Goal: Task Accomplishment & Management: Manage account settings

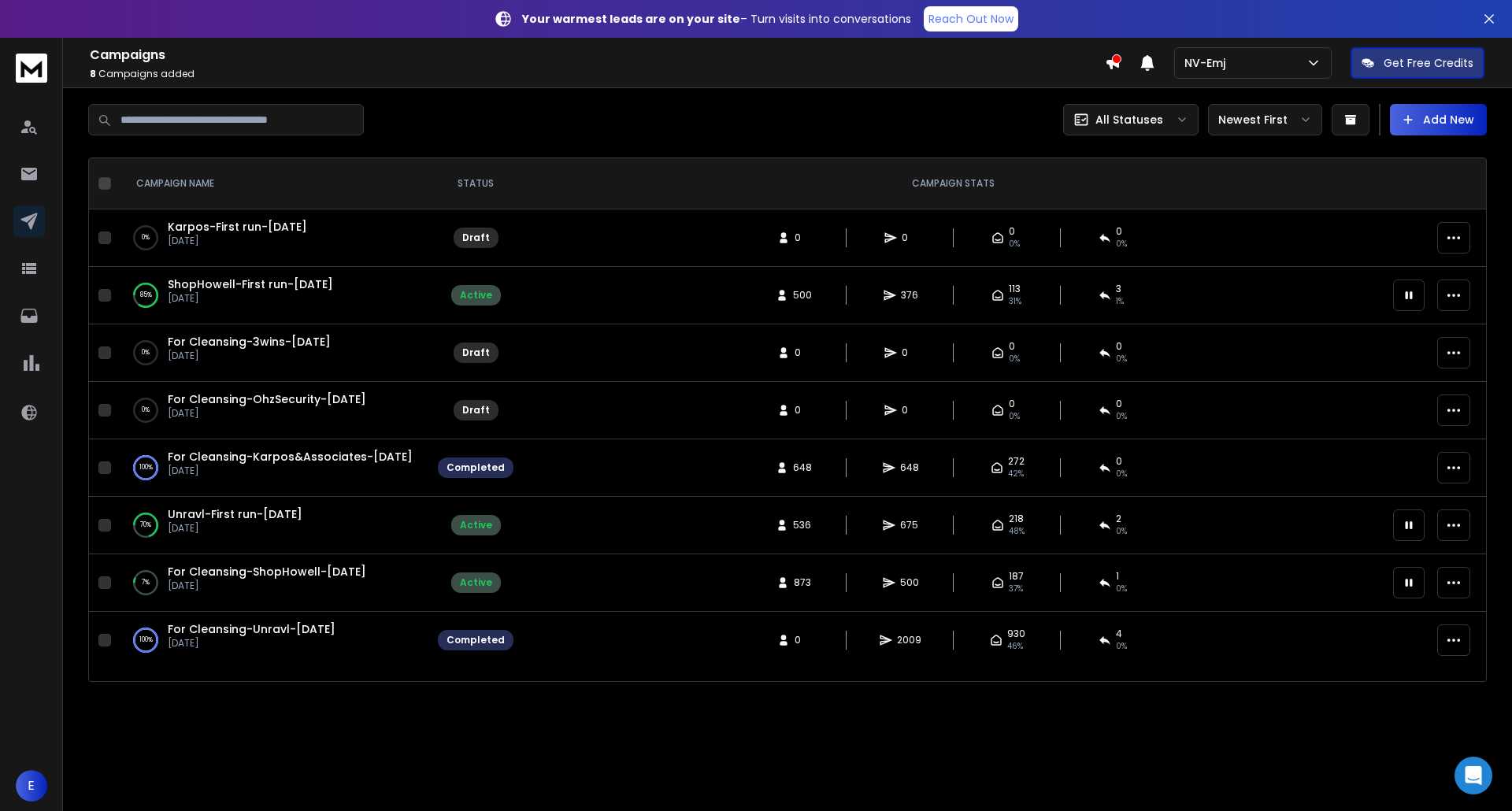
click at [298, 632] on span "For Cleansing-Unravl-[DATE]" at bounding box center [251, 629] width 167 height 15
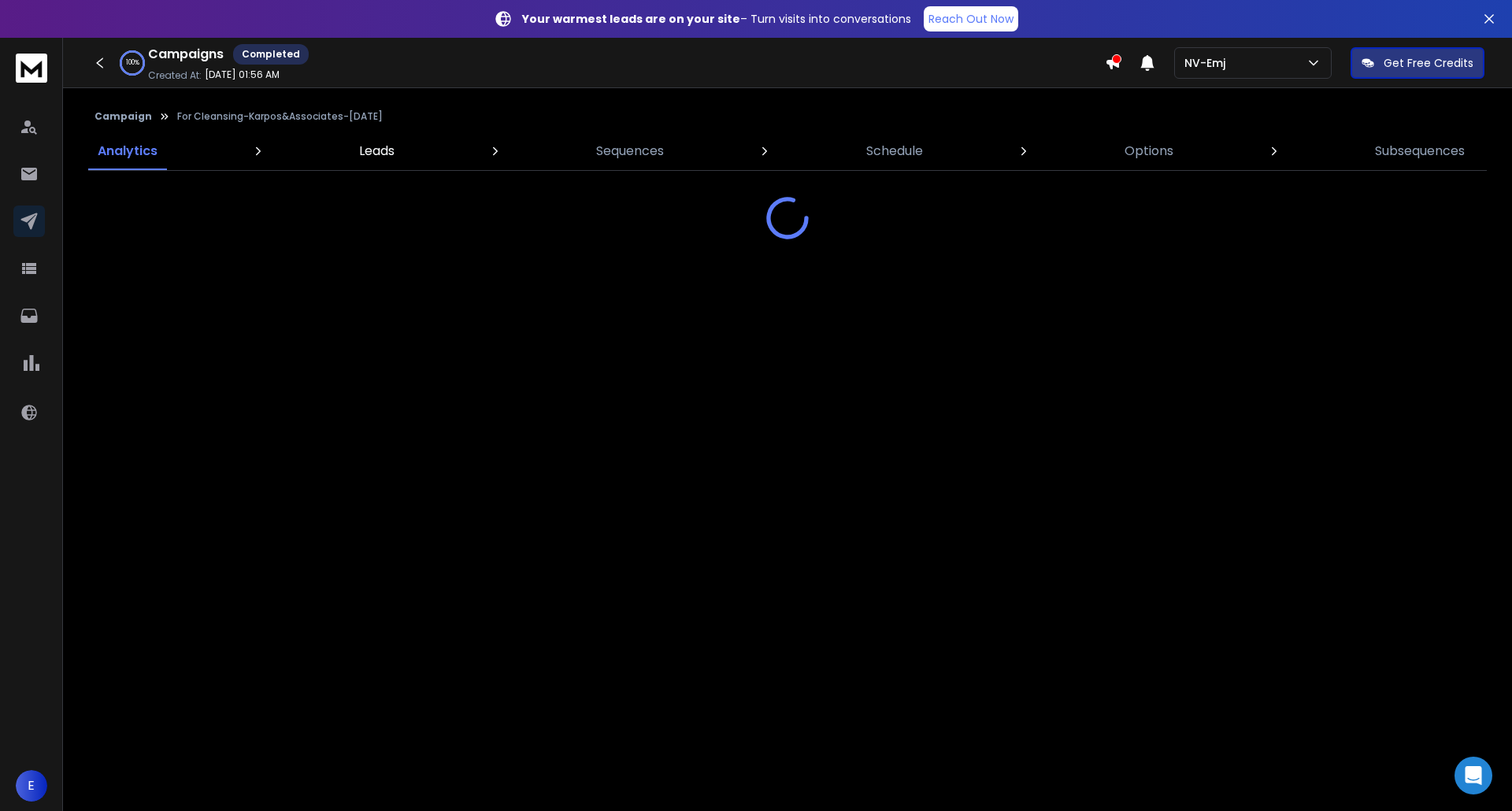
click at [392, 158] on p "Leads" at bounding box center [376, 151] width 35 height 19
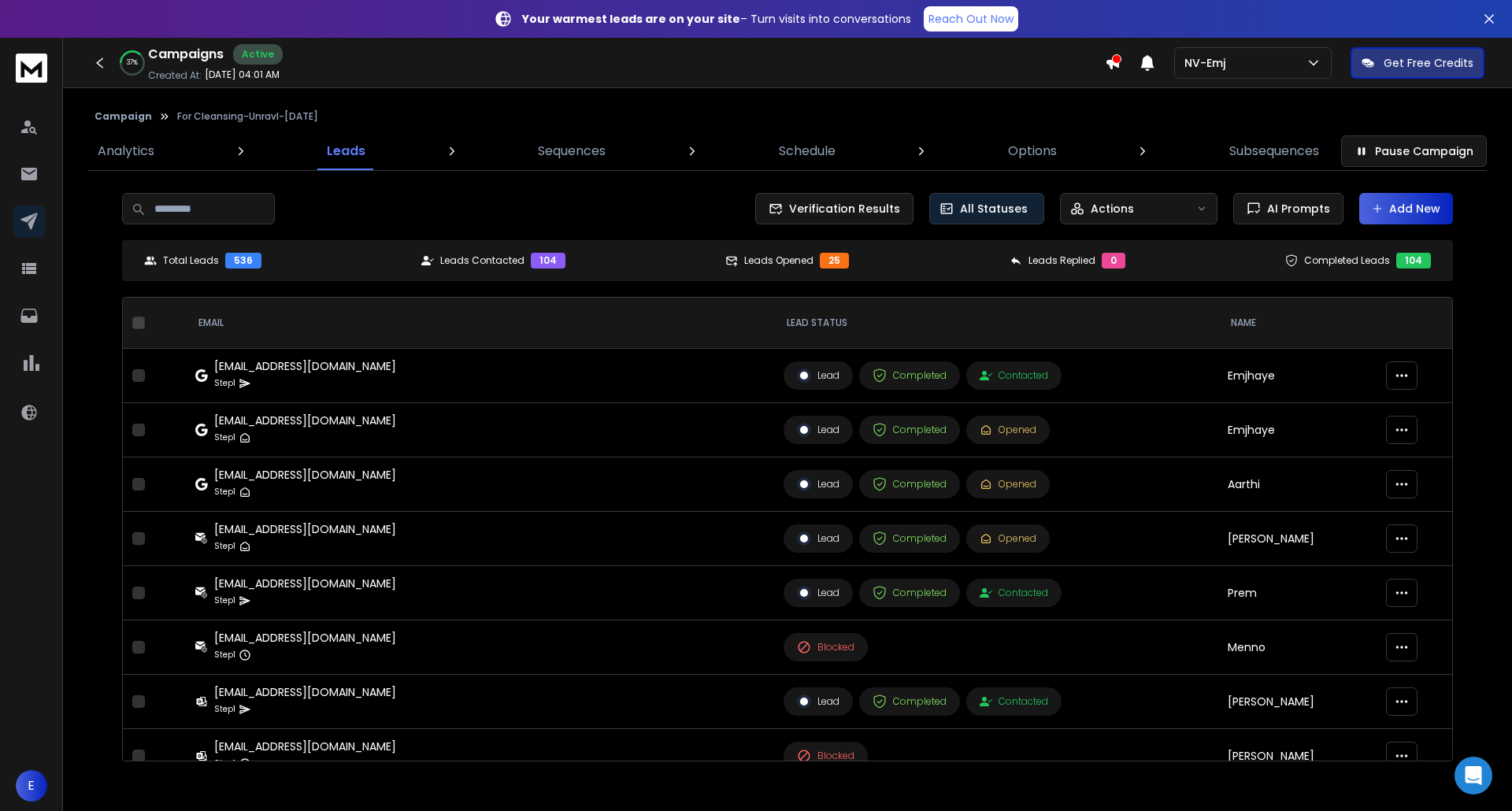
click at [1008, 209] on p "All Statuses" at bounding box center [993, 209] width 68 height 15
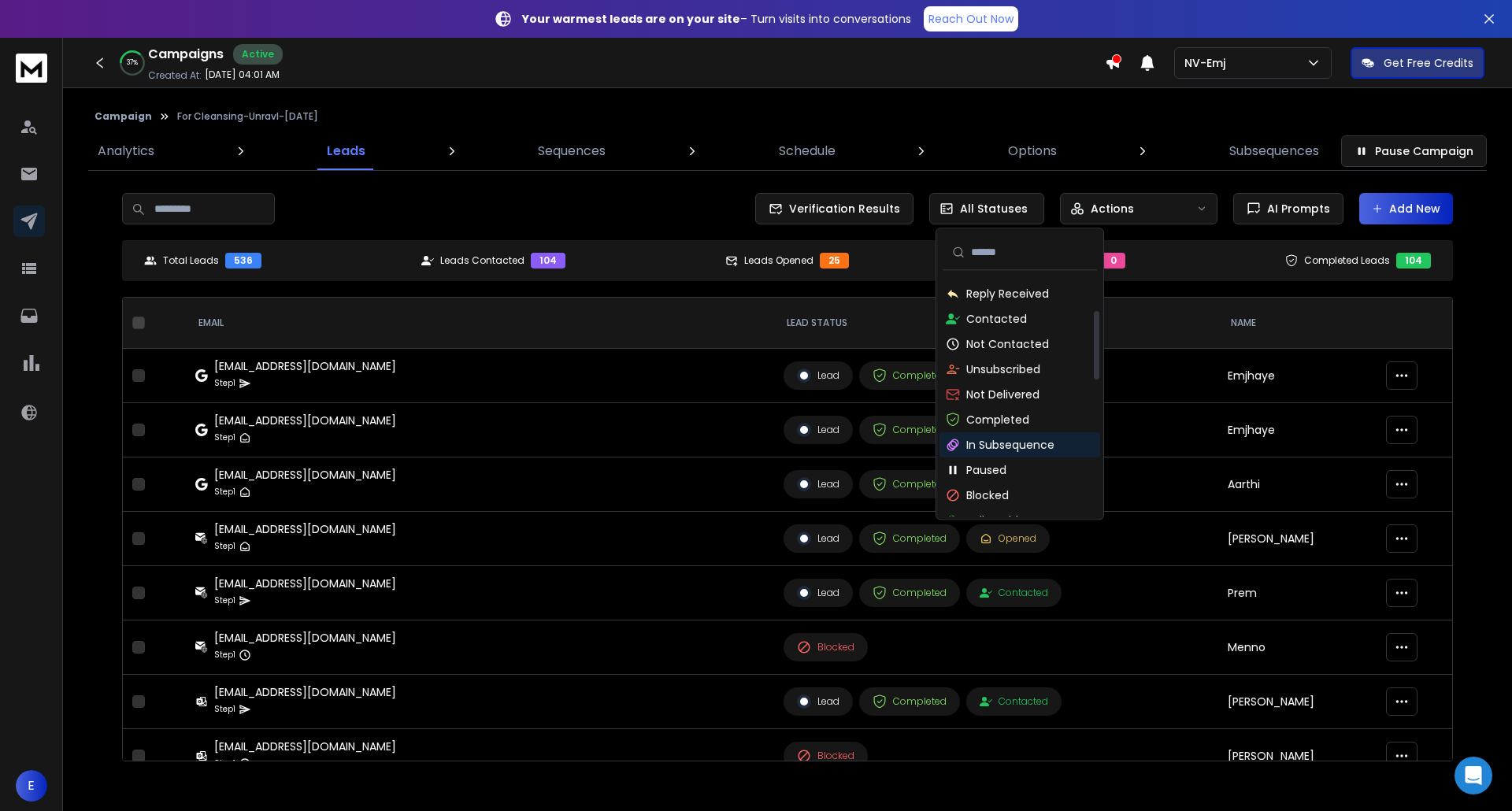
scroll to position [105, 0]
click at [1006, 461] on p "Blocked" at bounding box center [987, 464] width 43 height 15
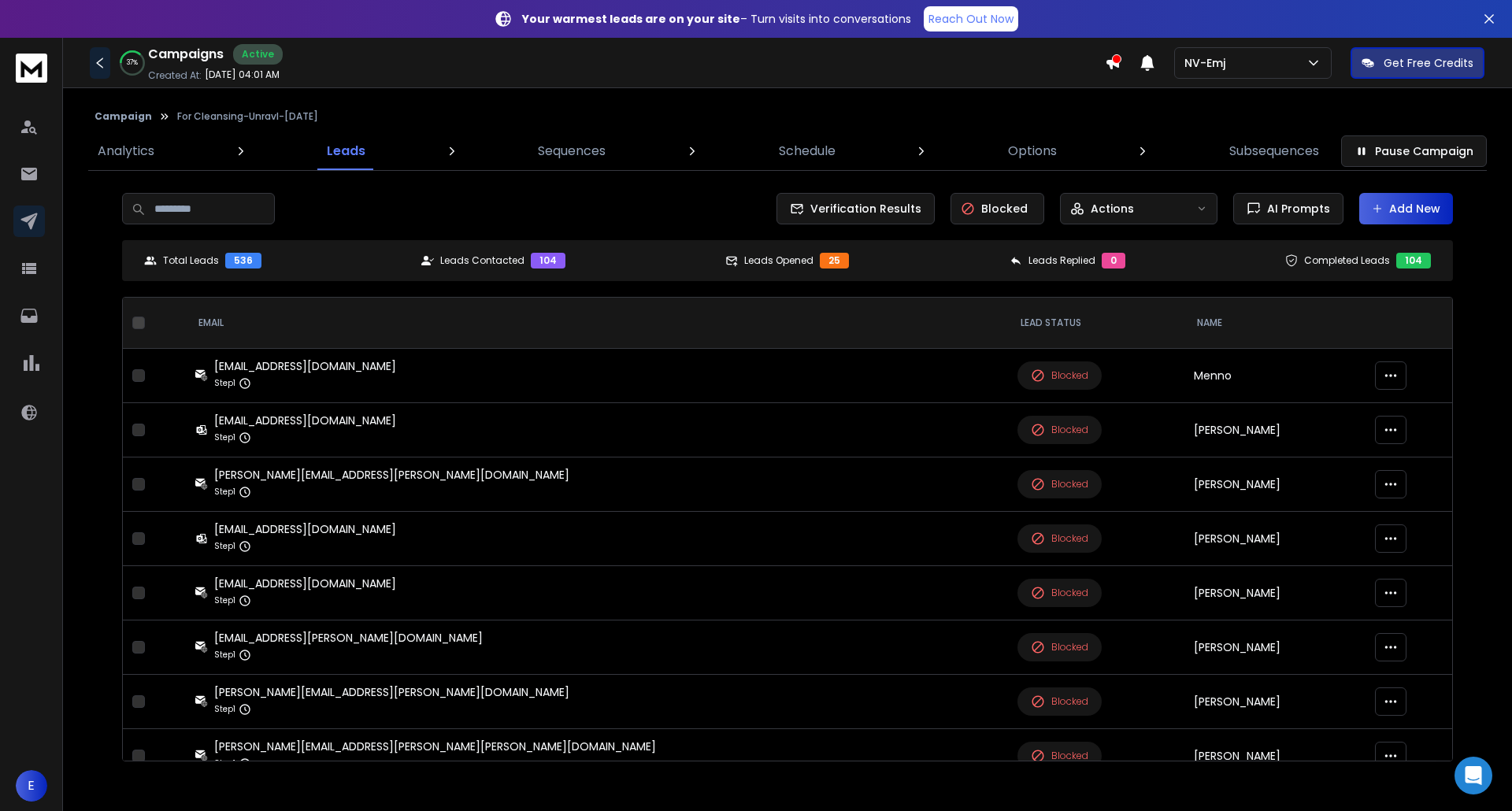
drag, startPoint x: 104, startPoint y: 64, endPoint x: 105, endPoint y: 81, distance: 17.0
click at [104, 64] on icon at bounding box center [100, 63] width 15 height 15
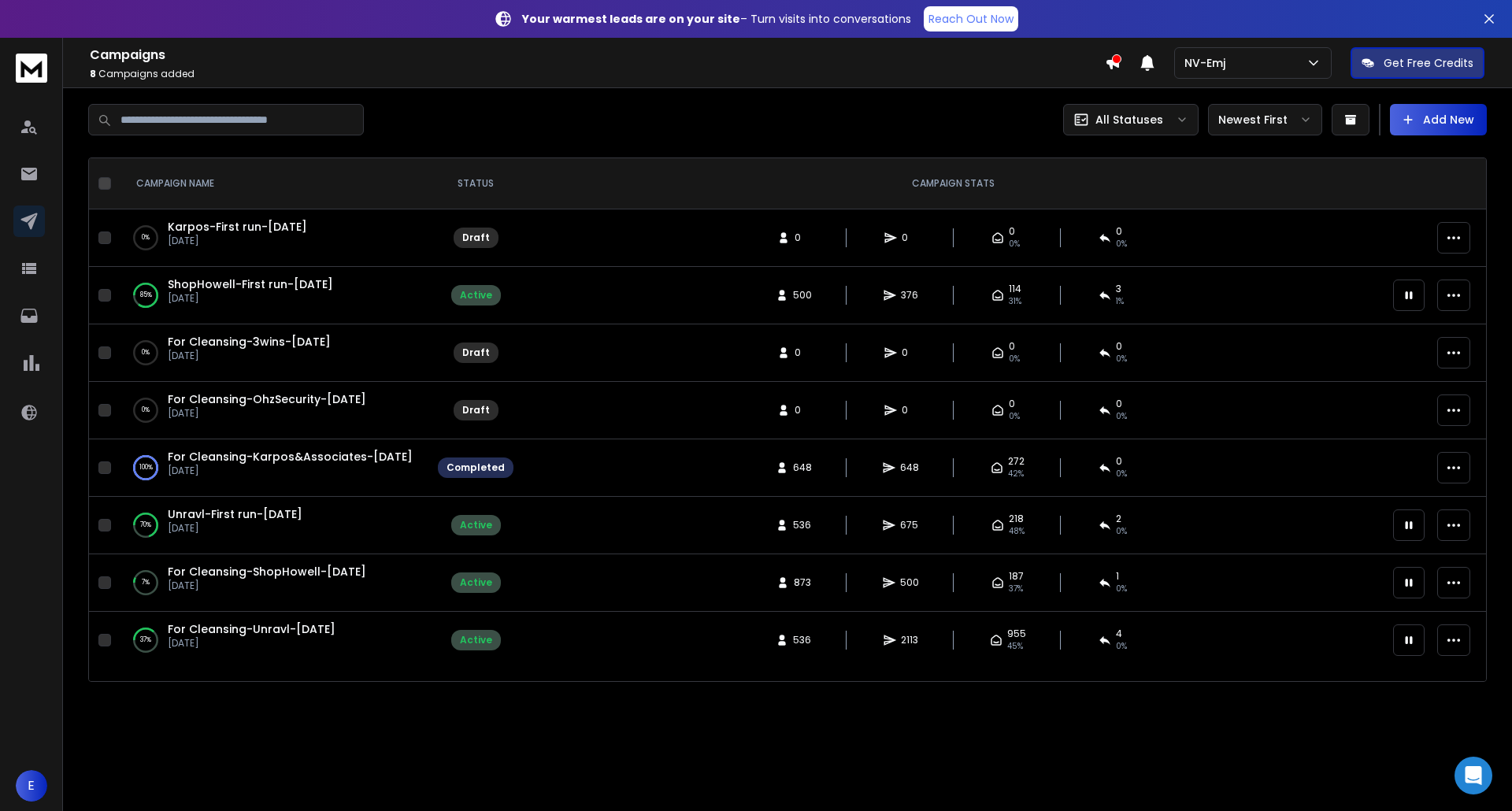
click at [325, 403] on span "For Cleansing-OhzSecurity-Aug8" at bounding box center [266, 399] width 198 height 15
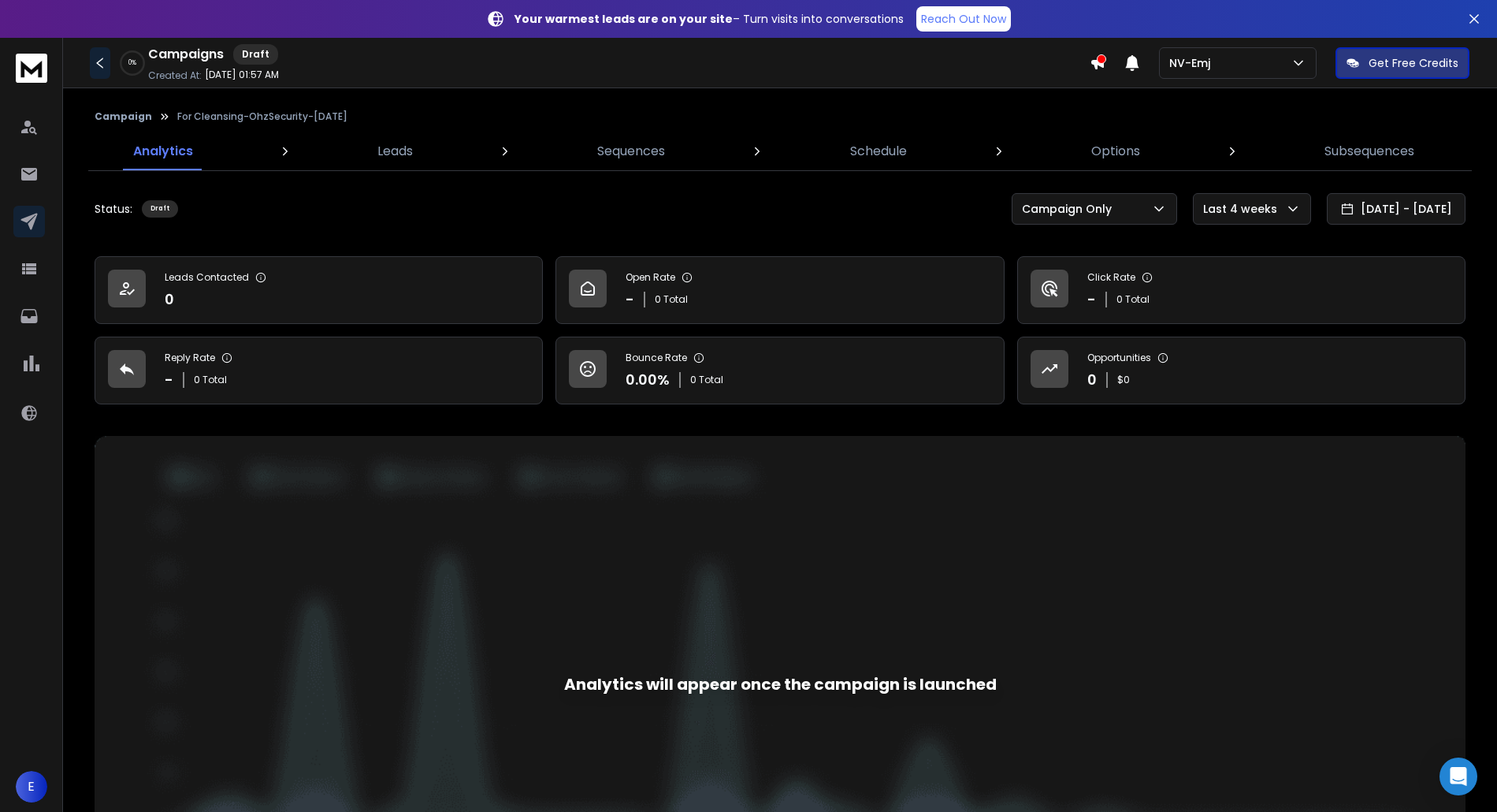
click at [101, 64] on icon at bounding box center [100, 63] width 15 height 15
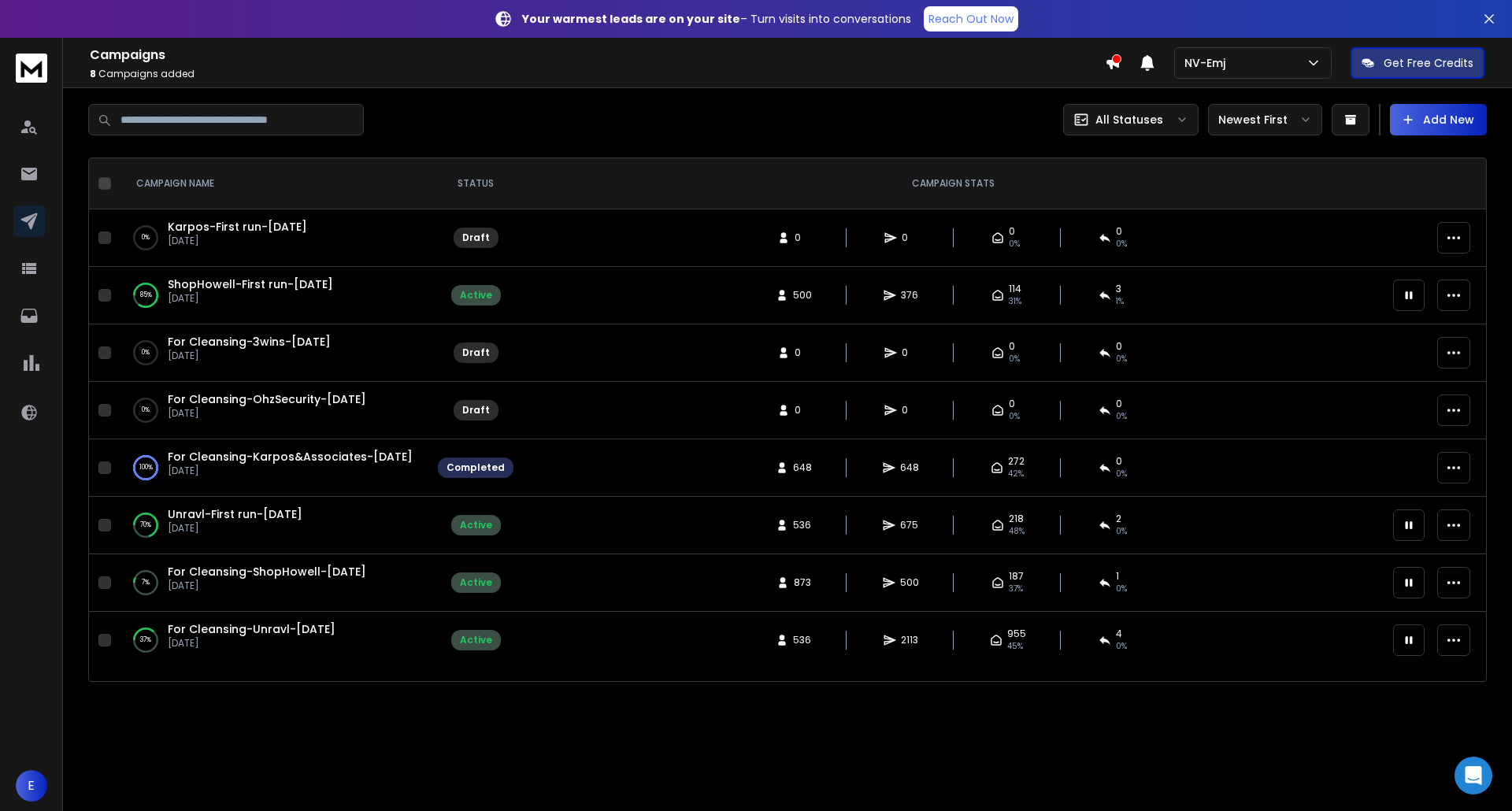
click at [1461, 587] on button "button" at bounding box center [1454, 582] width 33 height 32
click at [1396, 689] on div "Duplicate Campaign" at bounding box center [1389, 696] width 137 height 15
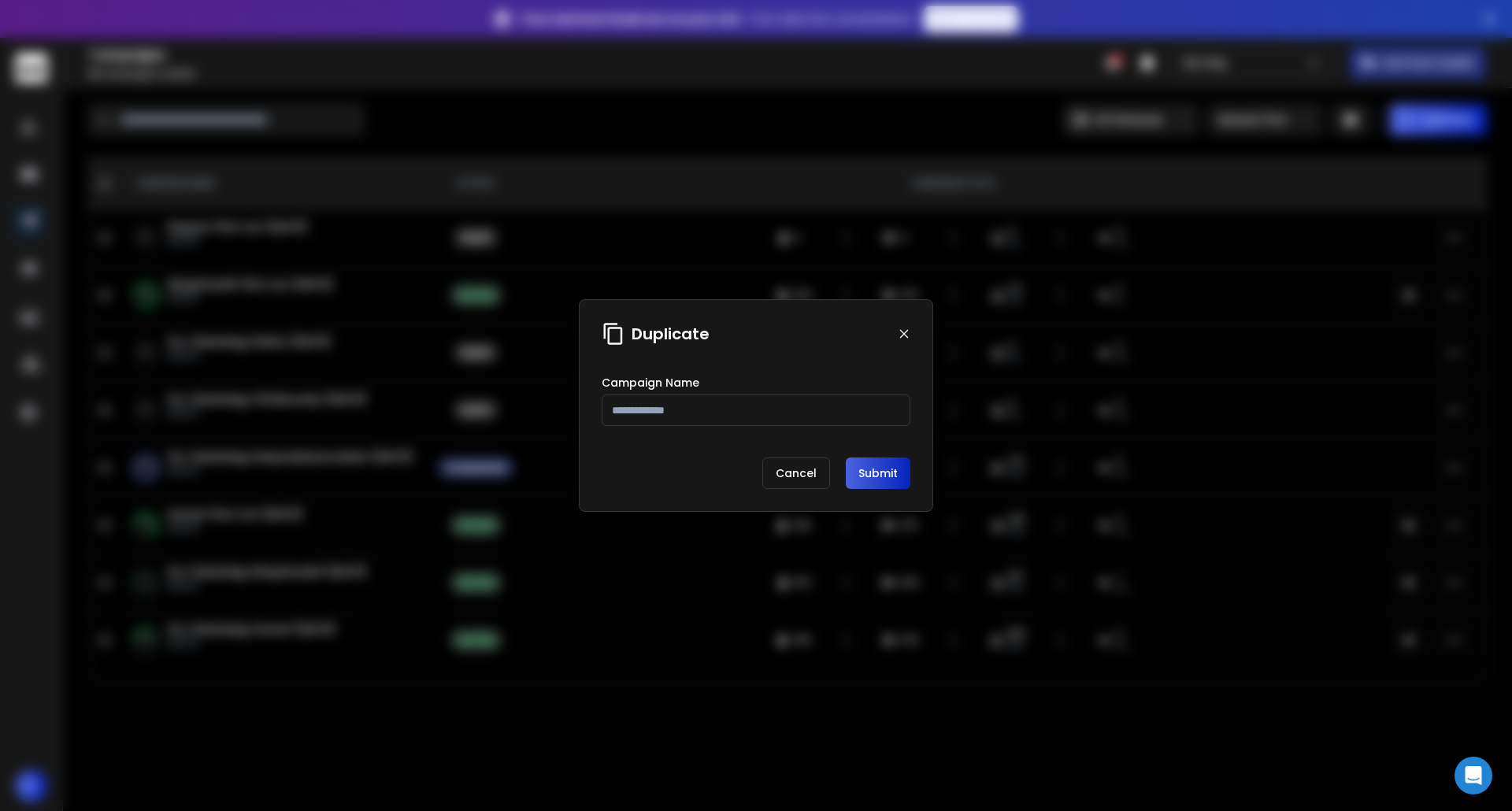
drag, startPoint x: 765, startPoint y: 425, endPoint x: 778, endPoint y: 413, distance: 17.7
click at [765, 425] on input "text" at bounding box center [756, 409] width 308 height 32
click at [757, 413] on input "**********" at bounding box center [756, 409] width 308 height 32
type input "**********"
click at [877, 461] on button "Submit" at bounding box center [877, 473] width 64 height 32
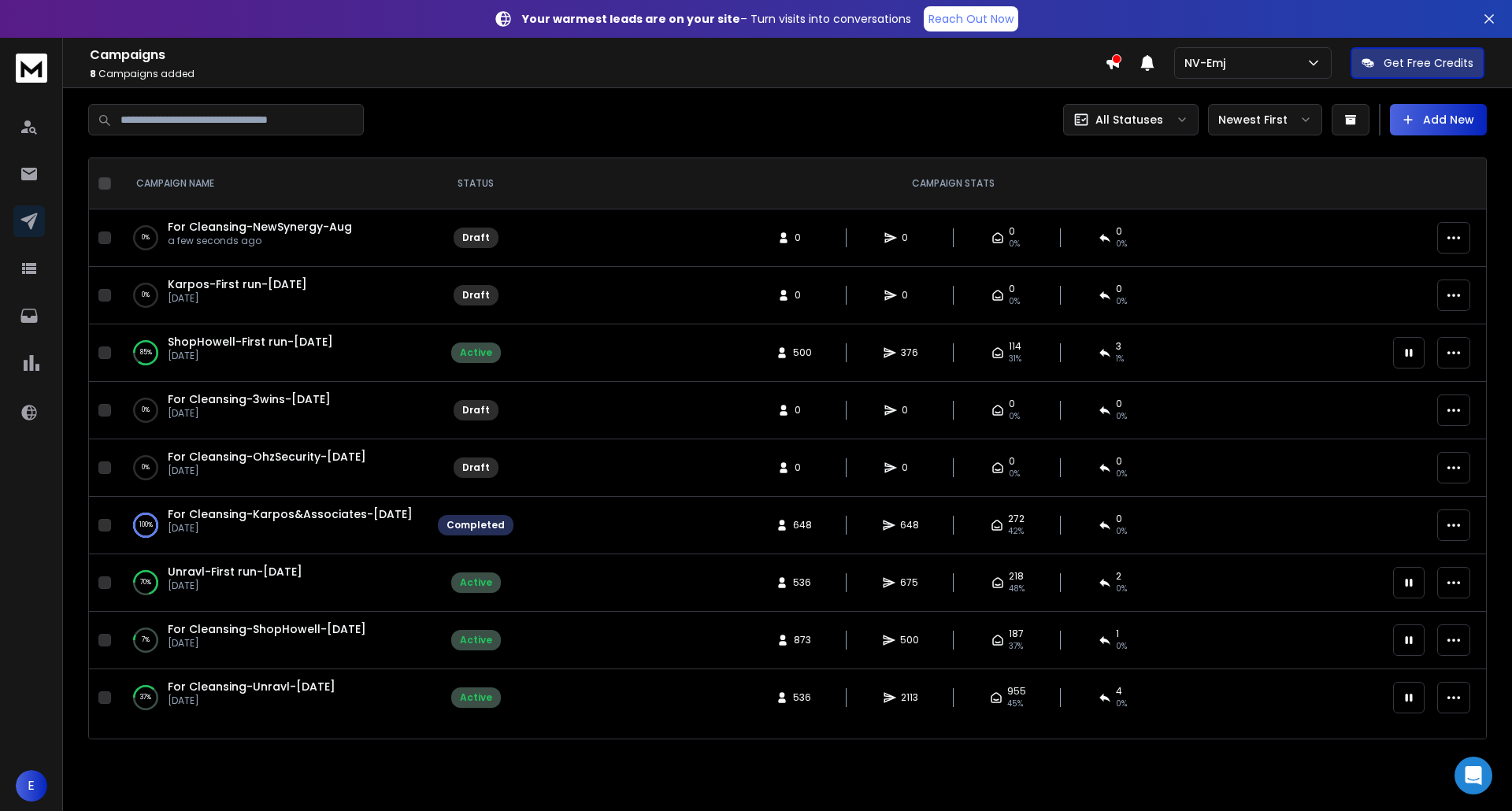
click at [364, 709] on div "37 % For Cleansing-Unravl-Aug1 16 days ago" at bounding box center [273, 697] width 280 height 38
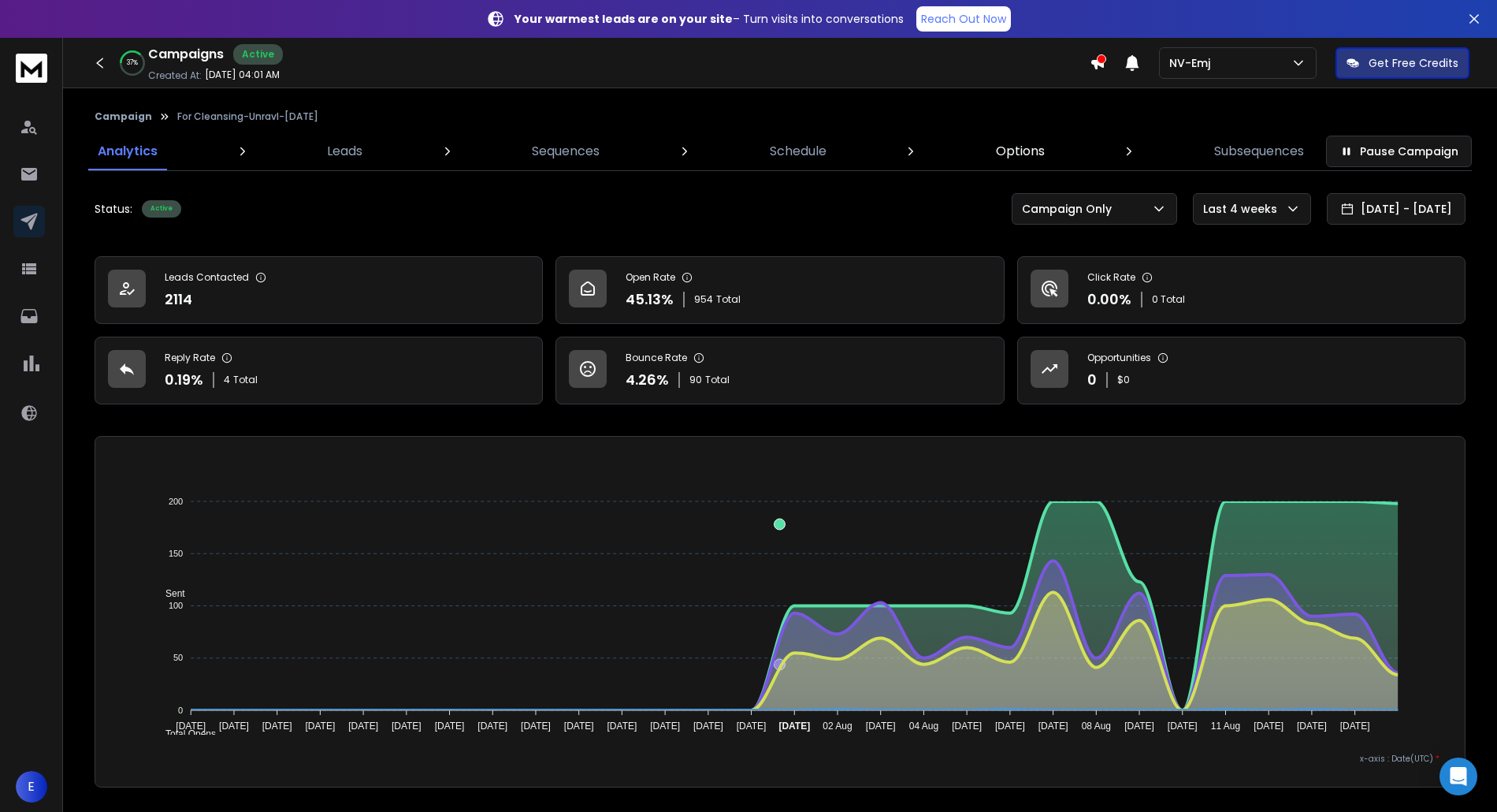
click at [1024, 157] on p "Options" at bounding box center [1020, 151] width 49 height 19
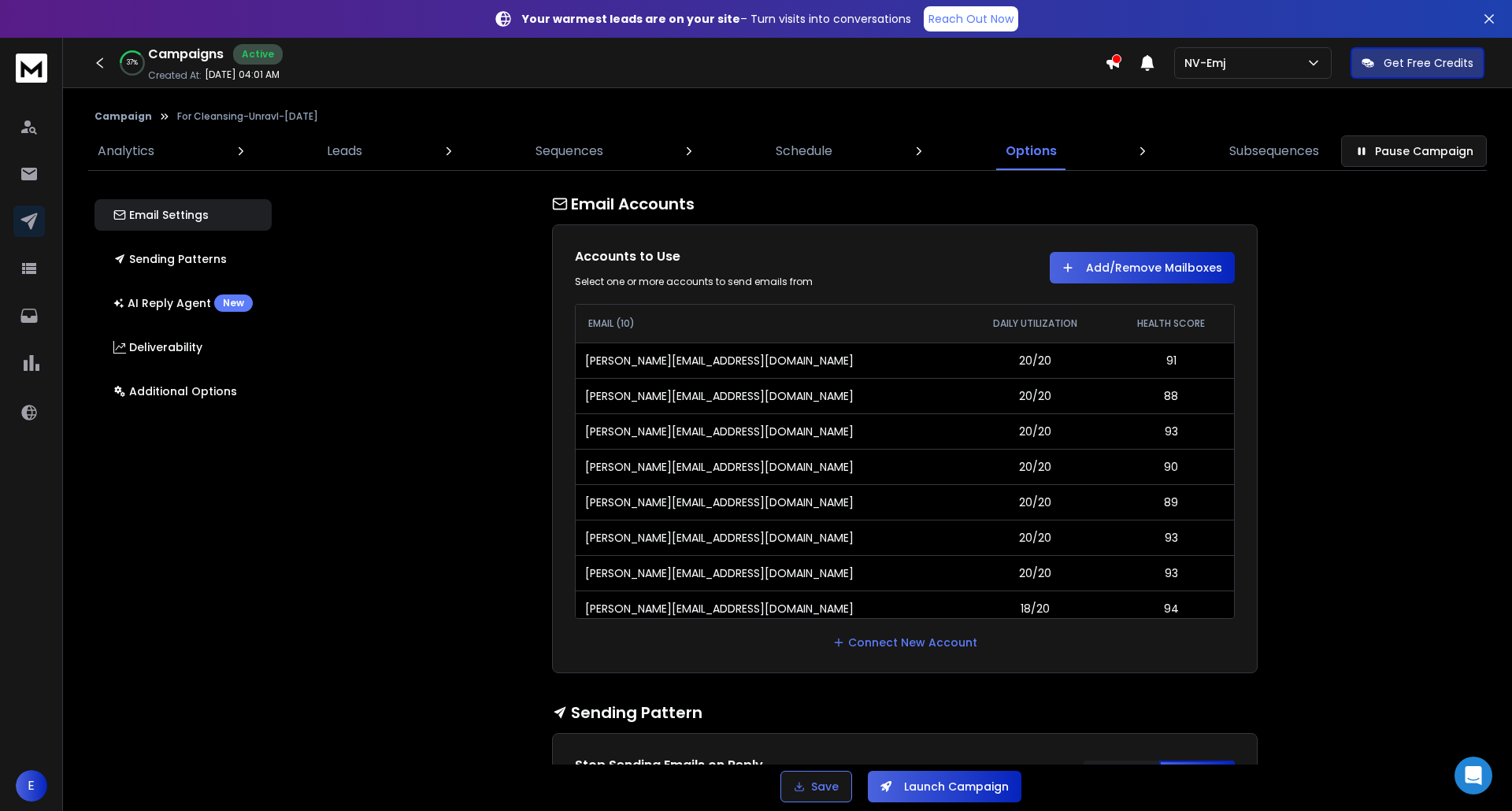
click at [1181, 263] on button "Add/Remove Mailboxes" at bounding box center [1142, 267] width 185 height 32
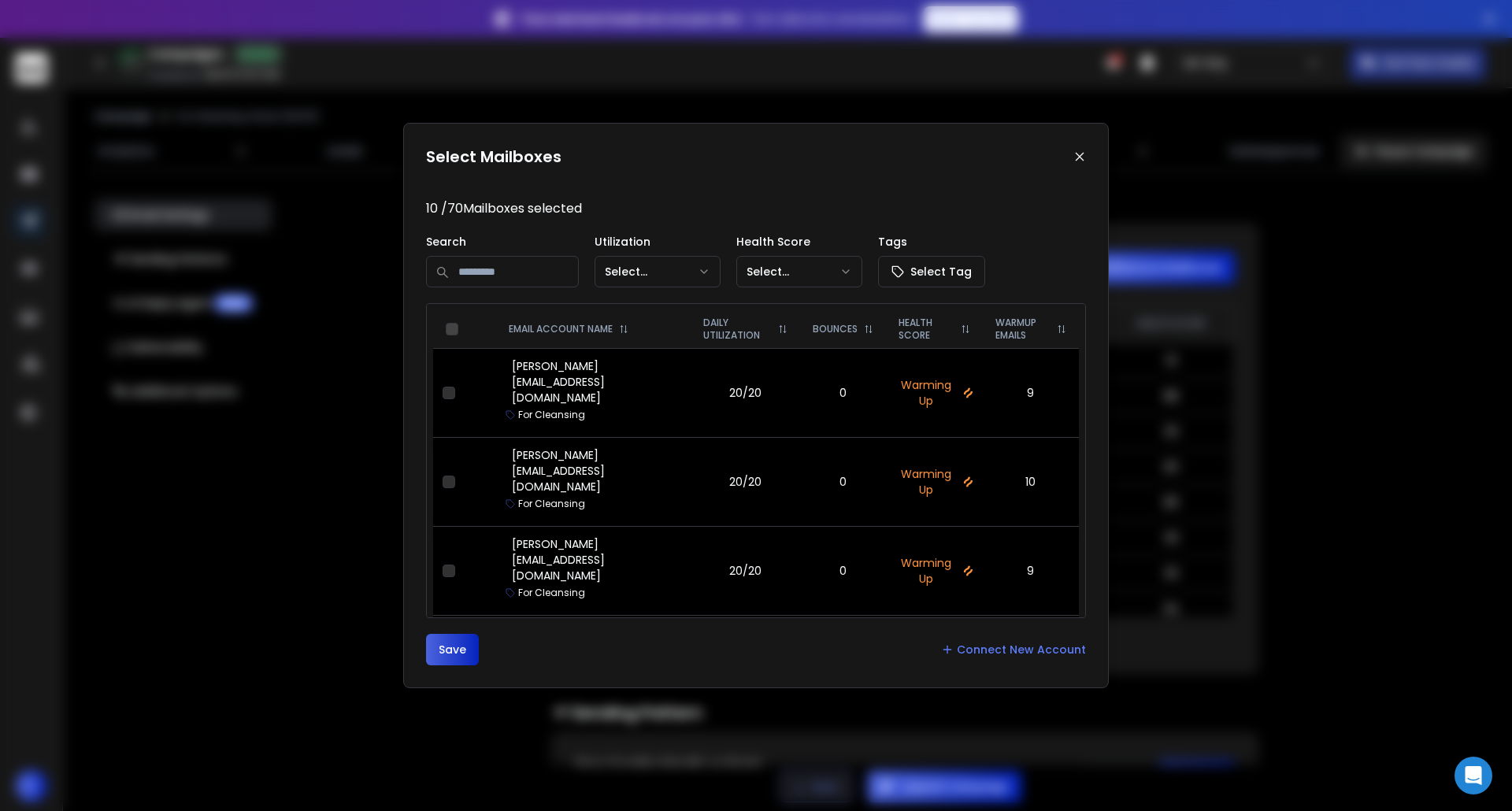
click at [555, 274] on input at bounding box center [502, 271] width 153 height 32
paste input "**********"
type input "**********"
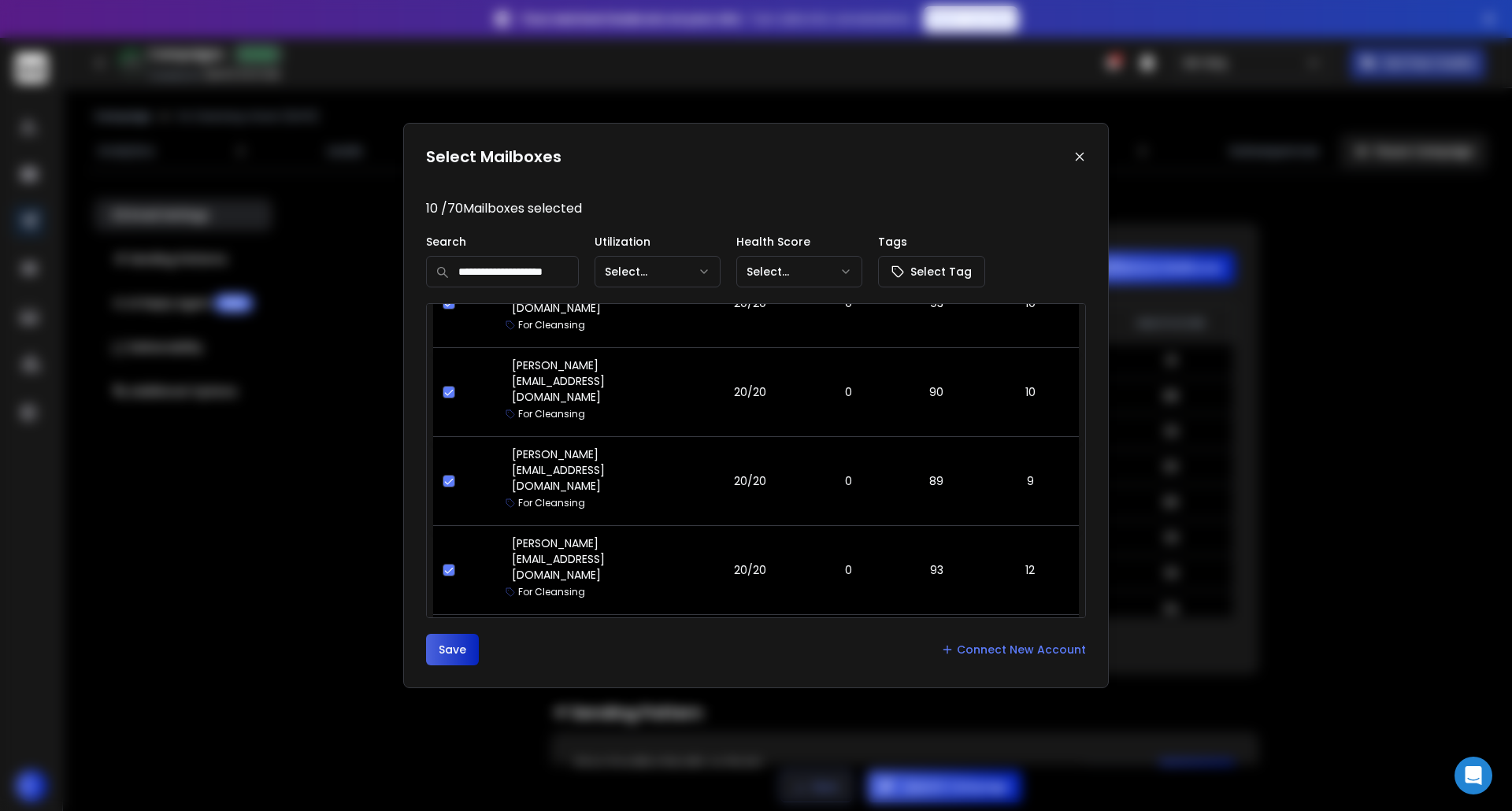
scroll to position [315, 0]
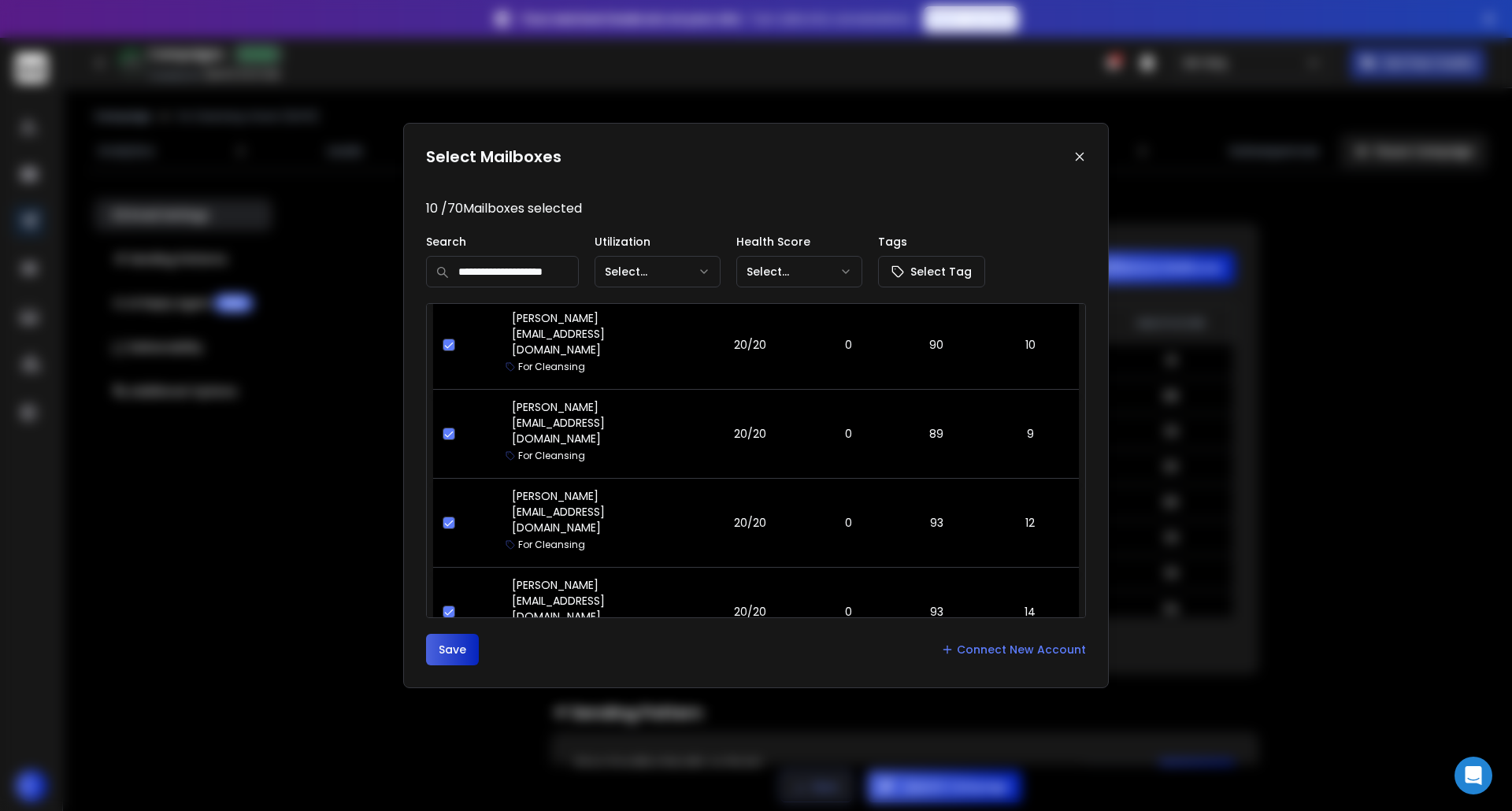
click at [451, 745] on td at bounding box center [464, 790] width 63 height 89
click at [449, 783] on button "button" at bounding box center [448, 789] width 13 height 13
click at [449, 694] on button "button" at bounding box center [448, 700] width 13 height 13
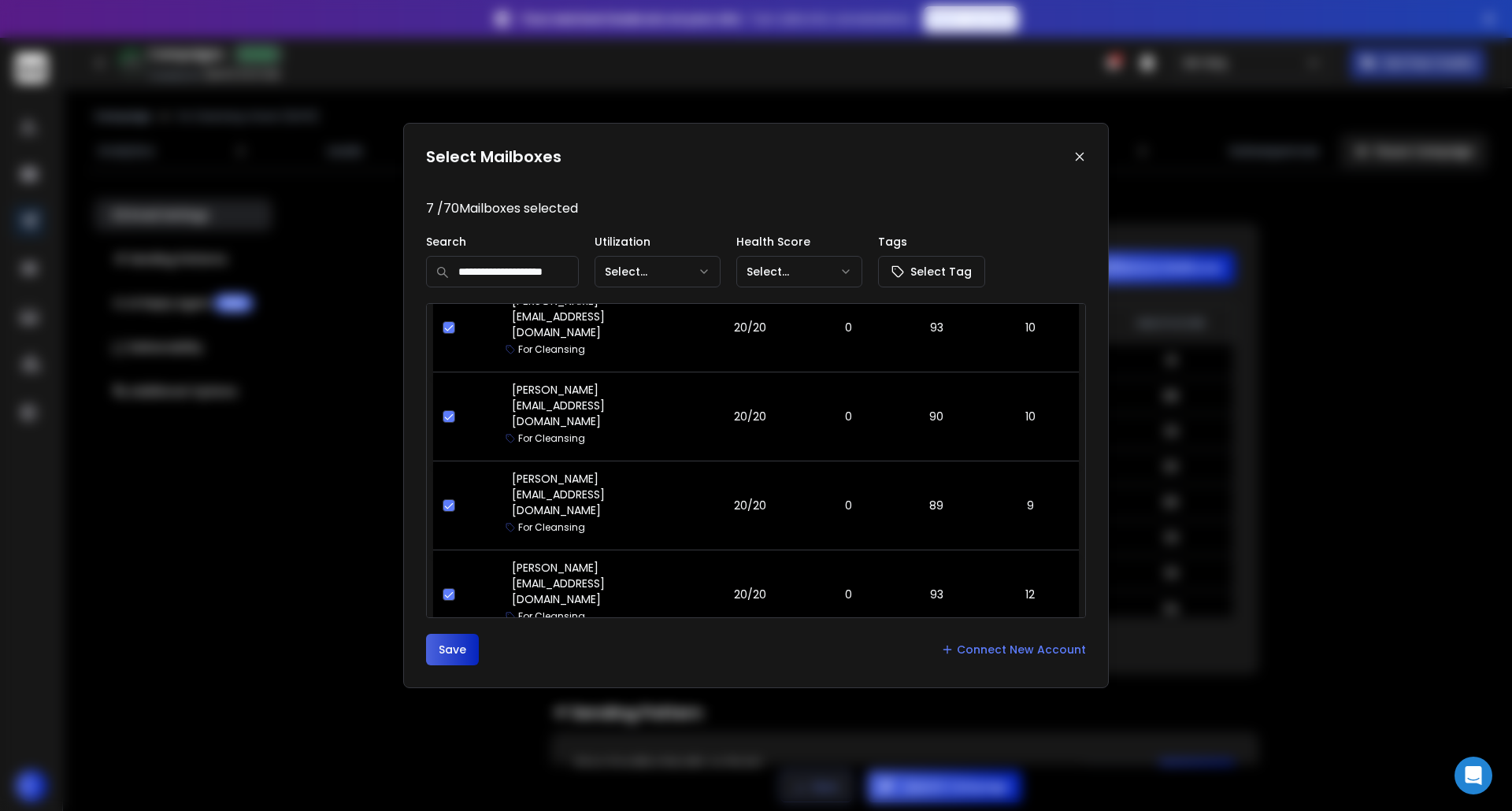
scroll to position [209, 0]
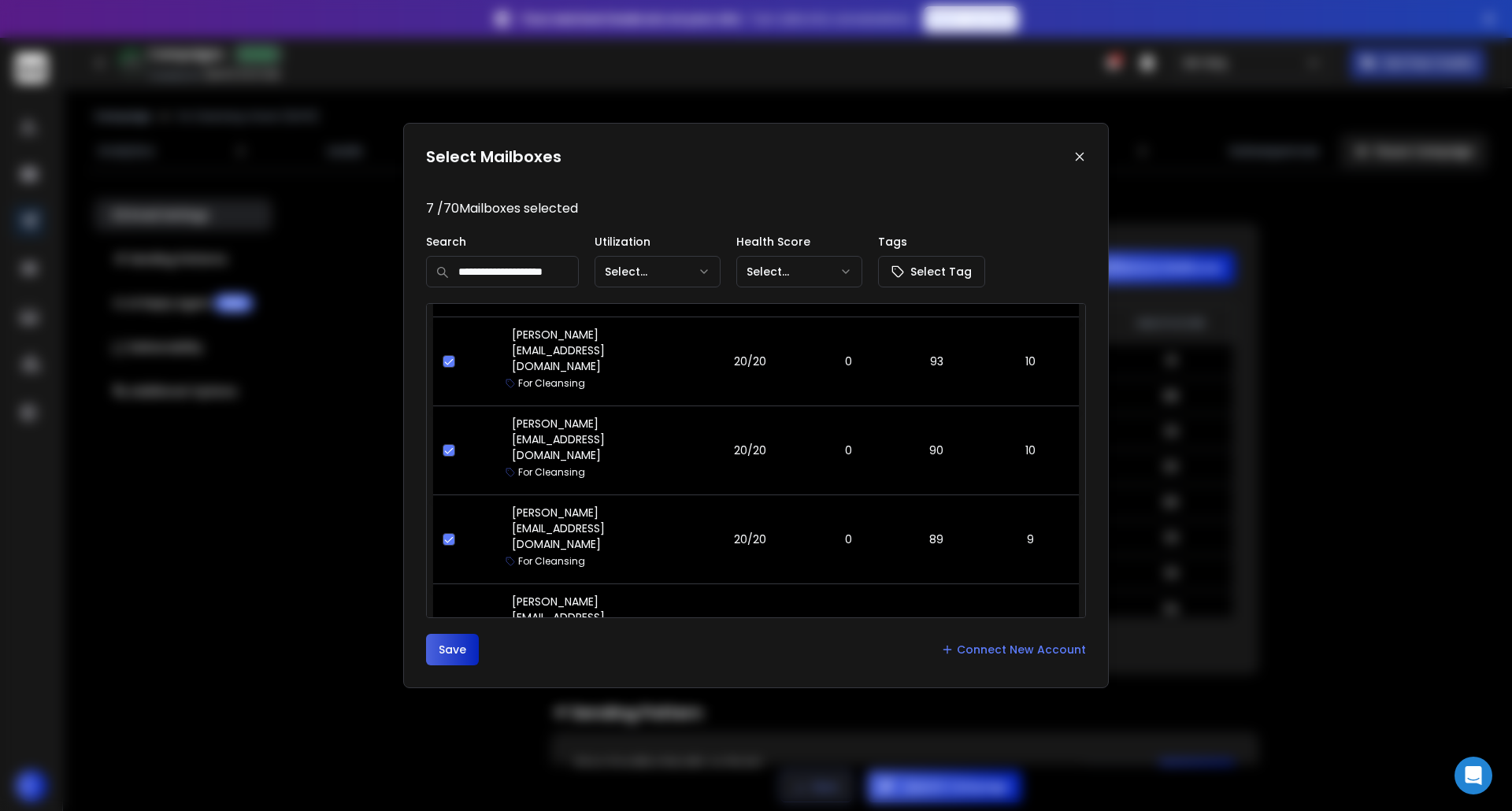
click at [452, 711] on button "button" at bounding box center [448, 717] width 13 height 13
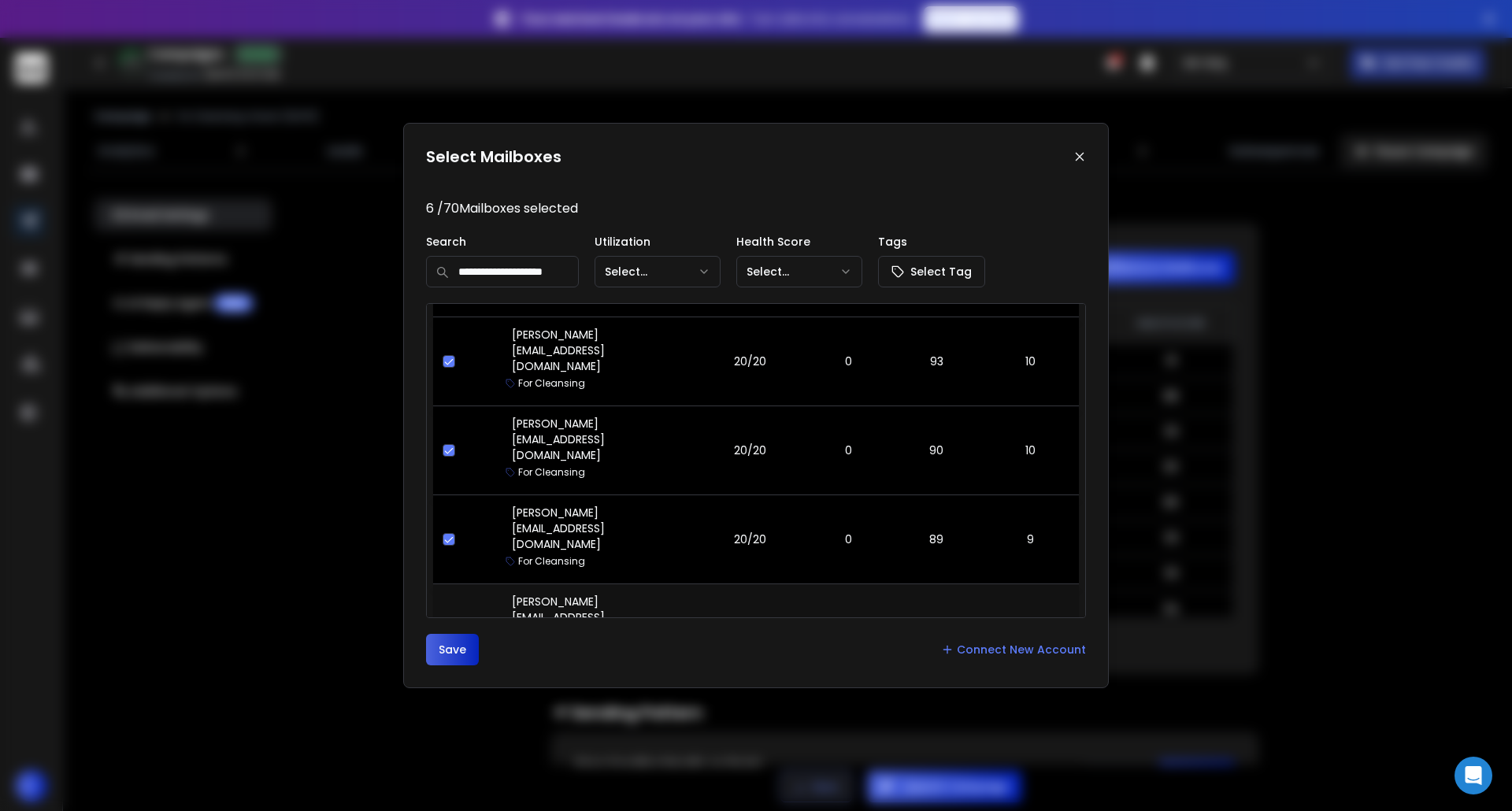
click at [451, 621] on button "button" at bounding box center [448, 627] width 13 height 13
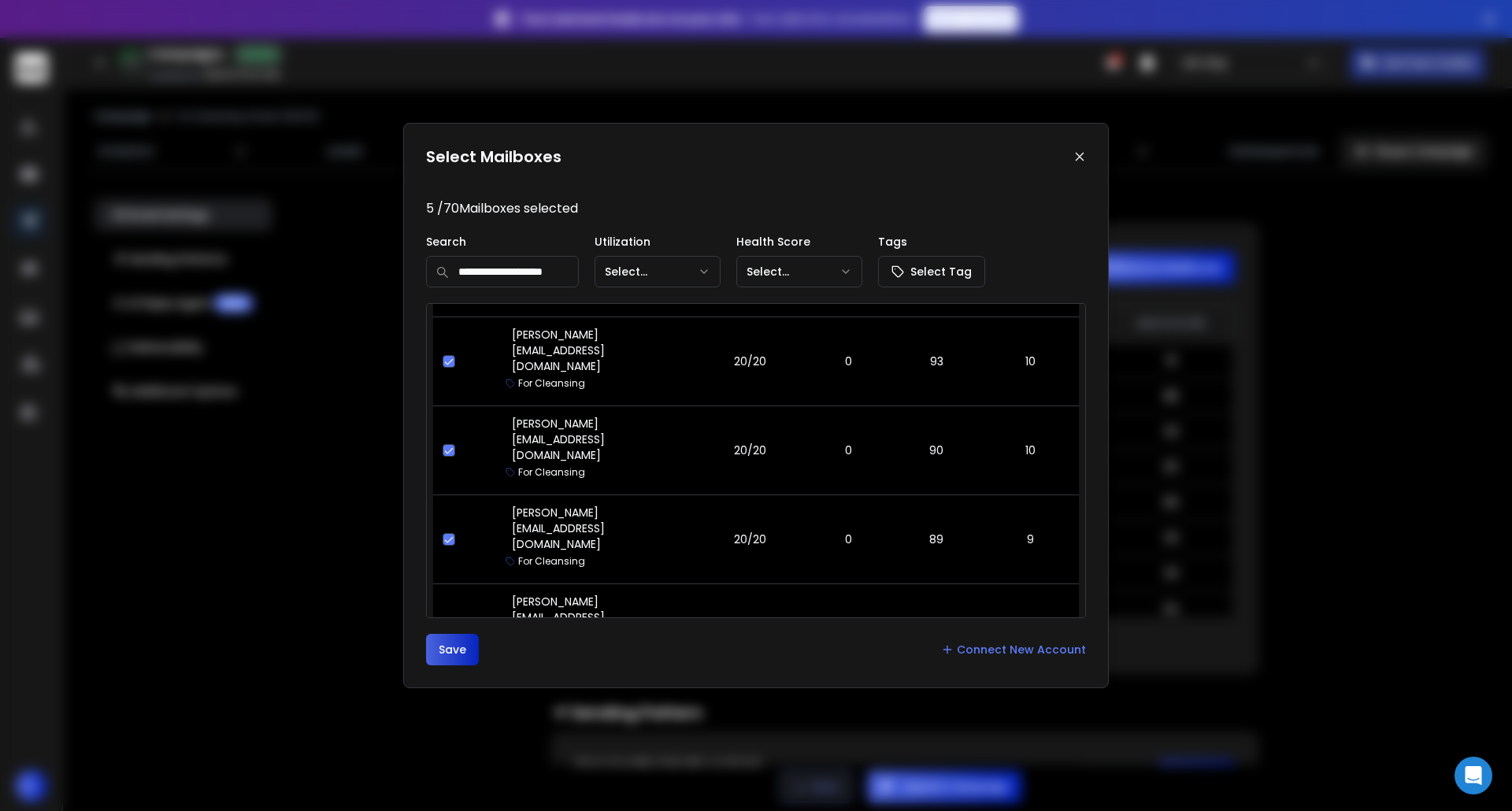
click at [458, 644] on button "Save" at bounding box center [452, 649] width 52 height 32
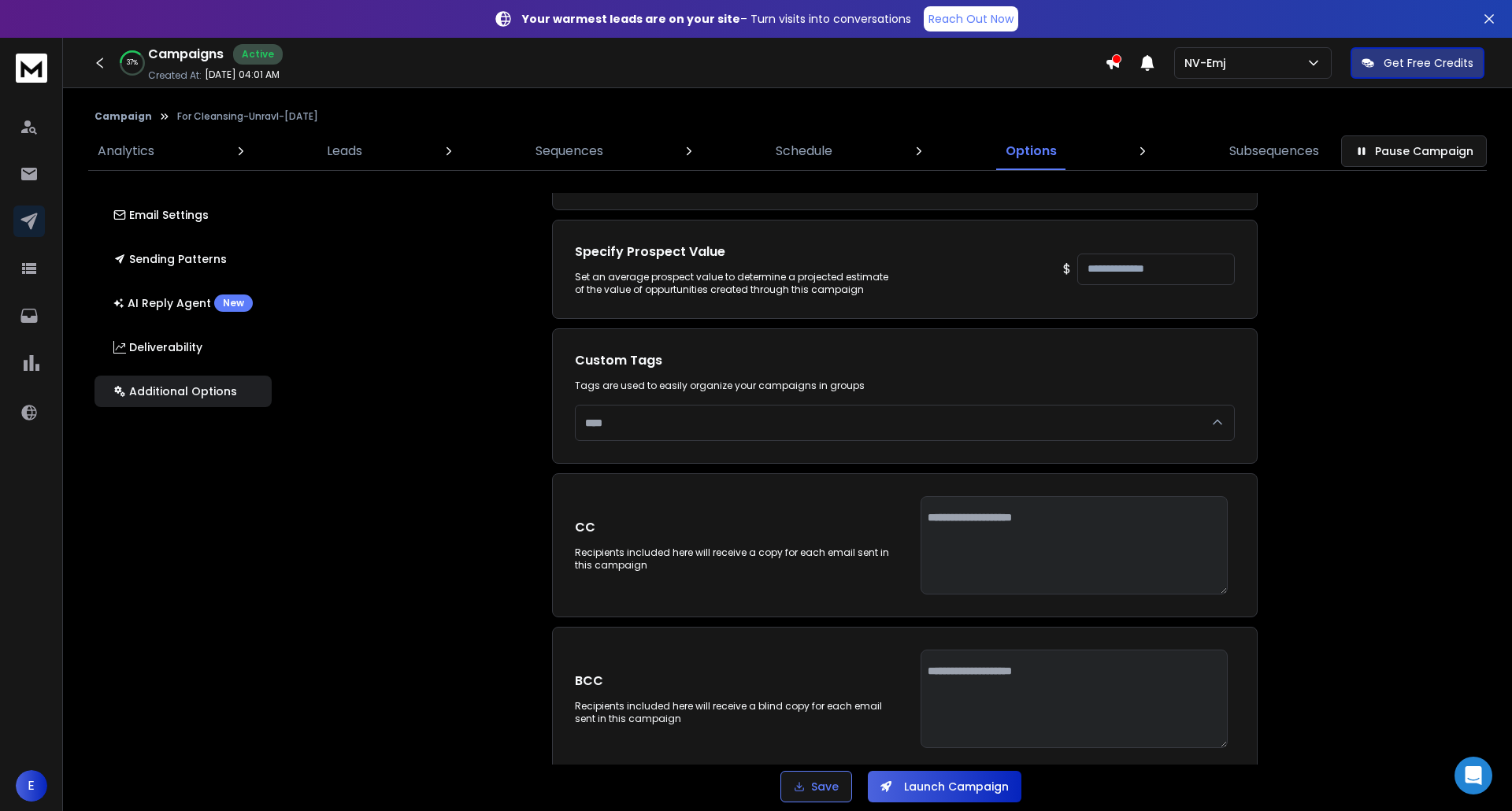
scroll to position [3102, 0]
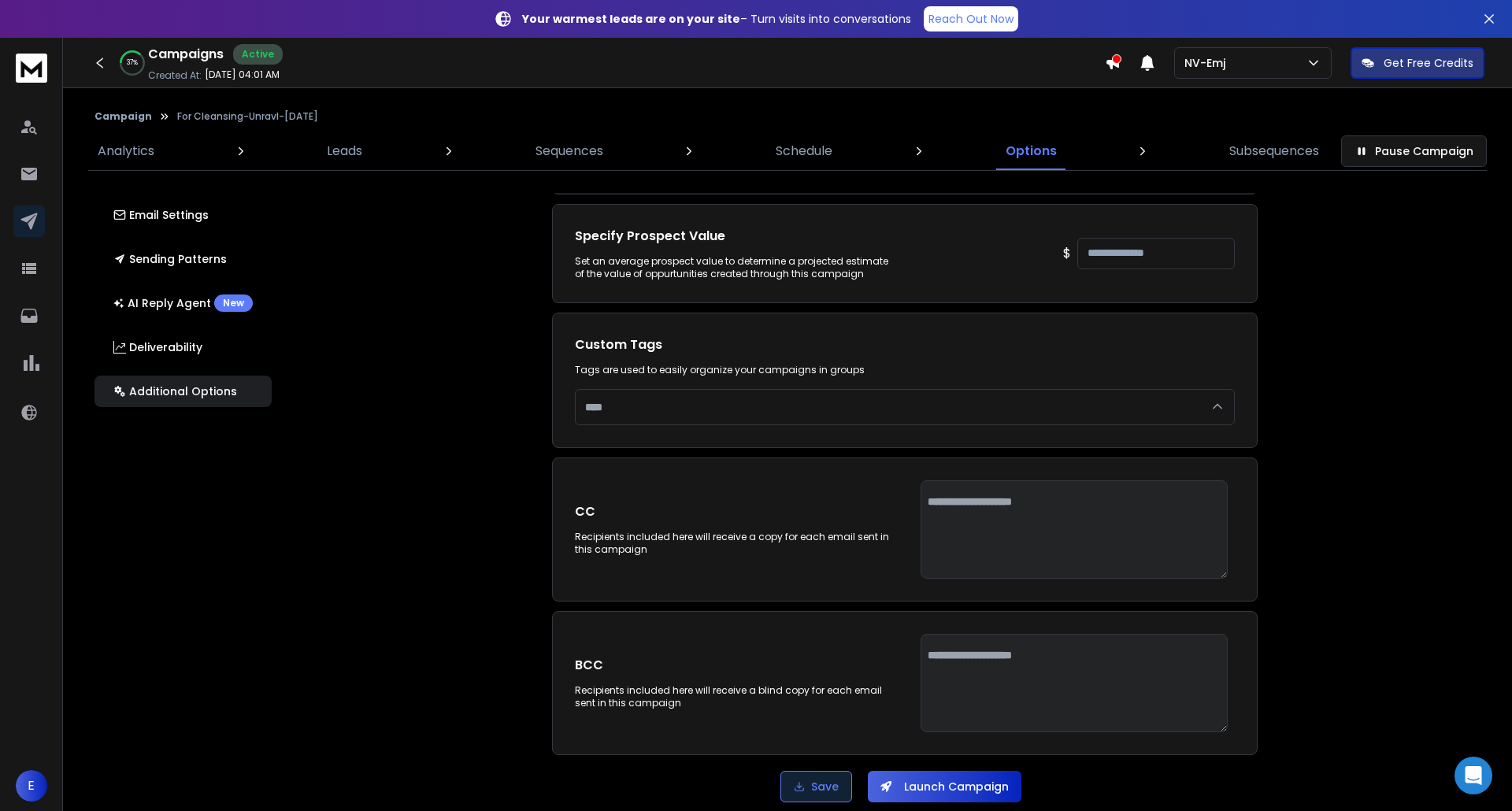
click at [808, 782] on button "Save" at bounding box center [816, 786] width 71 height 32
click at [504, 451] on div "Email Accounts Accounts to Use Select one or more accounts to send emails from …" at bounding box center [914, 479] width 1234 height 572
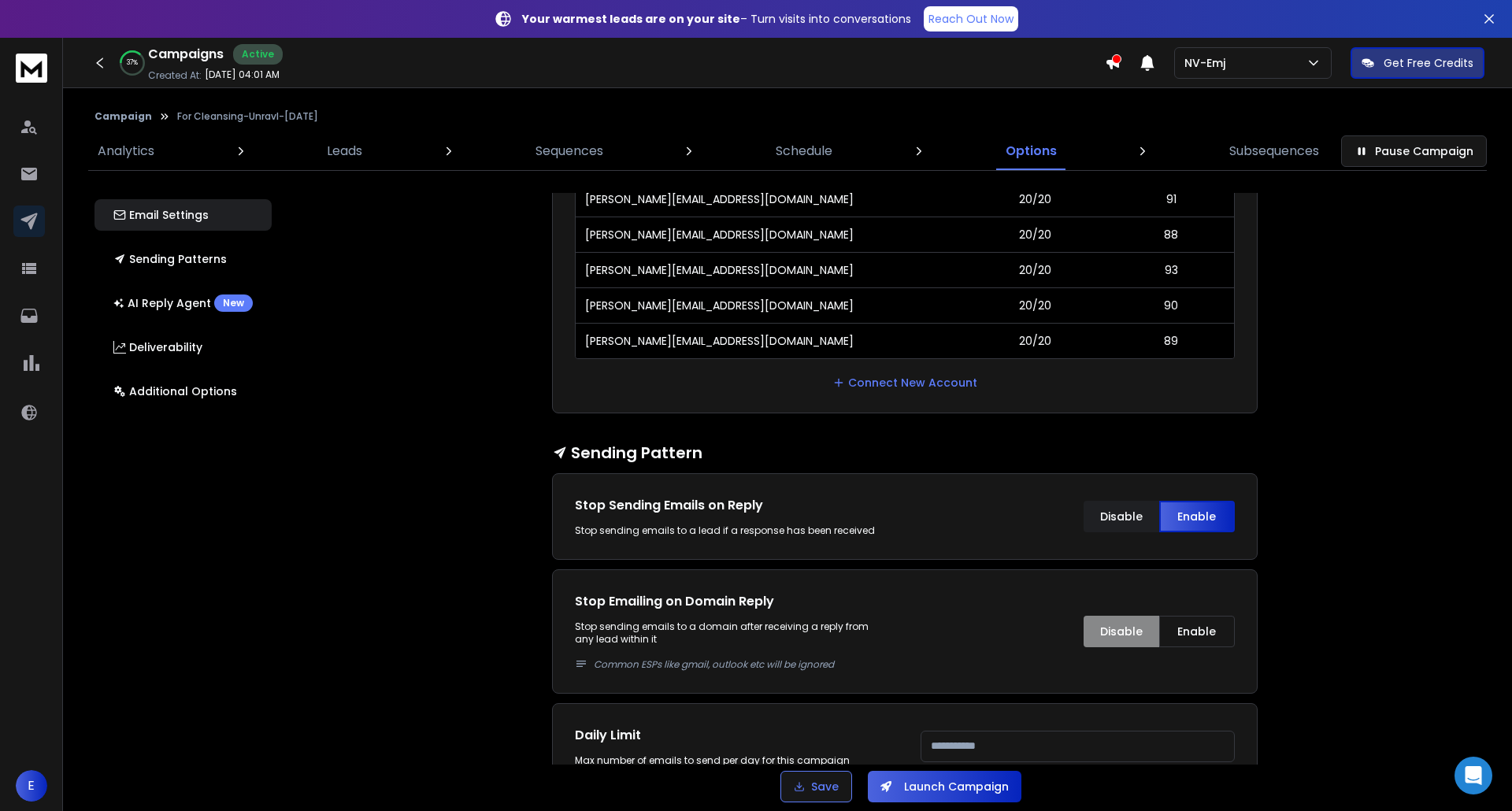
scroll to position [0, 0]
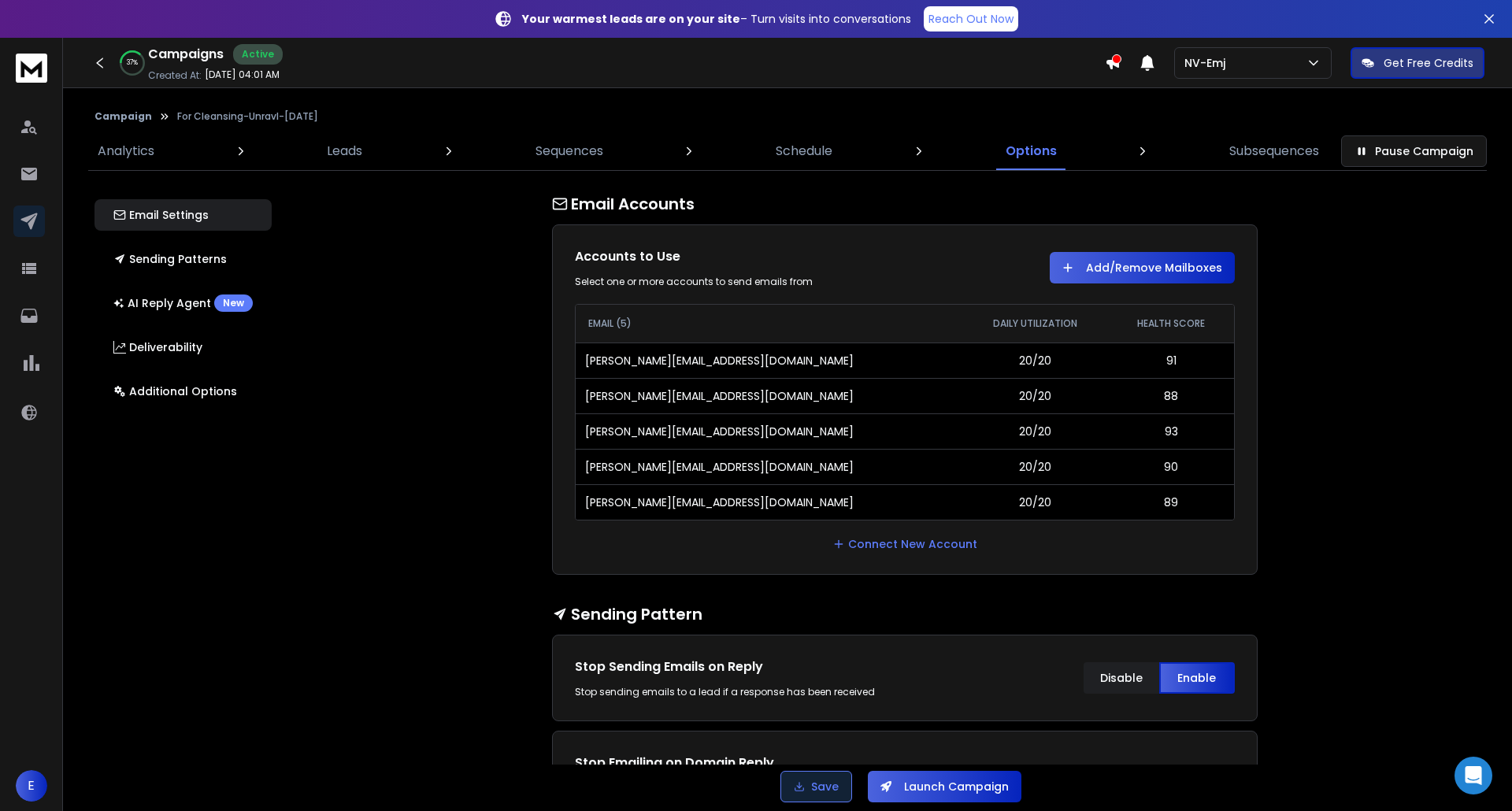
click at [823, 784] on button "Save" at bounding box center [816, 786] width 71 height 32
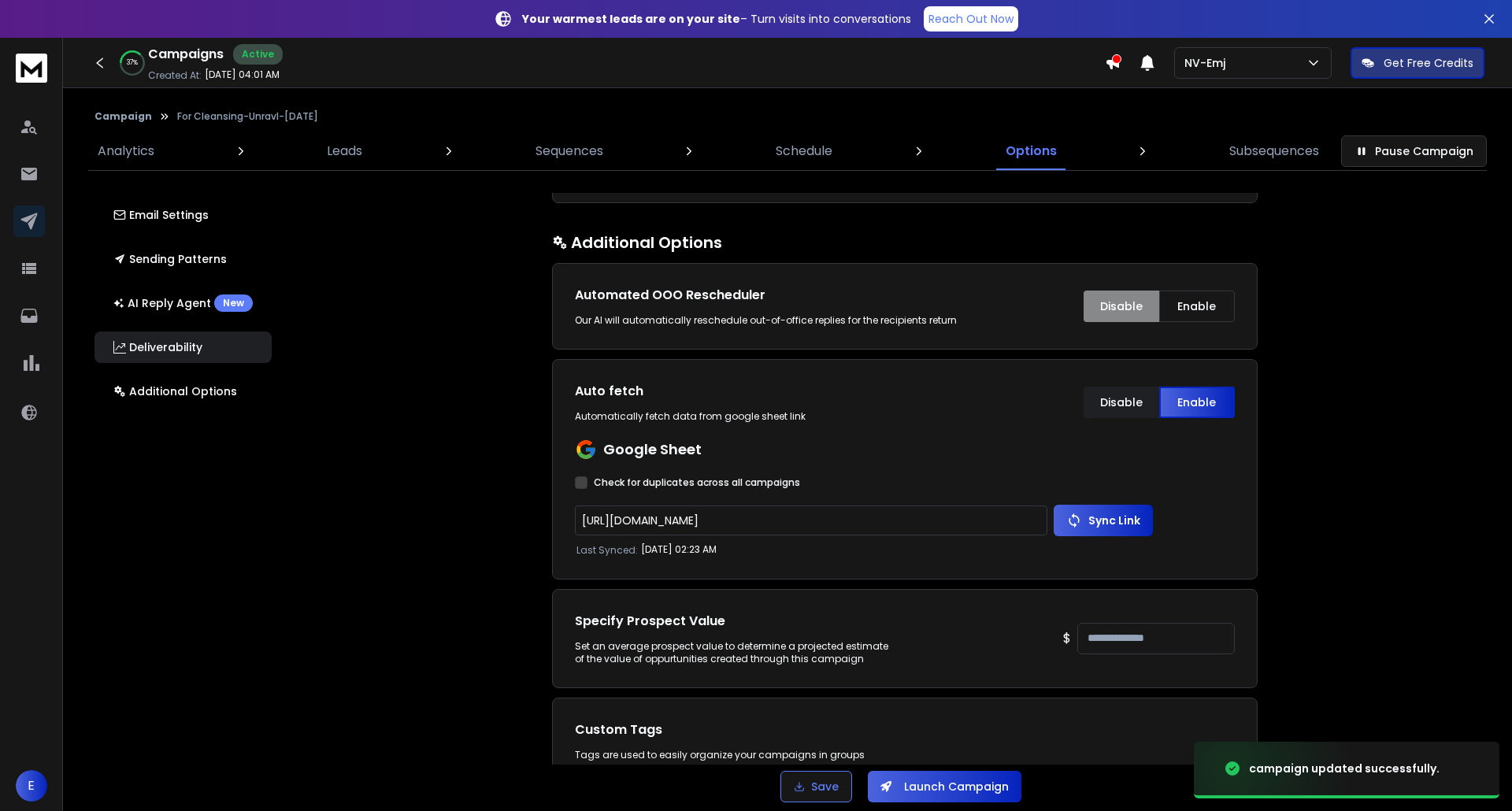
scroll to position [2727, 0]
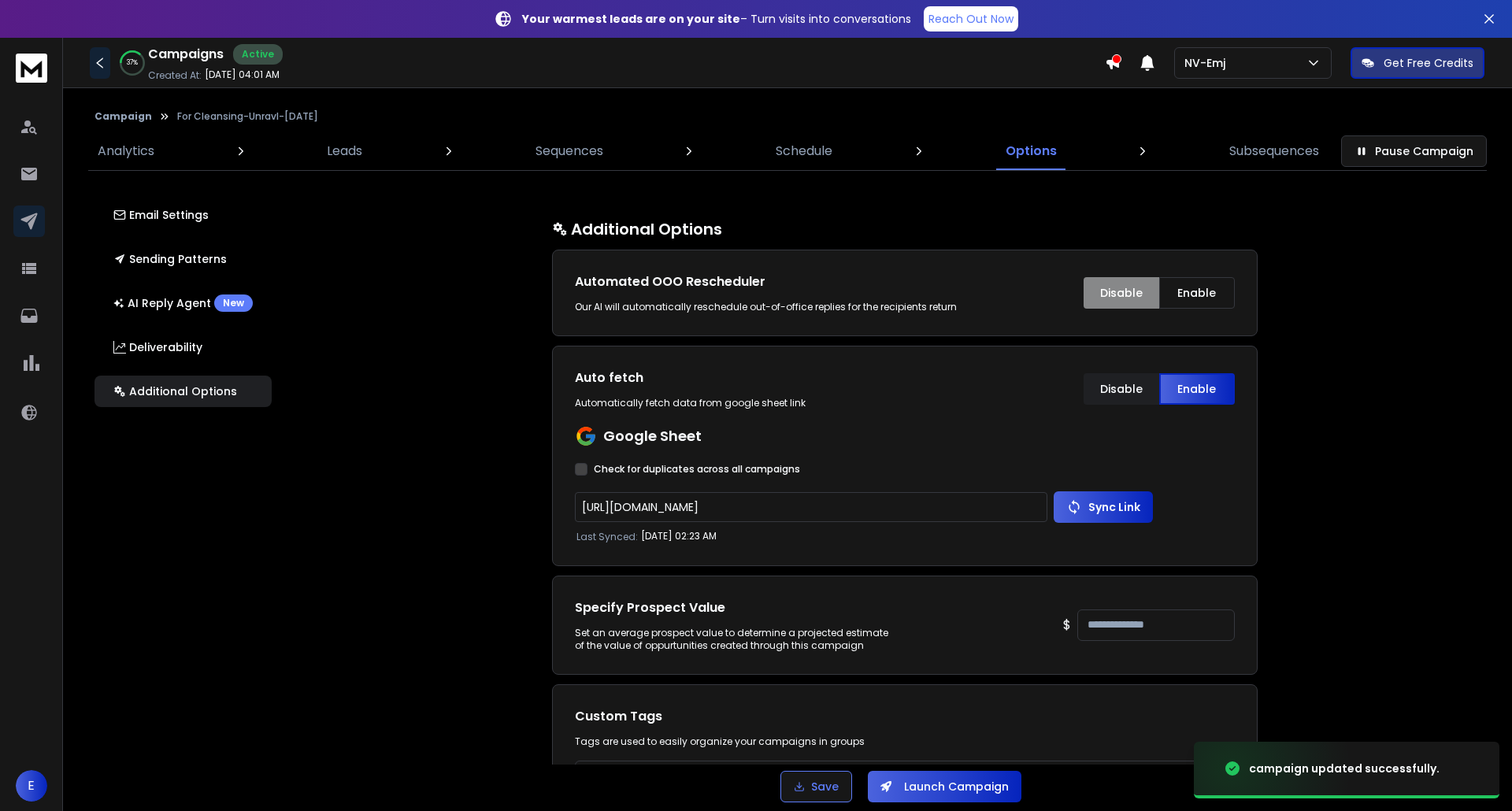
click at [100, 60] on icon at bounding box center [99, 63] width 6 height 10
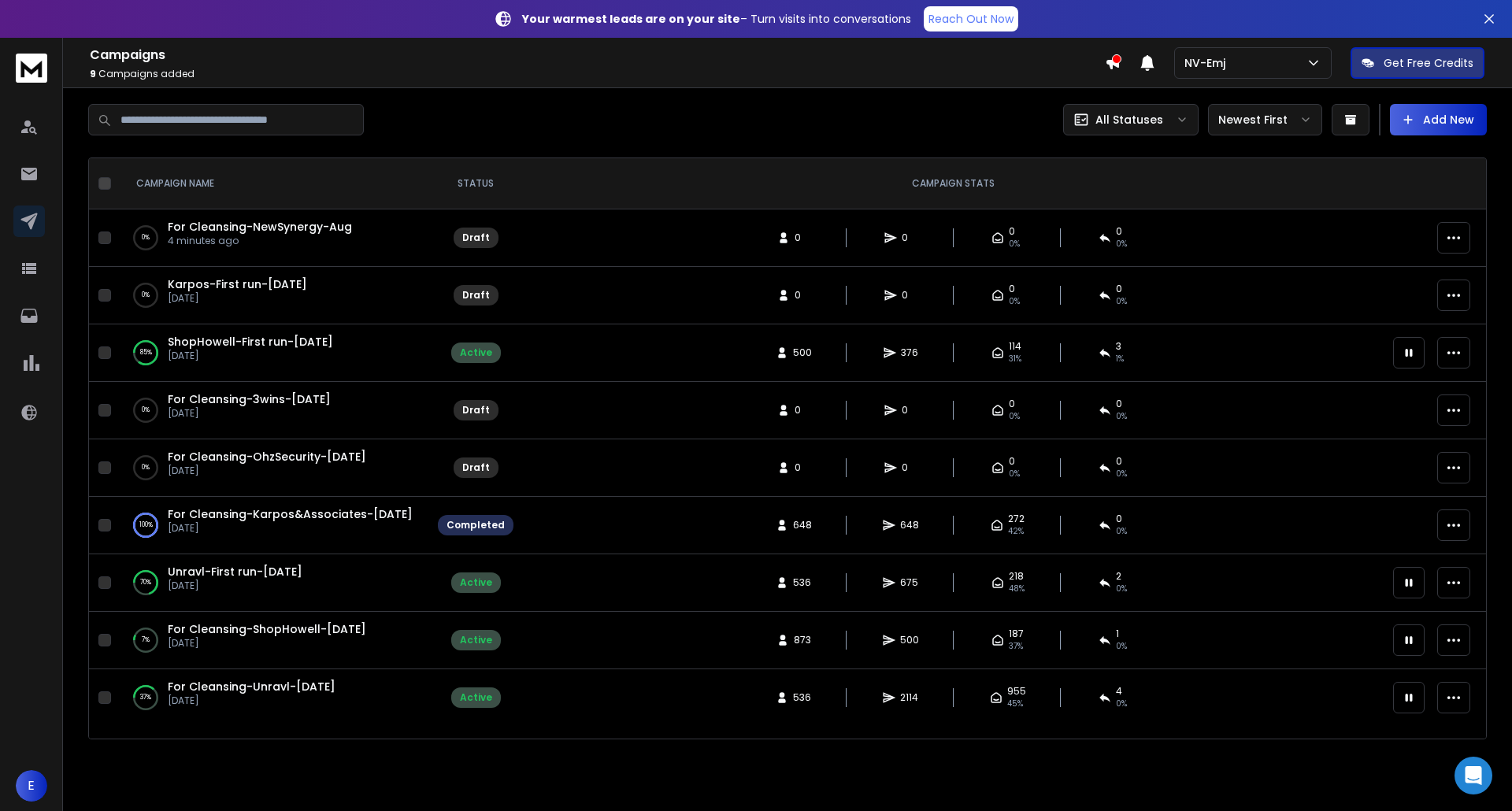
click at [340, 468] on p "[DATE]" at bounding box center [266, 470] width 198 height 13
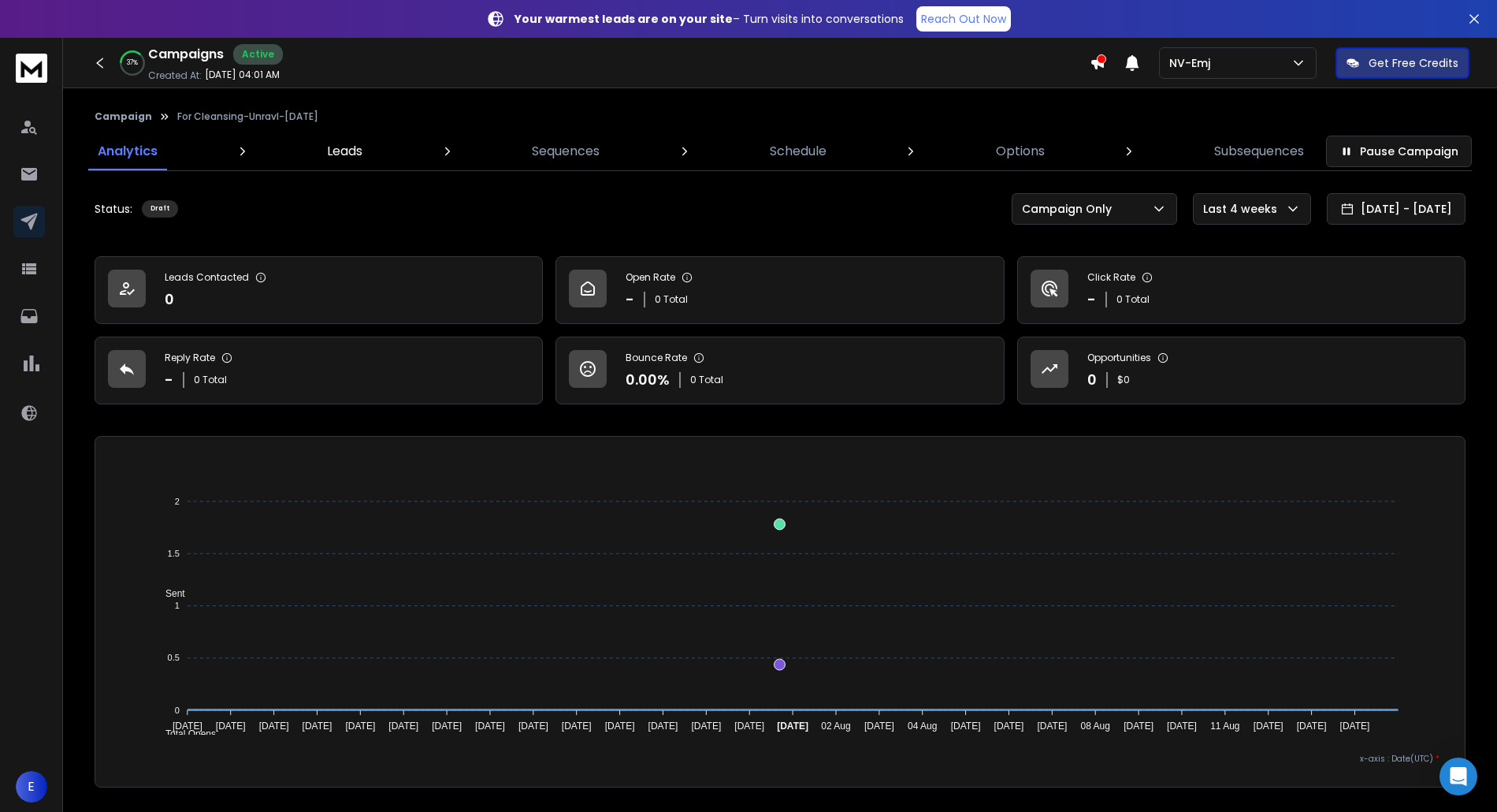
click at [357, 152] on p "Leads" at bounding box center [345, 151] width 35 height 19
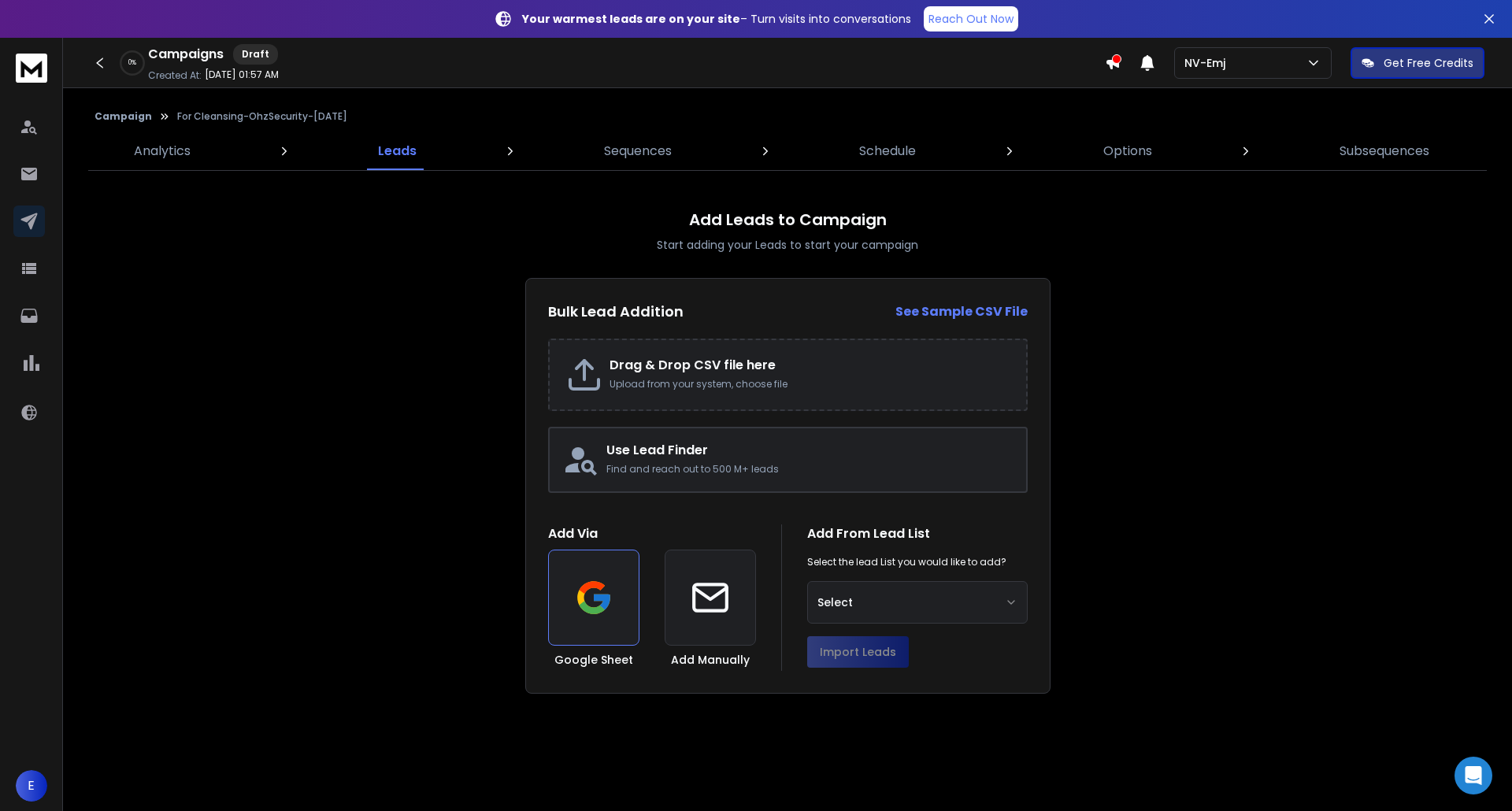
click at [602, 624] on div at bounding box center [593, 597] width 91 height 96
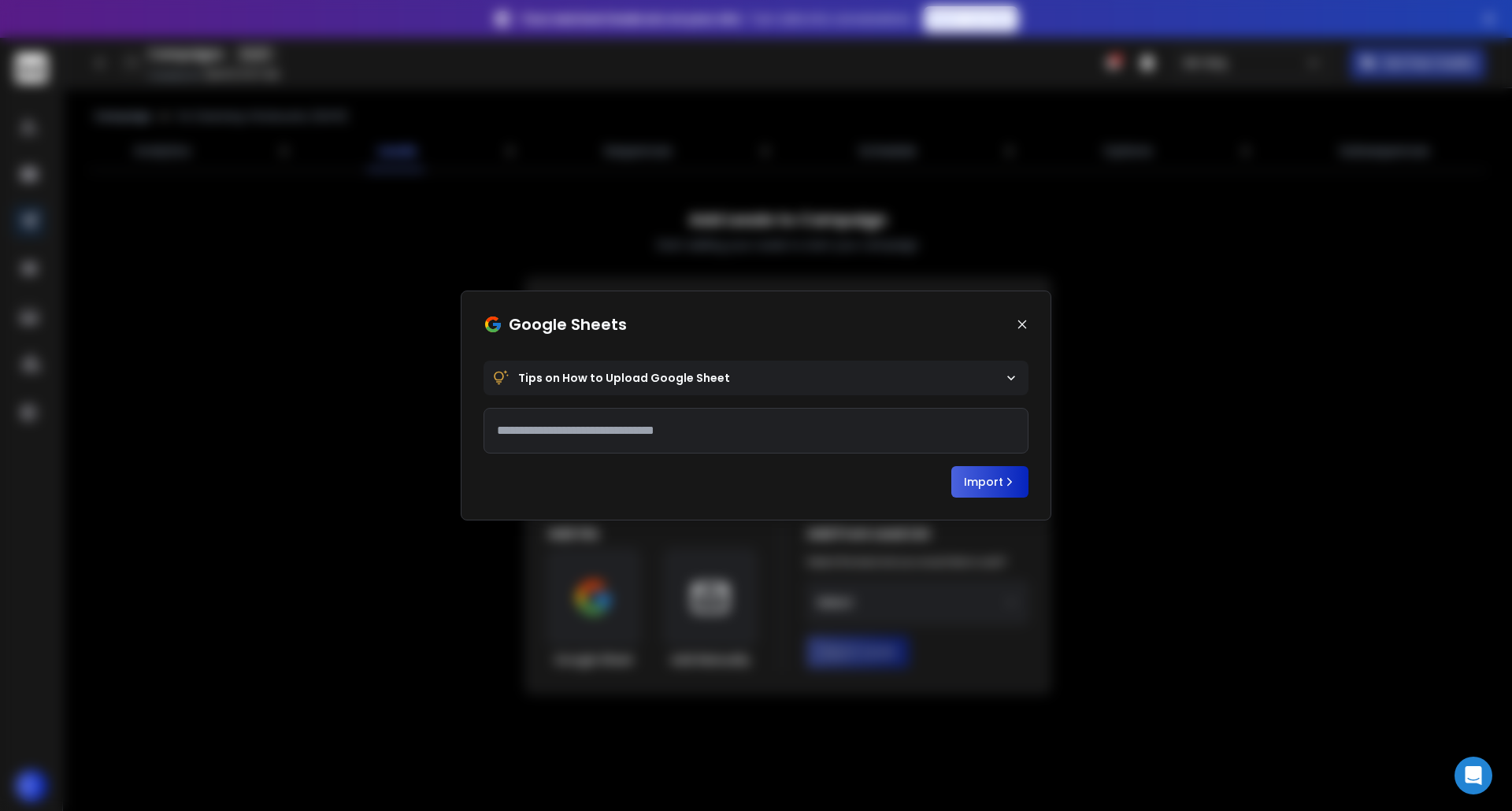
click at [659, 436] on input at bounding box center [756, 430] width 545 height 45
click at [1022, 328] on icon at bounding box center [1022, 324] width 13 height 13
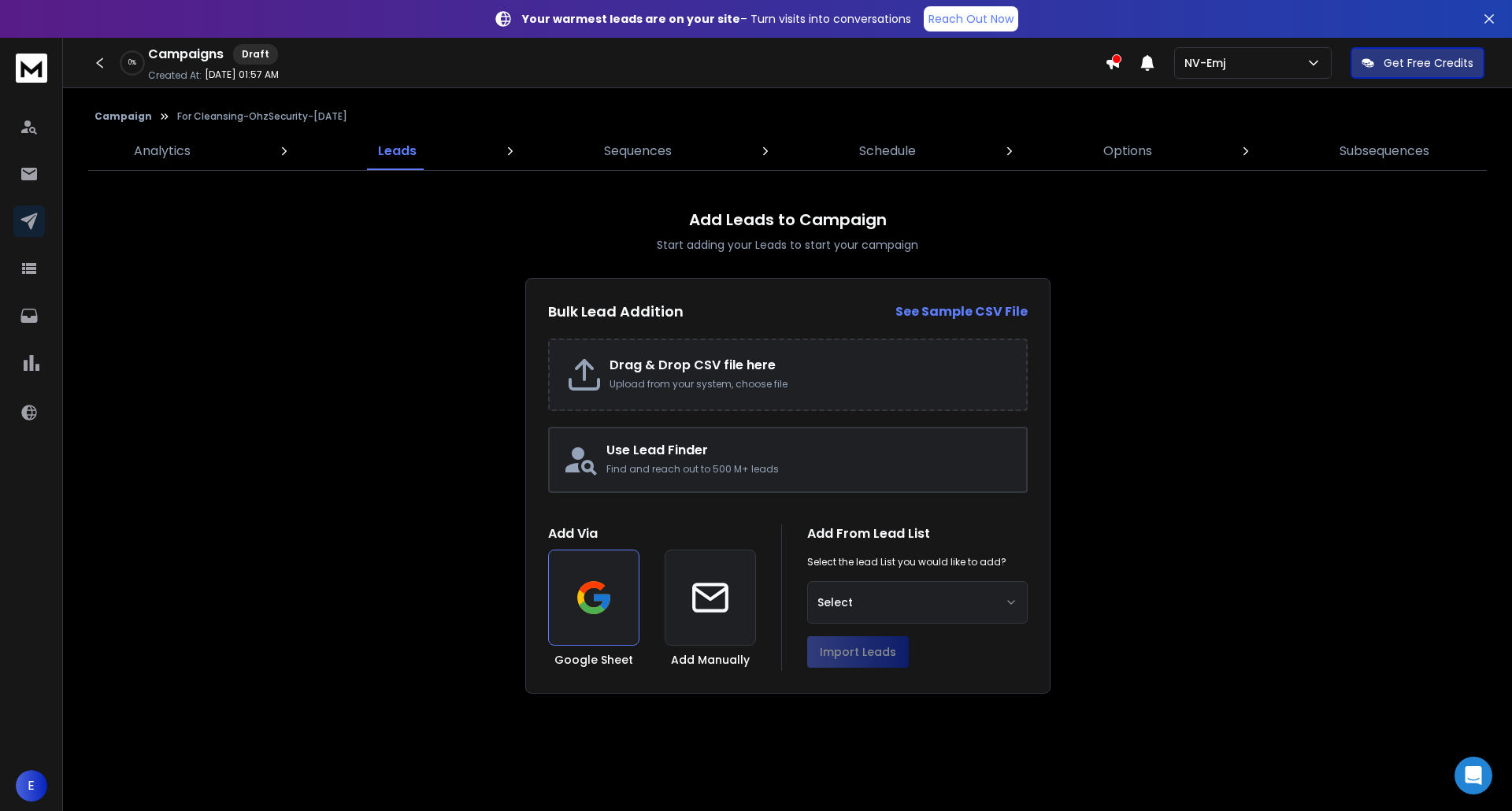
click at [628, 608] on div at bounding box center [593, 597] width 91 height 96
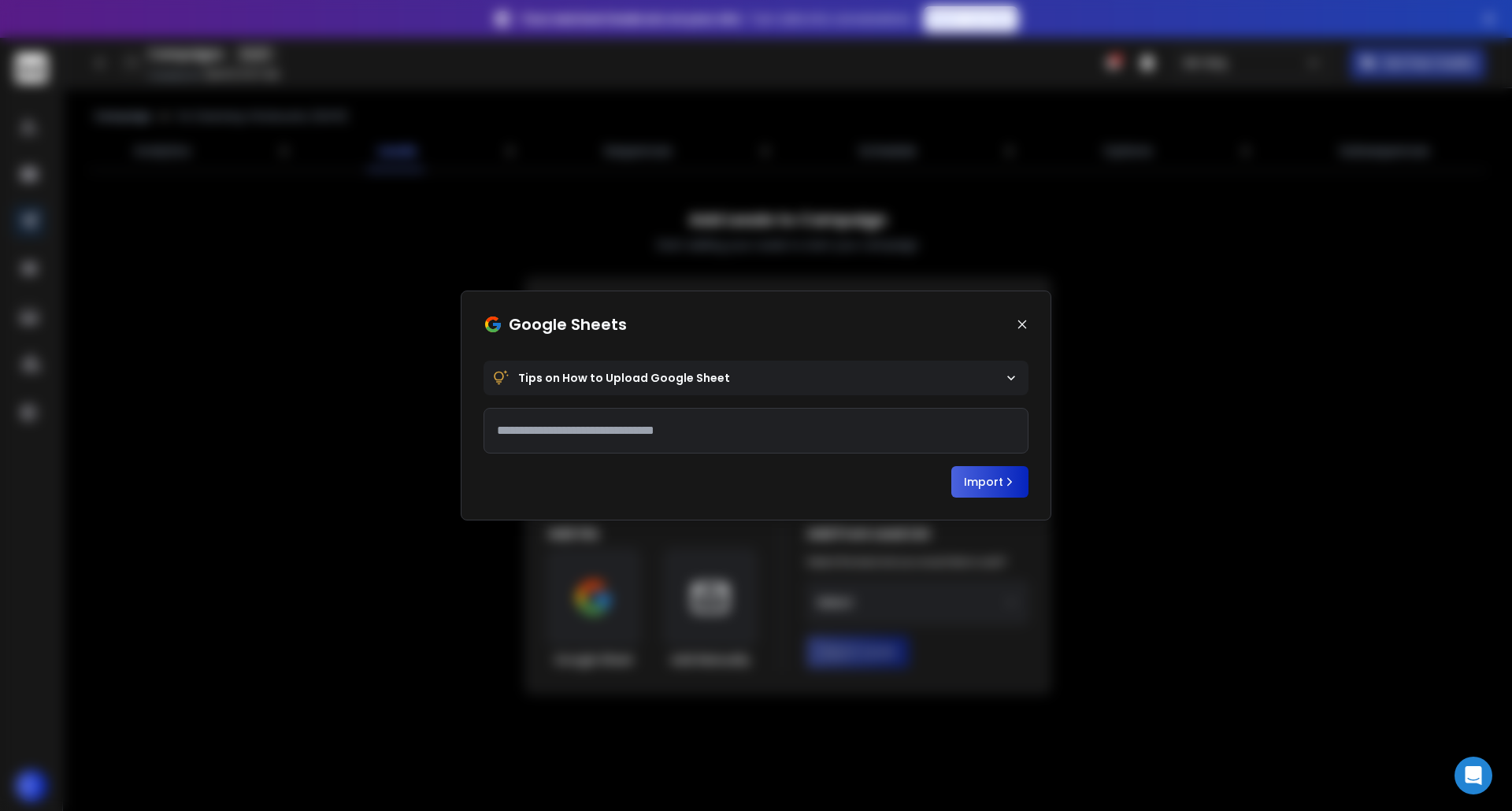
click at [735, 425] on input at bounding box center [756, 430] width 545 height 45
paste input "**********"
type input "**********"
click at [992, 479] on button "Import" at bounding box center [990, 481] width 77 height 32
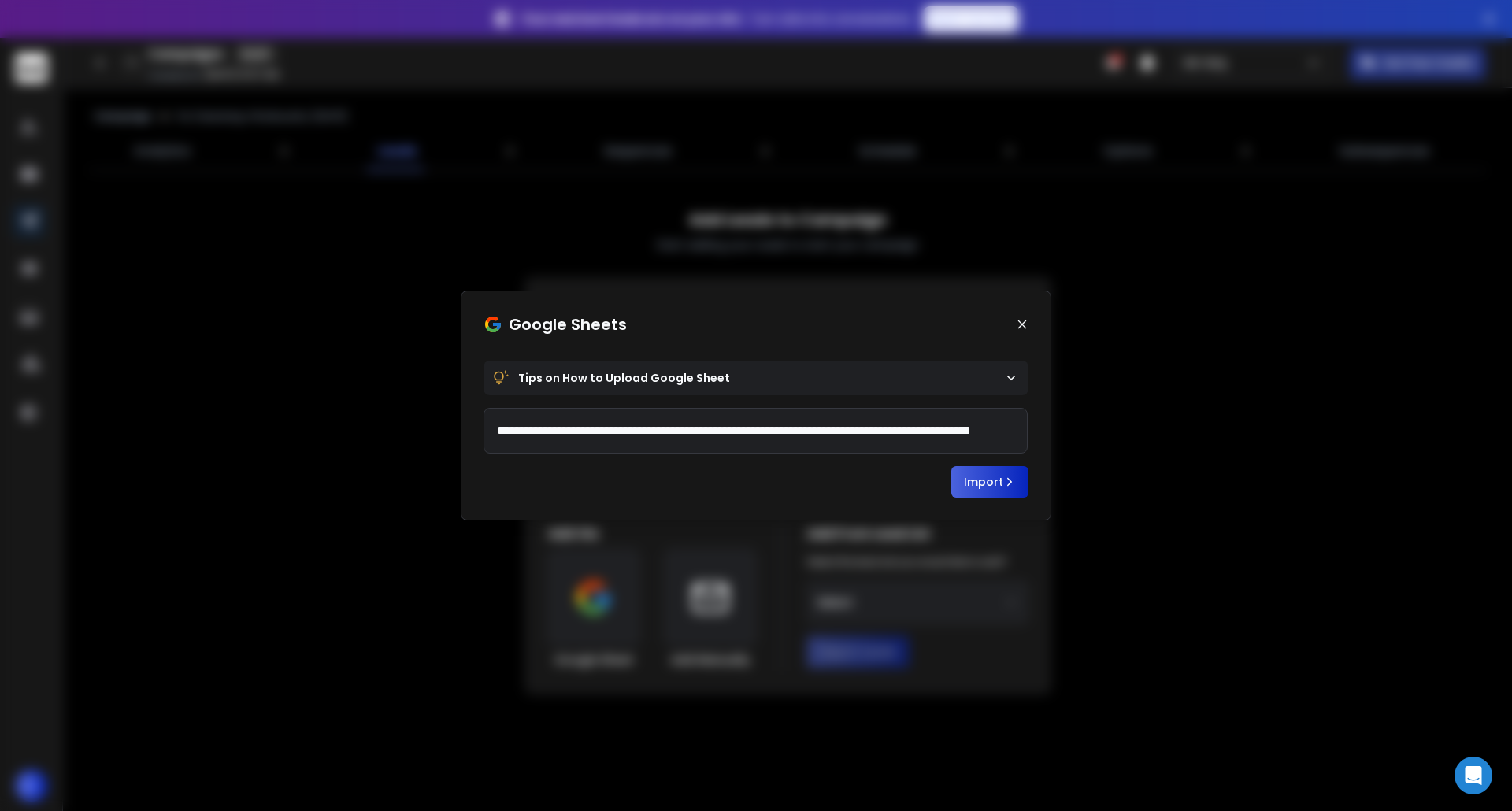
scroll to position [0, 0]
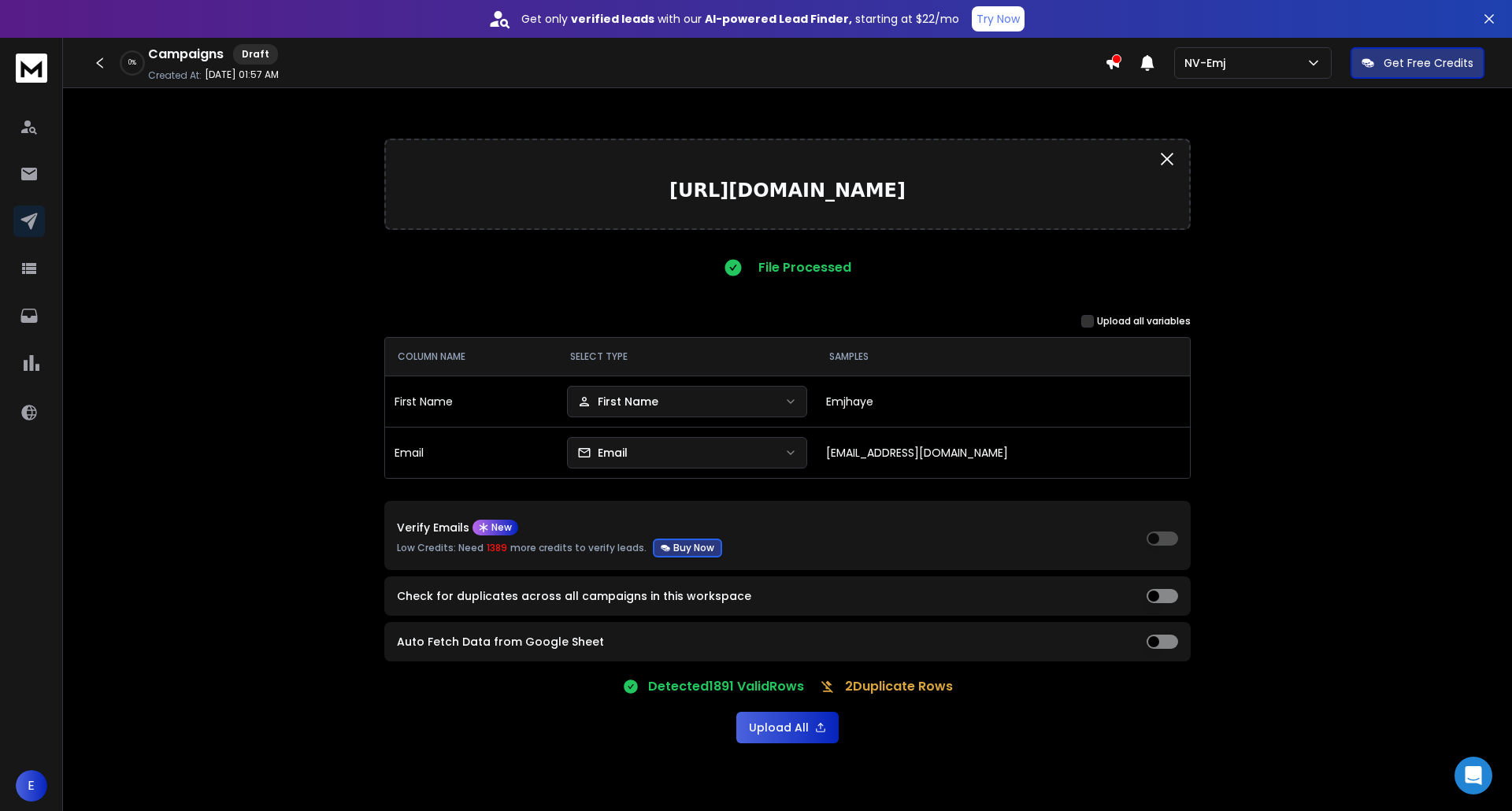
click at [1163, 649] on button "Auto Fetch Data from Google Sheet" at bounding box center [1162, 641] width 32 height 15
click at [779, 743] on button "Upload All" at bounding box center [786, 727] width 102 height 32
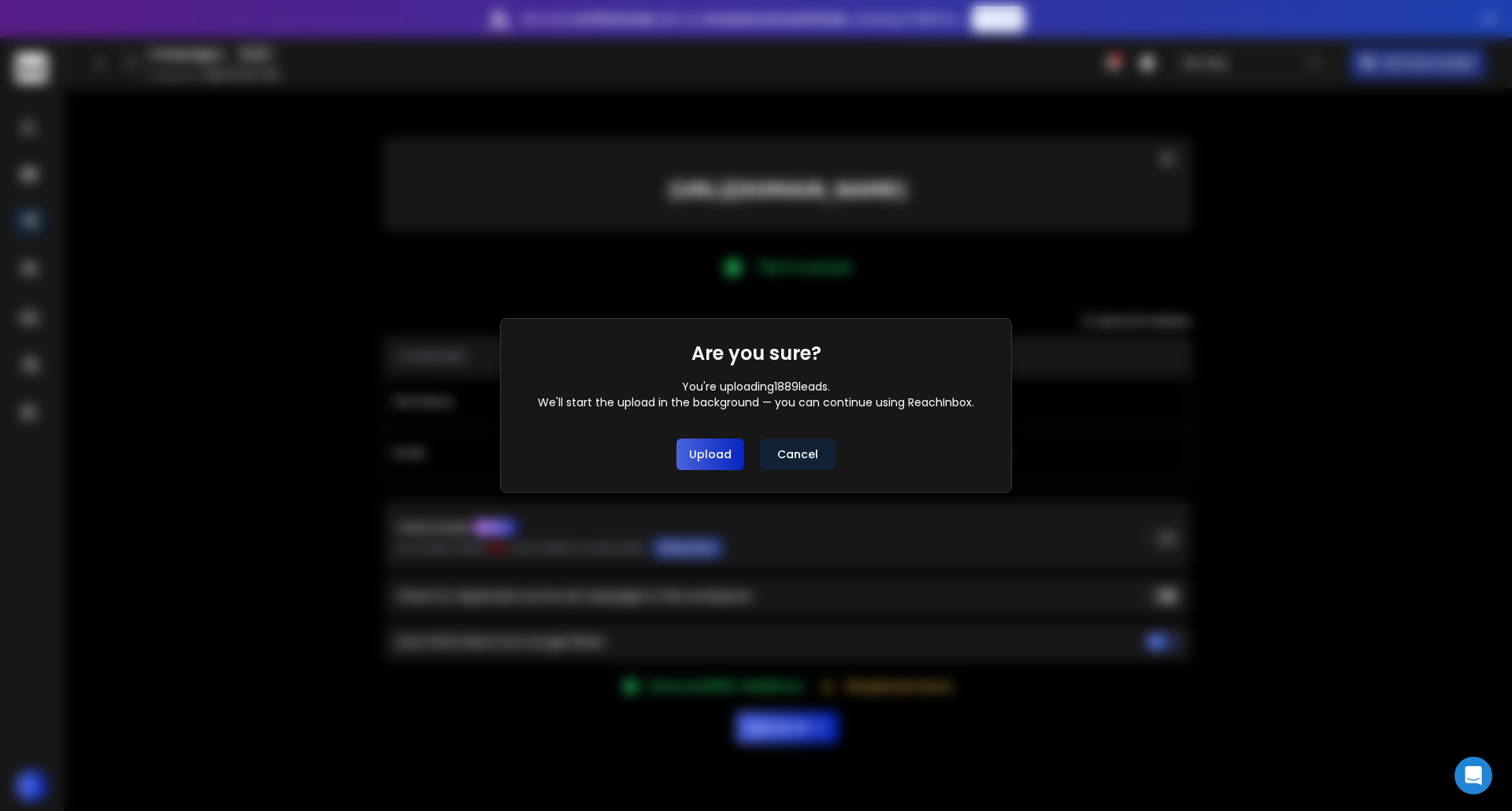
click at [795, 451] on button "Cancel" at bounding box center [798, 454] width 76 height 32
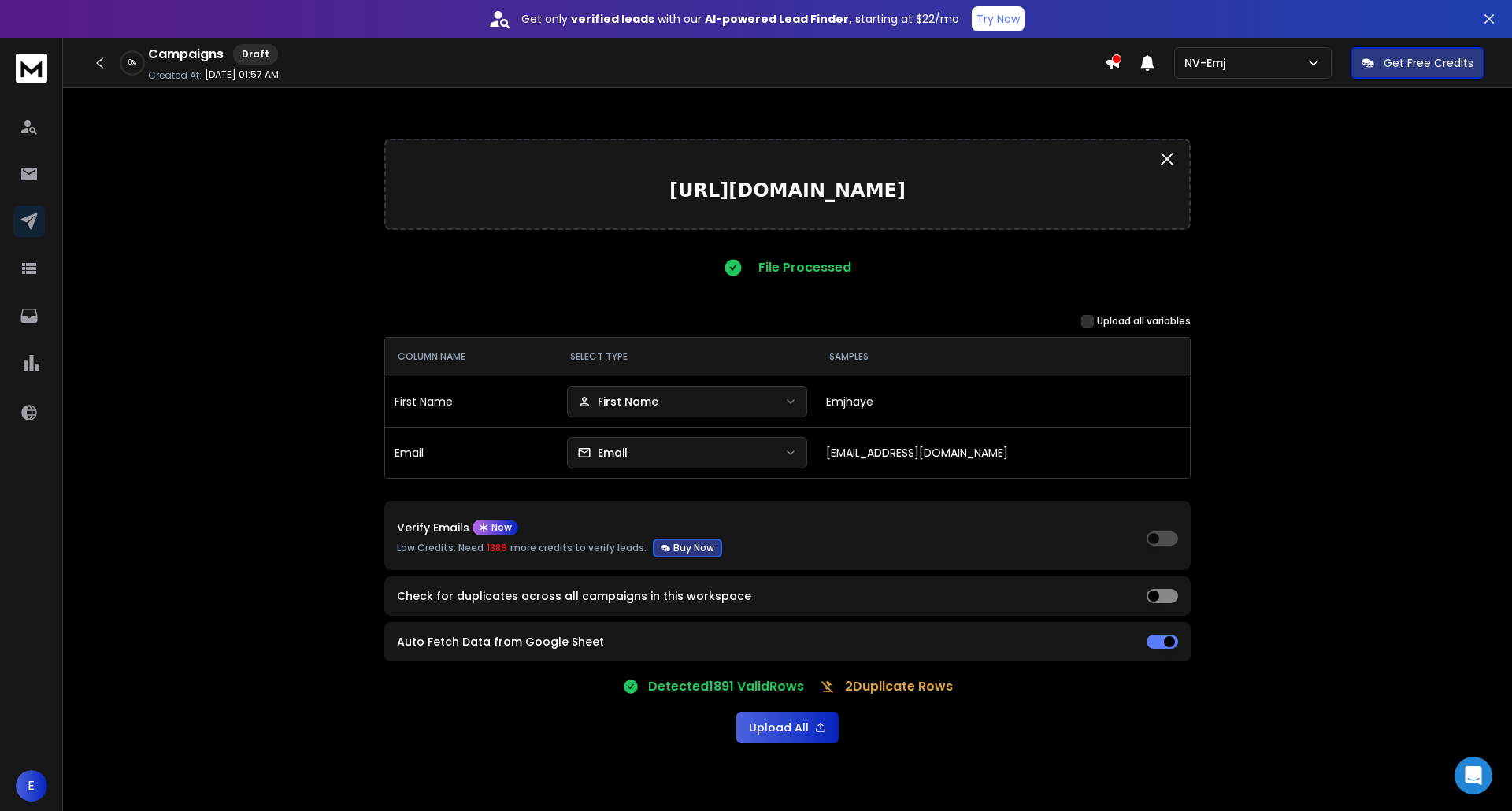
click at [767, 743] on button "Upload All" at bounding box center [786, 727] width 102 height 32
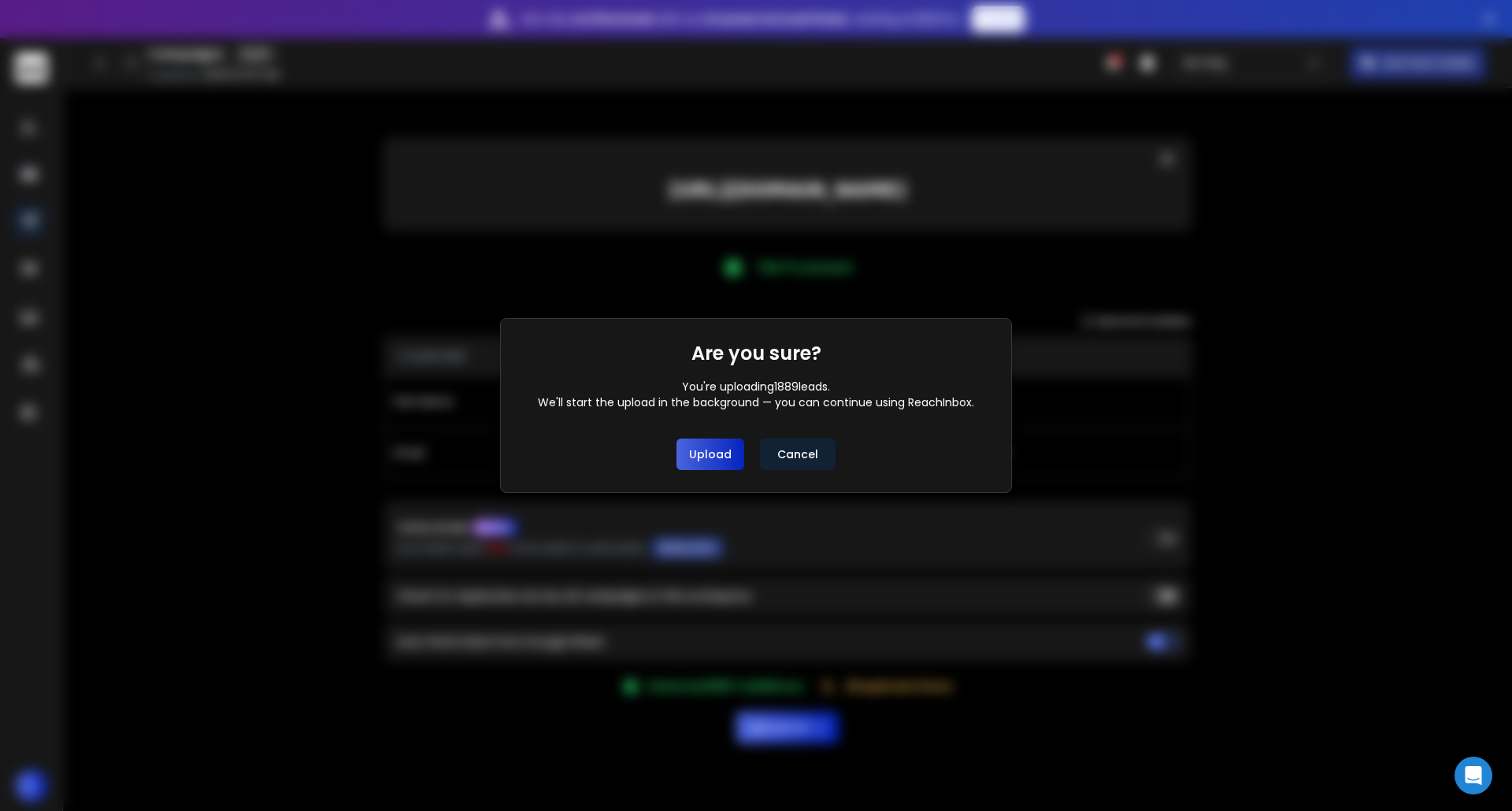
click at [707, 449] on button "Upload" at bounding box center [710, 454] width 68 height 32
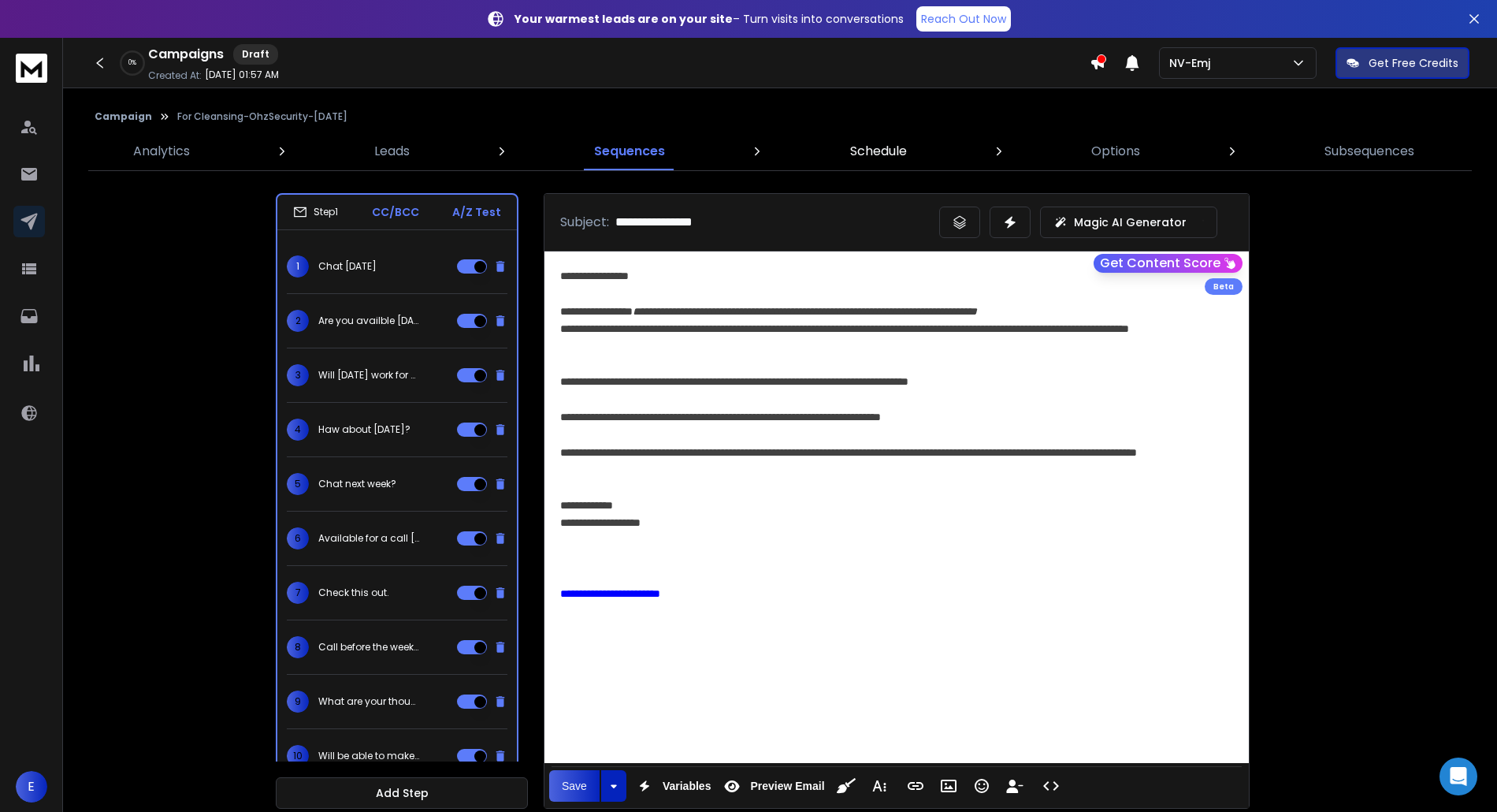
click at [846, 155] on link "Schedule" at bounding box center [878, 151] width 76 height 38
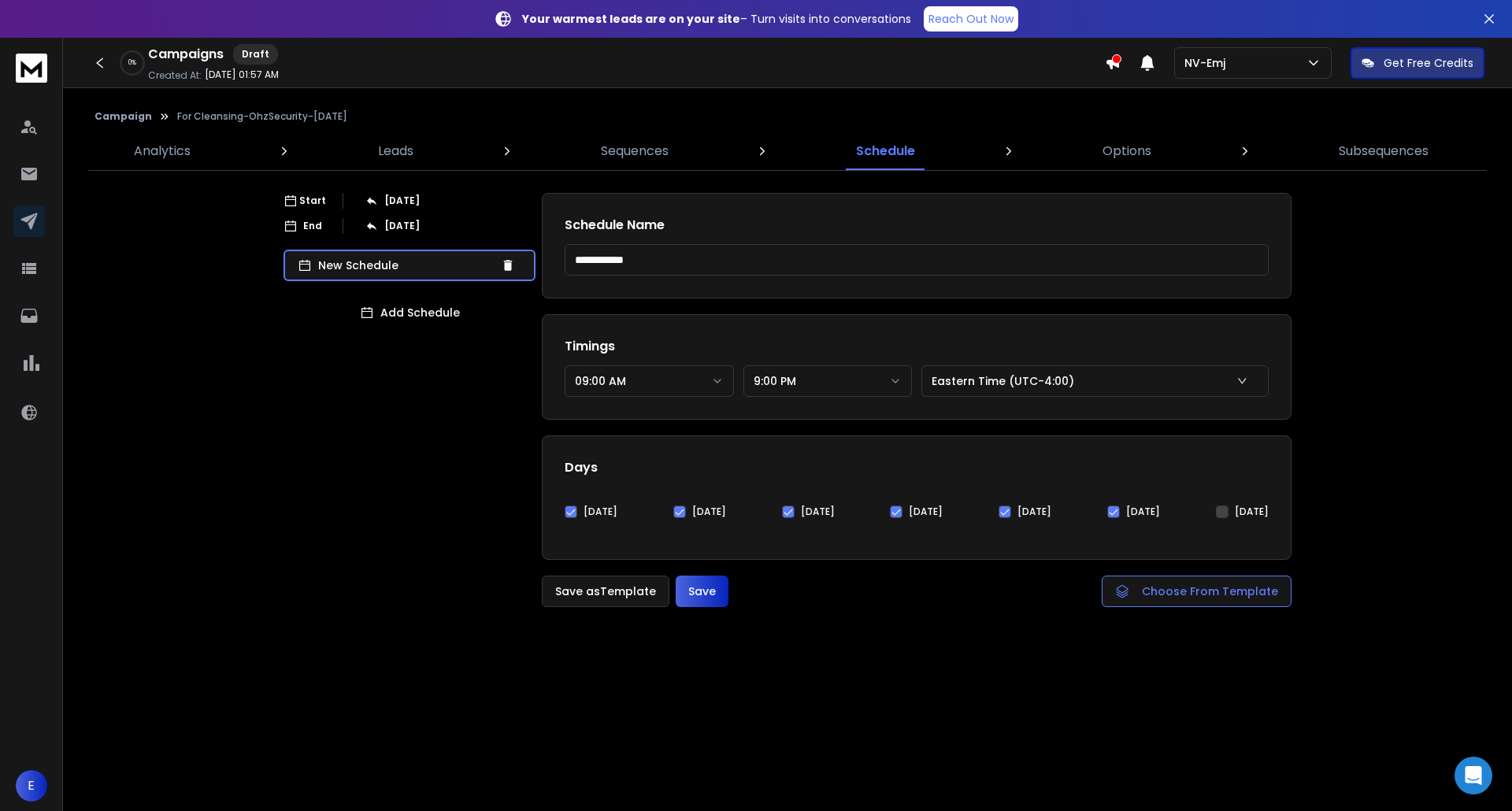
click at [420, 198] on p "Fri Aug 15 2025" at bounding box center [402, 201] width 35 height 13
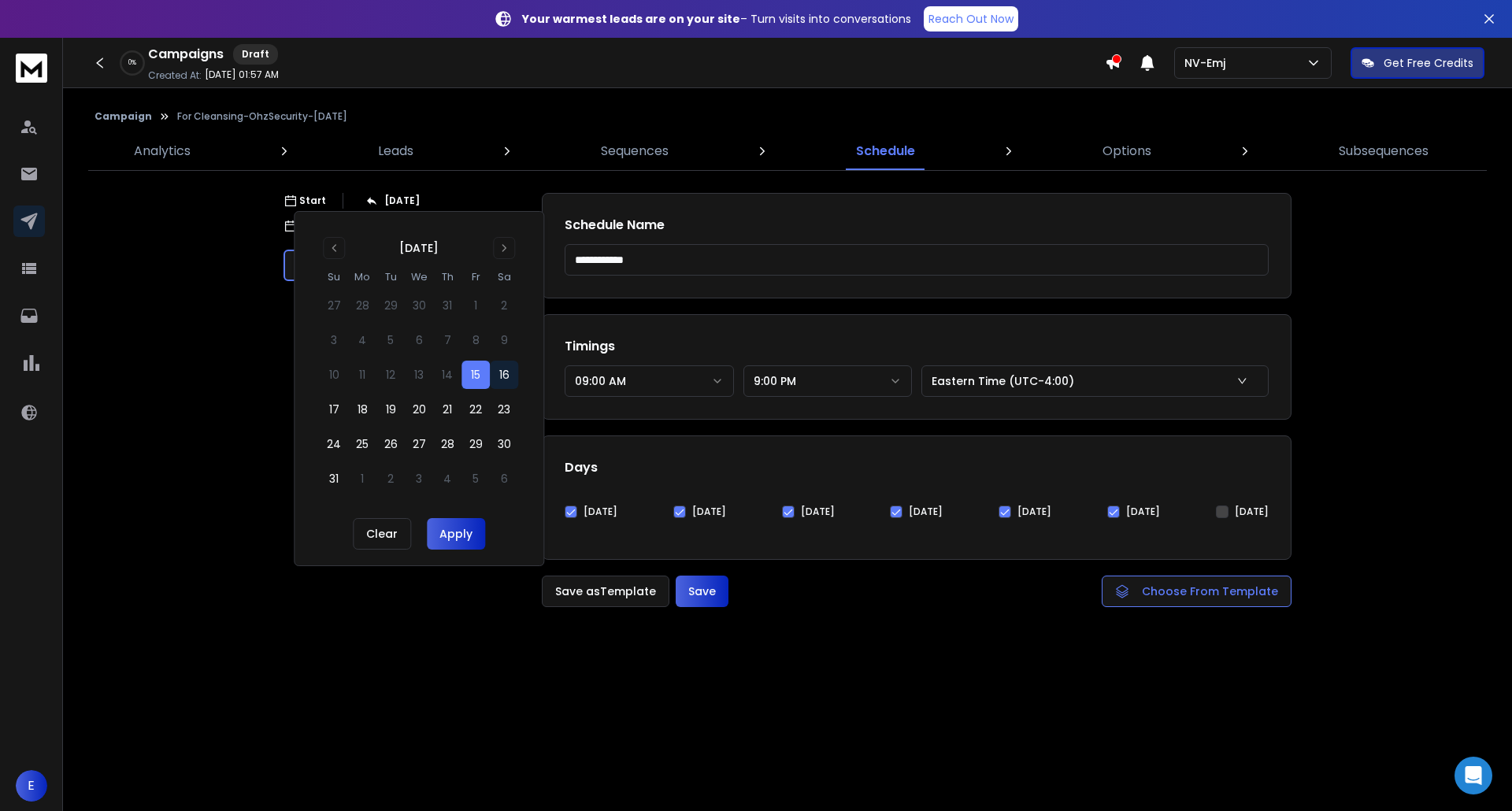
click at [479, 373] on td "15" at bounding box center [475, 374] width 28 height 28
click at [465, 530] on button "Apply" at bounding box center [456, 533] width 58 height 32
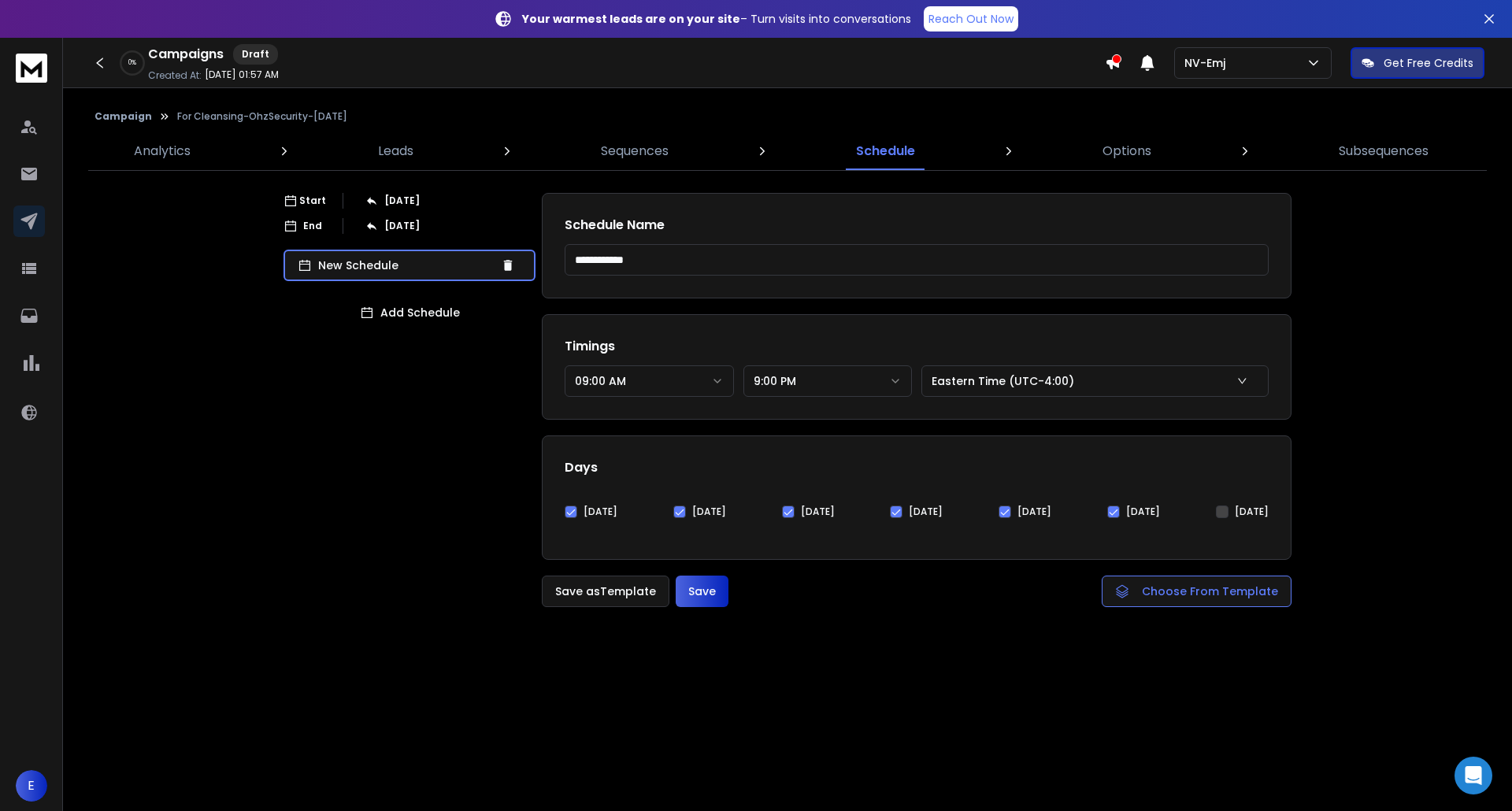
click at [463, 228] on div "End Sat Feb 28 2026" at bounding box center [409, 226] width 252 height 15
click at [420, 221] on p "[DATE]" at bounding box center [402, 226] width 35 height 13
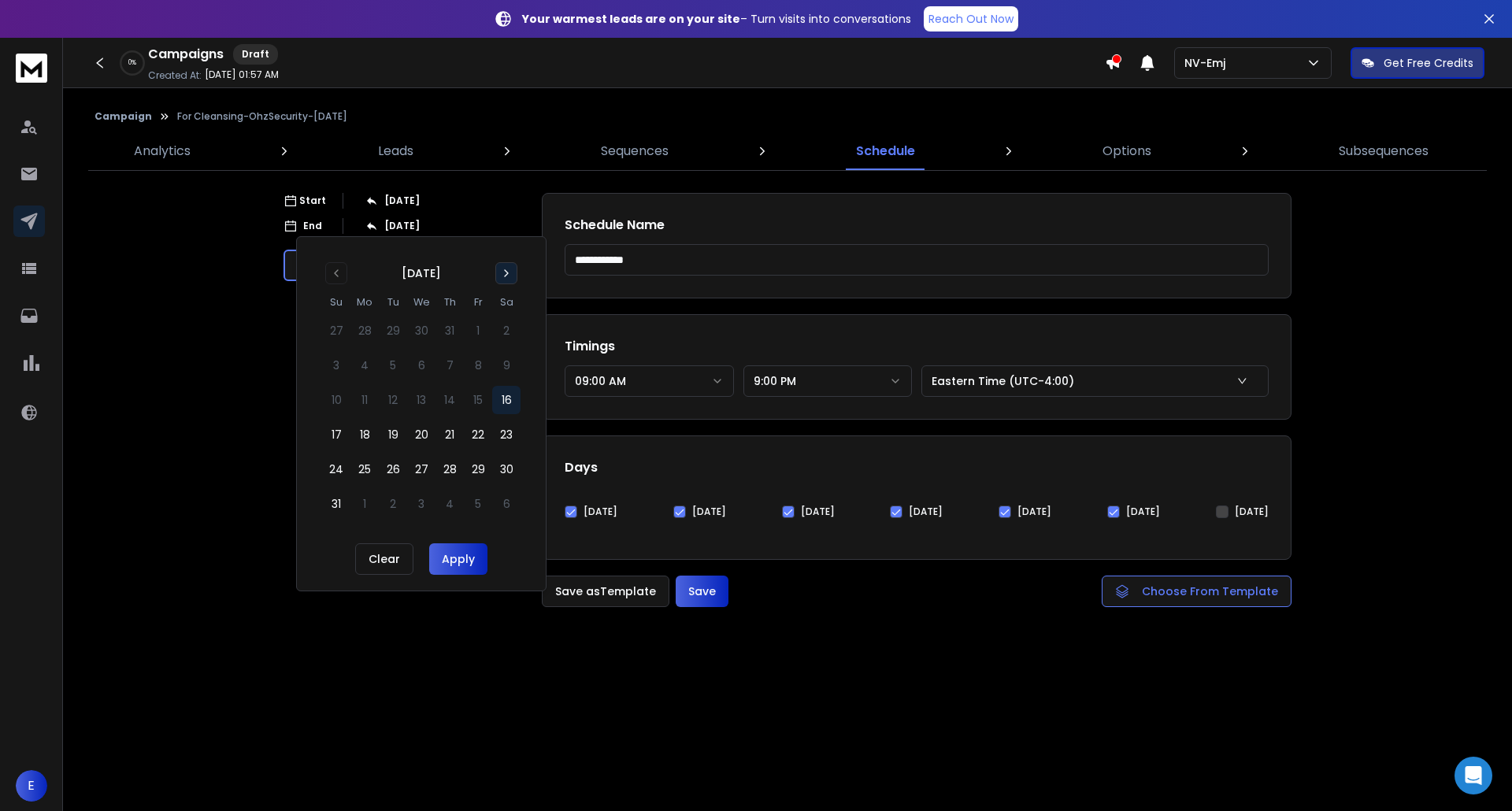
click at [508, 275] on icon "Go to next month" at bounding box center [506, 273] width 13 height 13
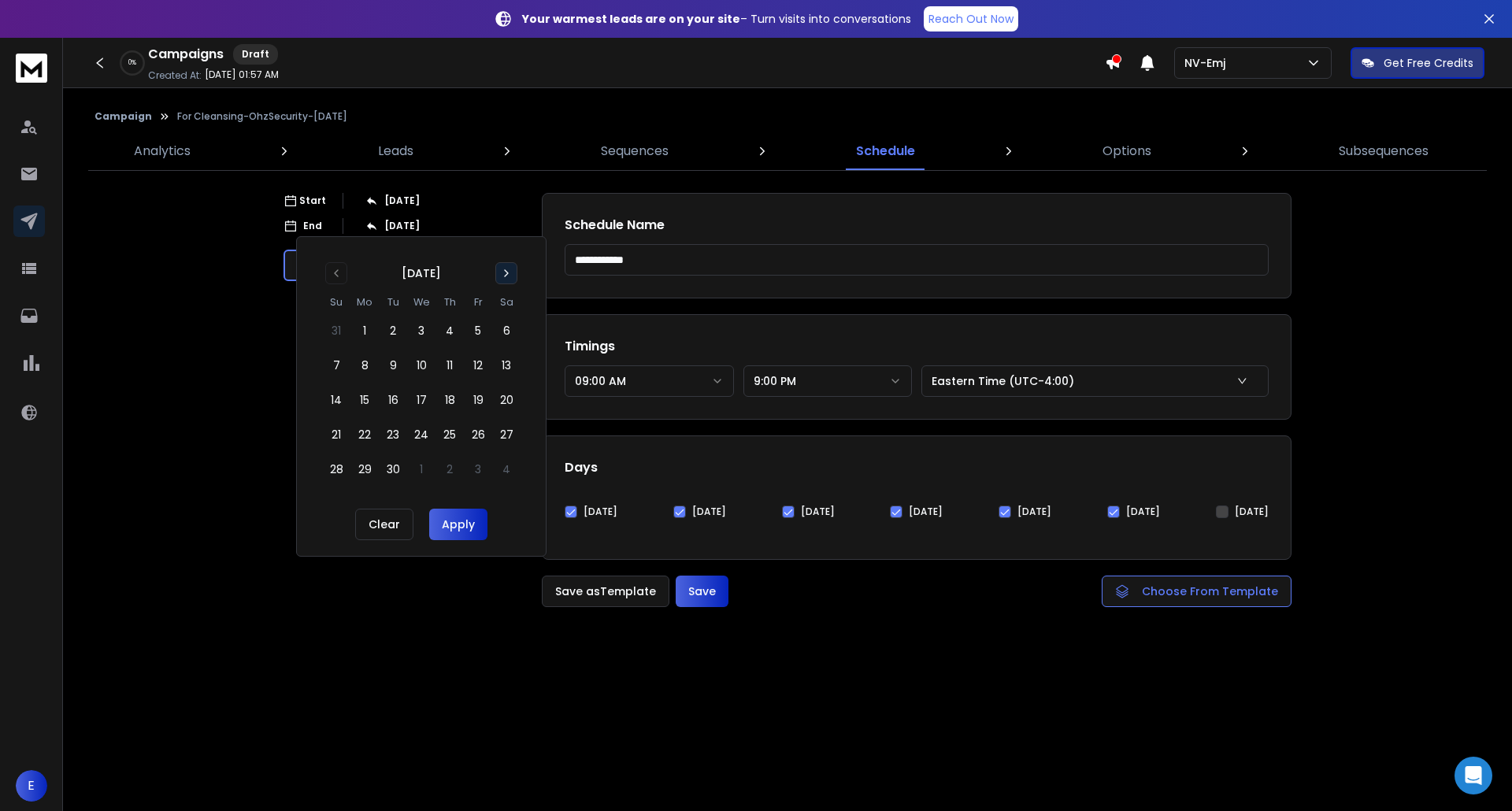
click at [508, 275] on icon "Go to next month" at bounding box center [506, 273] width 13 height 13
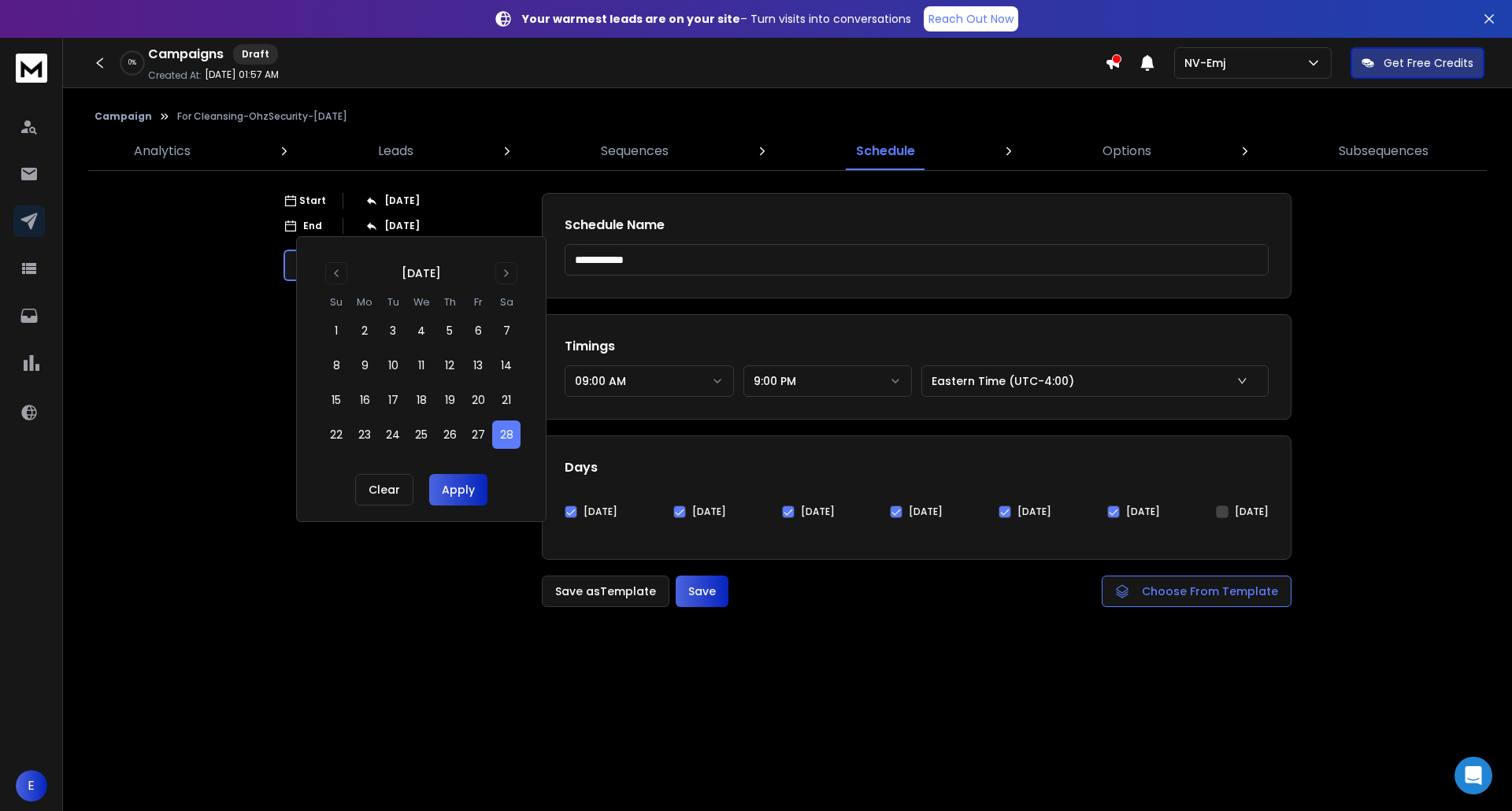
click at [466, 491] on button "Apply" at bounding box center [458, 489] width 58 height 32
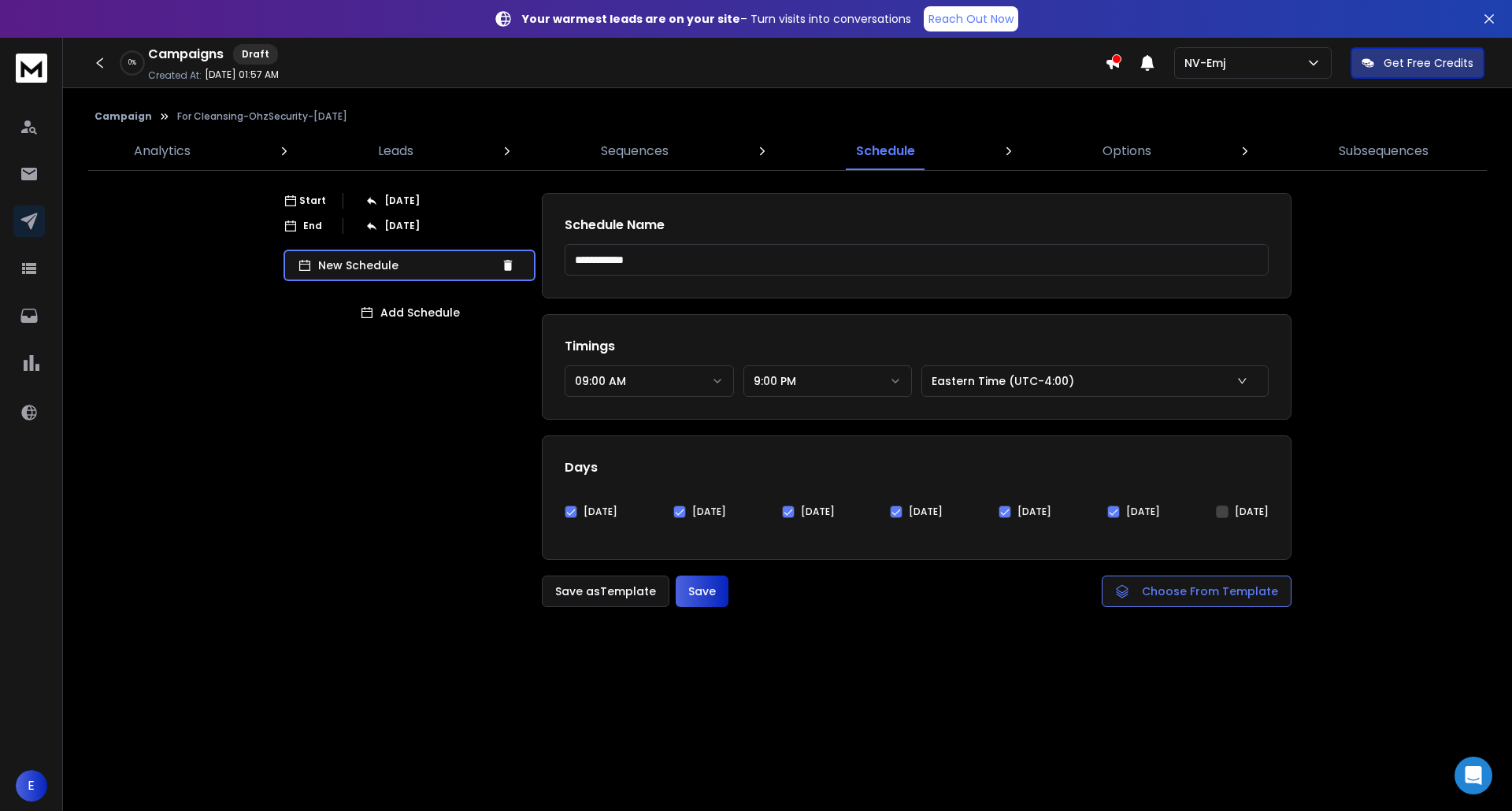
click at [712, 592] on button "Save" at bounding box center [701, 590] width 52 height 32
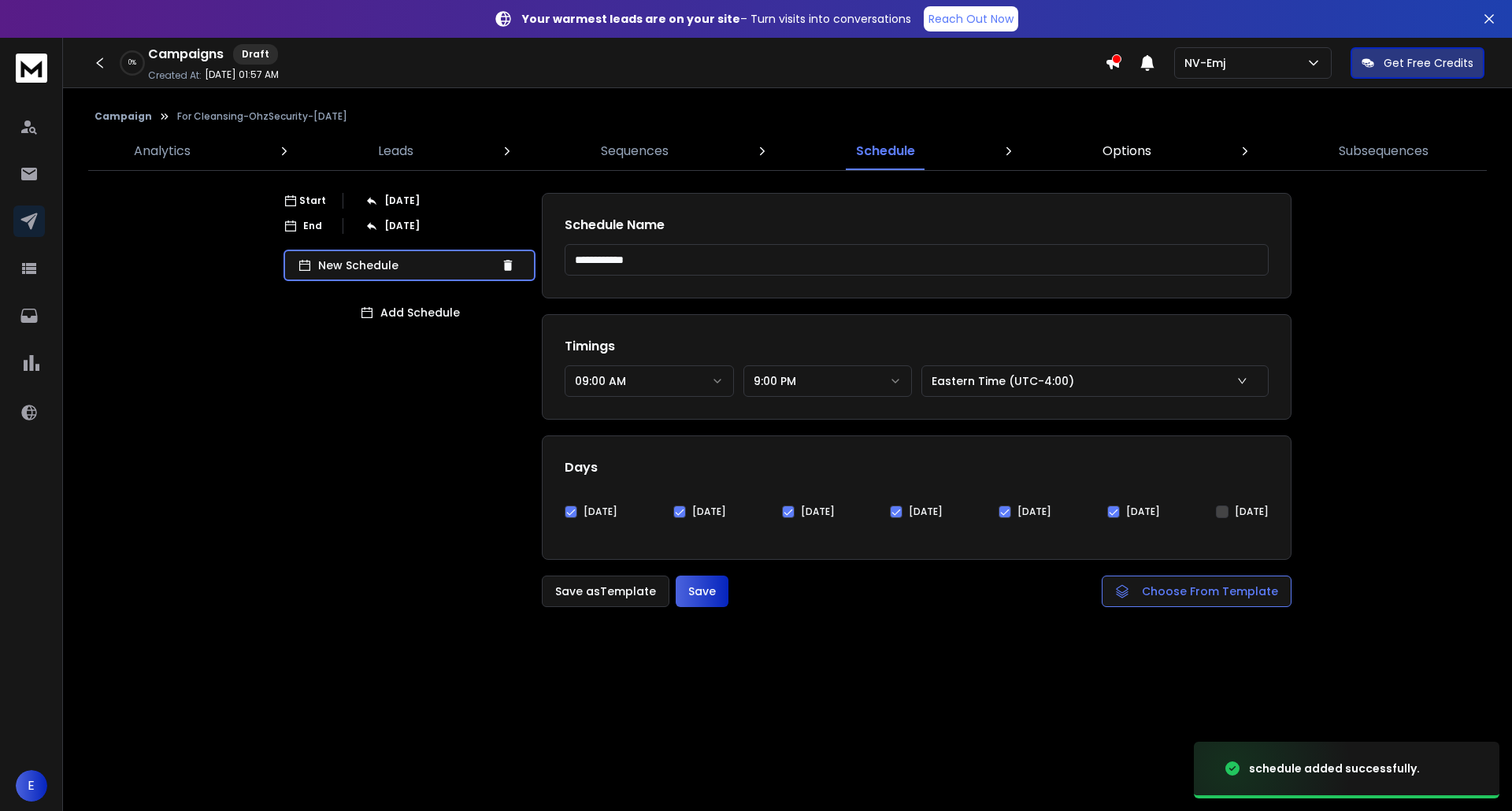
click at [1126, 156] on p "Options" at bounding box center [1126, 151] width 49 height 19
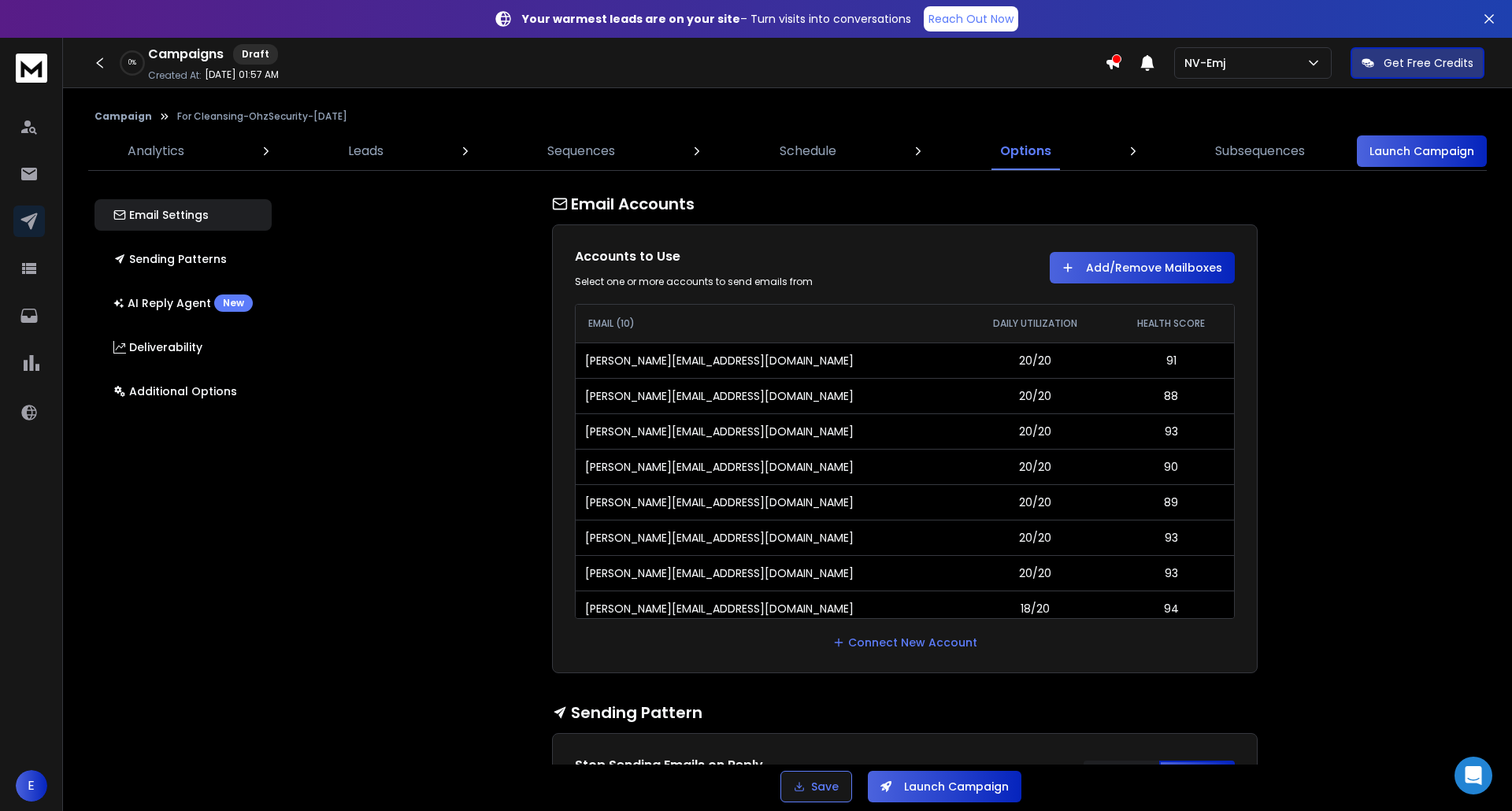
click at [1169, 263] on button "Add/Remove Mailboxes" at bounding box center [1142, 267] width 185 height 32
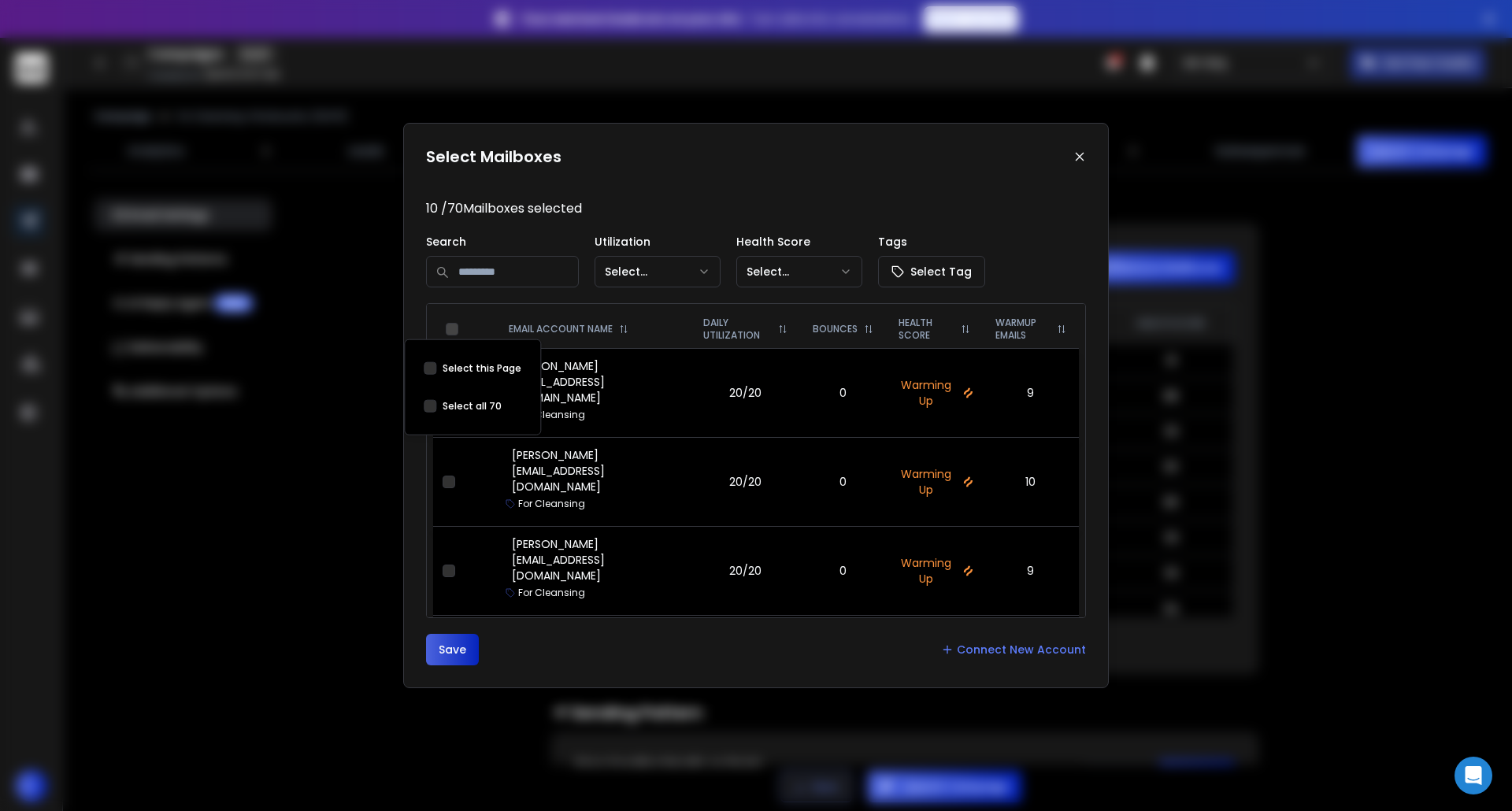
click at [449, 329] on button "Select this Page" at bounding box center [452, 329] width 13 height 13
click at [425, 409] on button "Select this Page" at bounding box center [429, 406] width 13 height 13
click at [432, 409] on button "Select this Page" at bounding box center [429, 406] width 13 height 13
click at [562, 277] on input at bounding box center [502, 271] width 153 height 32
paste input "**********"
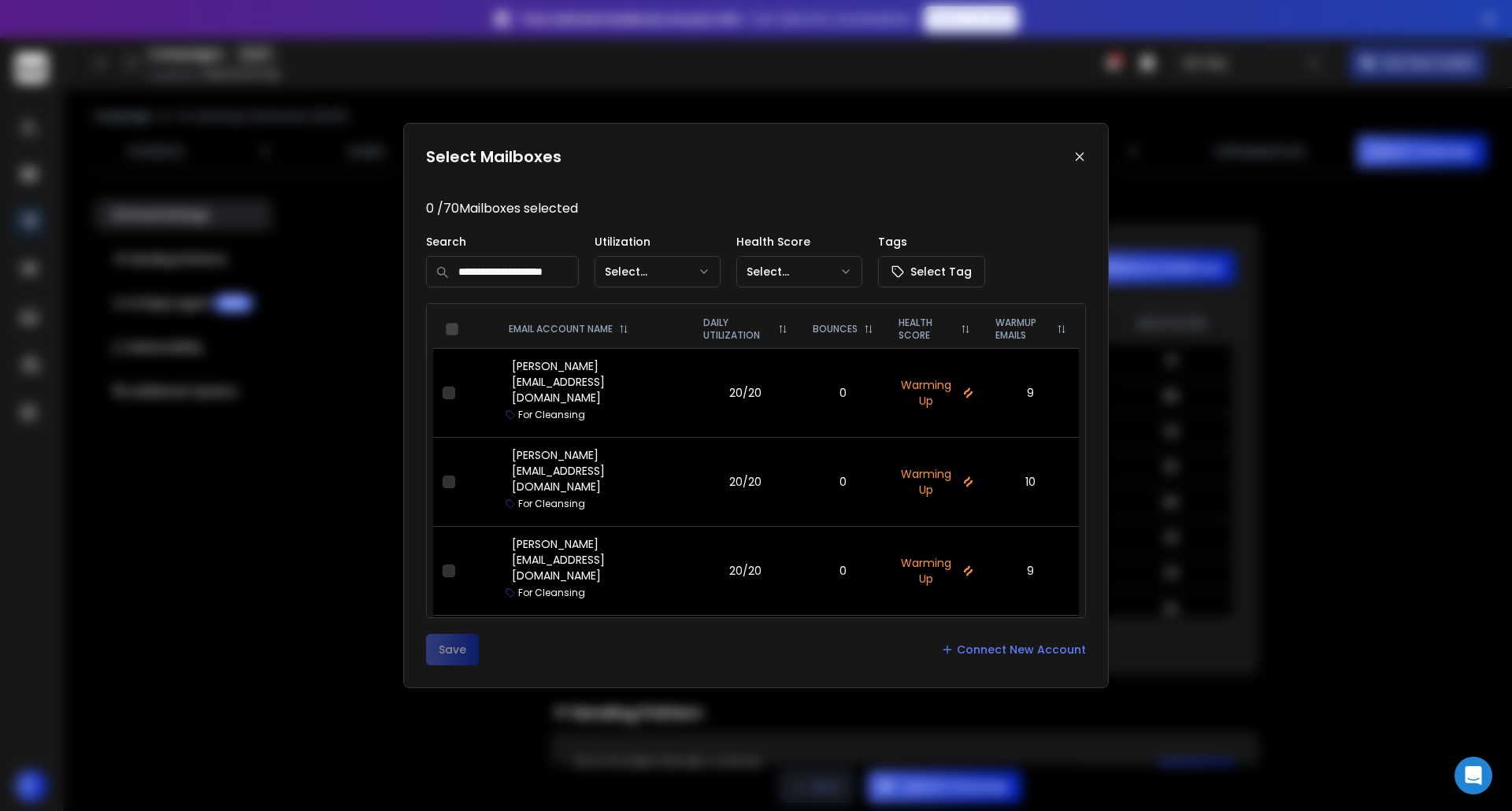
type input "**********"
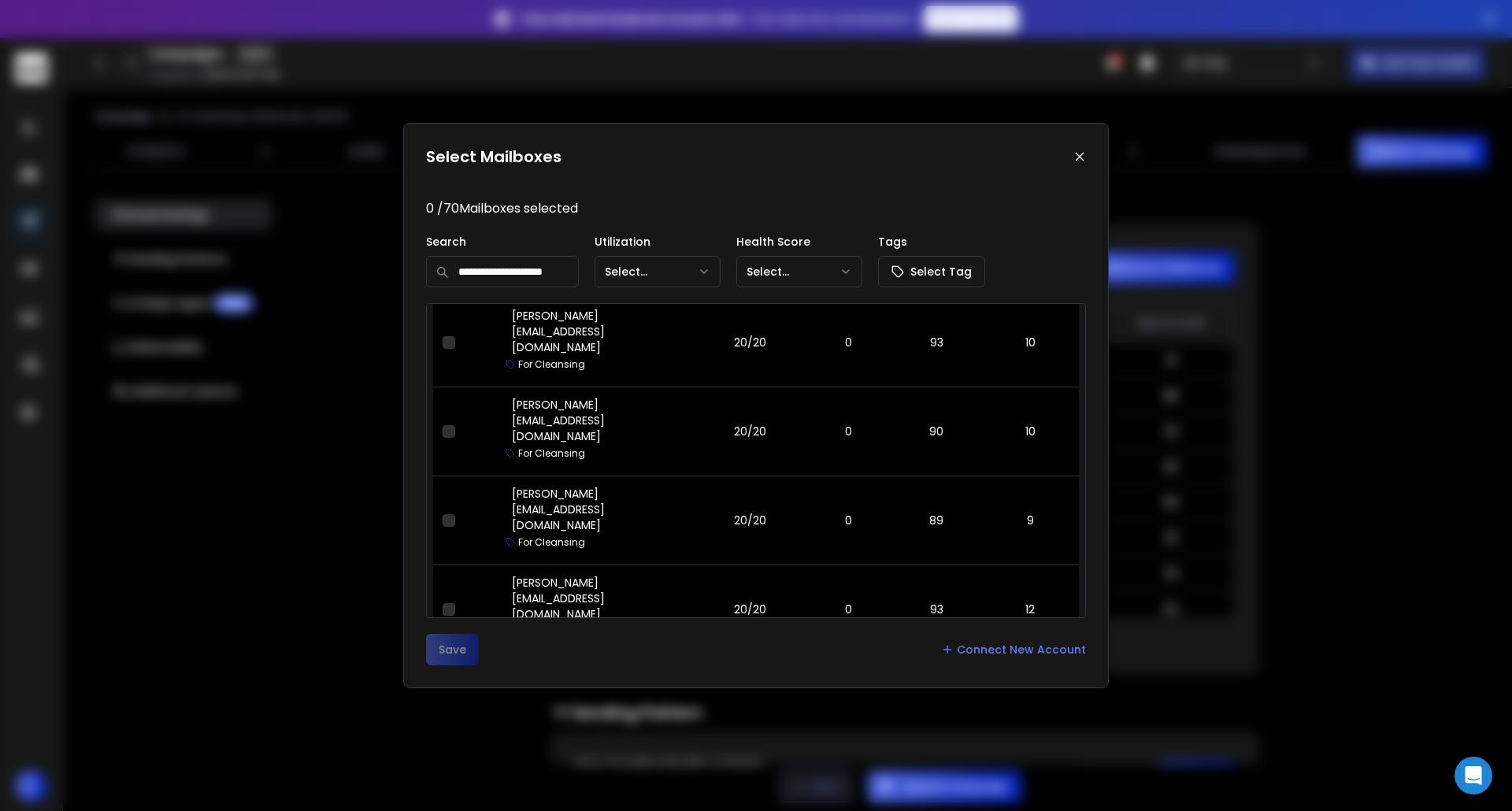
scroll to position [315, 0]
click at [451, 745] on td at bounding box center [464, 790] width 63 height 89
click at [448, 783] on button "button" at bounding box center [448, 789] width 13 height 13
click at [452, 694] on button "button" at bounding box center [448, 700] width 13 height 13
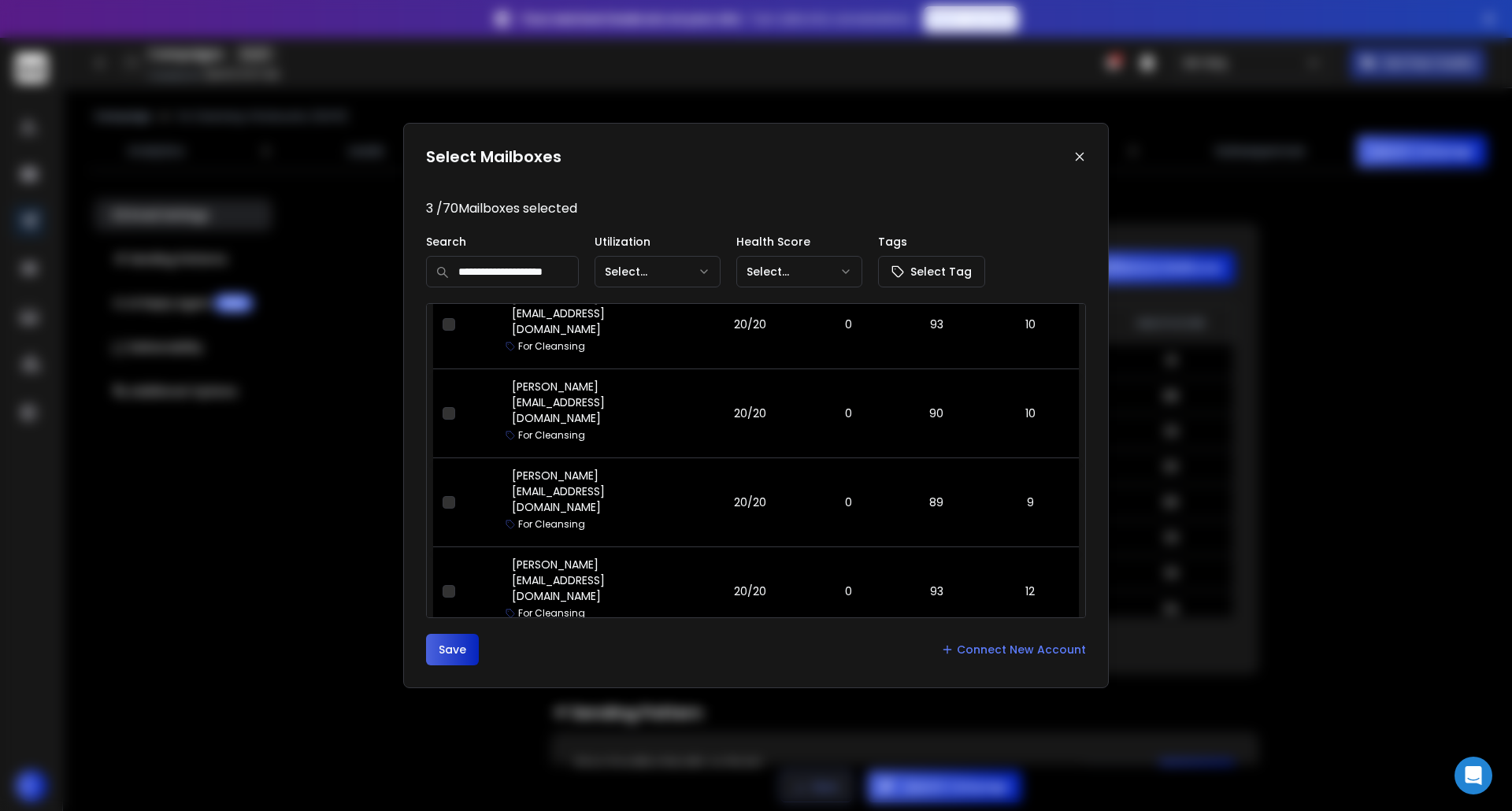
scroll to position [209, 0]
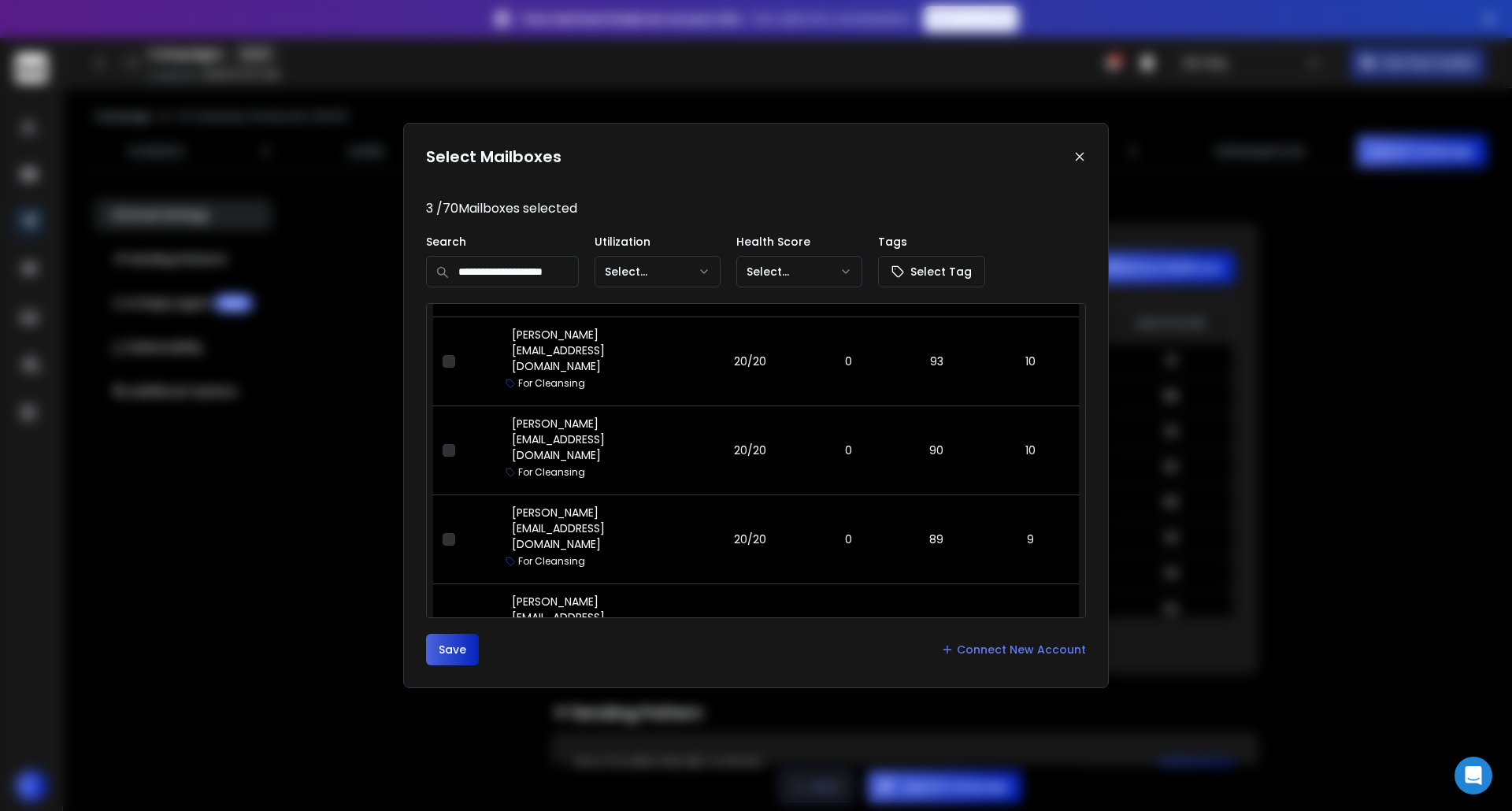
click at [448, 672] on td at bounding box center [464, 717] width 63 height 89
click at [445, 711] on button "button" at bounding box center [448, 717] width 13 height 13
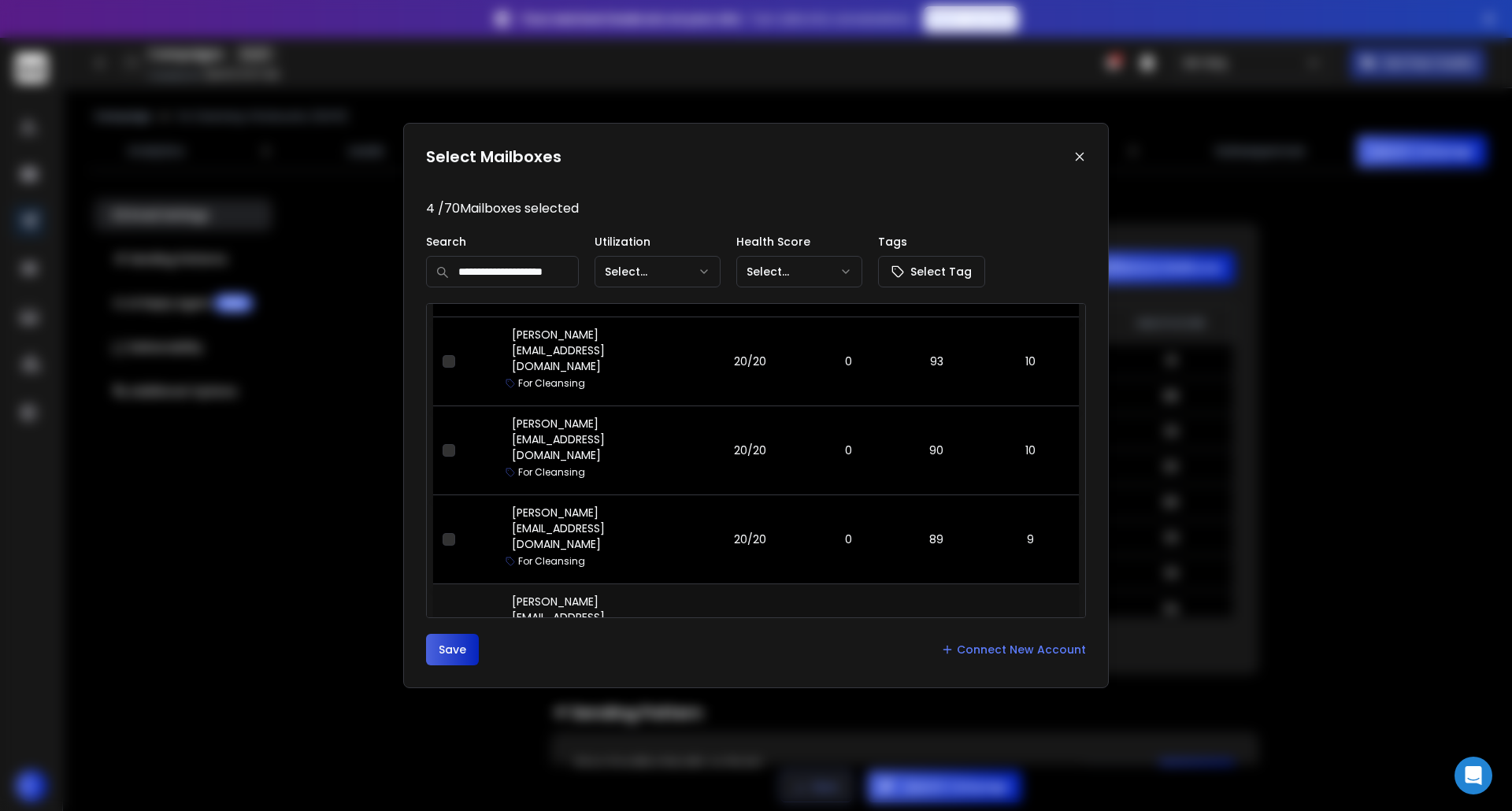
click at [449, 621] on button "button" at bounding box center [448, 627] width 13 height 13
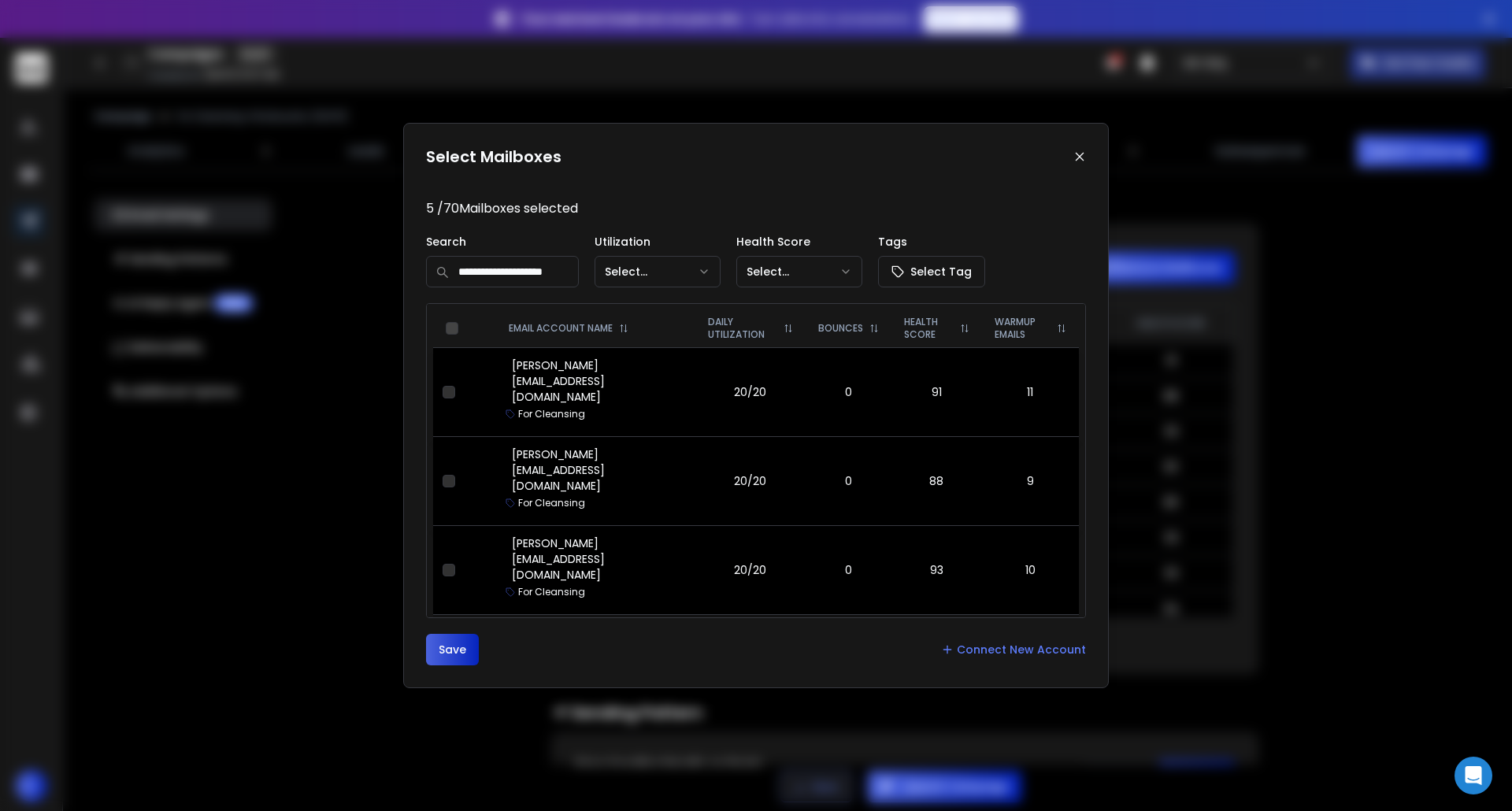
scroll to position [0, 0]
click at [460, 642] on button "Save" at bounding box center [452, 649] width 52 height 32
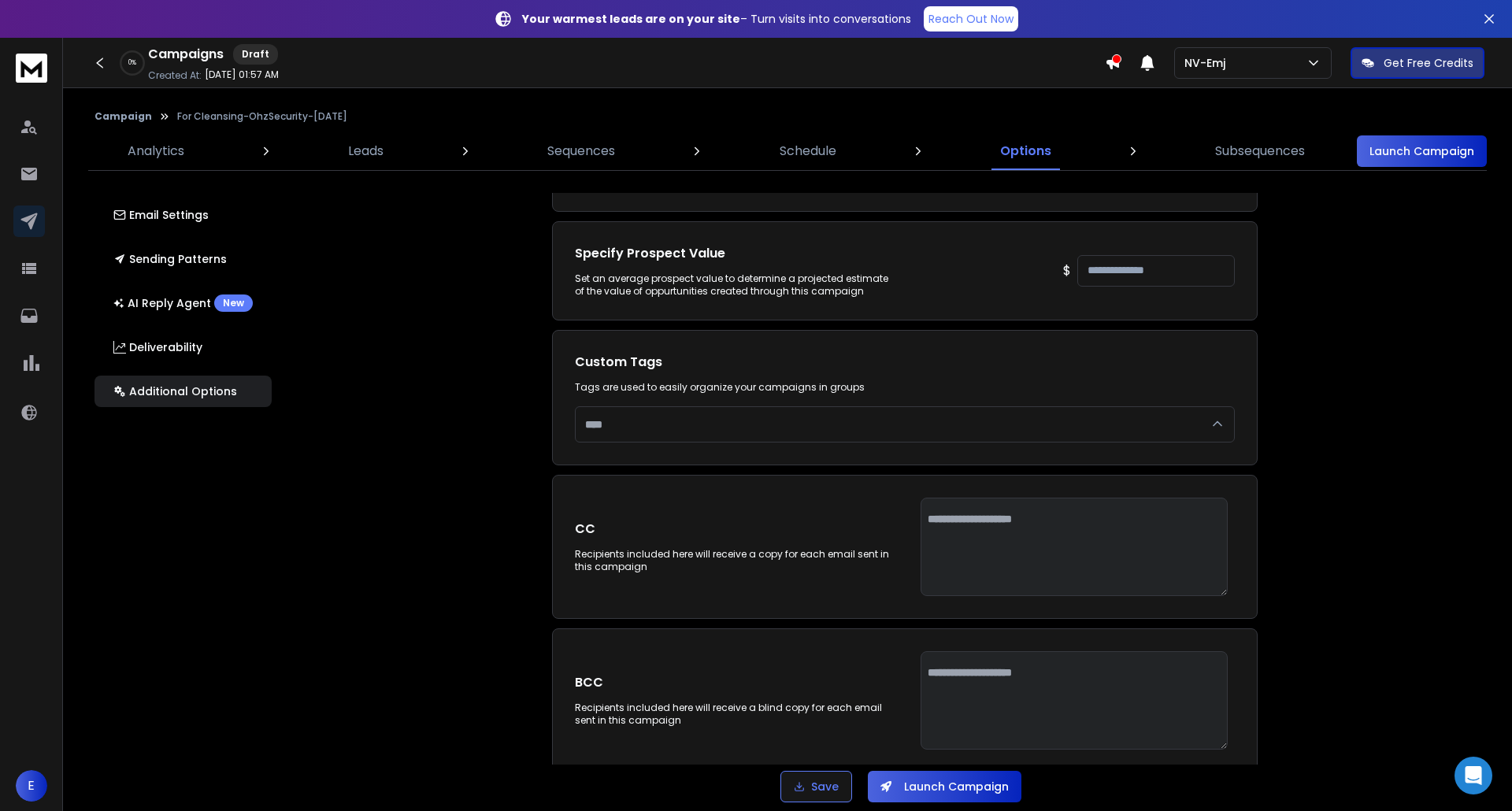
scroll to position [3102, 0]
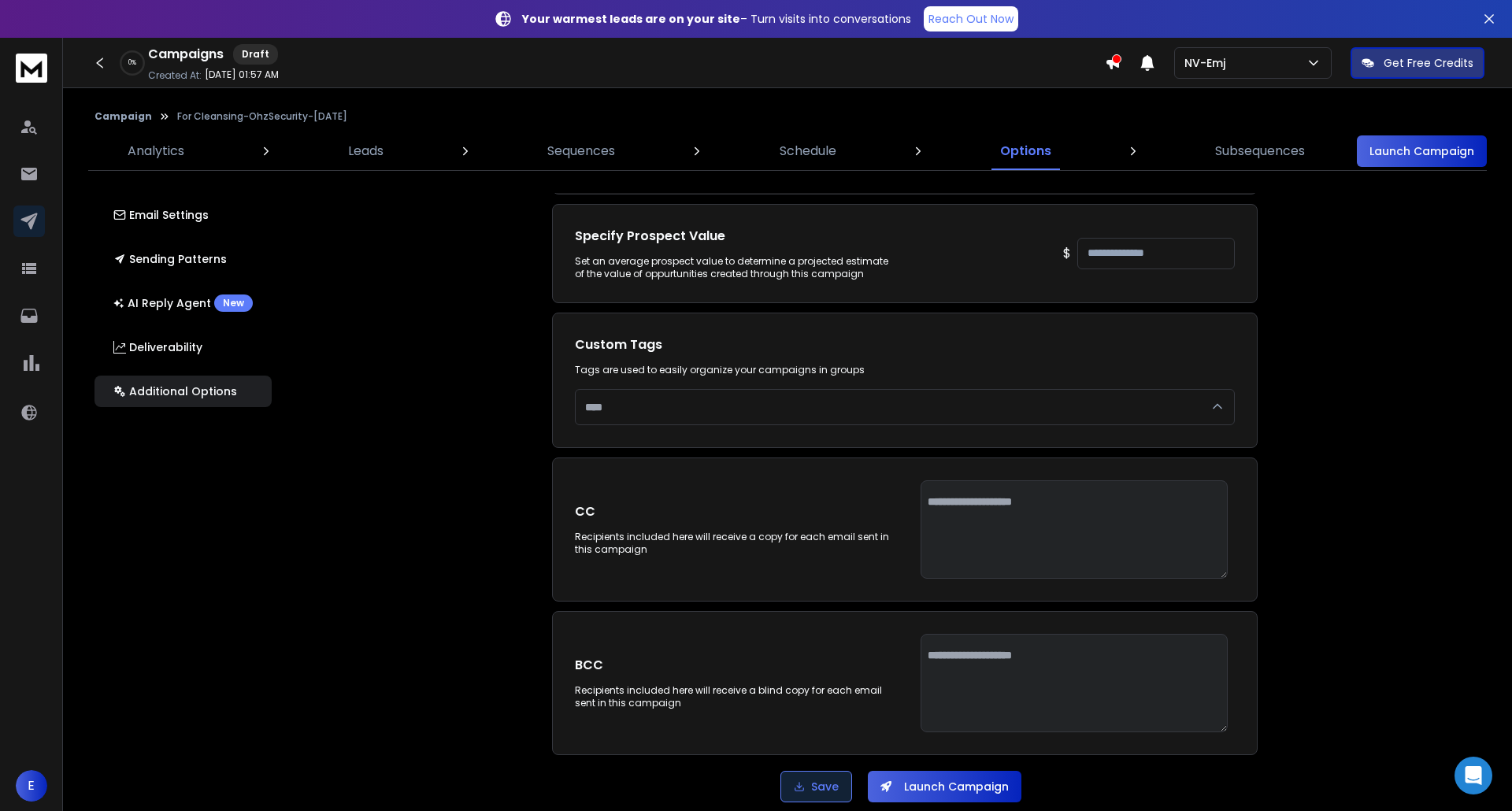
click at [810, 779] on button "Save" at bounding box center [816, 786] width 71 height 32
click at [161, 146] on p "Analytics" at bounding box center [156, 151] width 57 height 19
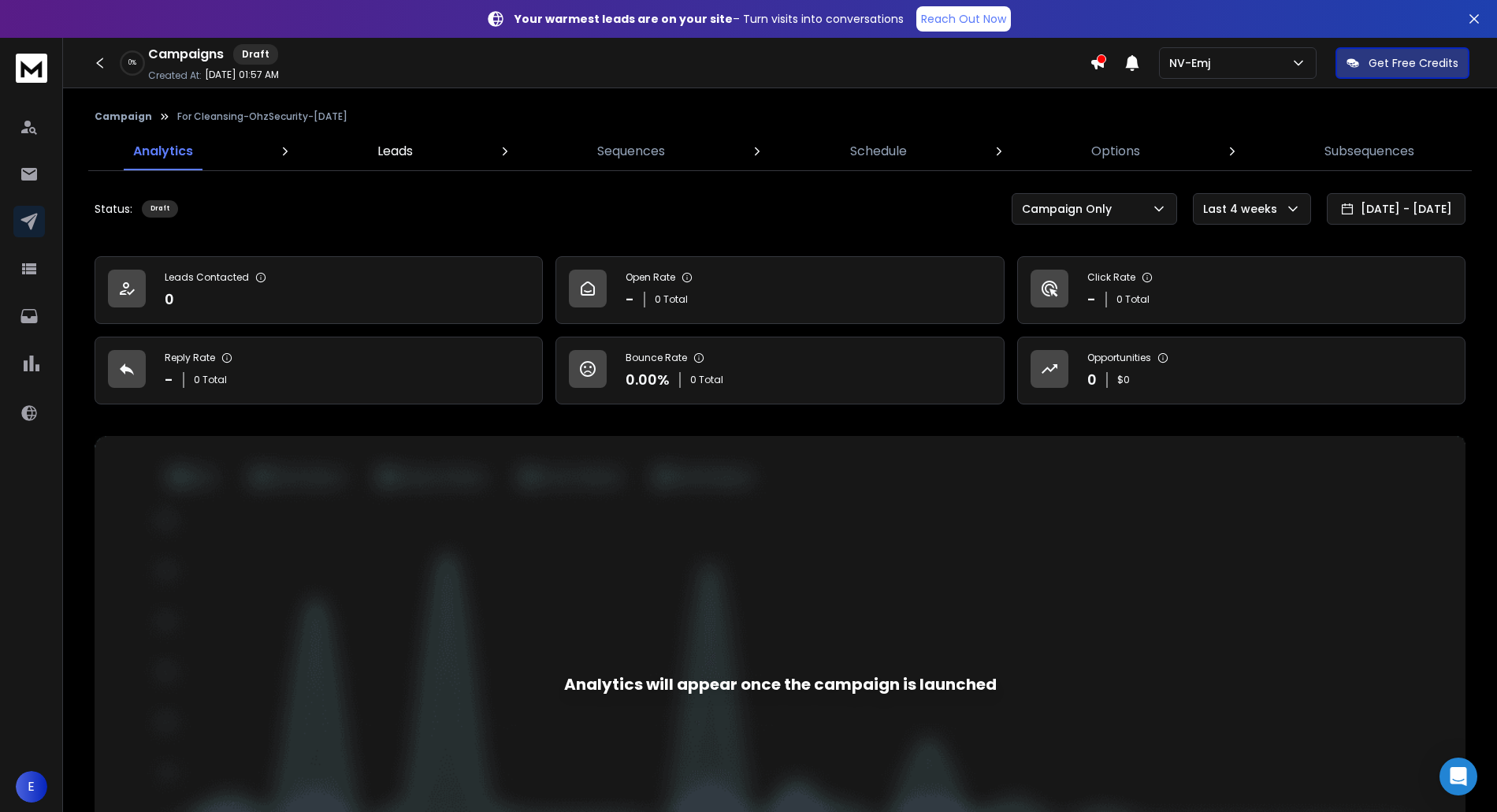
click at [398, 152] on p "Leads" at bounding box center [394, 151] width 35 height 19
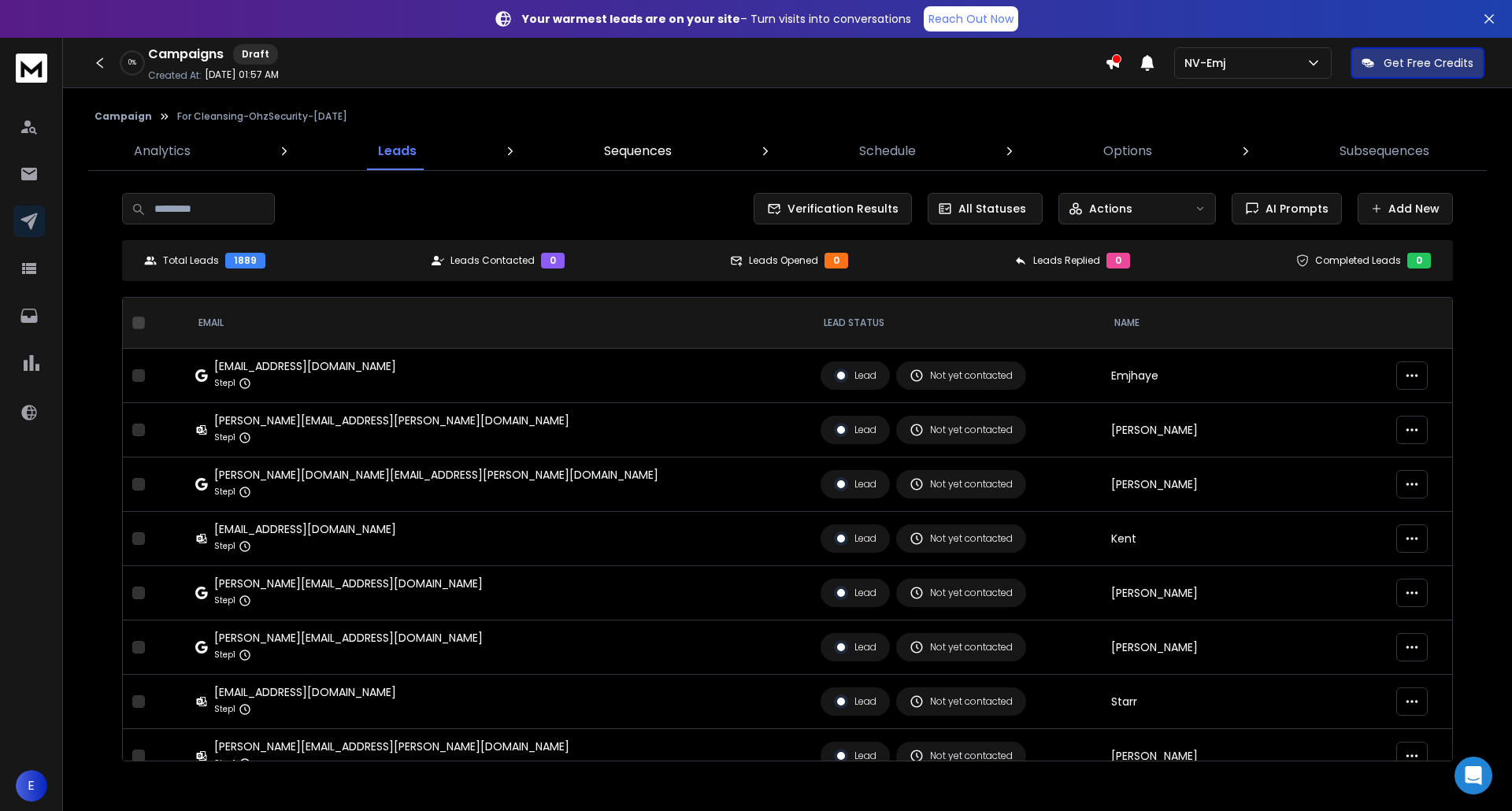
click at [637, 155] on p "Sequences" at bounding box center [637, 151] width 68 height 19
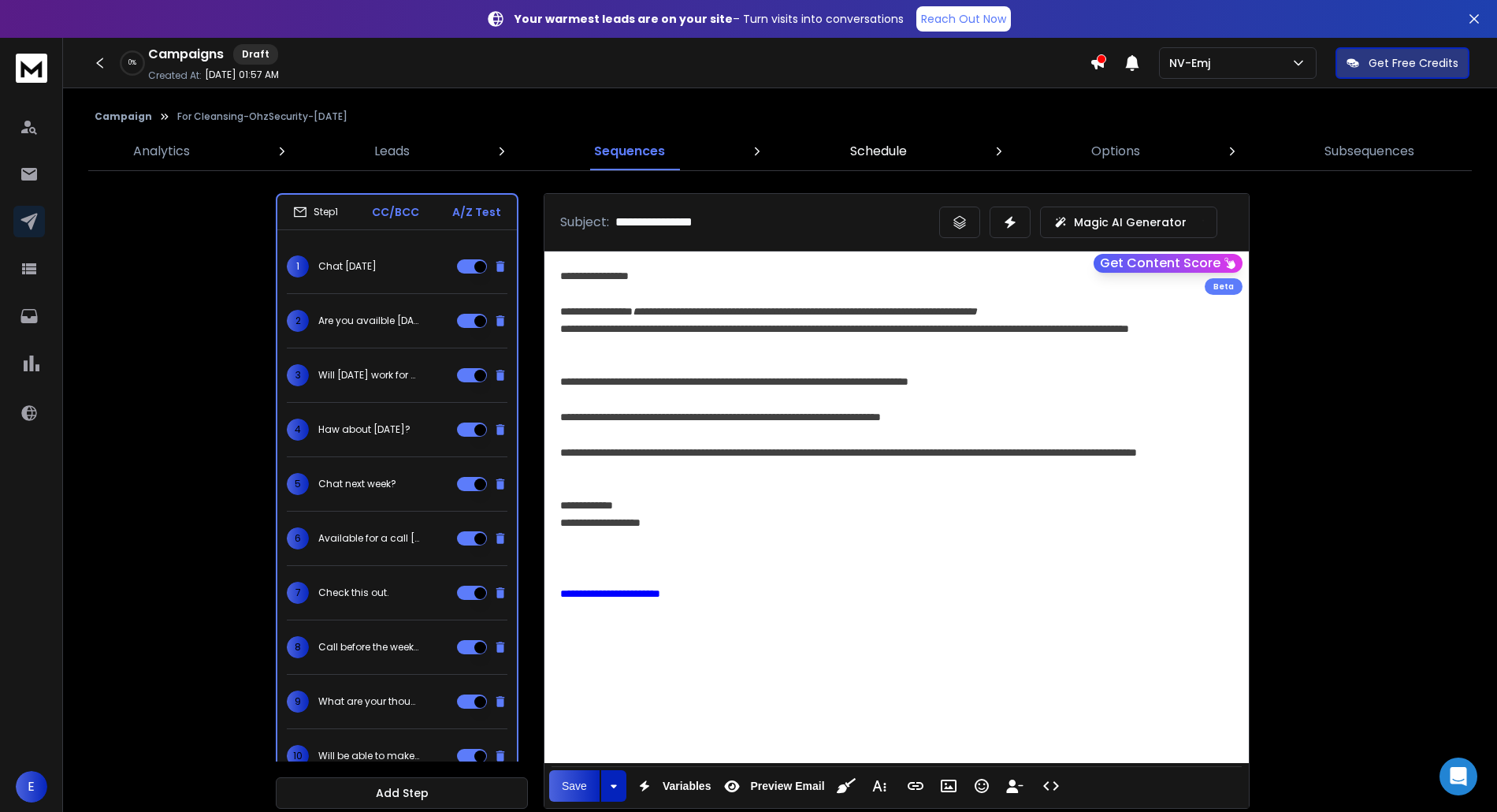
click at [879, 149] on p "Schedule" at bounding box center [878, 151] width 57 height 19
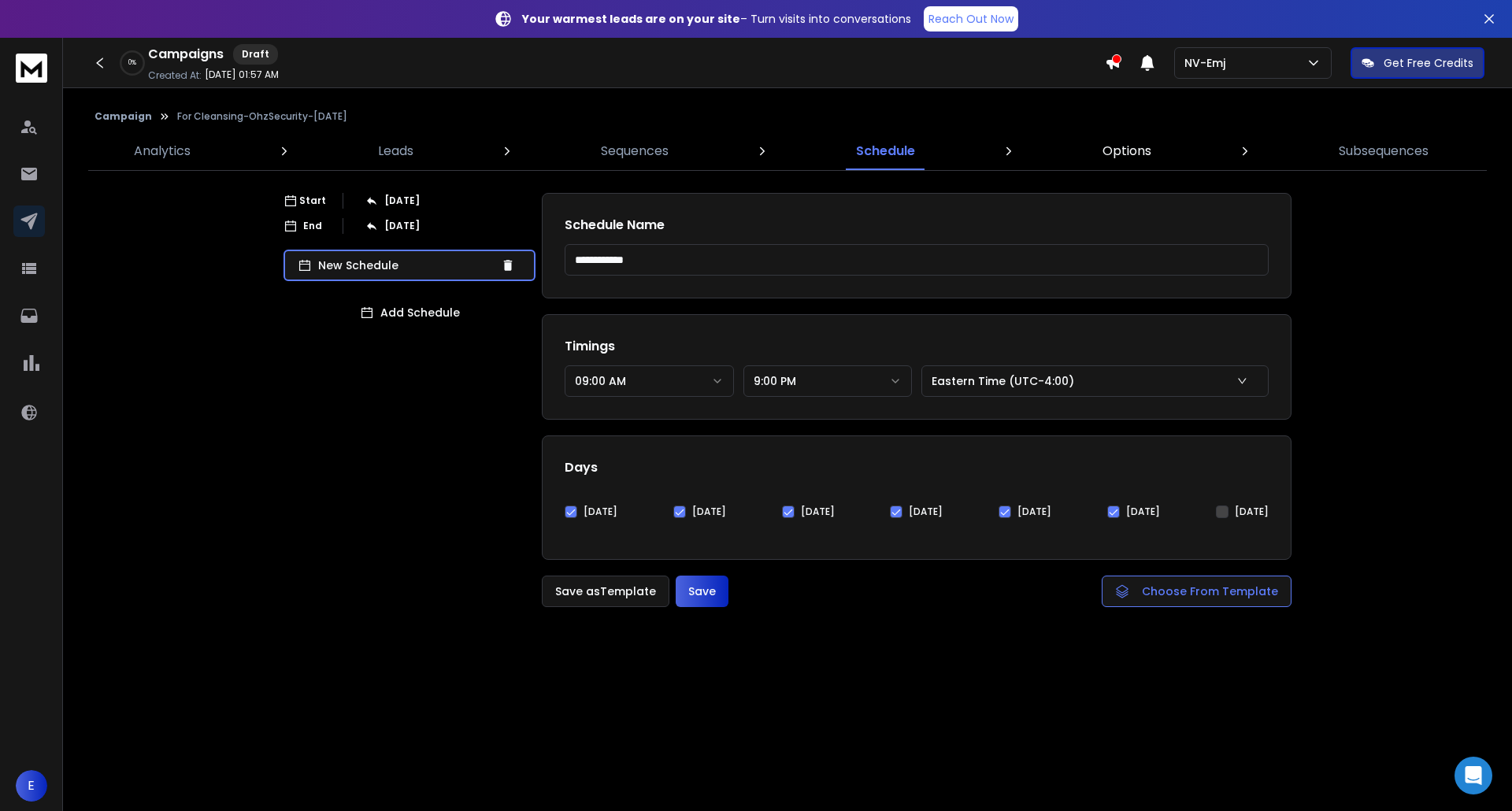
click at [1115, 148] on p "Options" at bounding box center [1126, 151] width 49 height 19
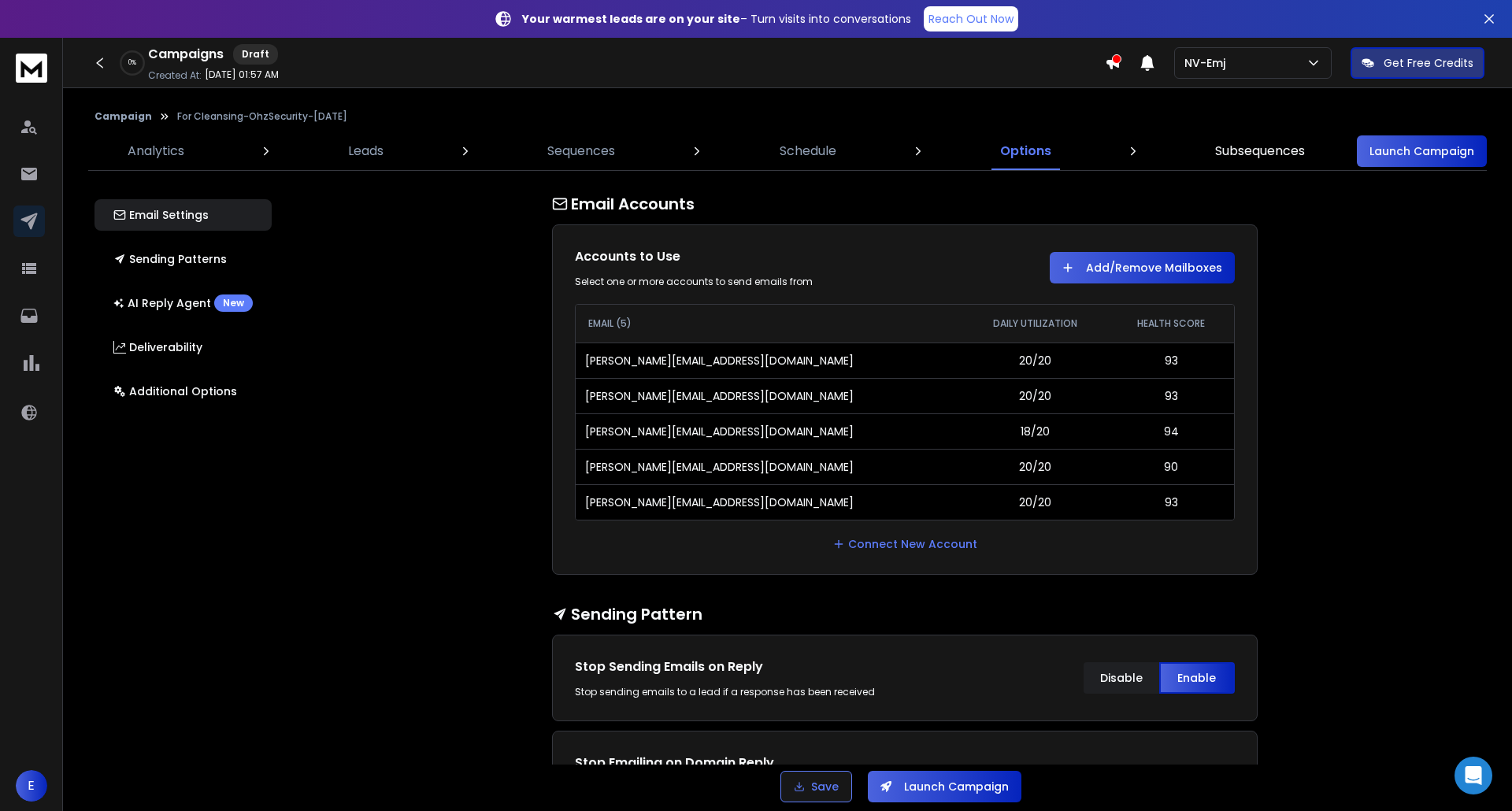
click at [1248, 151] on p "Subsequences" at bounding box center [1260, 151] width 90 height 19
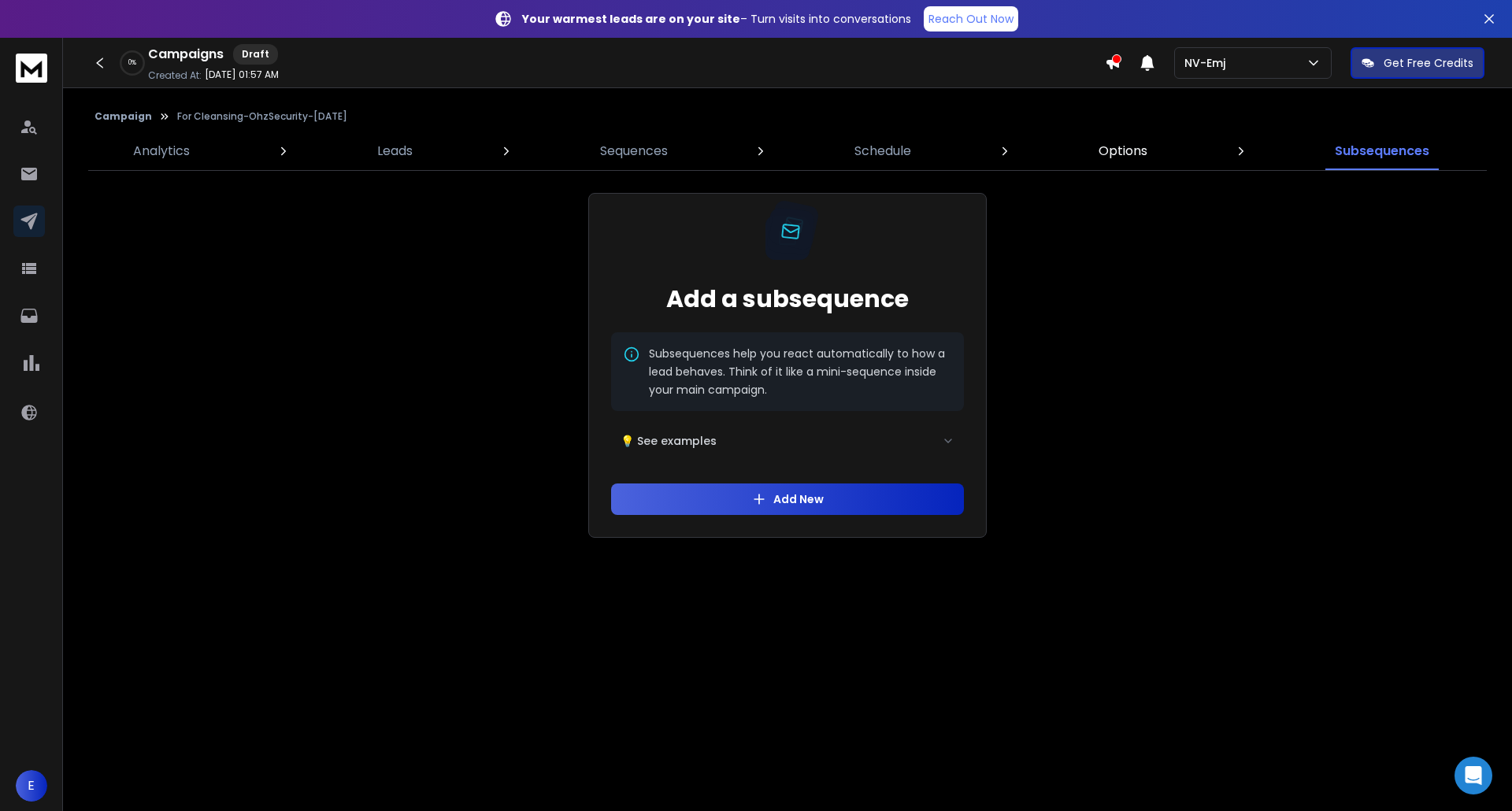
click at [1126, 155] on p "Options" at bounding box center [1122, 151] width 49 height 19
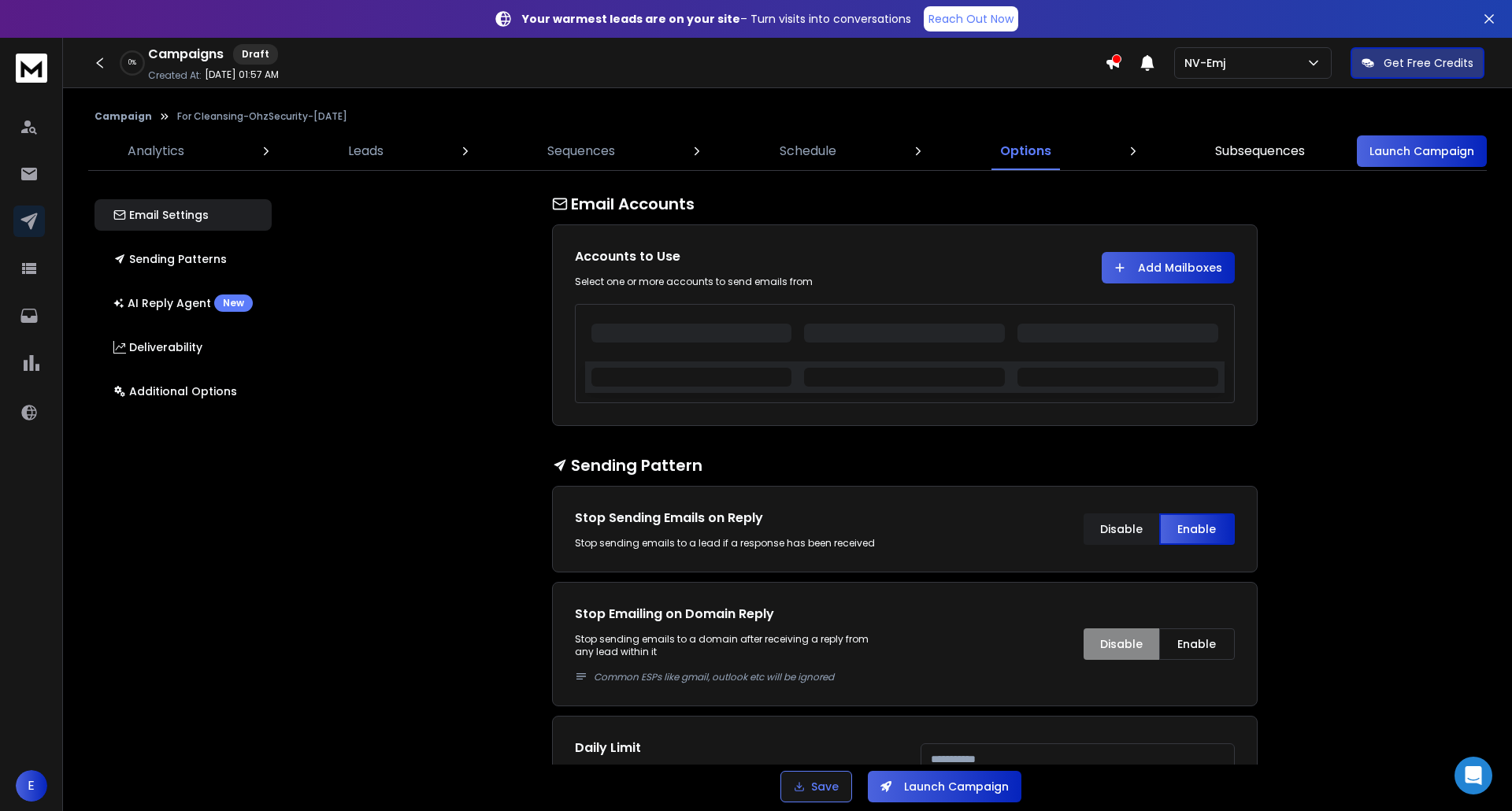
click at [1250, 156] on p "Subsequences" at bounding box center [1260, 151] width 90 height 19
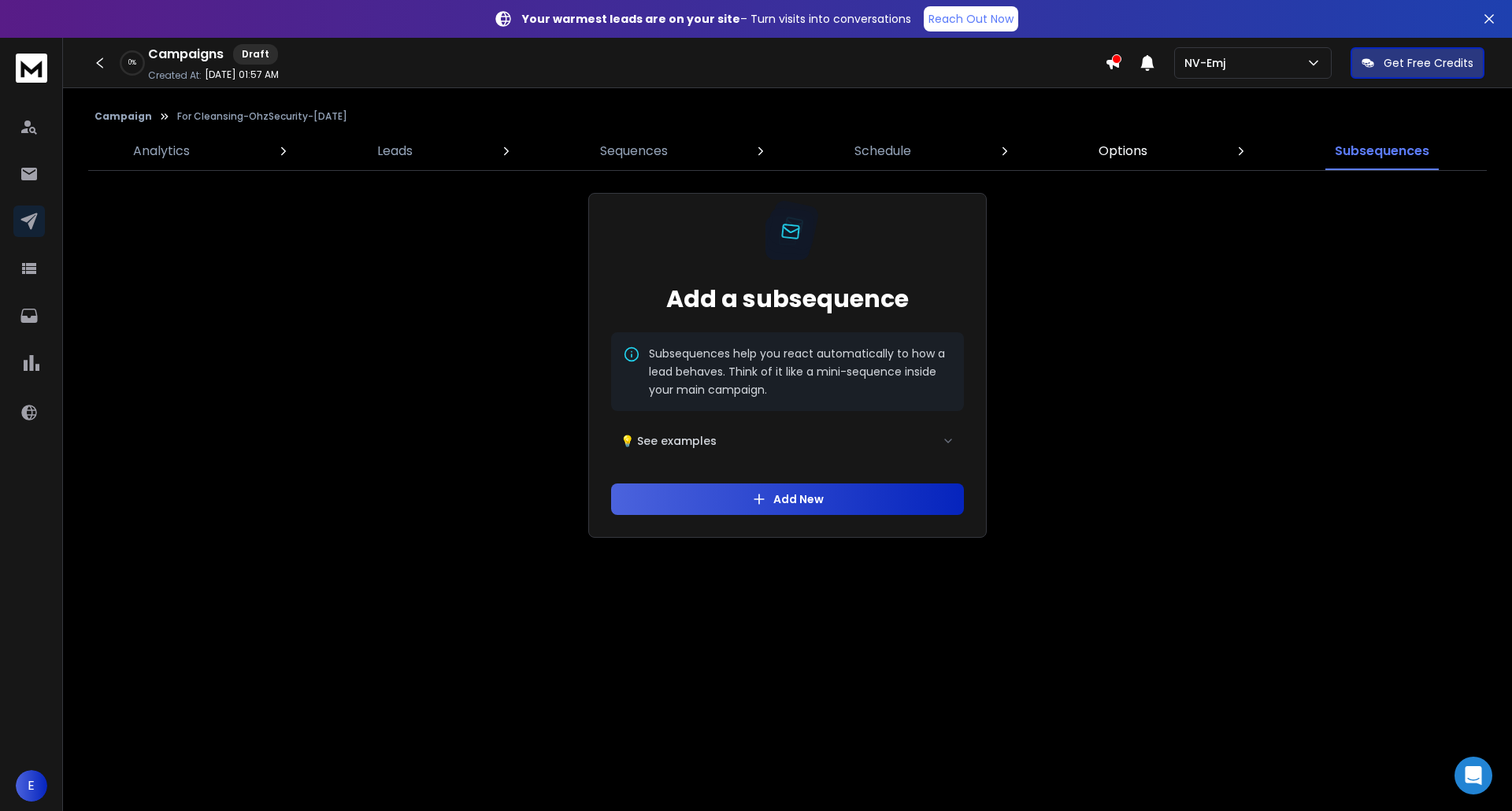
click at [1120, 158] on p "Options" at bounding box center [1122, 151] width 49 height 19
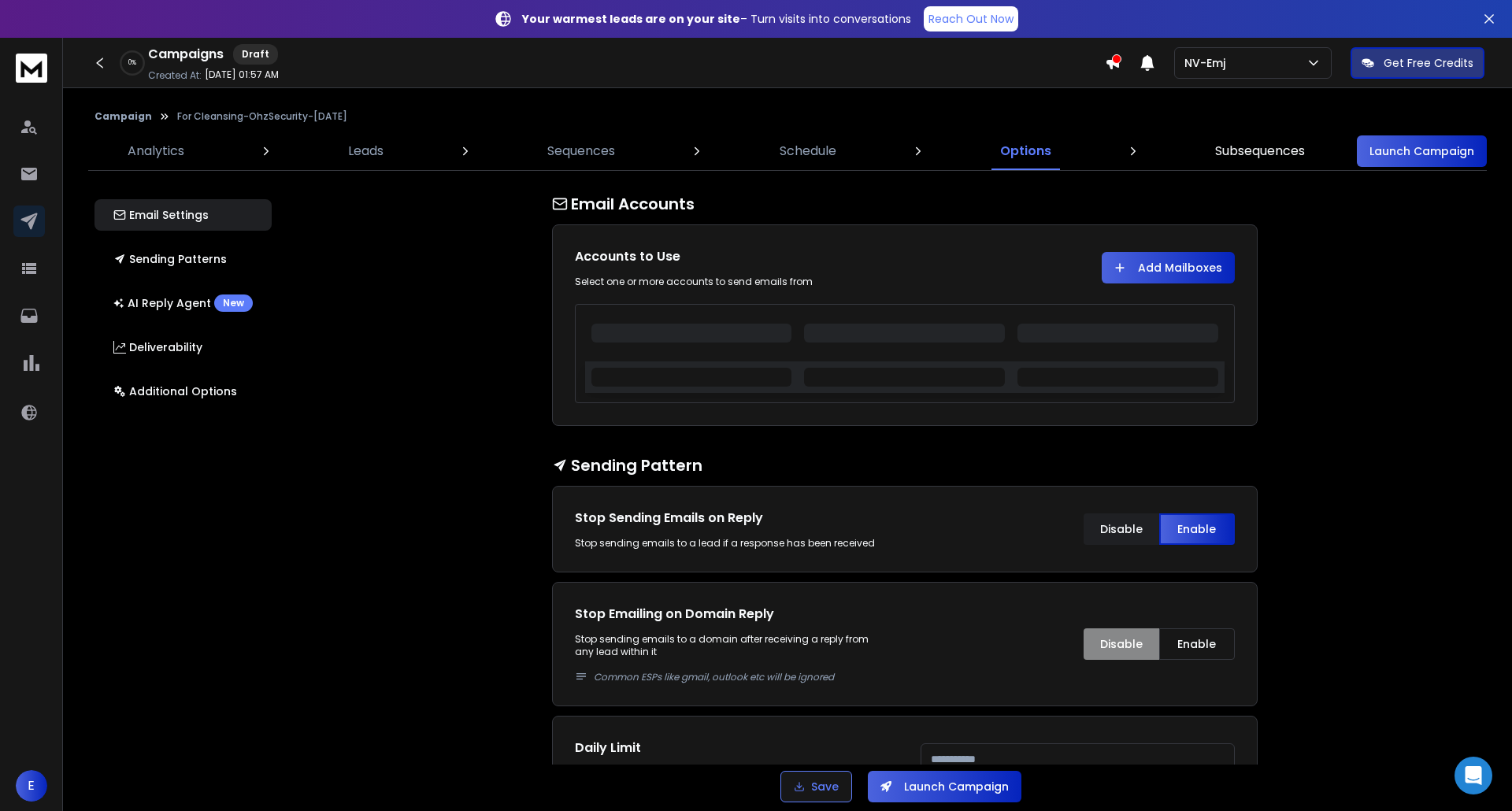
click at [1206, 157] on link "Subsequences" at bounding box center [1260, 151] width 109 height 38
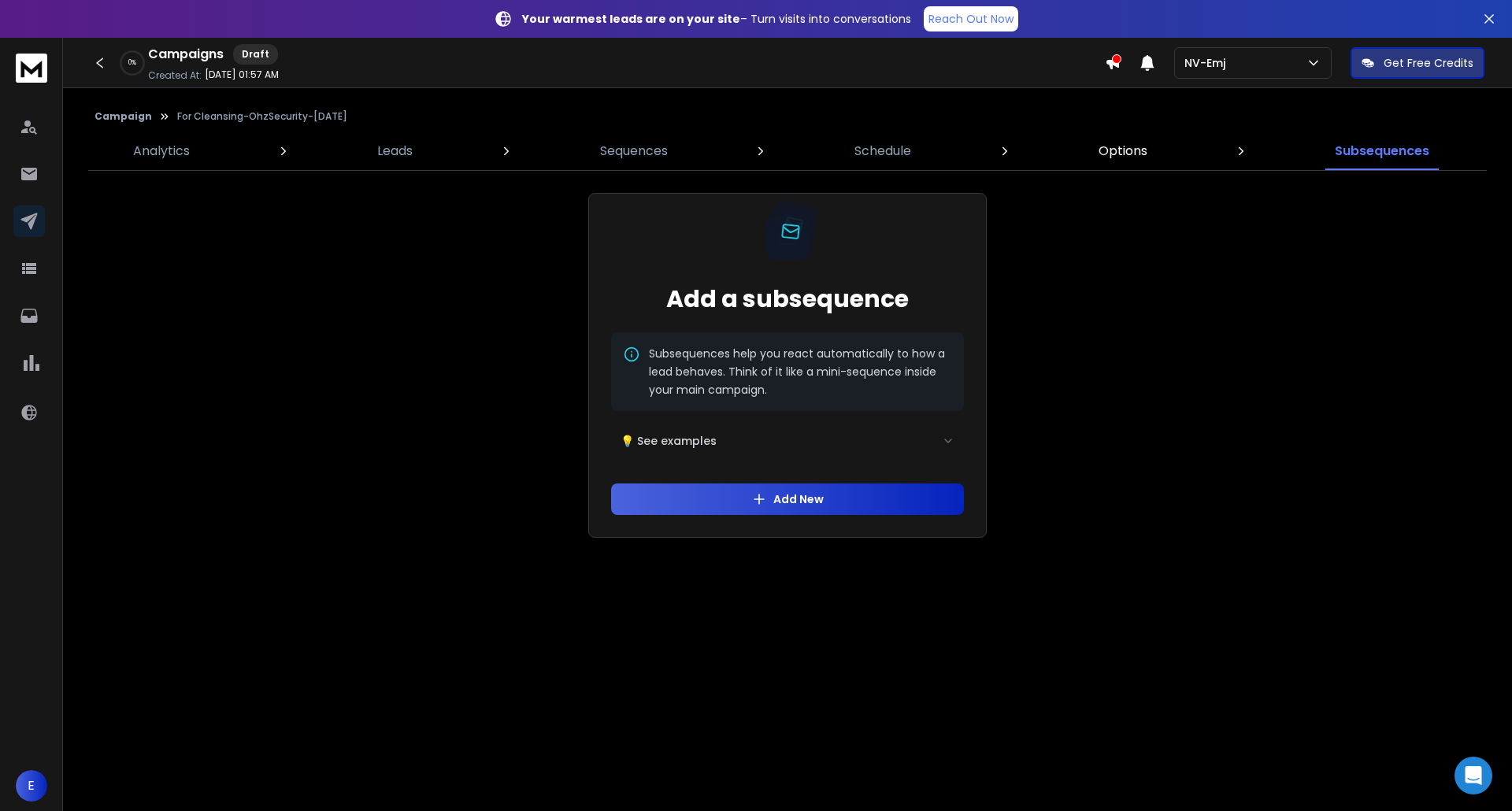
click at [1119, 148] on p "Options" at bounding box center [1122, 151] width 49 height 19
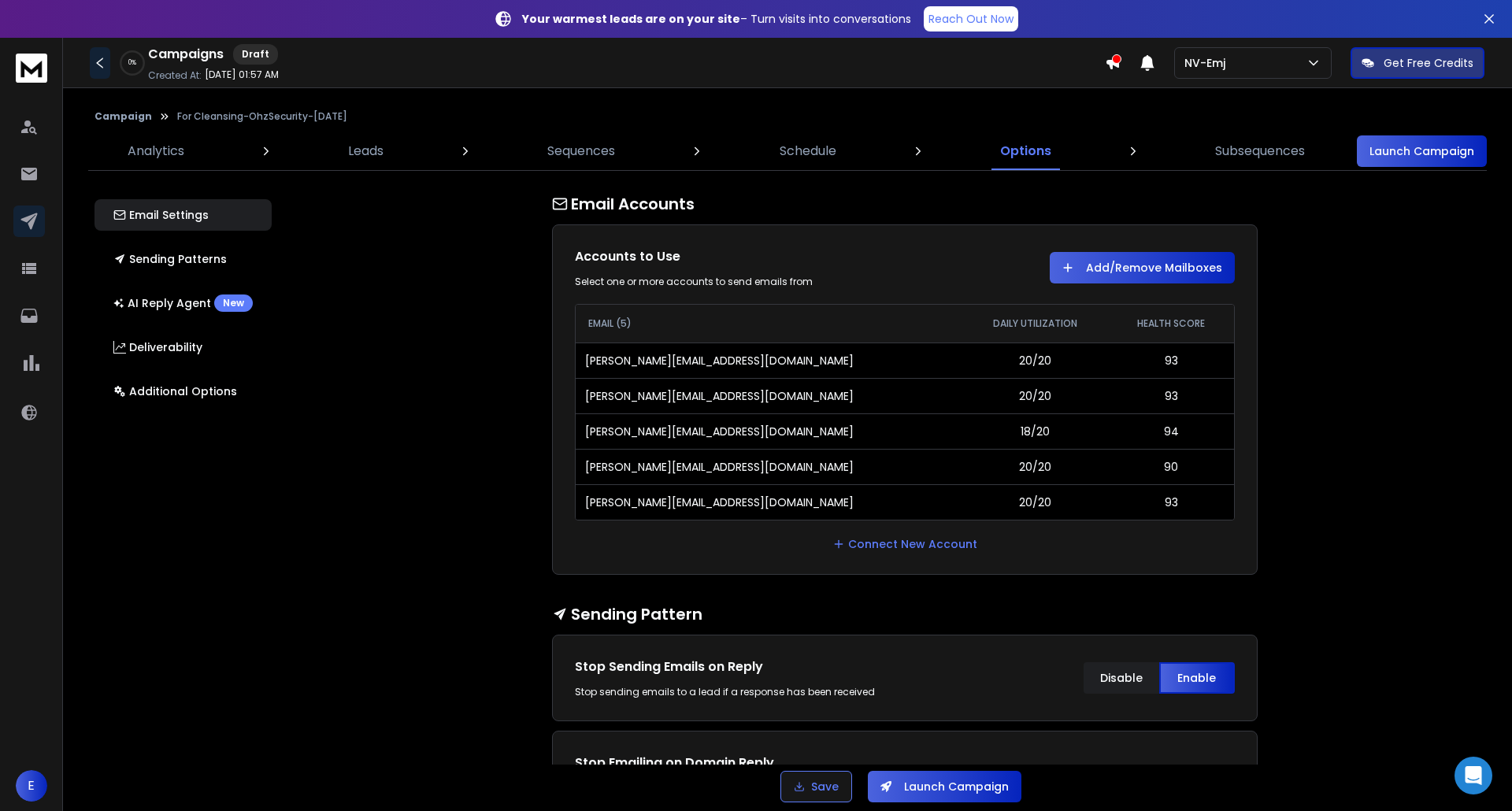
click at [107, 64] on button at bounding box center [100, 63] width 21 height 32
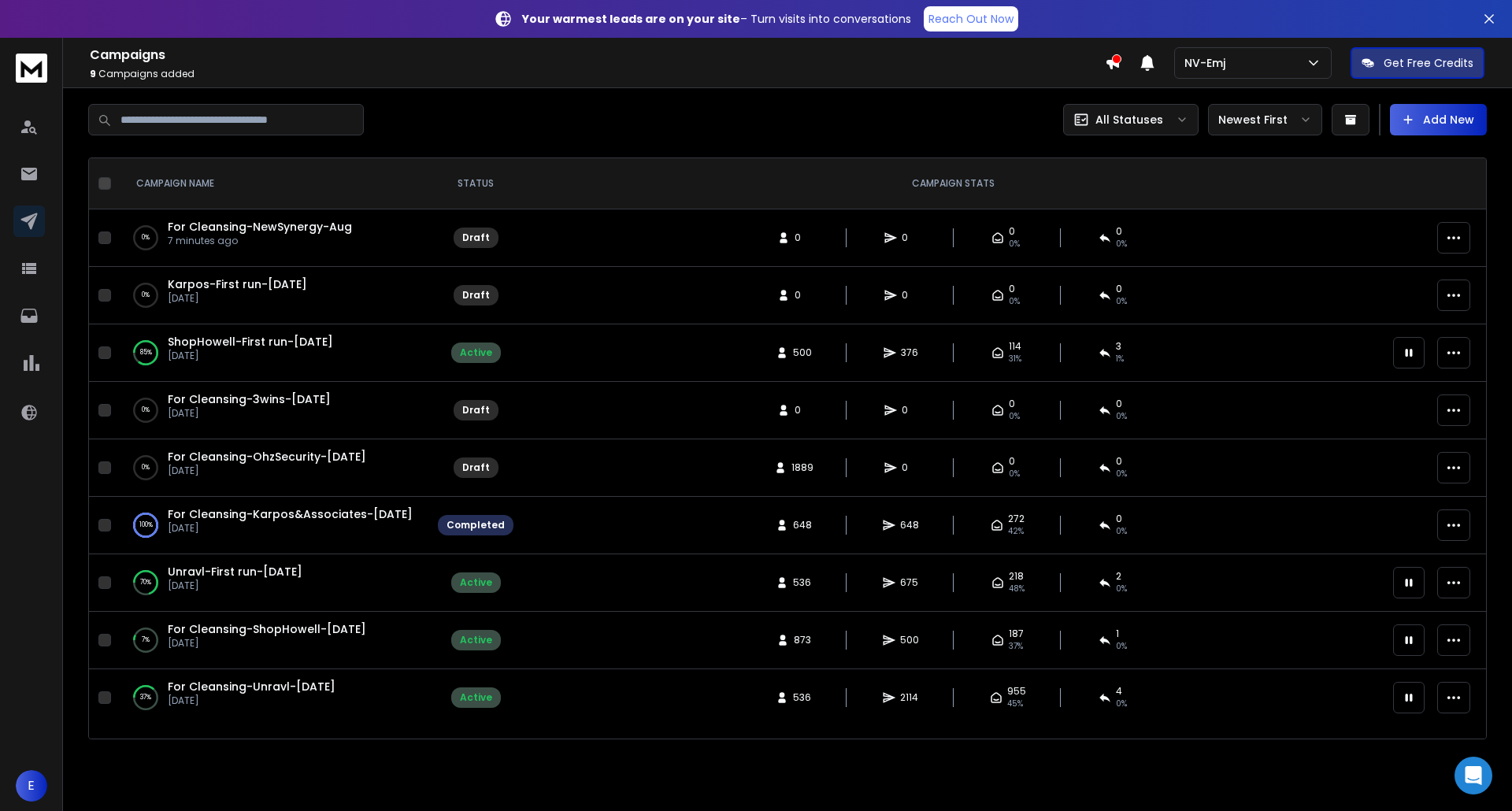
click at [1452, 475] on icon "button" at bounding box center [1454, 468] width 15 height 15
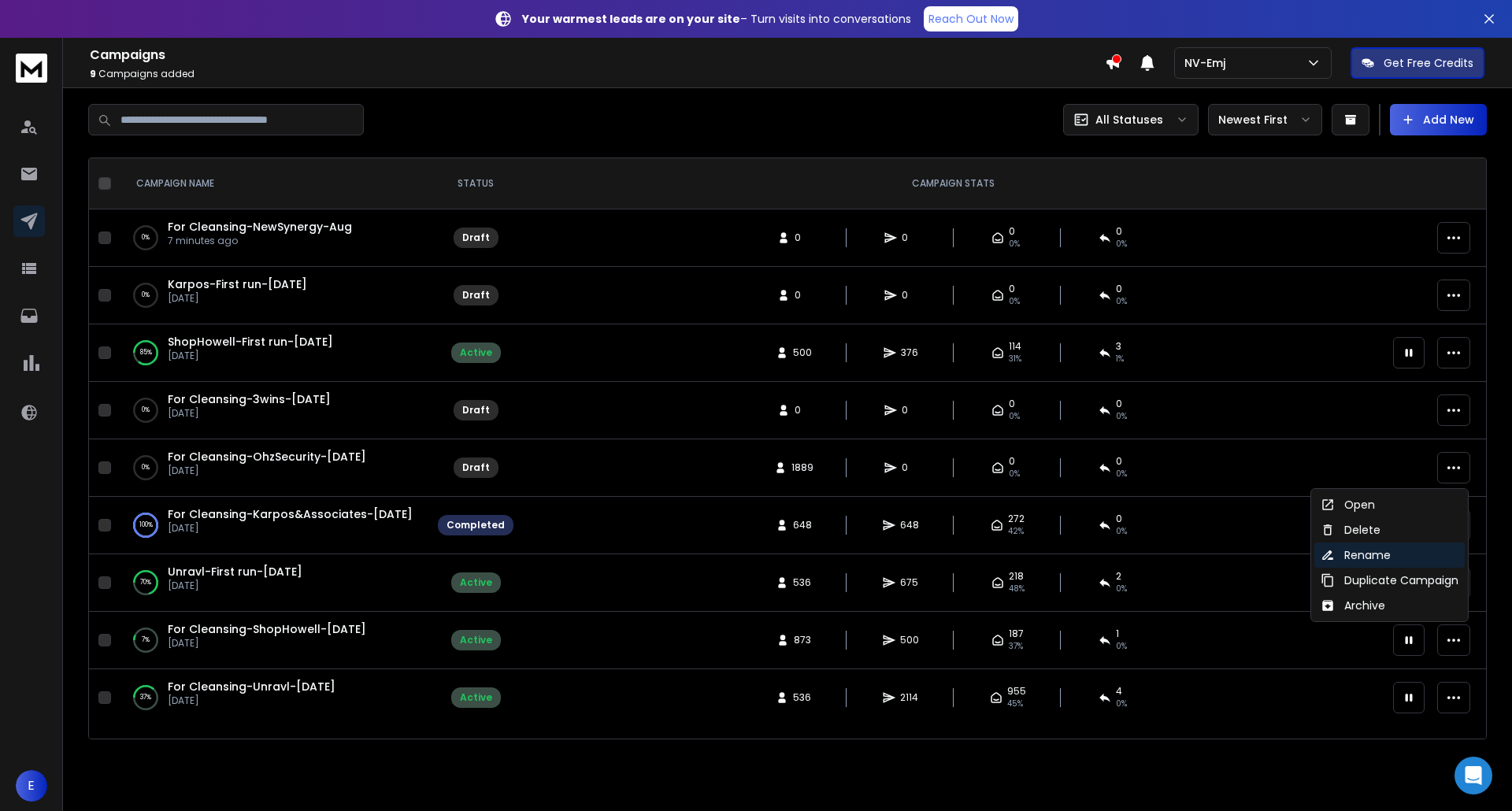
click at [1390, 553] on div "Rename" at bounding box center [1356, 554] width 70 height 15
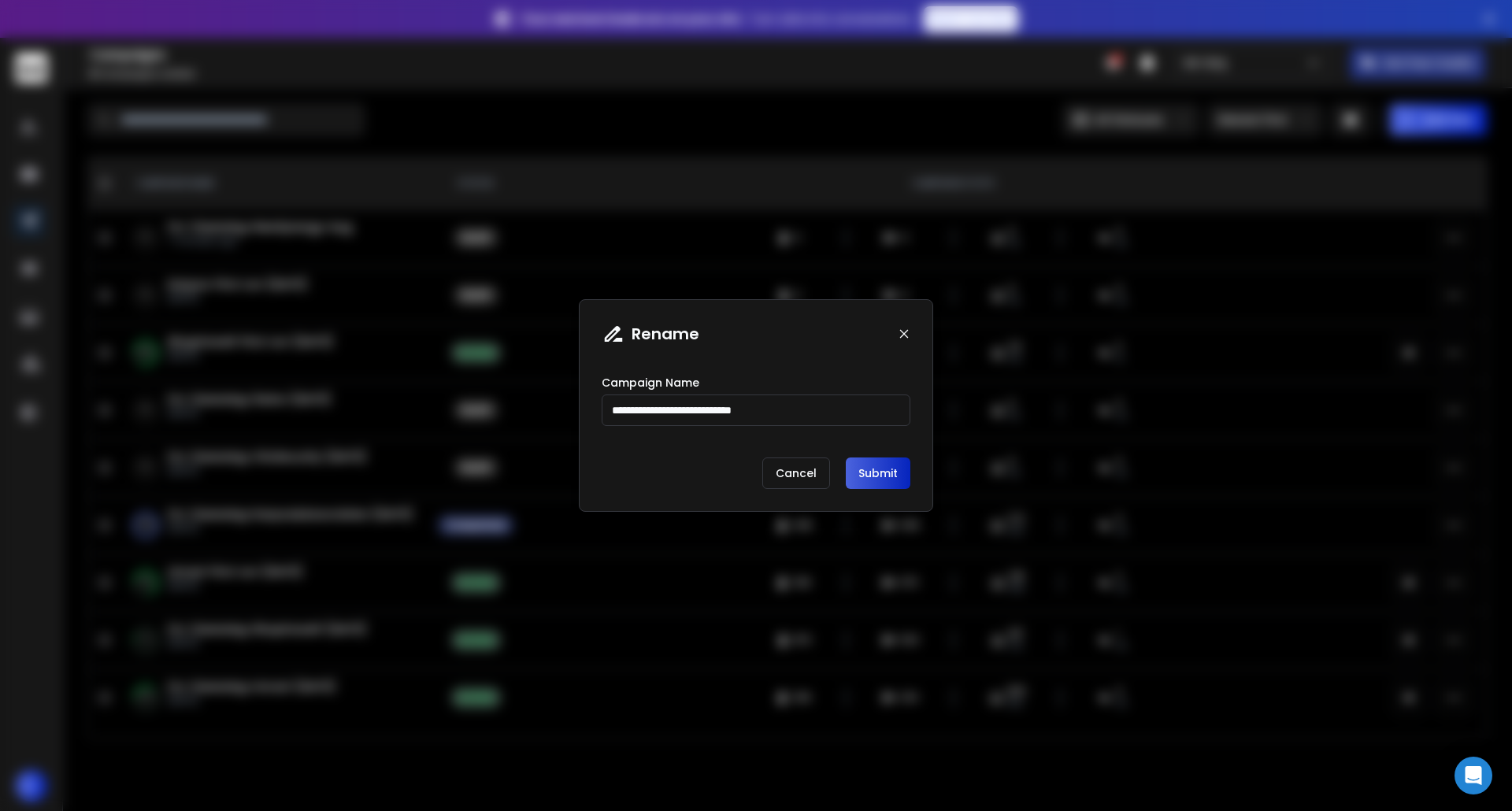
click at [840, 413] on input "**********" at bounding box center [756, 409] width 308 height 32
type input "**********"
click at [874, 470] on button "Submit" at bounding box center [877, 473] width 64 height 32
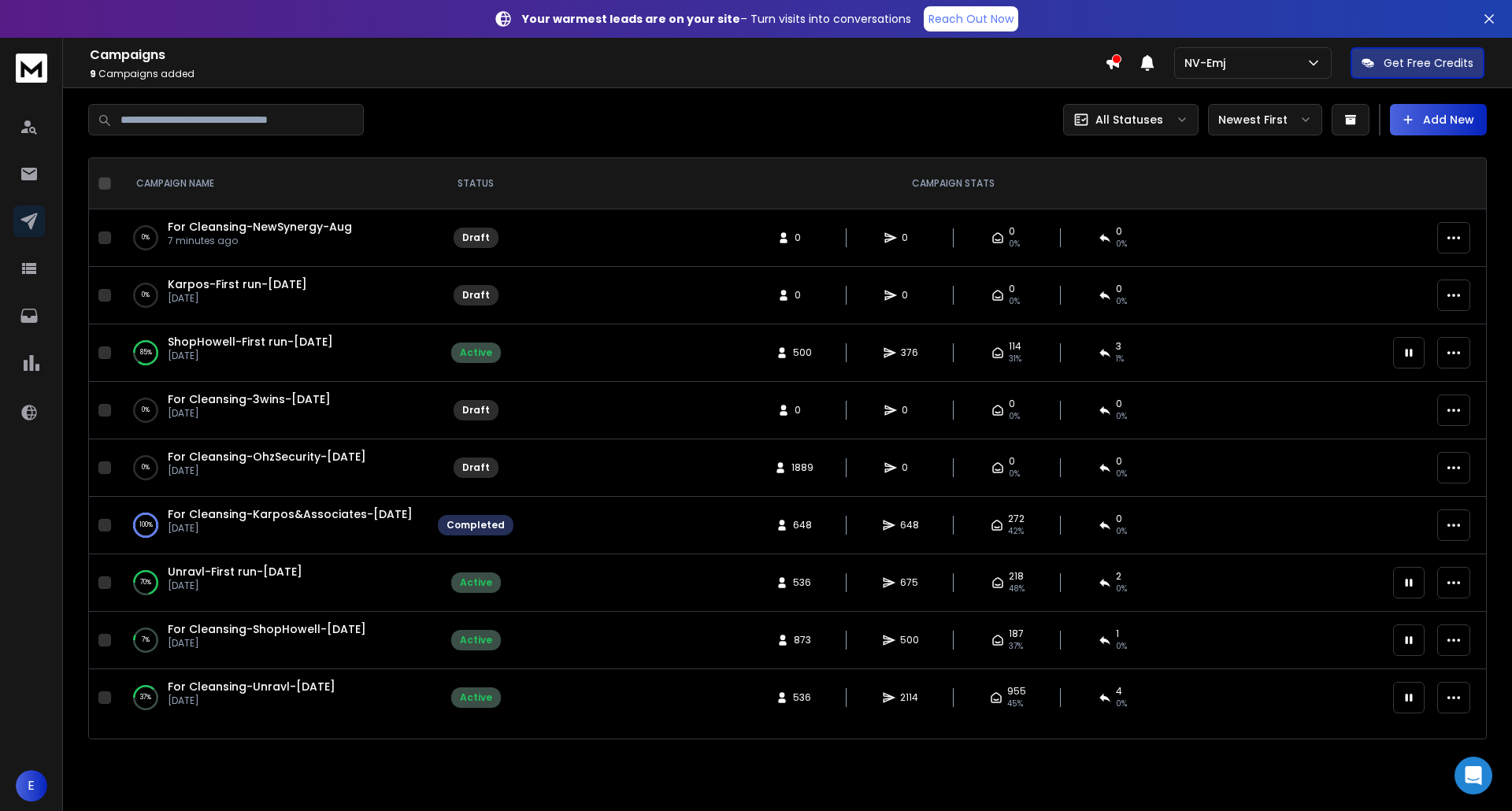
click at [622, 488] on td "1889 0 0 0% 0 0%" at bounding box center [953, 468] width 860 height 57
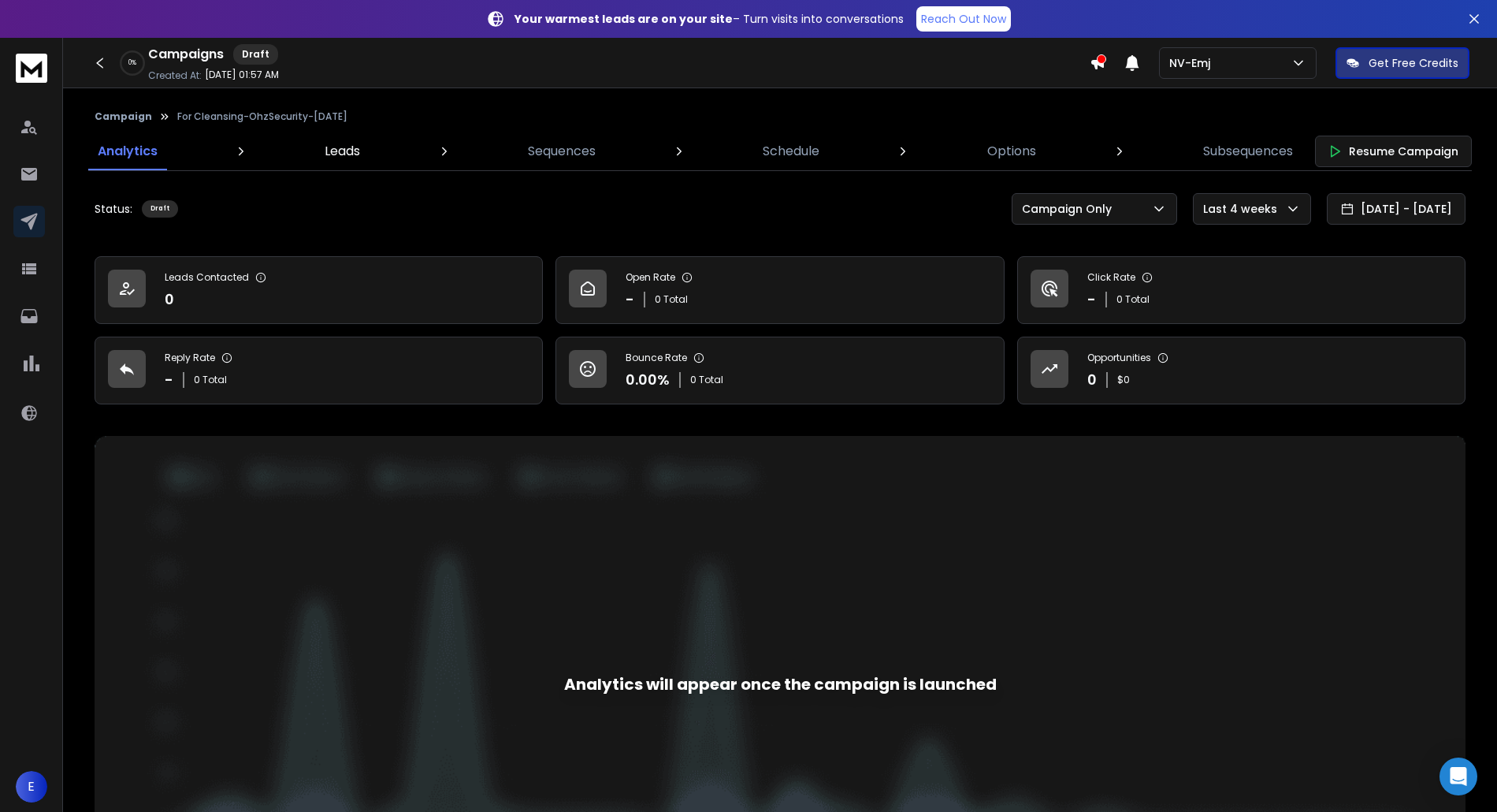
click at [361, 142] on link "Leads" at bounding box center [342, 151] width 54 height 38
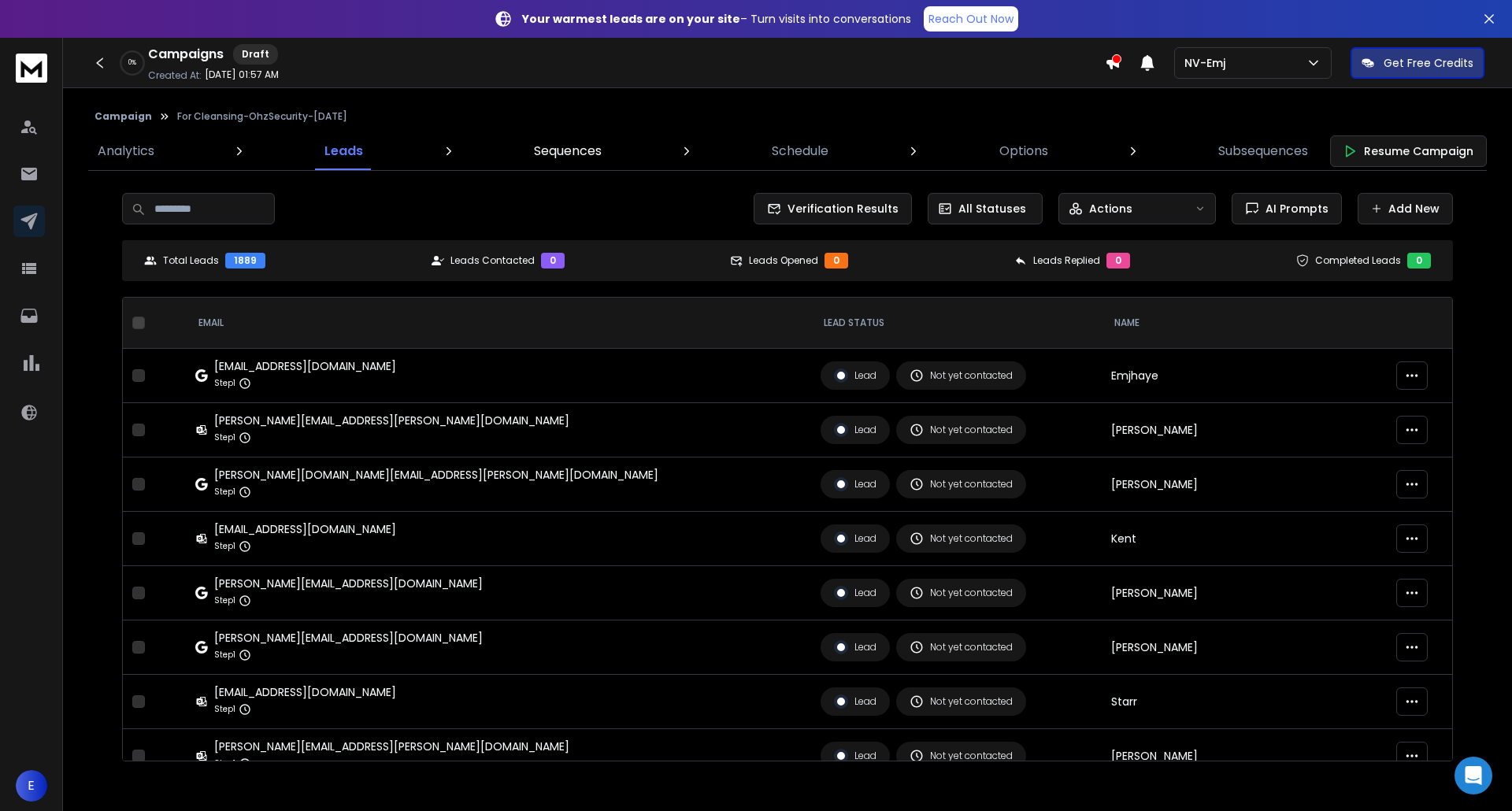
click at [561, 153] on p "Sequences" at bounding box center [568, 151] width 68 height 19
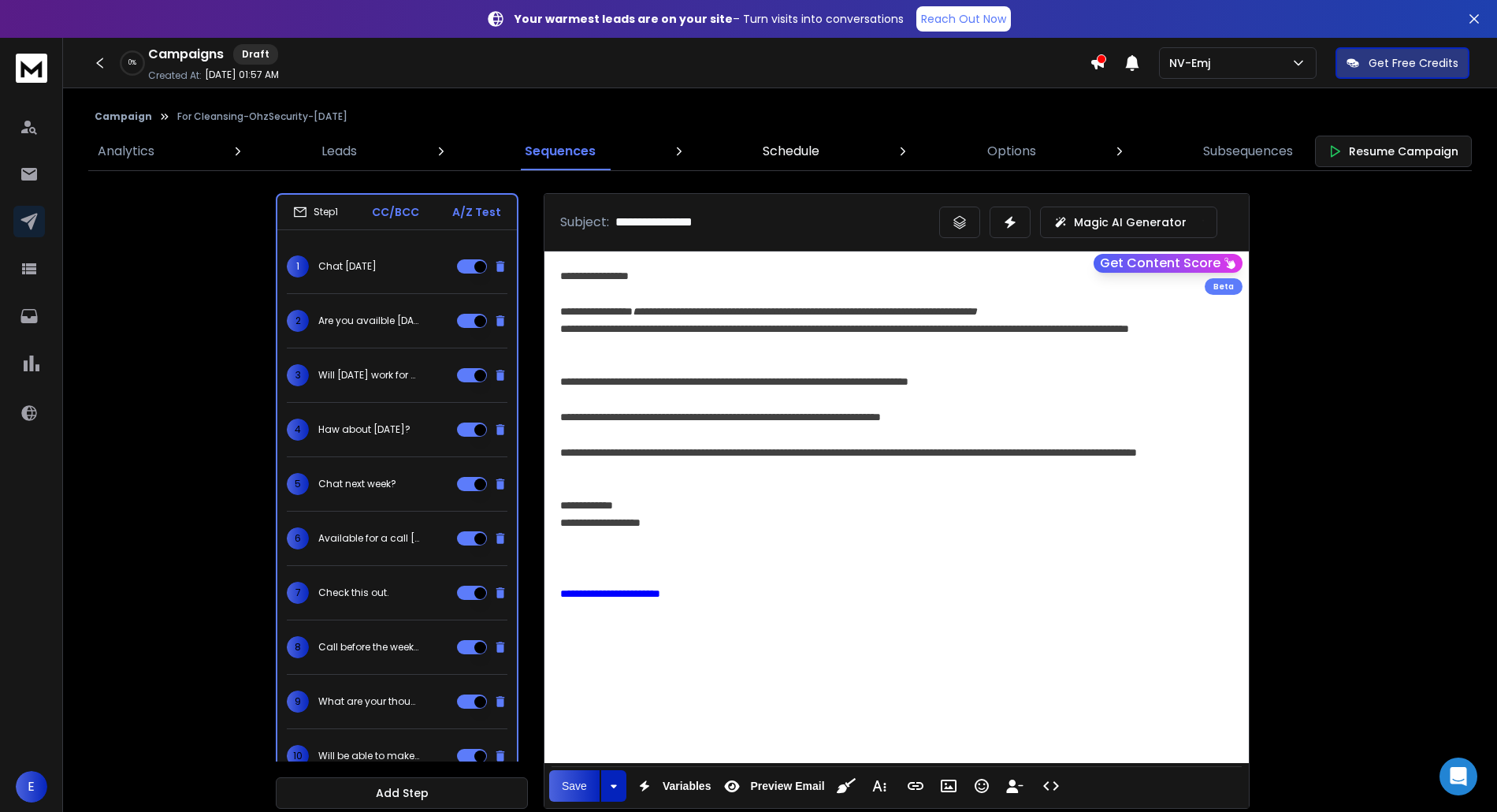
click at [816, 156] on p "Schedule" at bounding box center [791, 151] width 57 height 19
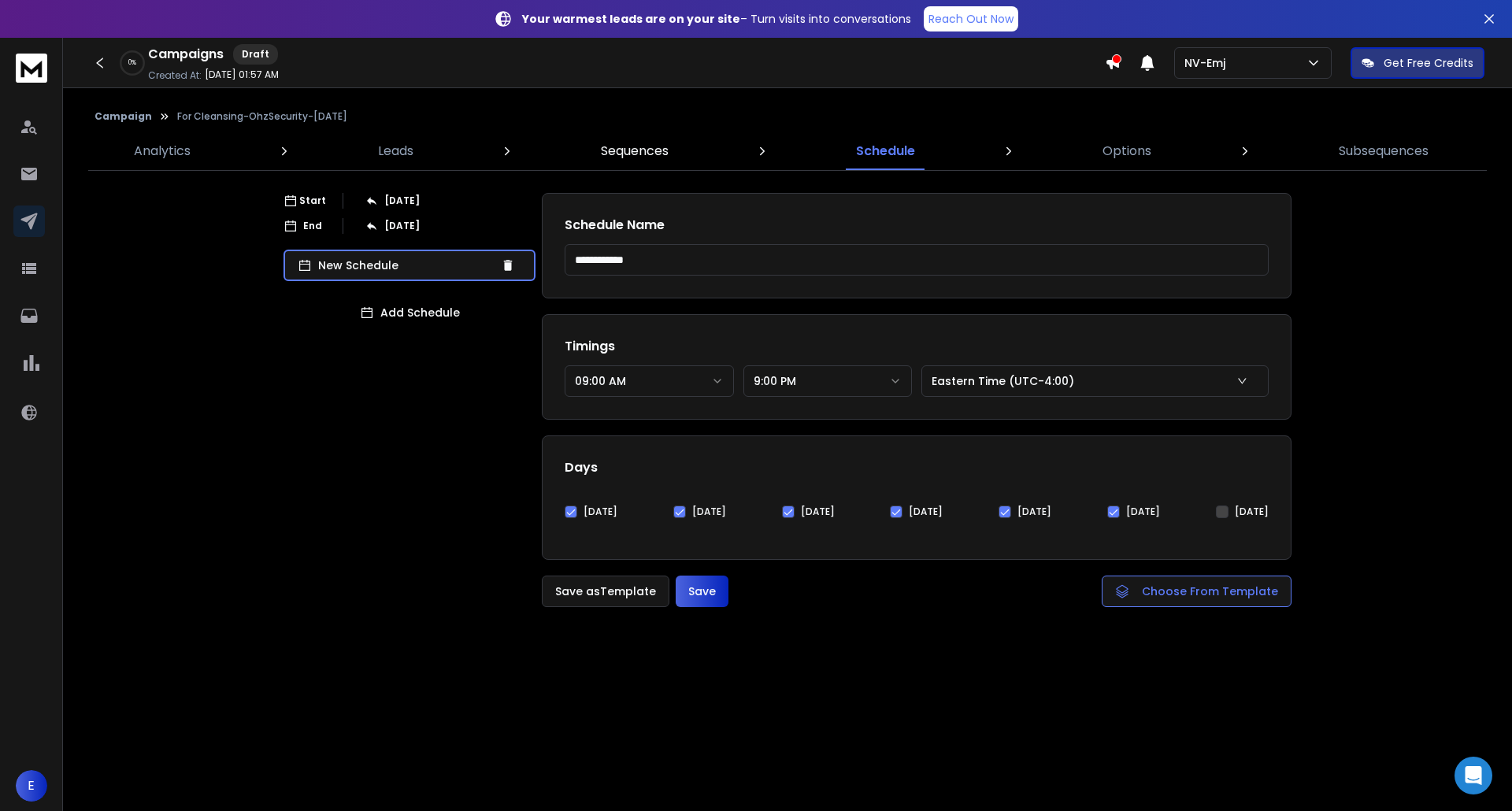
click at [576, 152] on div "Analytics Leads Sequences Schedule Options Subsequences" at bounding box center [781, 151] width 1386 height 38
click at [647, 148] on p "Sequences" at bounding box center [635, 151] width 68 height 19
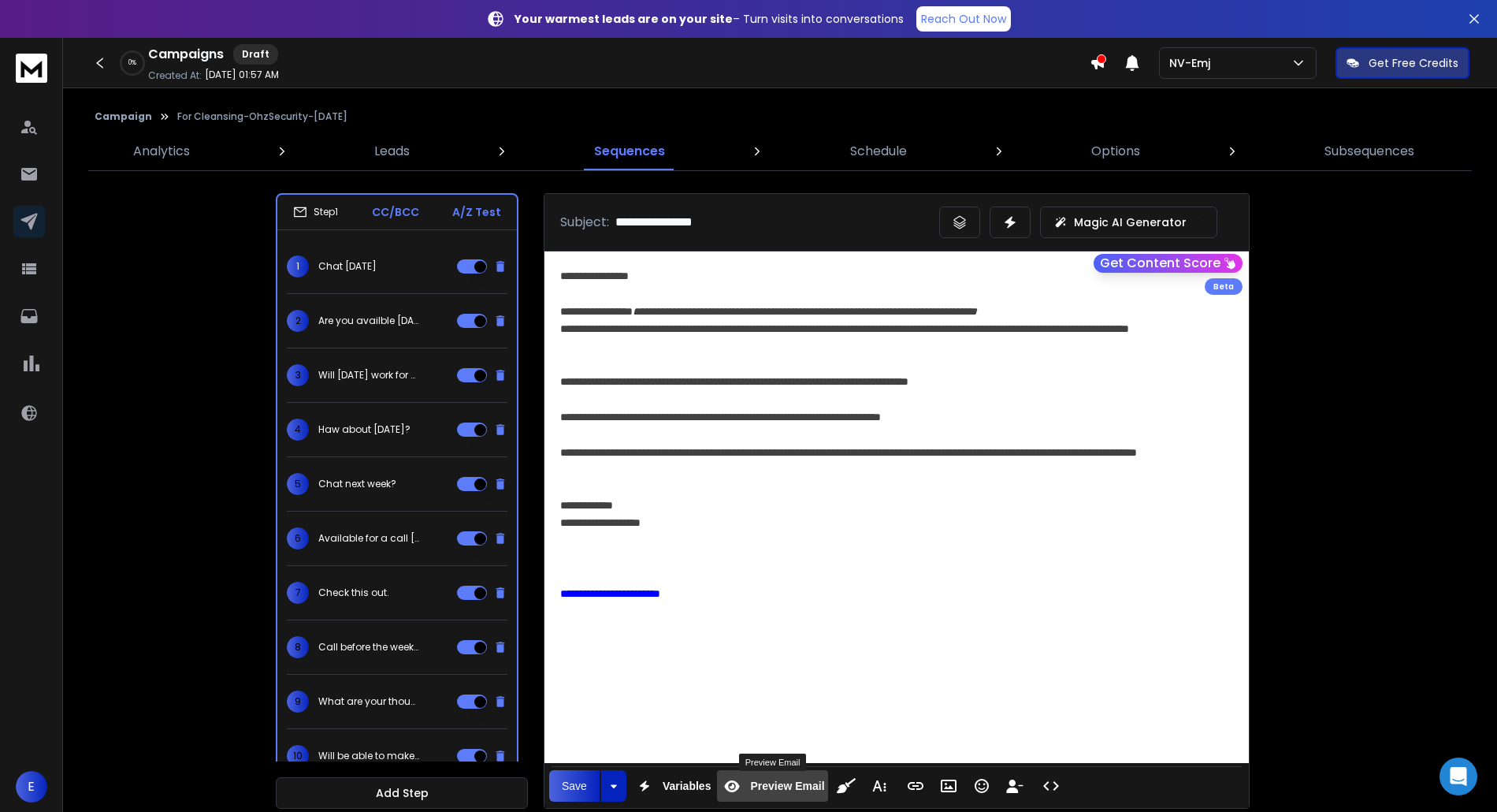
click at [793, 782] on span "Preview Email" at bounding box center [787, 786] width 81 height 14
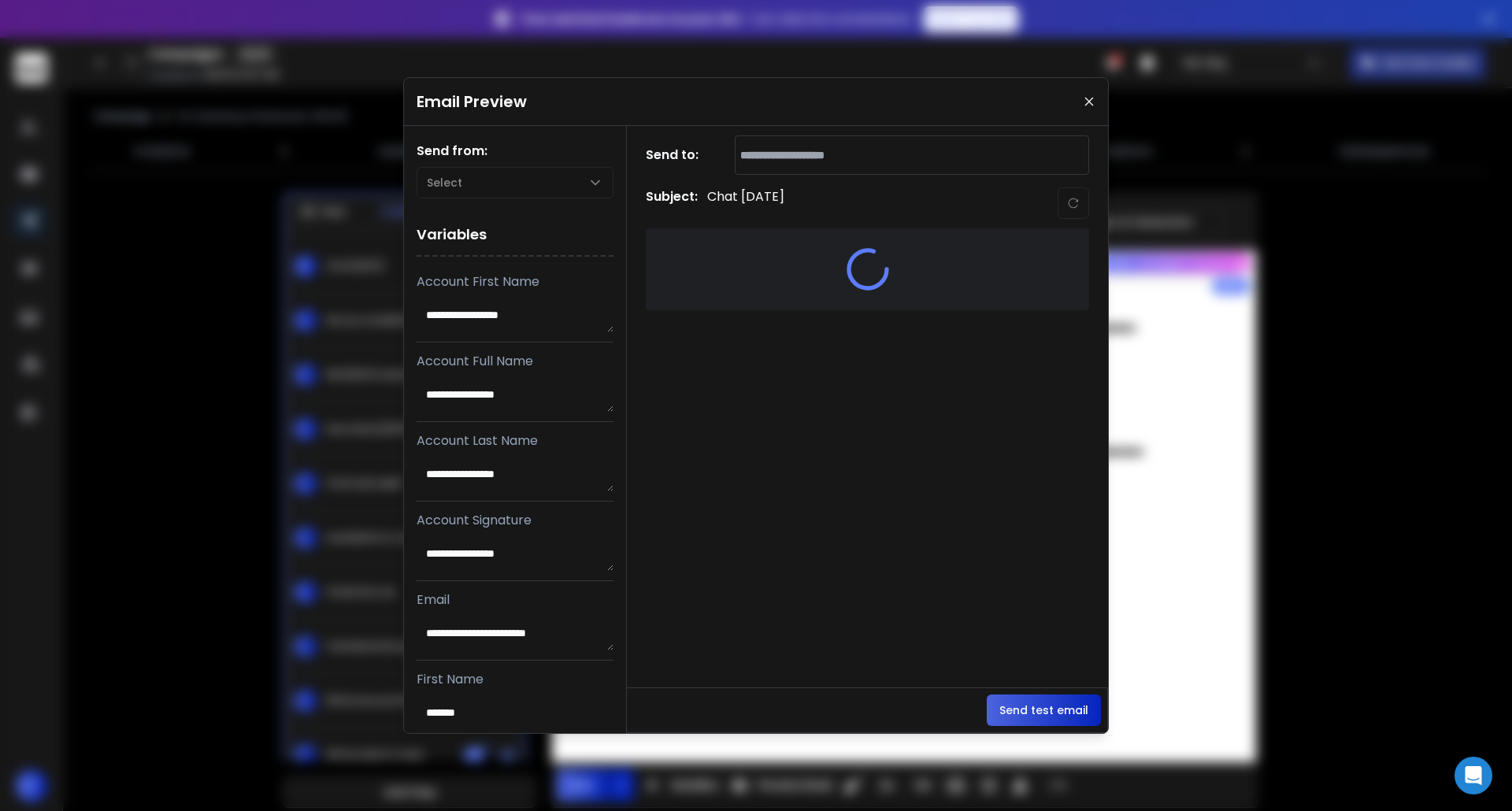
type textarea "**********"
type textarea "*****"
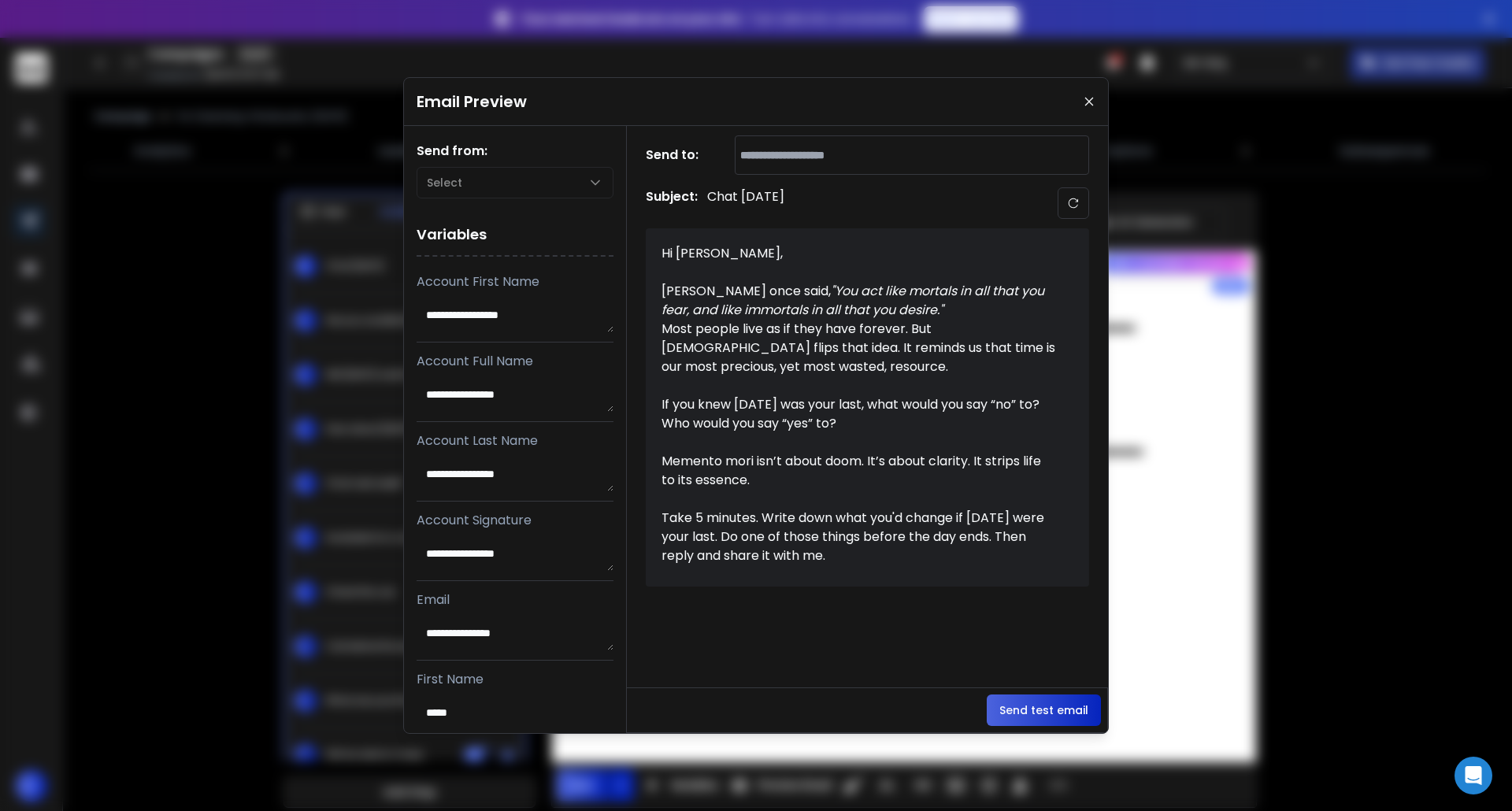
type textarea "*****"
type textarea "**********"
type textarea "********"
type textarea "**********"
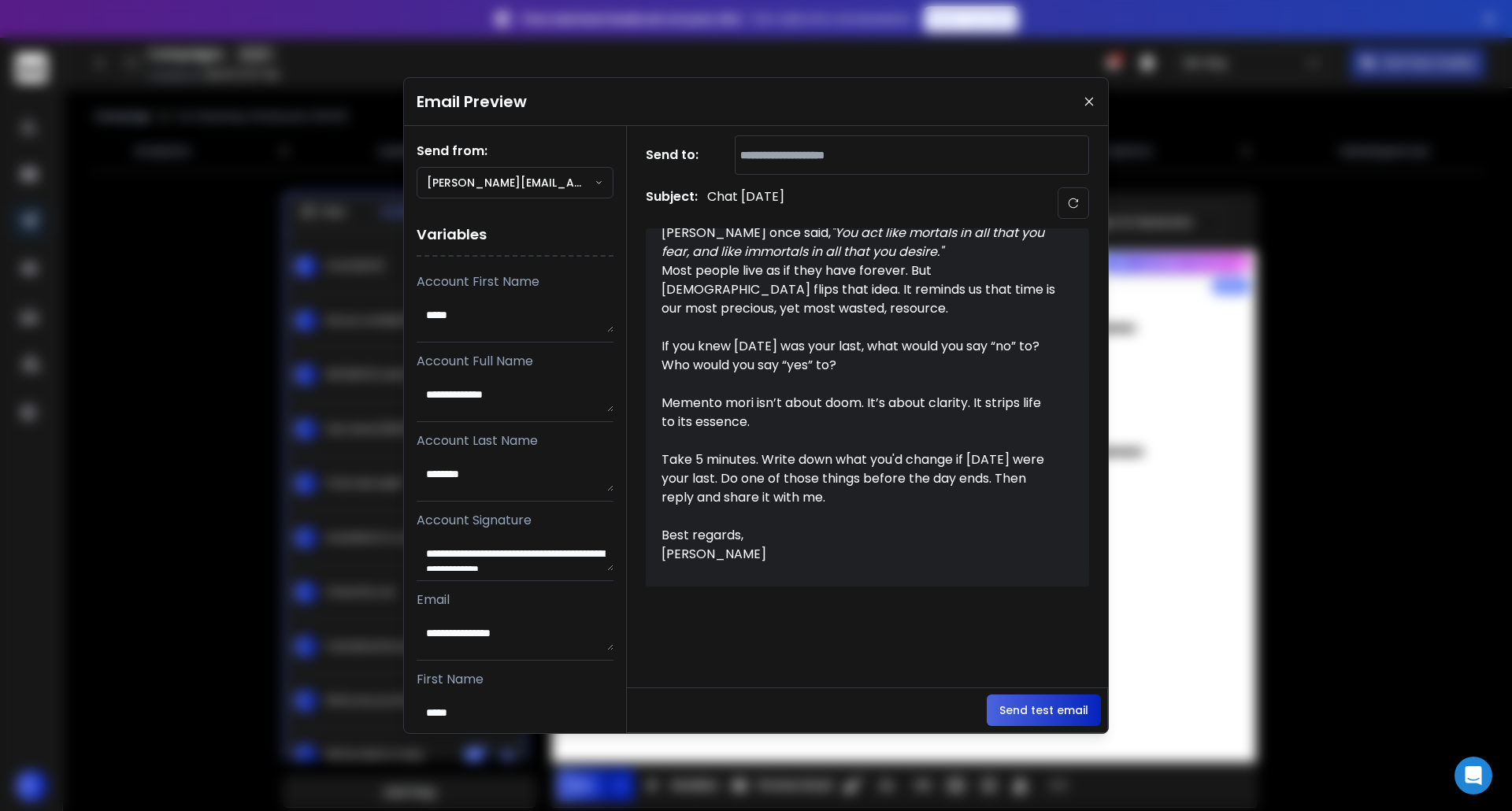
scroll to position [110, 0]
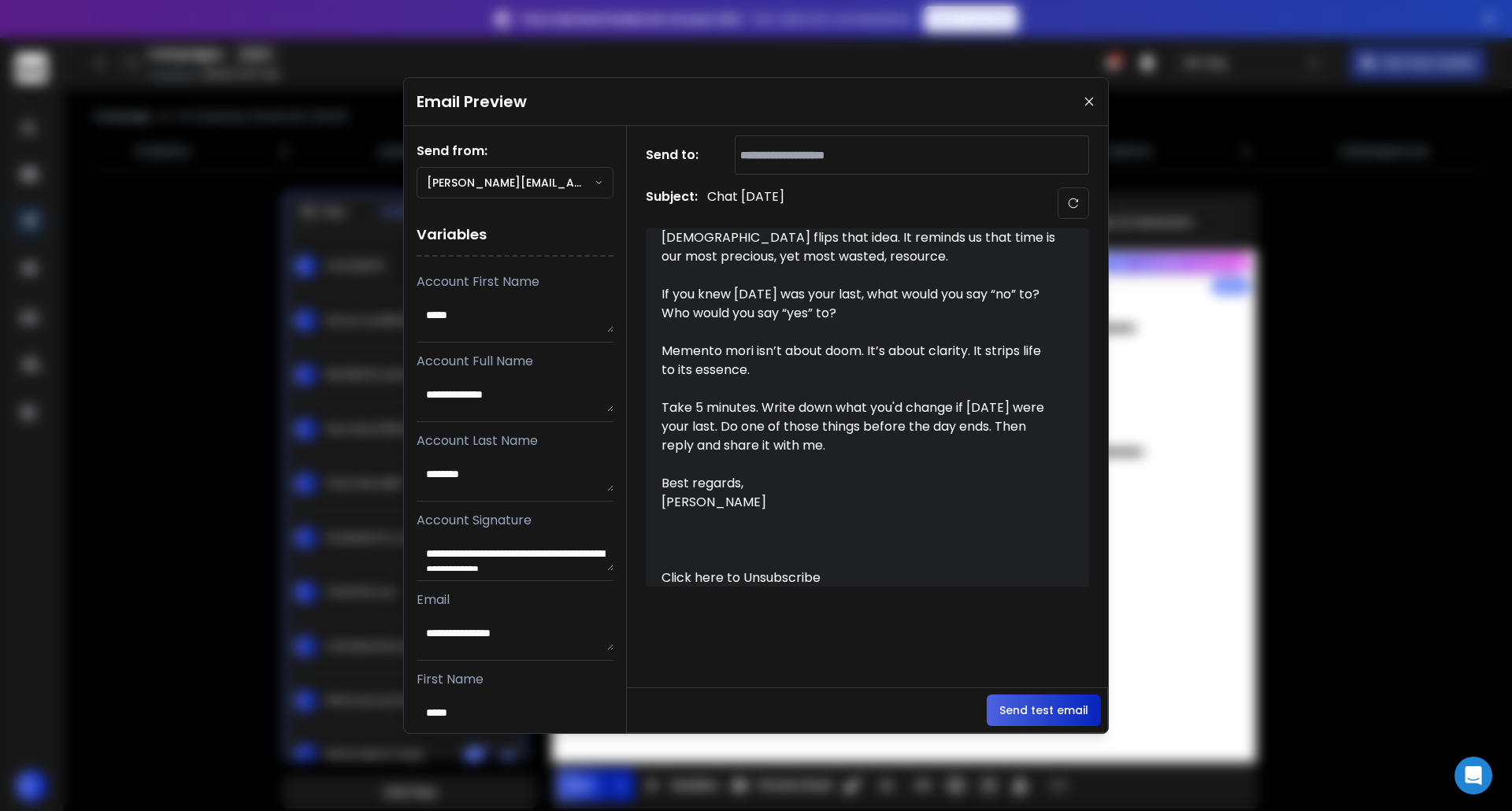
click at [486, 312] on textarea "*****" at bounding box center [514, 316] width 197 height 32
click at [473, 417] on div "**********" at bounding box center [514, 387] width 197 height 70
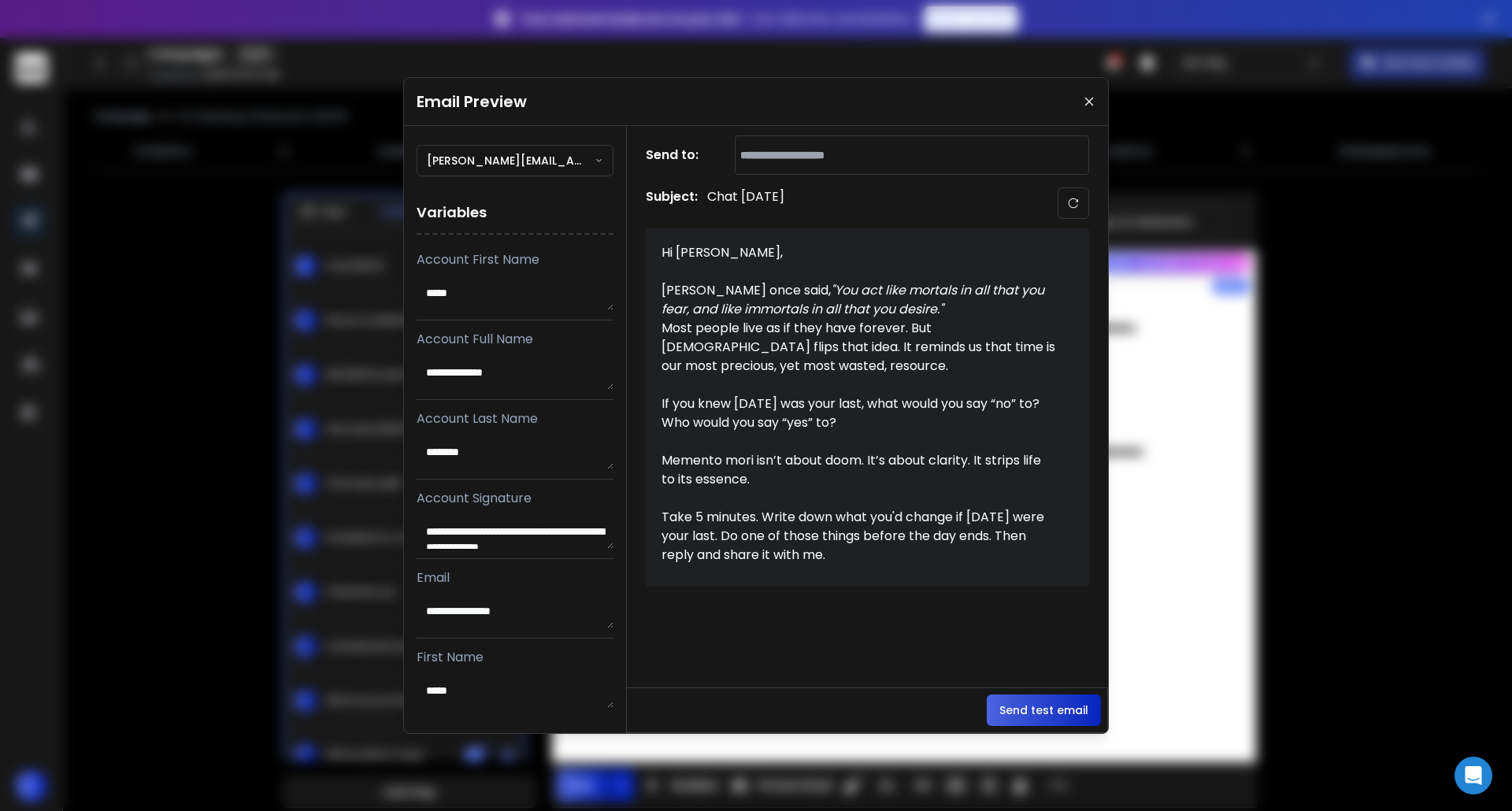
scroll to position [0, 0]
click at [1090, 96] on icon at bounding box center [1089, 101] width 13 height 13
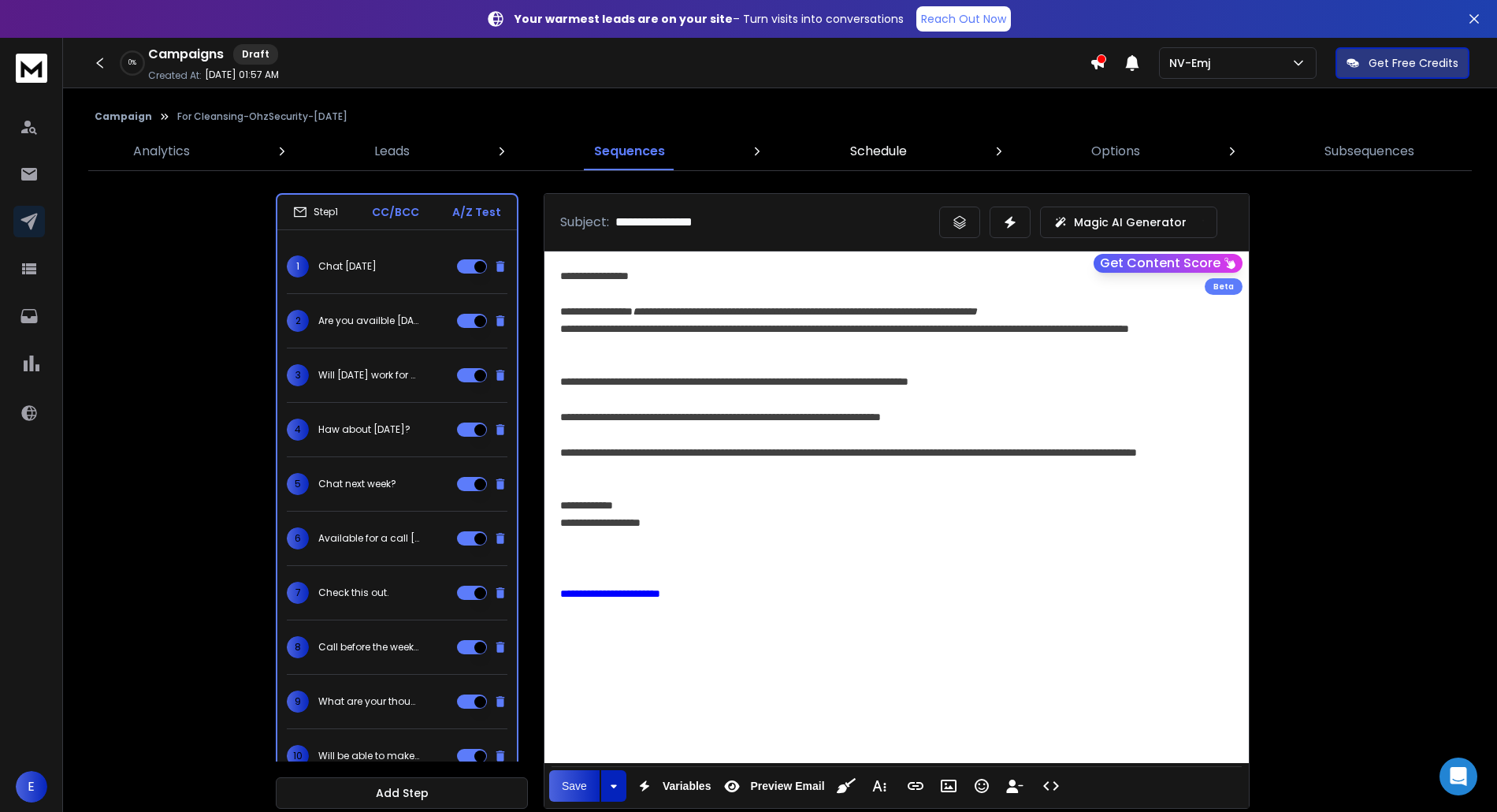
click at [865, 156] on p "Schedule" at bounding box center [878, 151] width 57 height 19
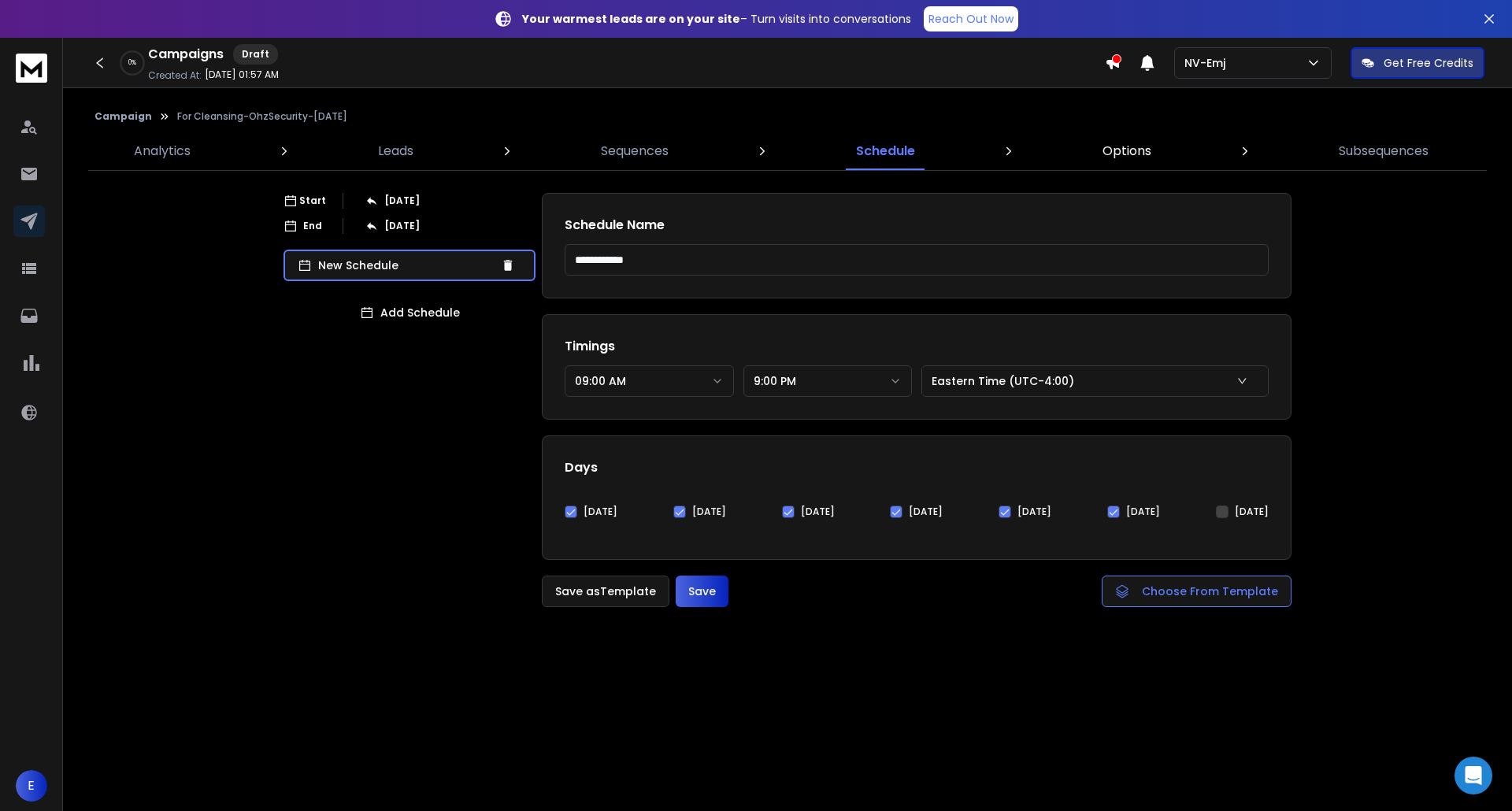
click at [1134, 152] on p "Options" at bounding box center [1126, 151] width 49 height 19
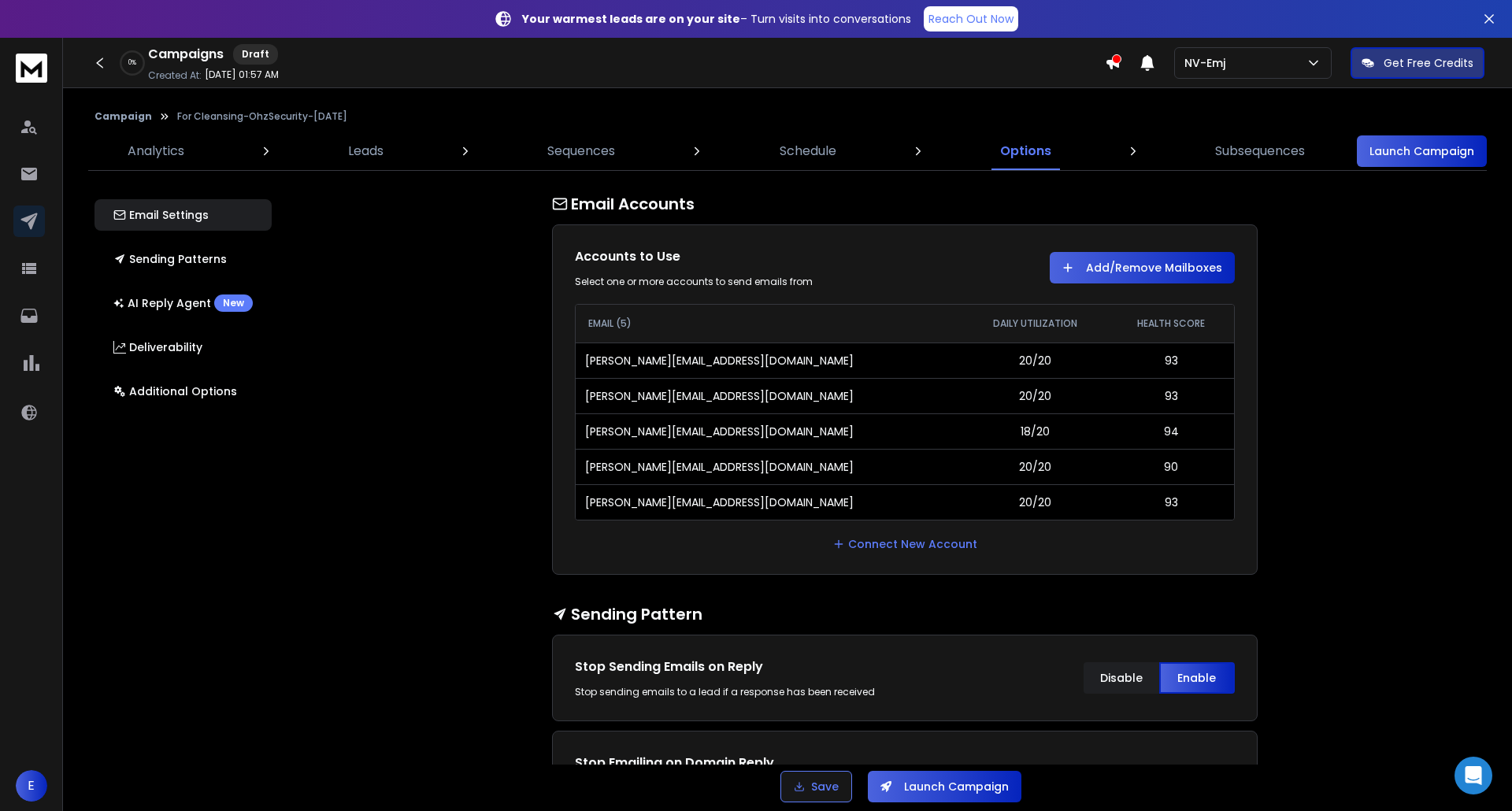
click at [1318, 237] on div "Email Accounts Accounts to Use Select one or more accounts to send emails from …" at bounding box center [914, 479] width 1234 height 572
click at [1265, 156] on p "Subsequences" at bounding box center [1260, 151] width 90 height 19
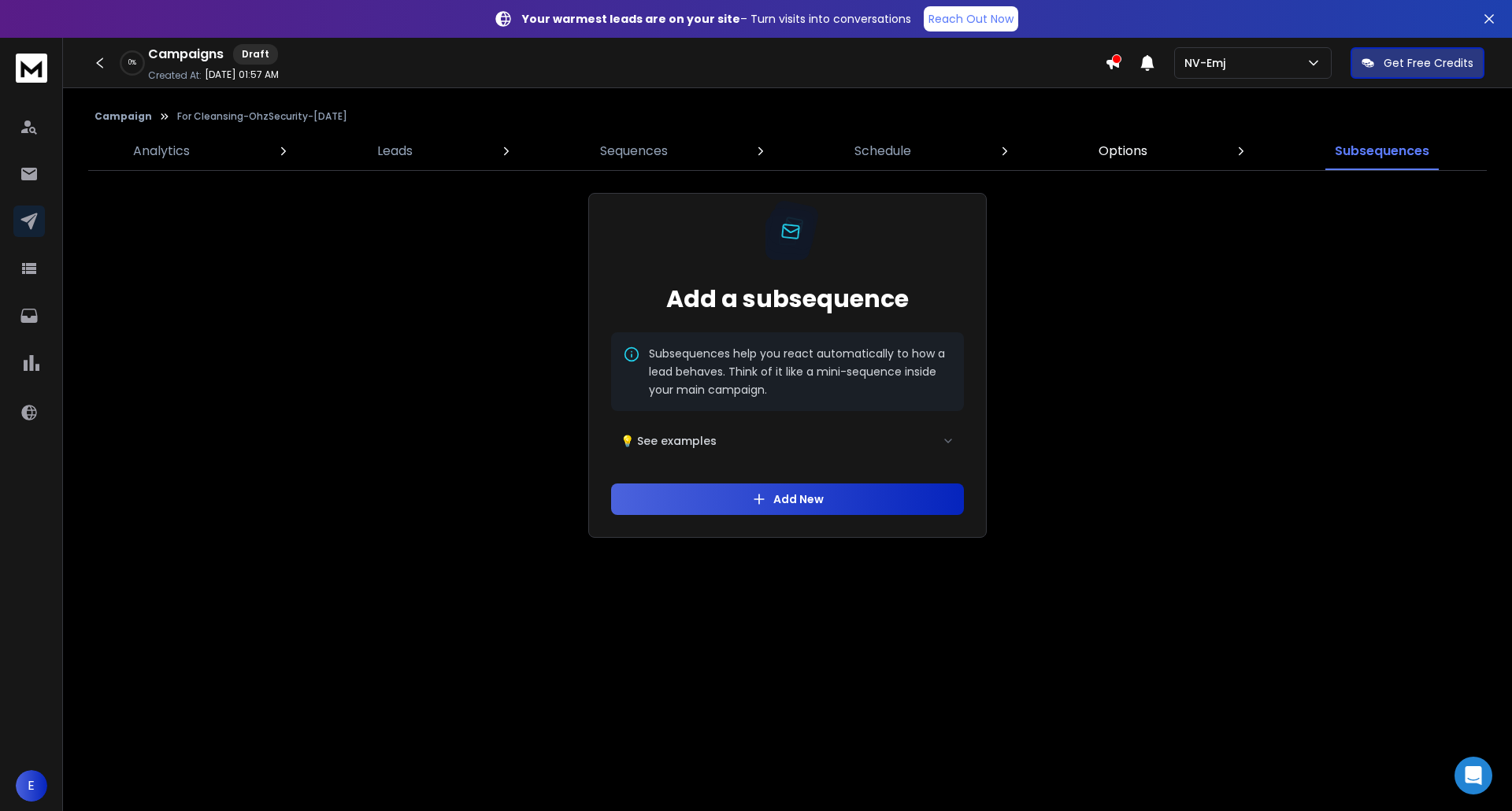
click at [1107, 153] on p "Options" at bounding box center [1122, 151] width 49 height 19
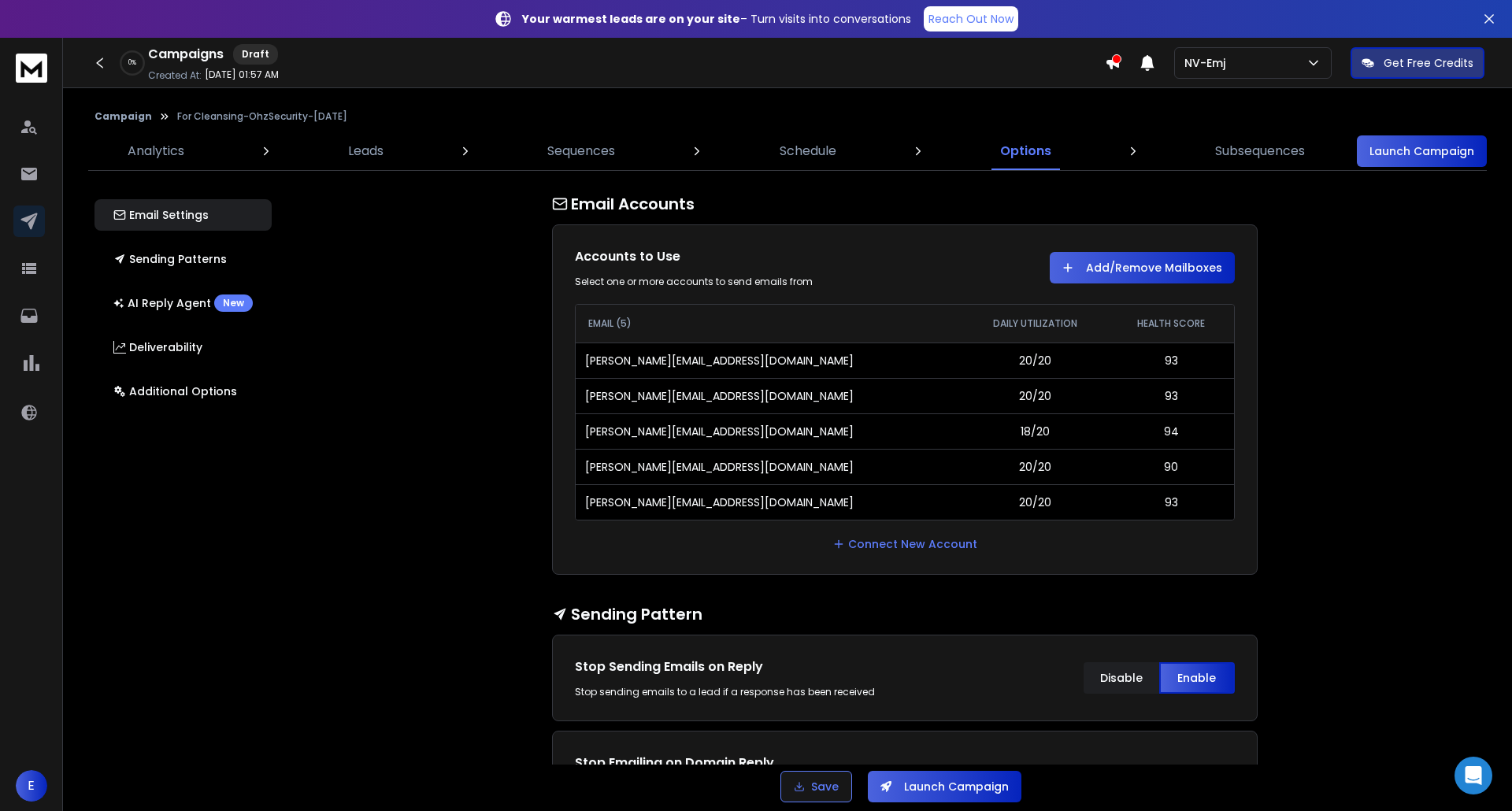
click at [1427, 151] on button "Launch Campaign" at bounding box center [1421, 151] width 130 height 32
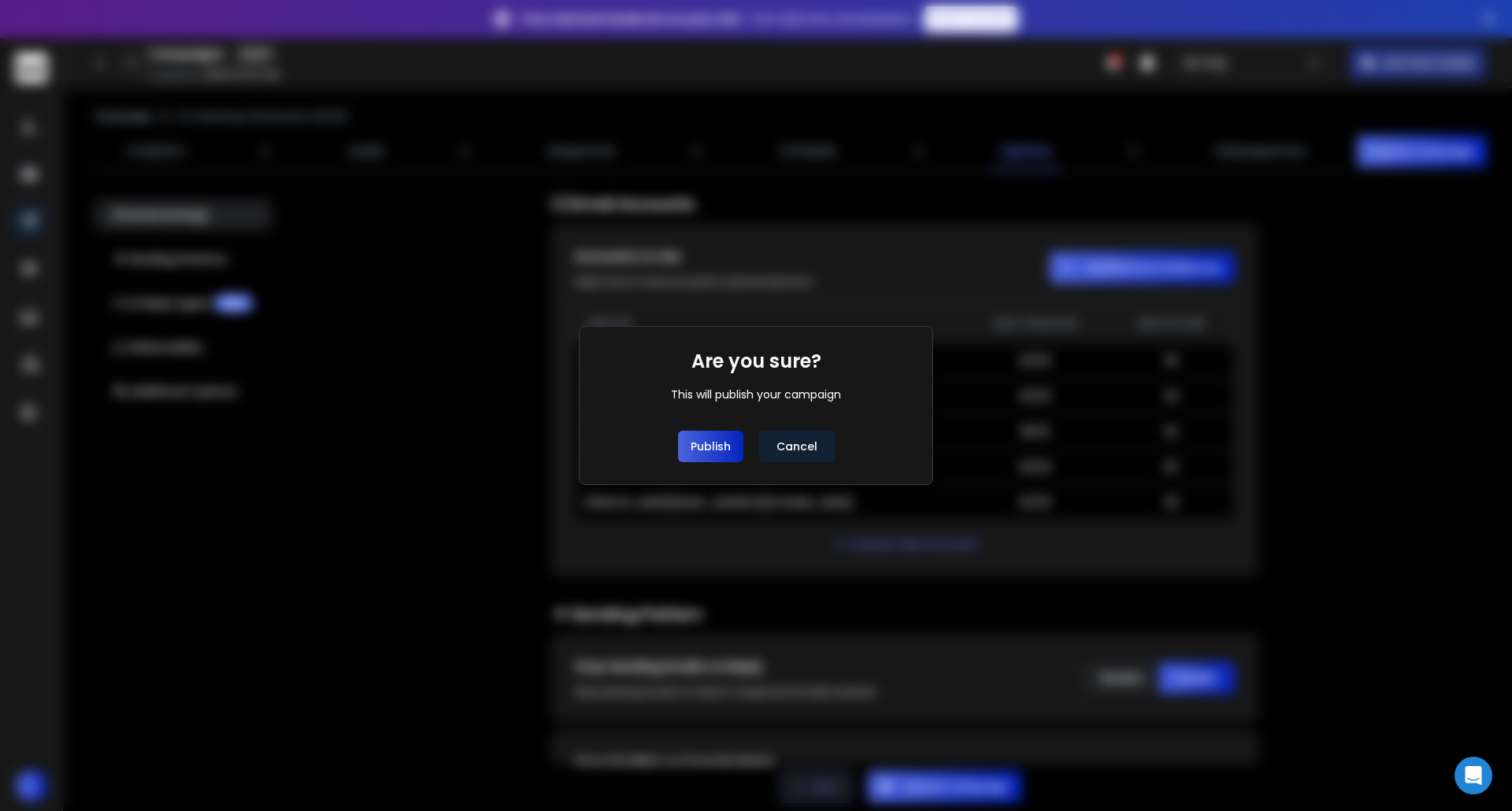
click at [707, 449] on button "Publish" at bounding box center [711, 446] width 65 height 32
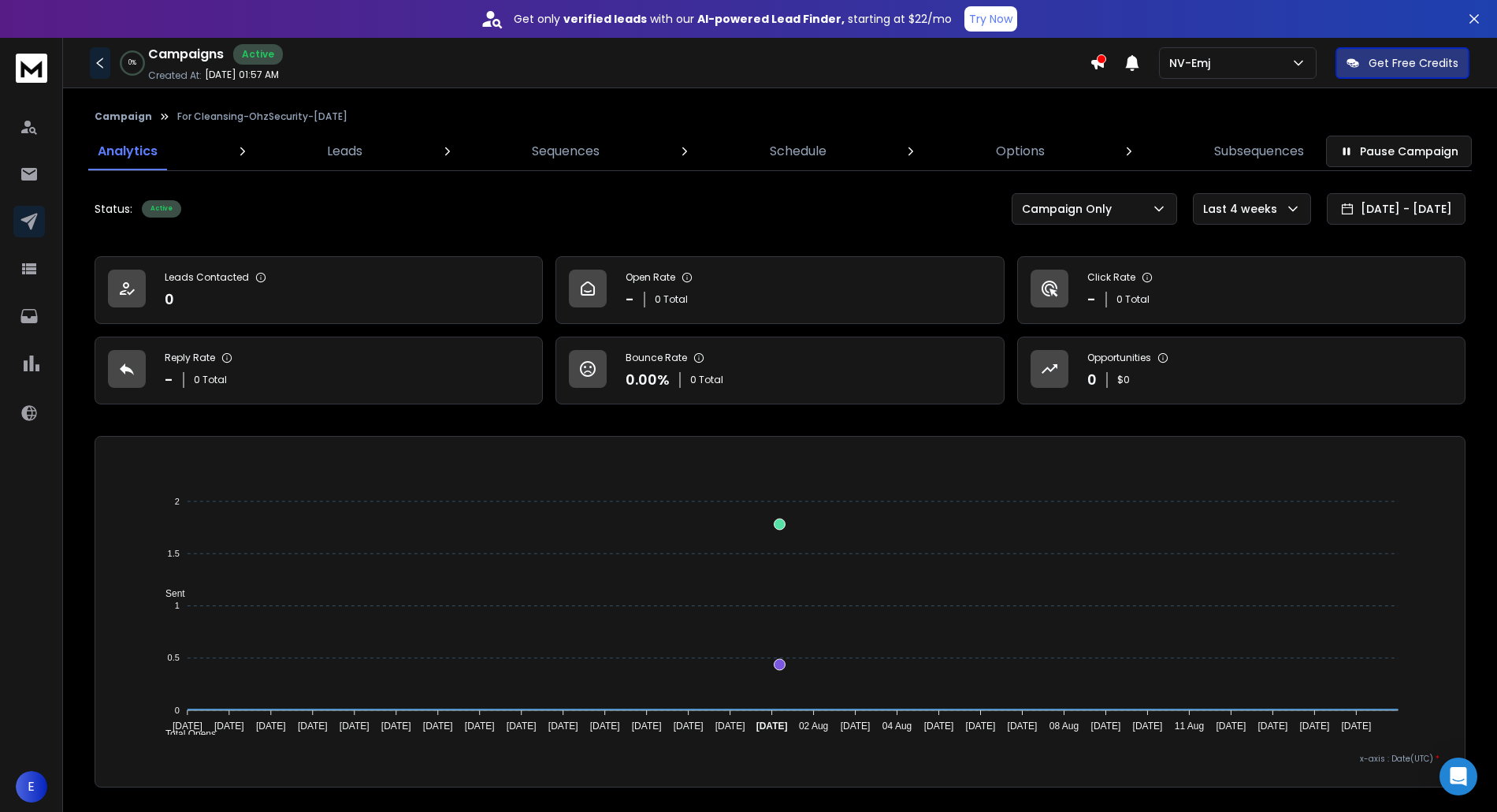
click at [102, 68] on icon at bounding box center [100, 63] width 15 height 15
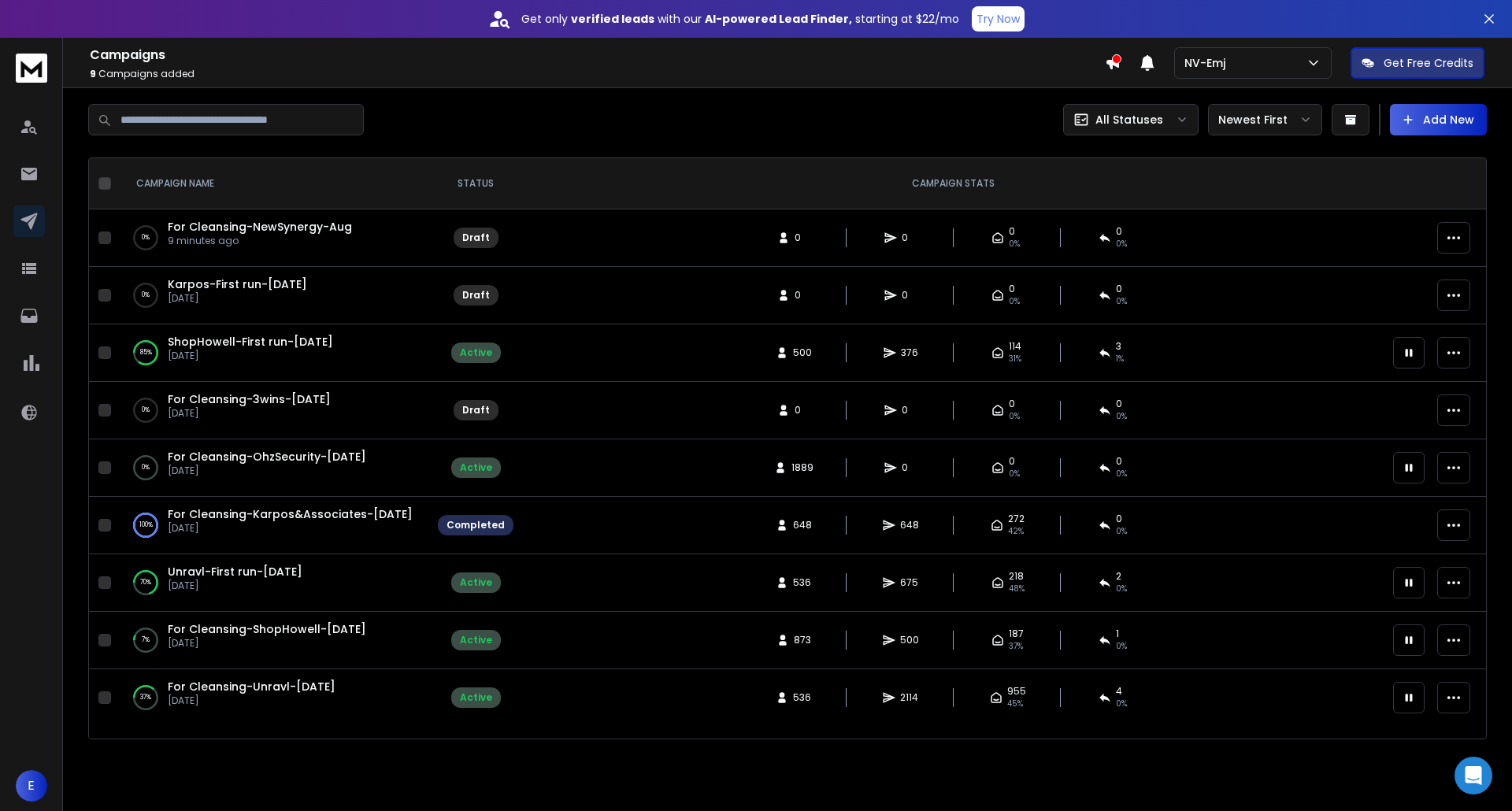
click at [532, 244] on div "0 0 0 0% 0 0%" at bounding box center [953, 237] width 841 height 25
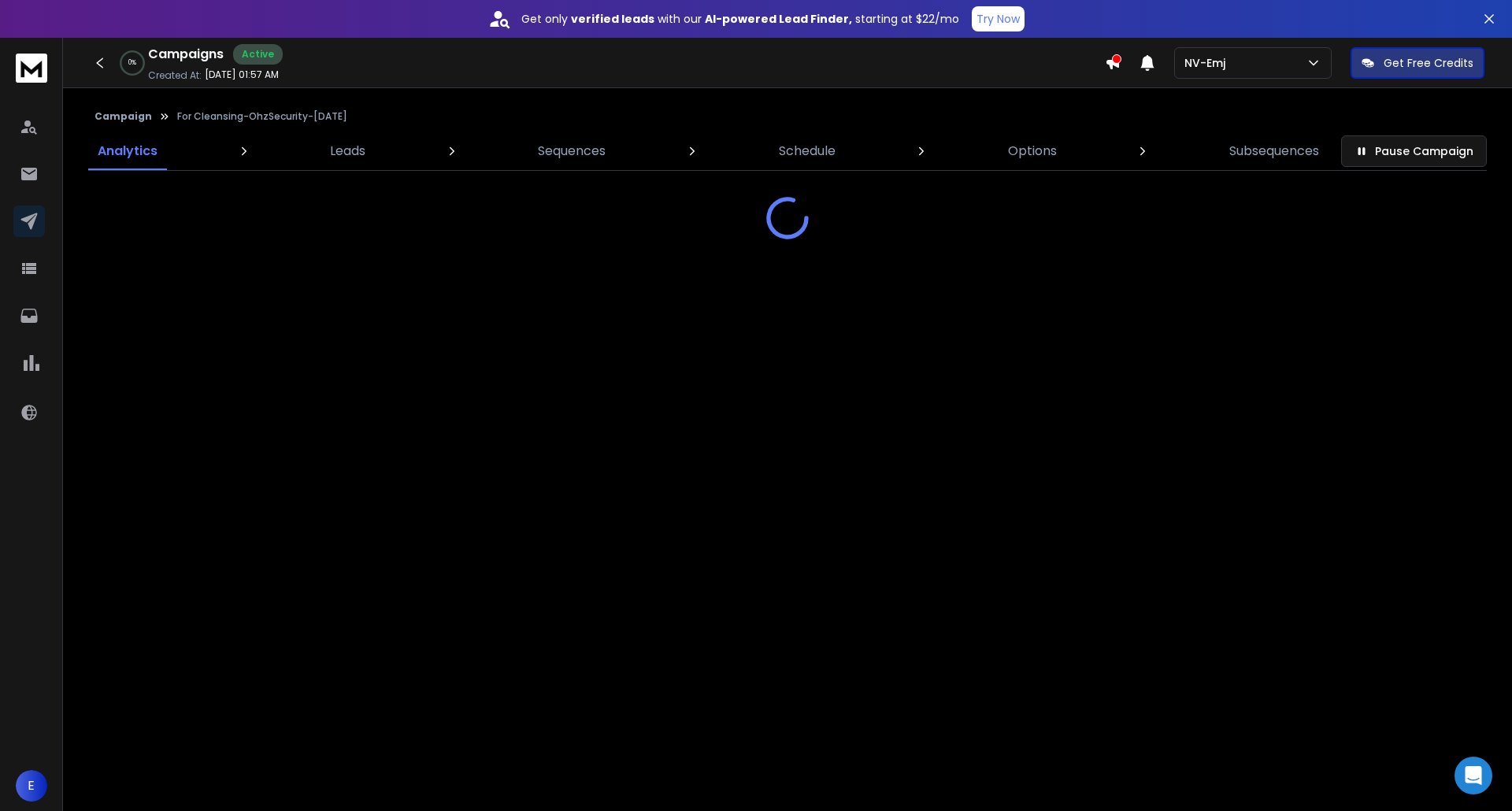
click at [1471, 244] on div at bounding box center [787, 217] width 1399 height 63
click at [100, 57] on icon at bounding box center [100, 63] width 15 height 15
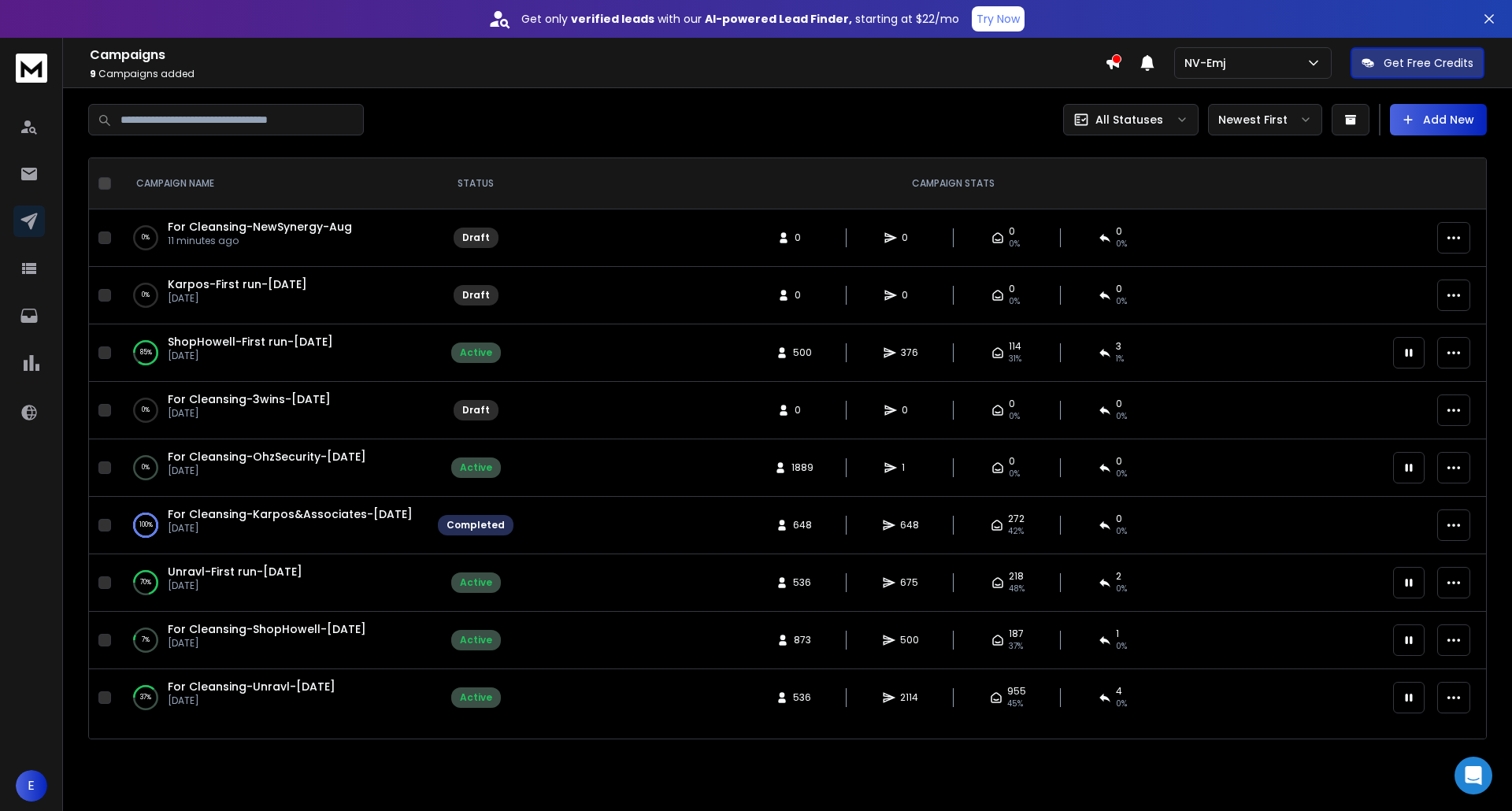
click at [1455, 233] on icon "button" at bounding box center [1454, 238] width 15 height 15
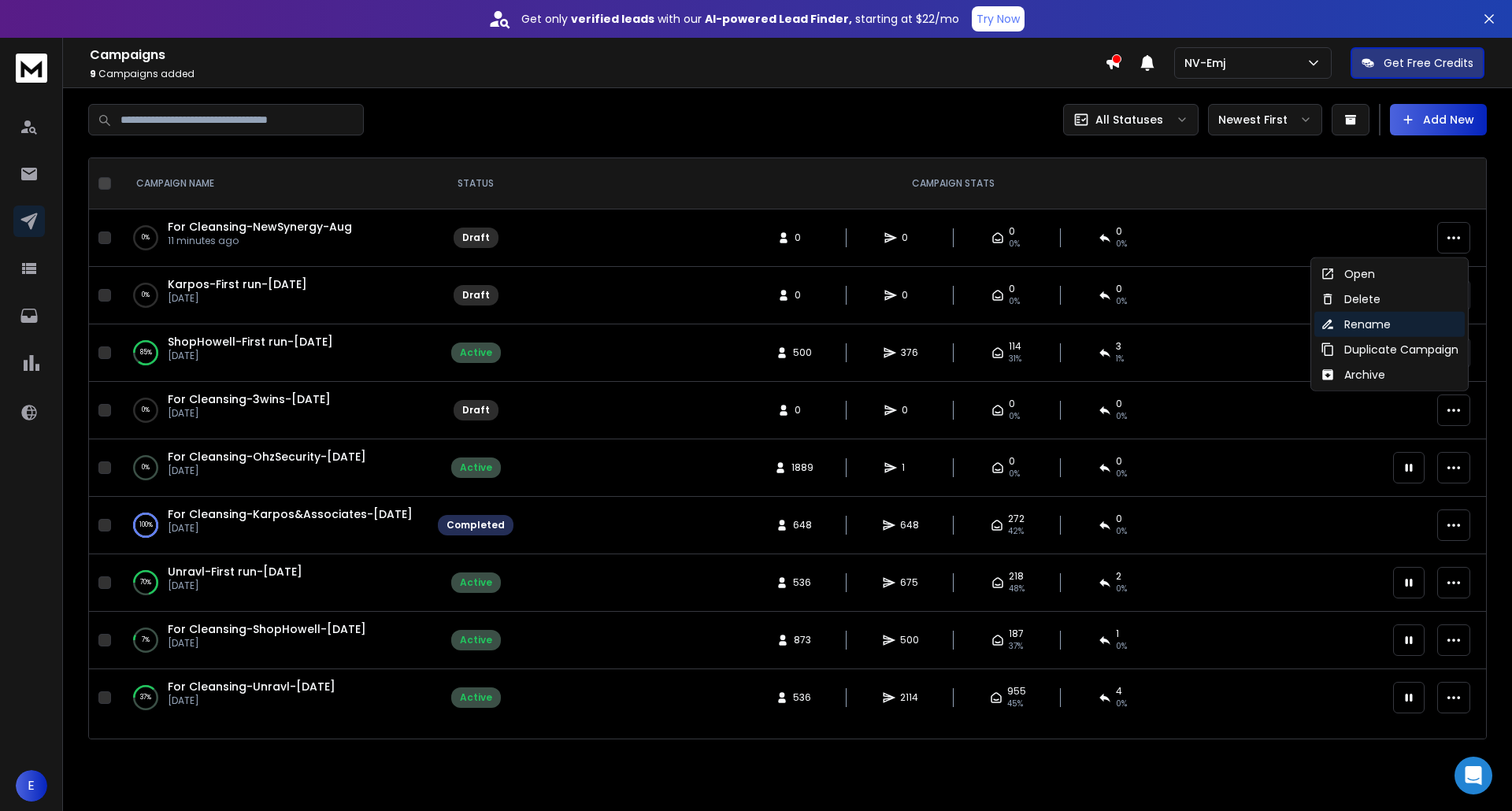
click at [1381, 322] on div "Rename" at bounding box center [1356, 324] width 70 height 15
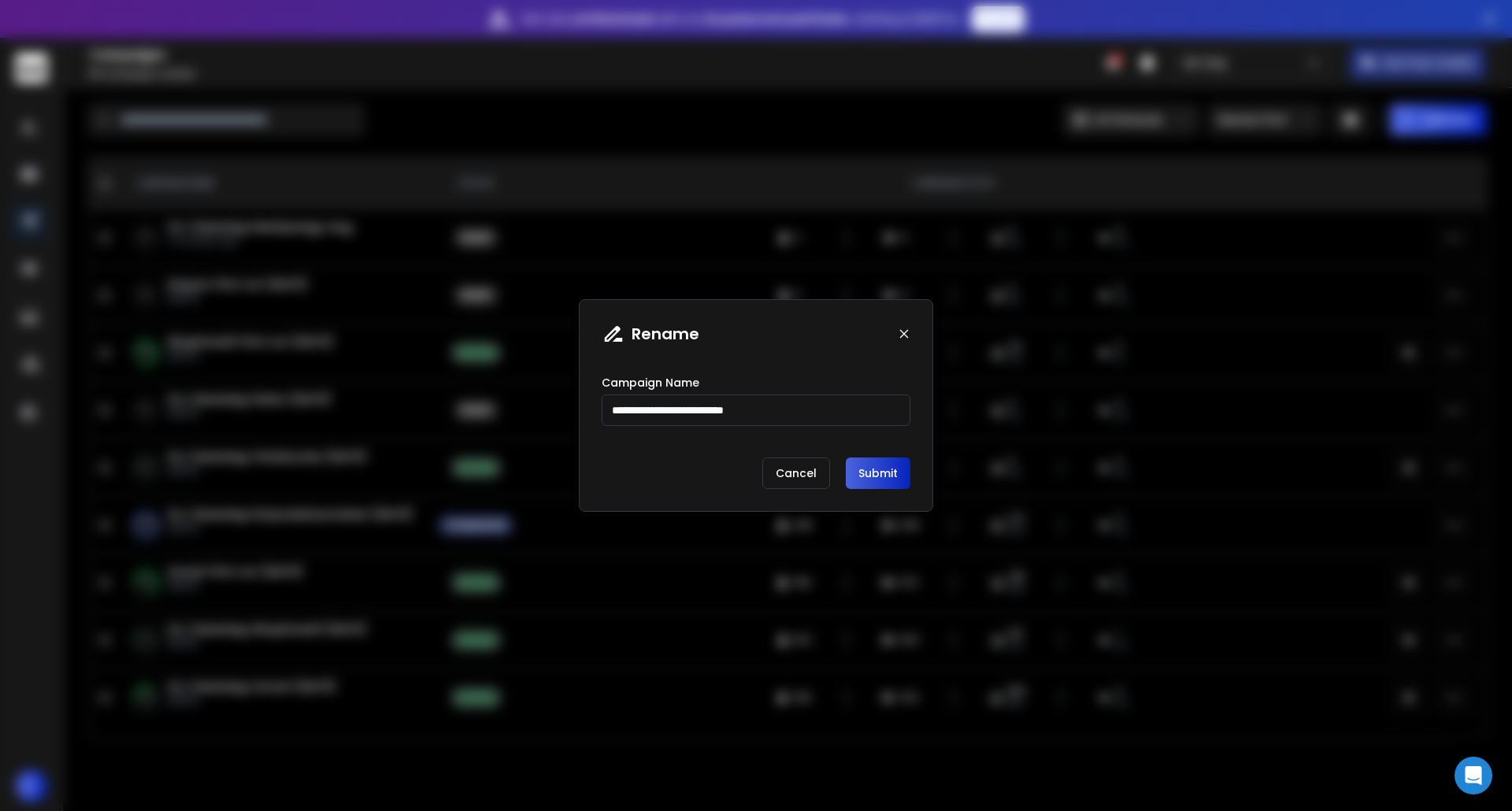
click at [841, 408] on input "**********" at bounding box center [756, 409] width 308 height 32
type input "**********"
click at [896, 469] on button "Submit" at bounding box center [877, 473] width 64 height 32
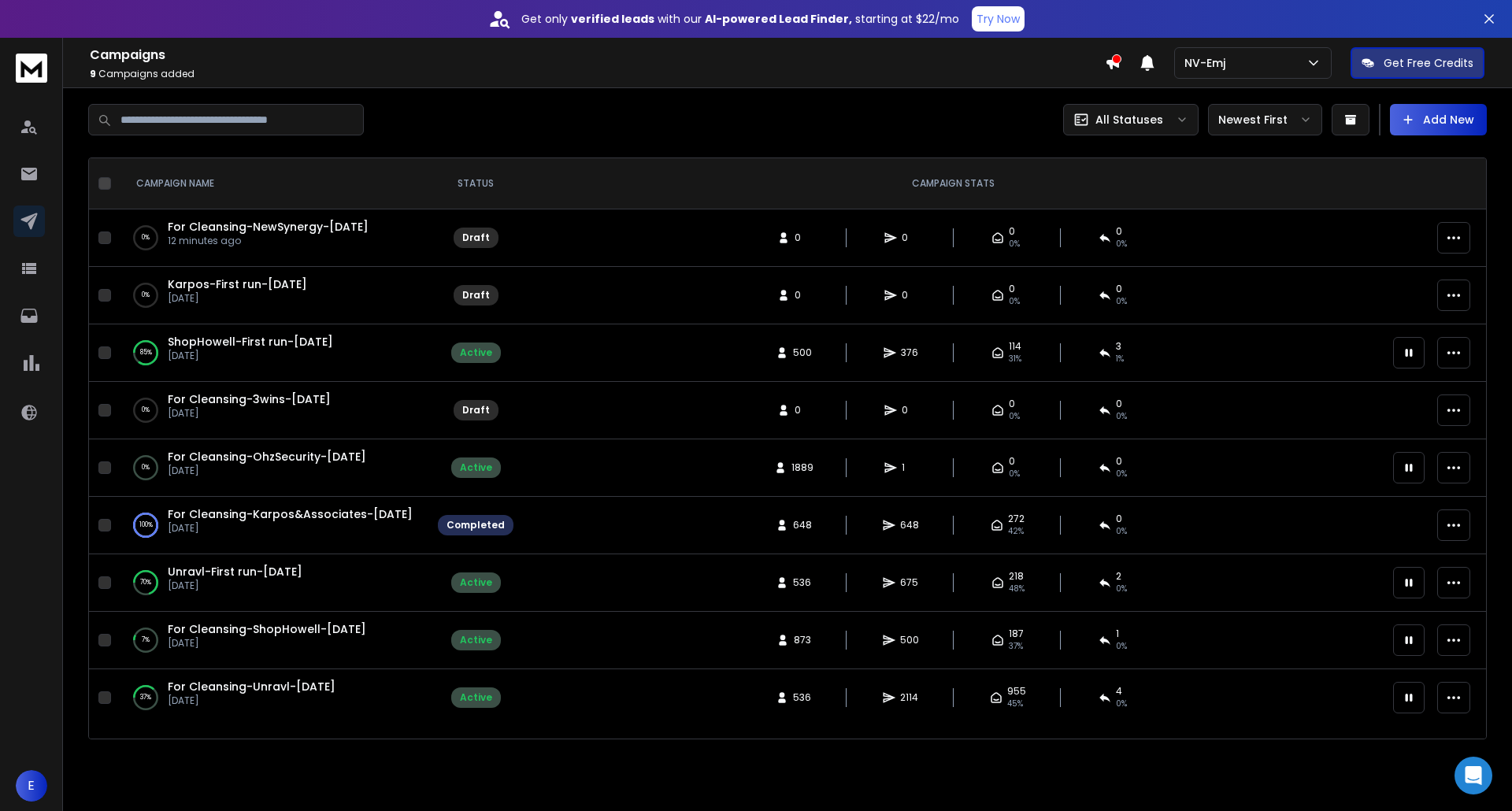
click at [318, 225] on span "For Cleansing-NewSynergy-[DATE]" at bounding box center [268, 227] width 201 height 15
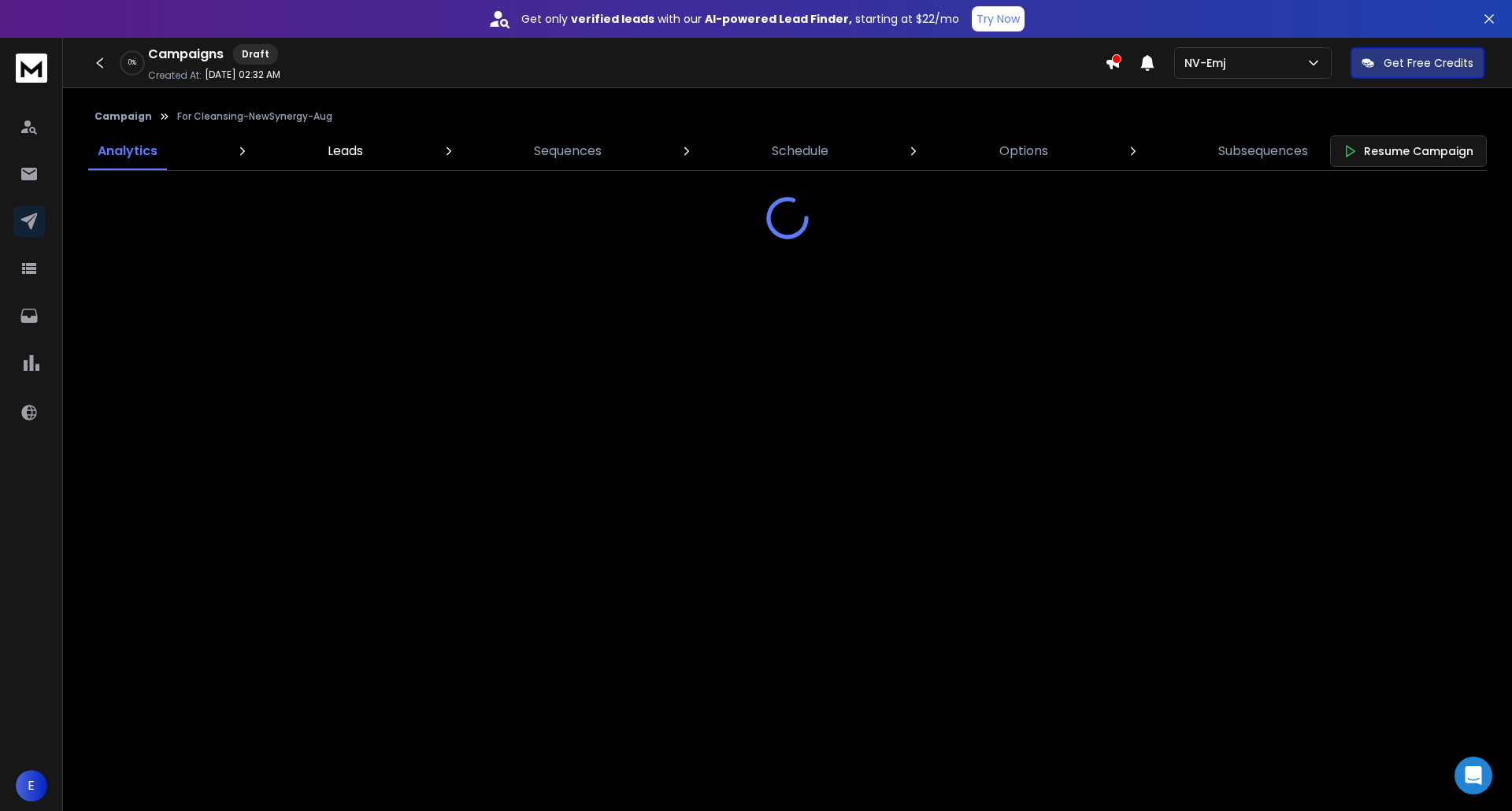
click at [345, 148] on p "Leads" at bounding box center [344, 151] width 35 height 19
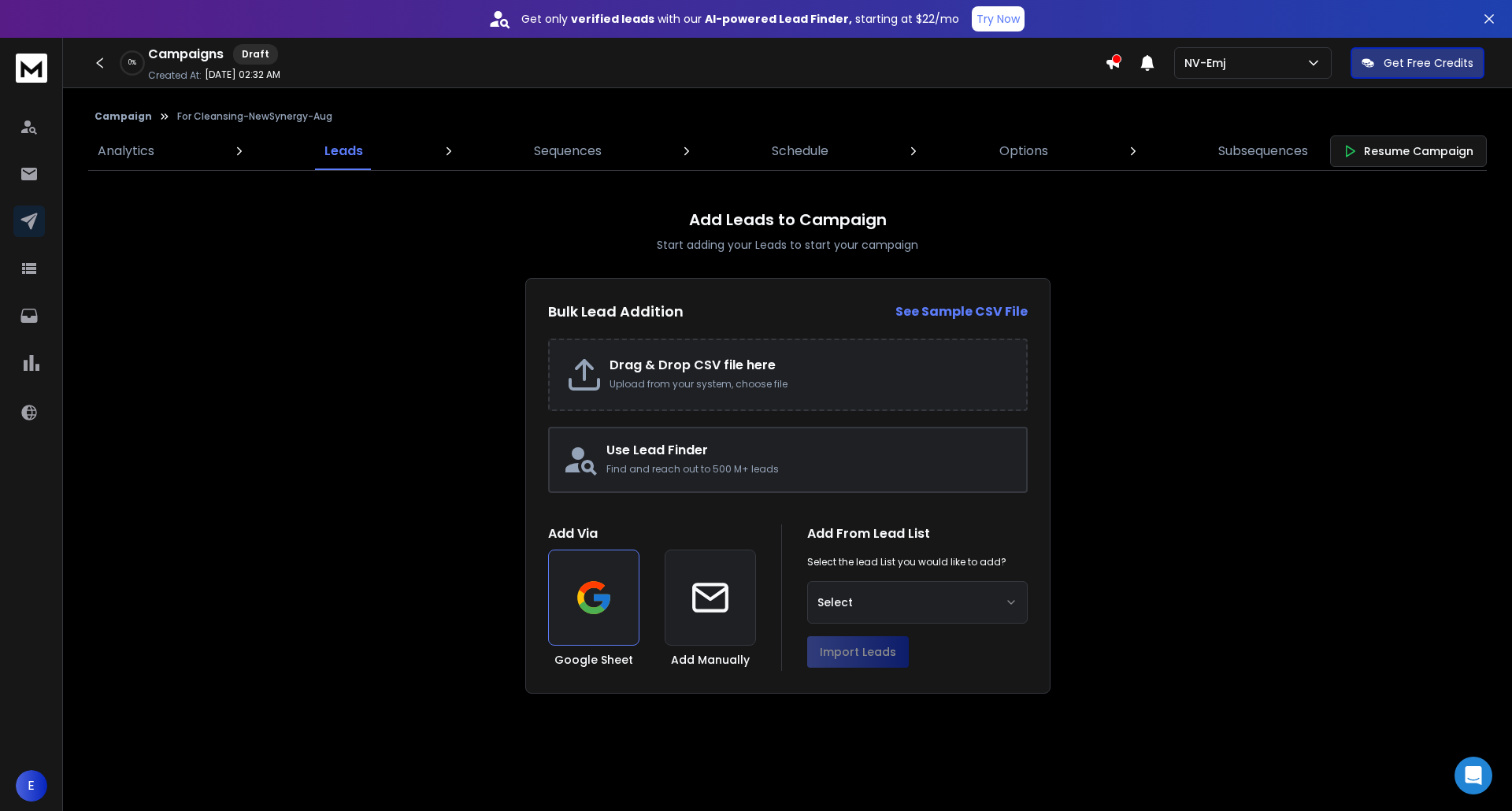
click at [592, 602] on icon at bounding box center [594, 597] width 39 height 47
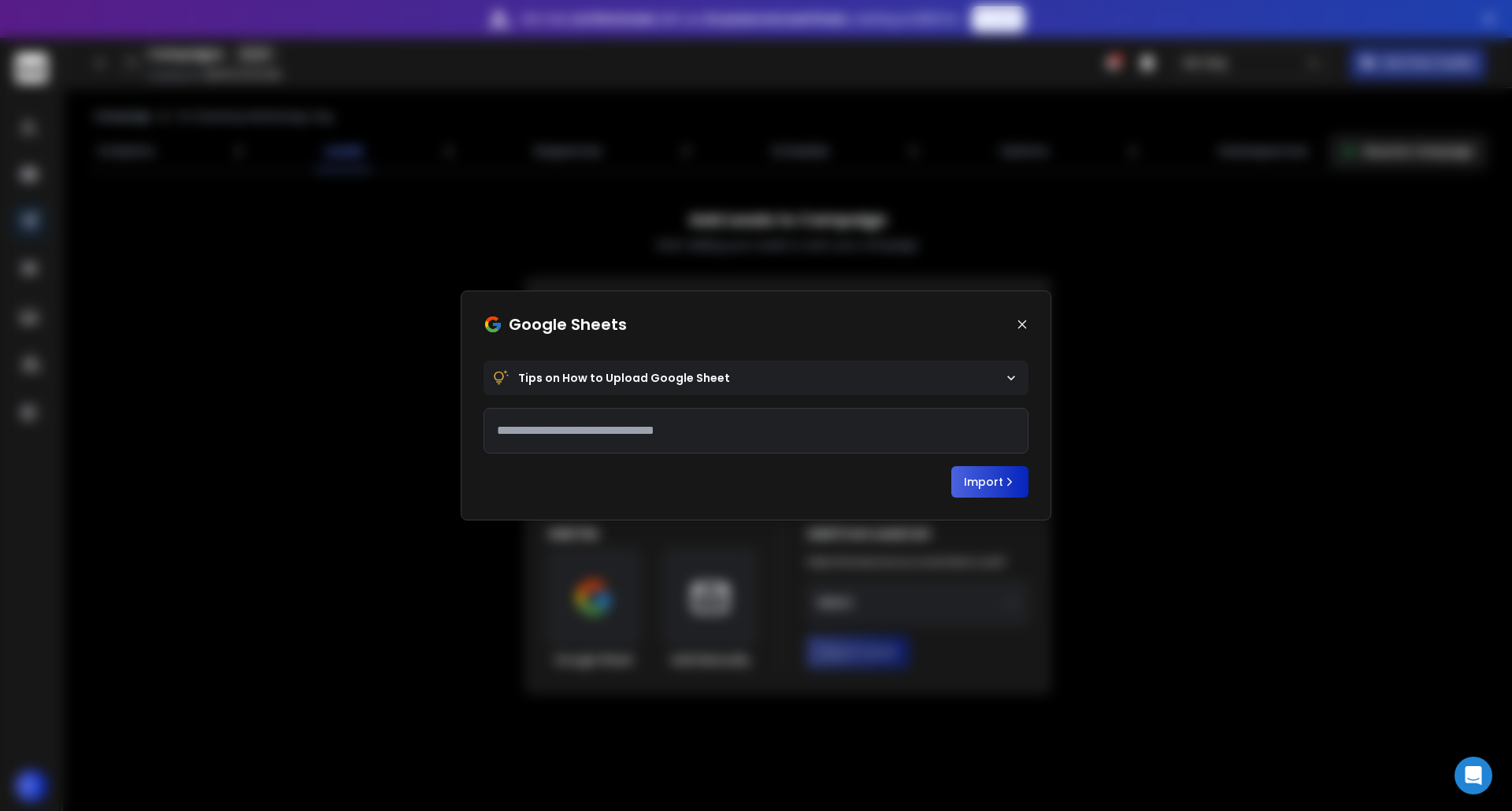
click at [713, 423] on input at bounding box center [756, 430] width 545 height 45
paste input "**********"
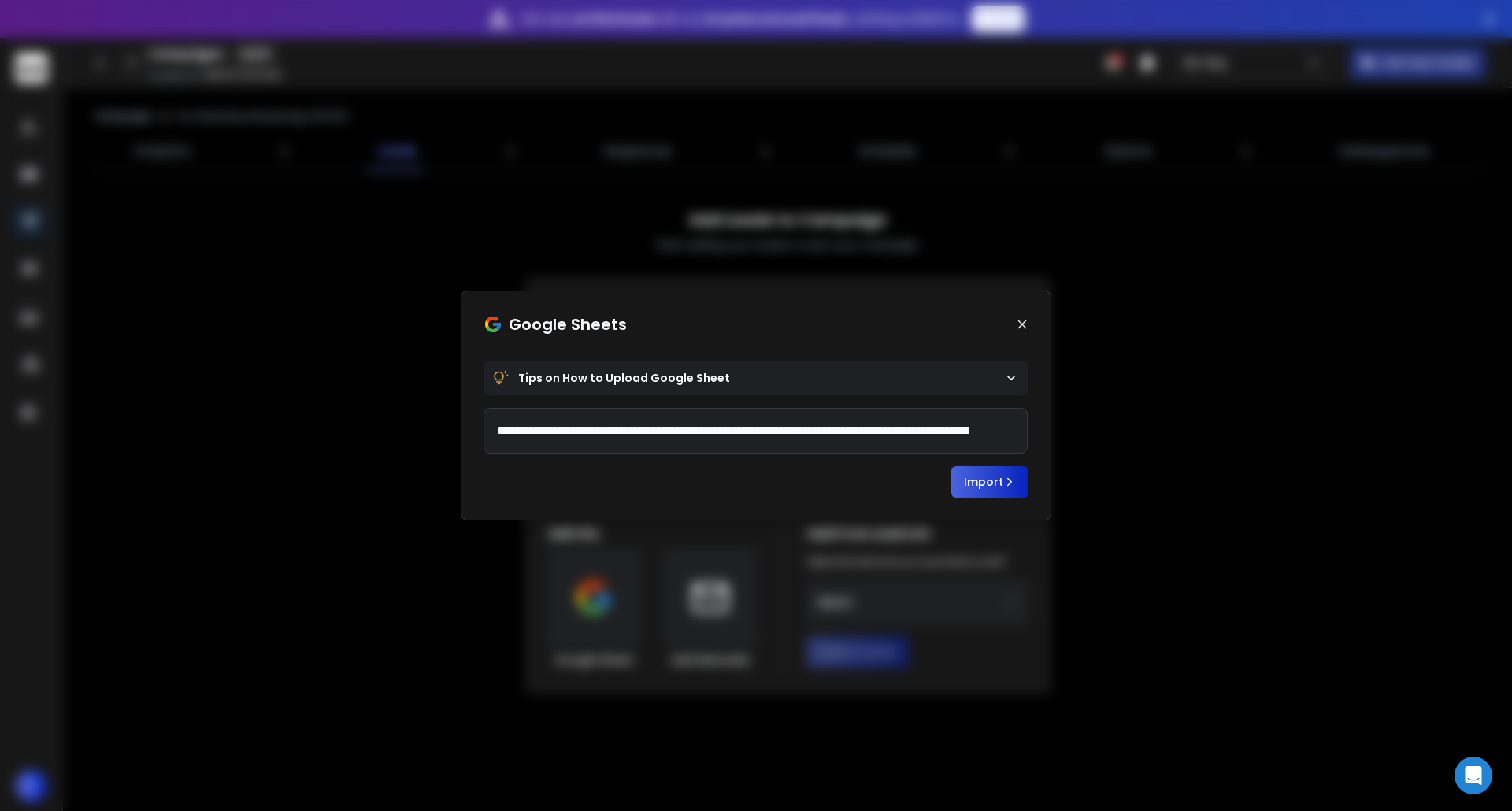
type input "**********"
click at [1001, 476] on button "Import" at bounding box center [990, 481] width 77 height 32
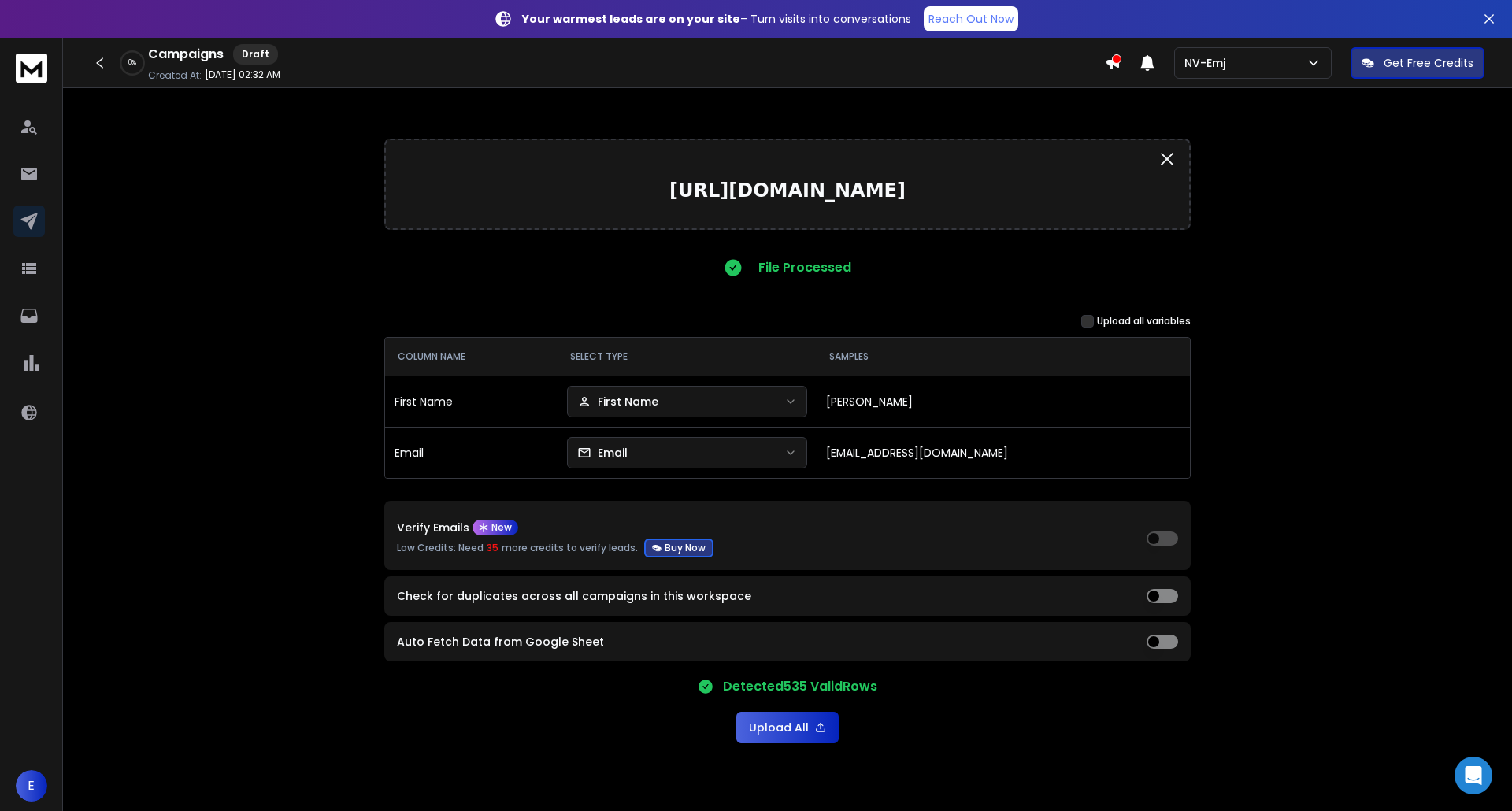
click at [1169, 649] on button "Auto Fetch Data from Google Sheet" at bounding box center [1162, 641] width 32 height 15
click at [792, 743] on button "Upload All" at bounding box center [786, 727] width 102 height 32
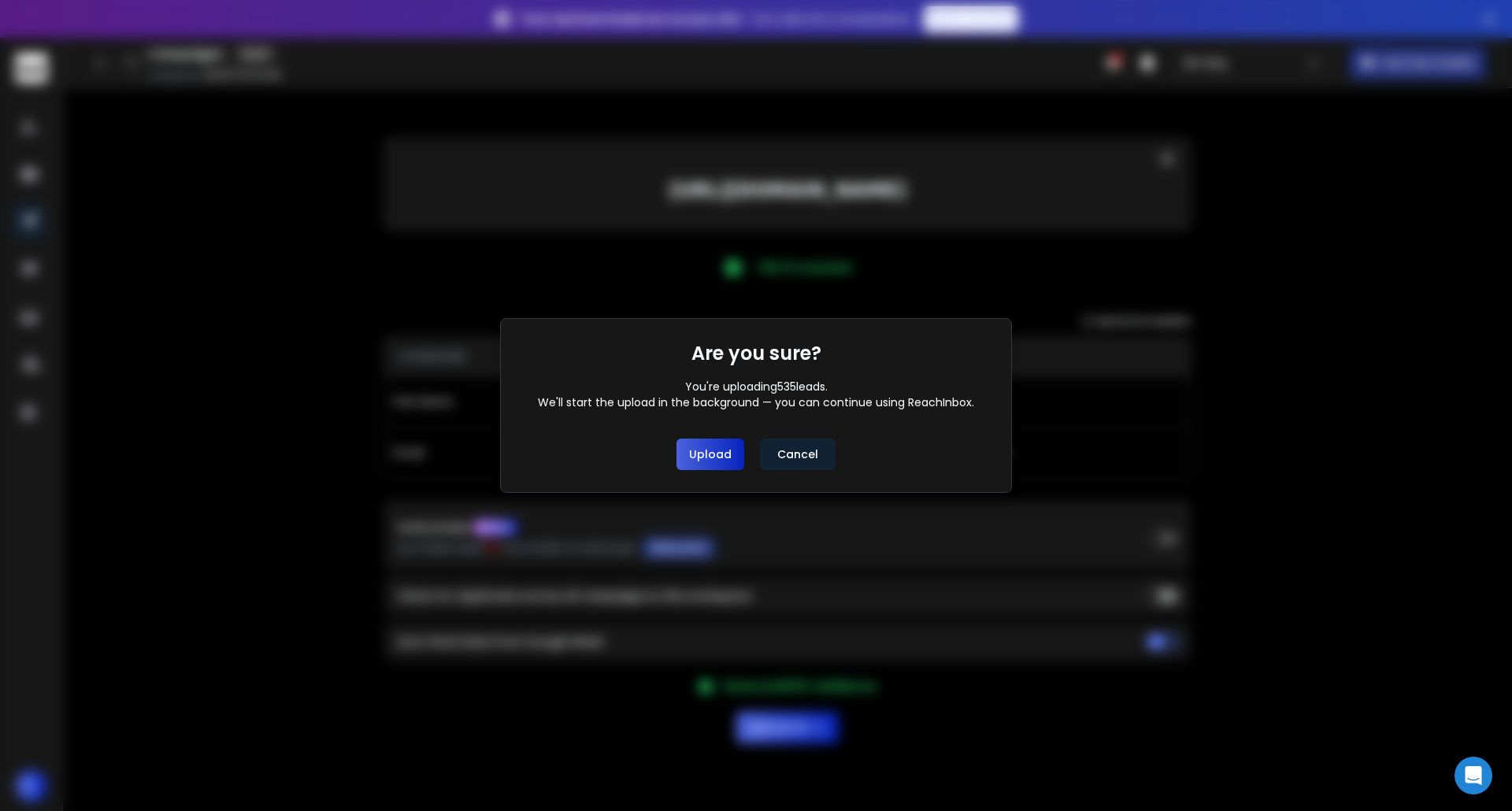
click at [716, 441] on button "Upload" at bounding box center [710, 454] width 68 height 32
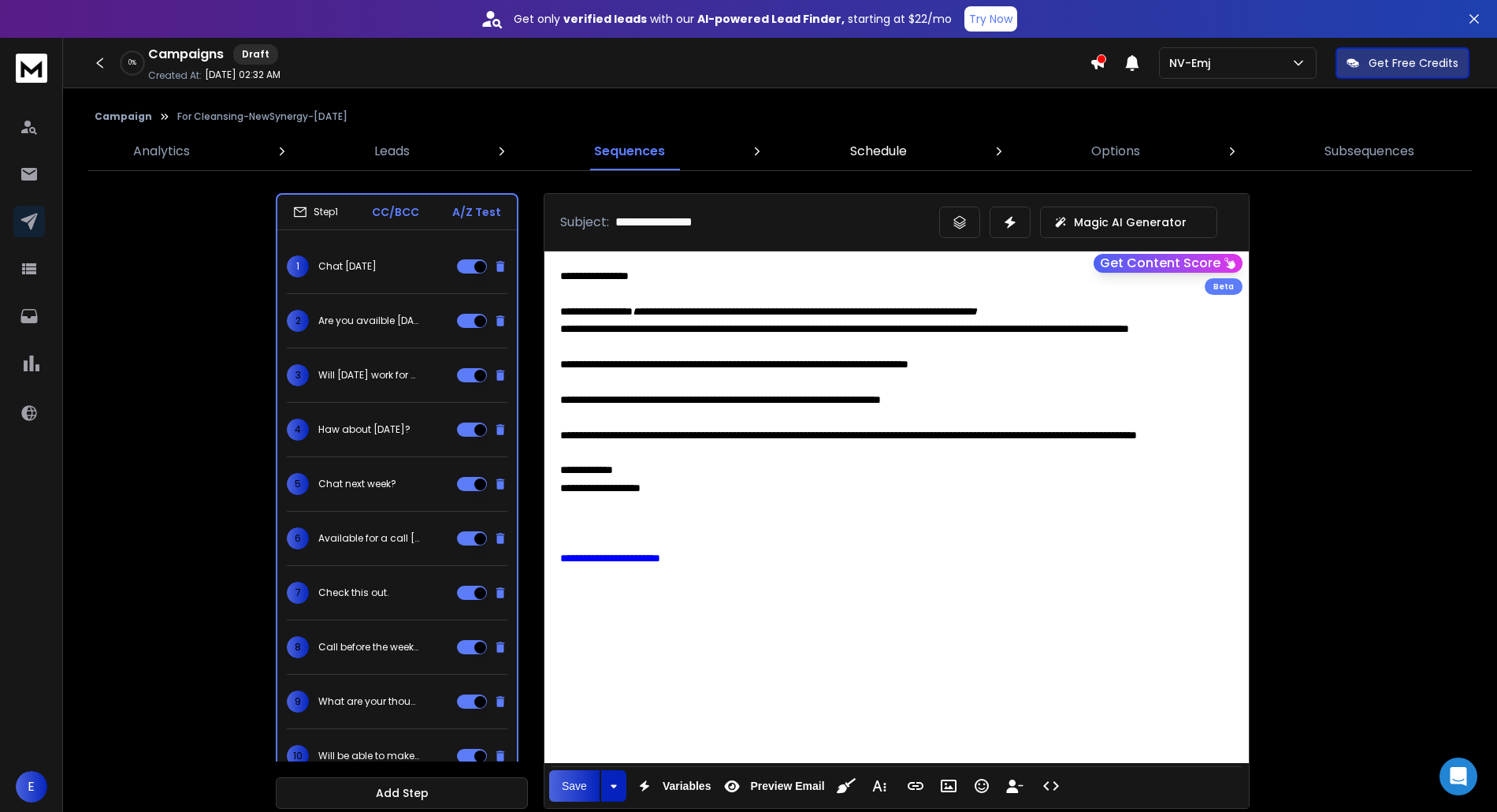
click at [865, 148] on p "Schedule" at bounding box center [878, 151] width 57 height 19
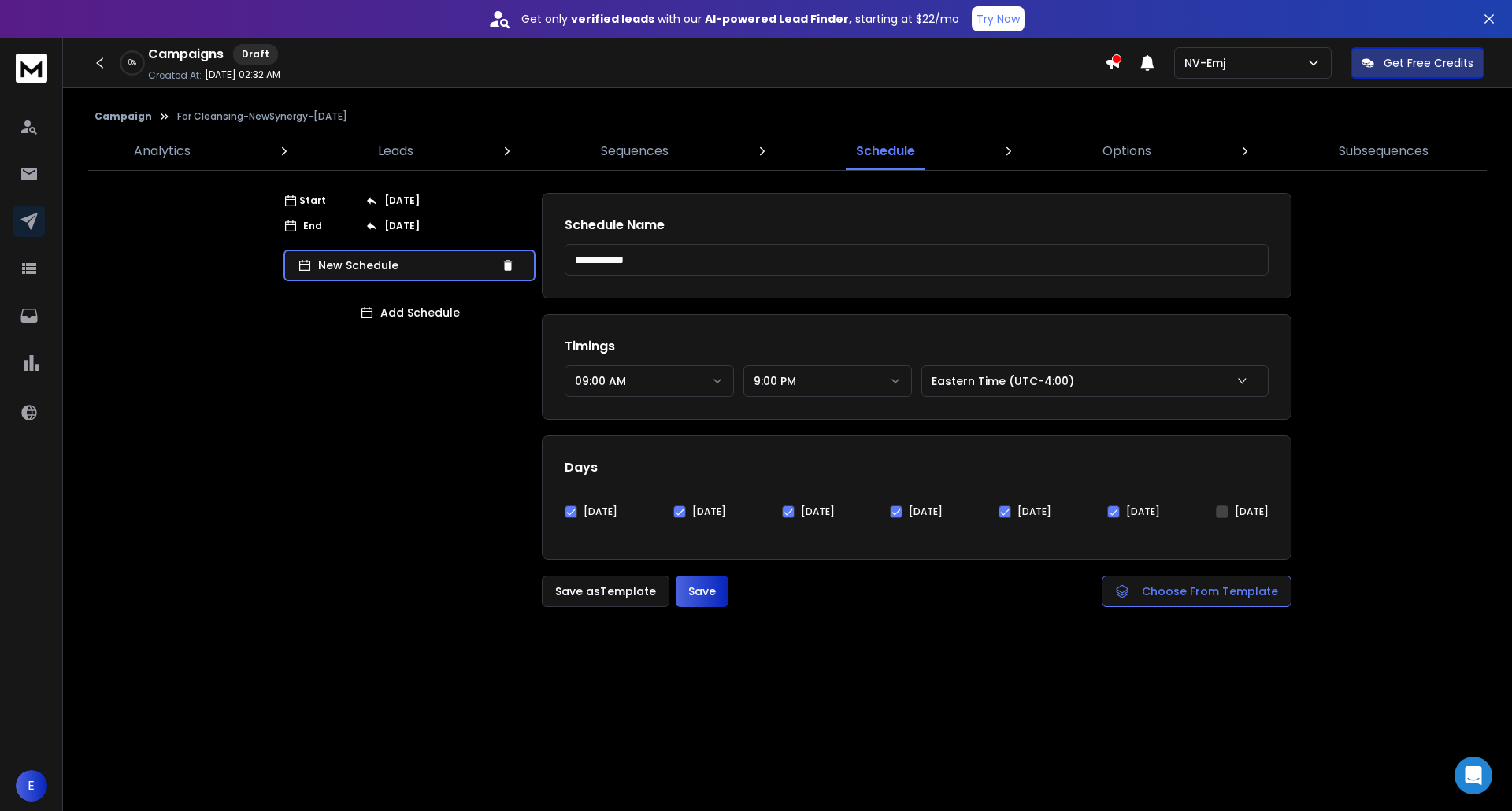
drag, startPoint x: 457, startPoint y: 199, endPoint x: 453, endPoint y: 209, distance: 10.8
click at [420, 199] on p "[DATE]" at bounding box center [402, 201] width 35 height 13
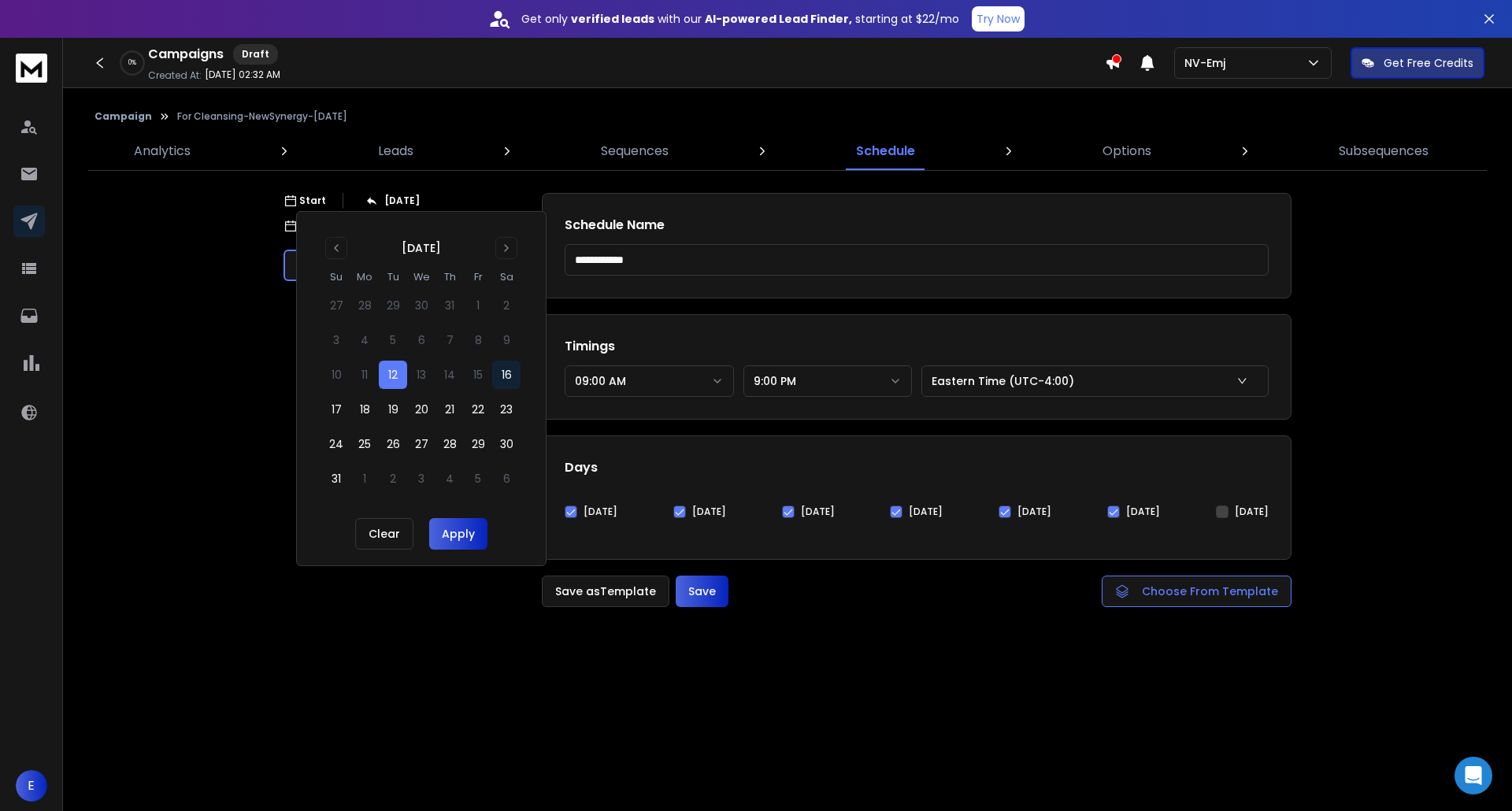
click at [489, 376] on td "15" at bounding box center [477, 374] width 28 height 28
click at [514, 373] on button "16" at bounding box center [506, 374] width 28 height 28
click at [474, 532] on button "Apply" at bounding box center [458, 533] width 58 height 32
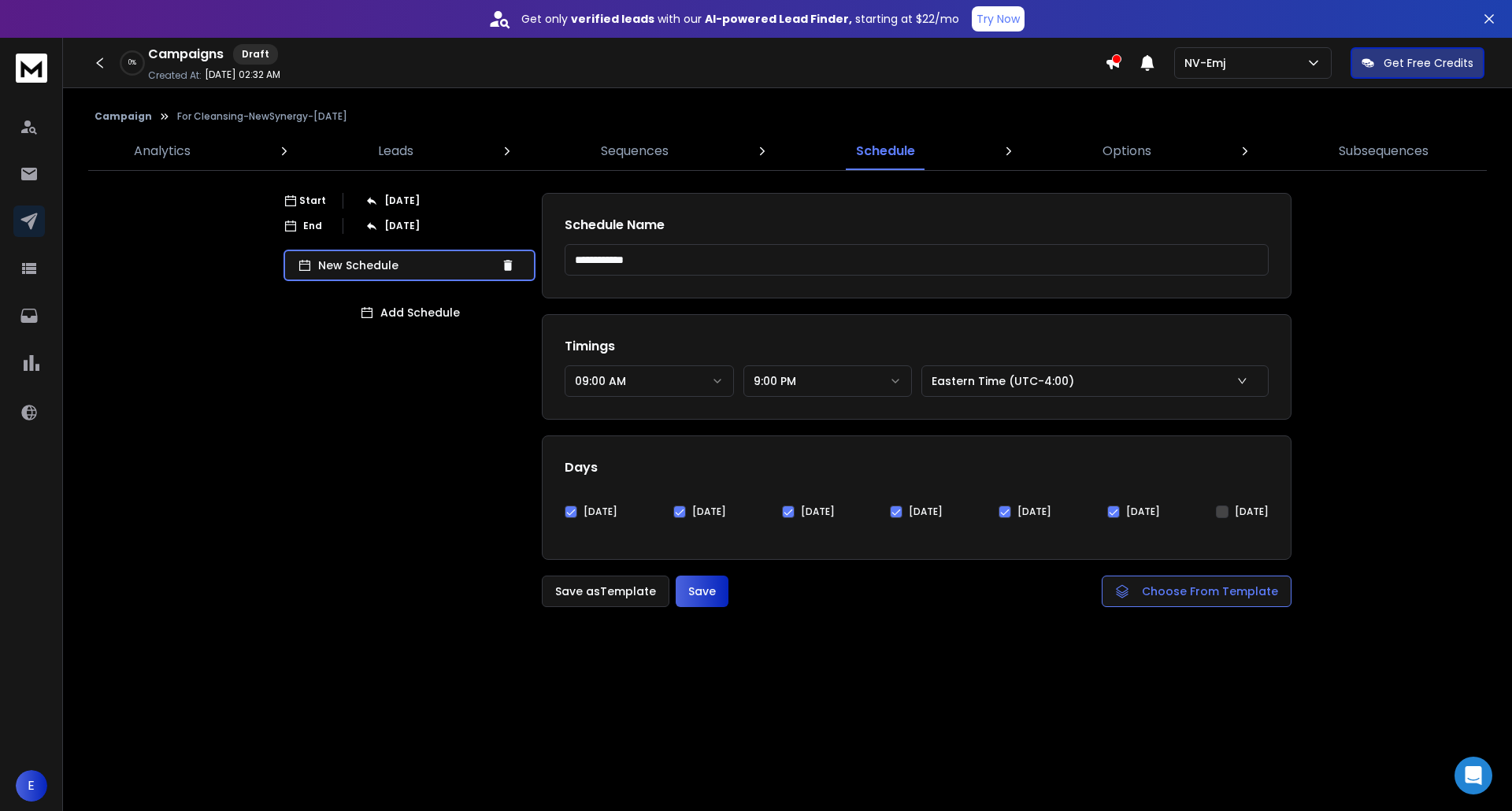
click at [420, 227] on p "[DATE]" at bounding box center [402, 226] width 35 height 13
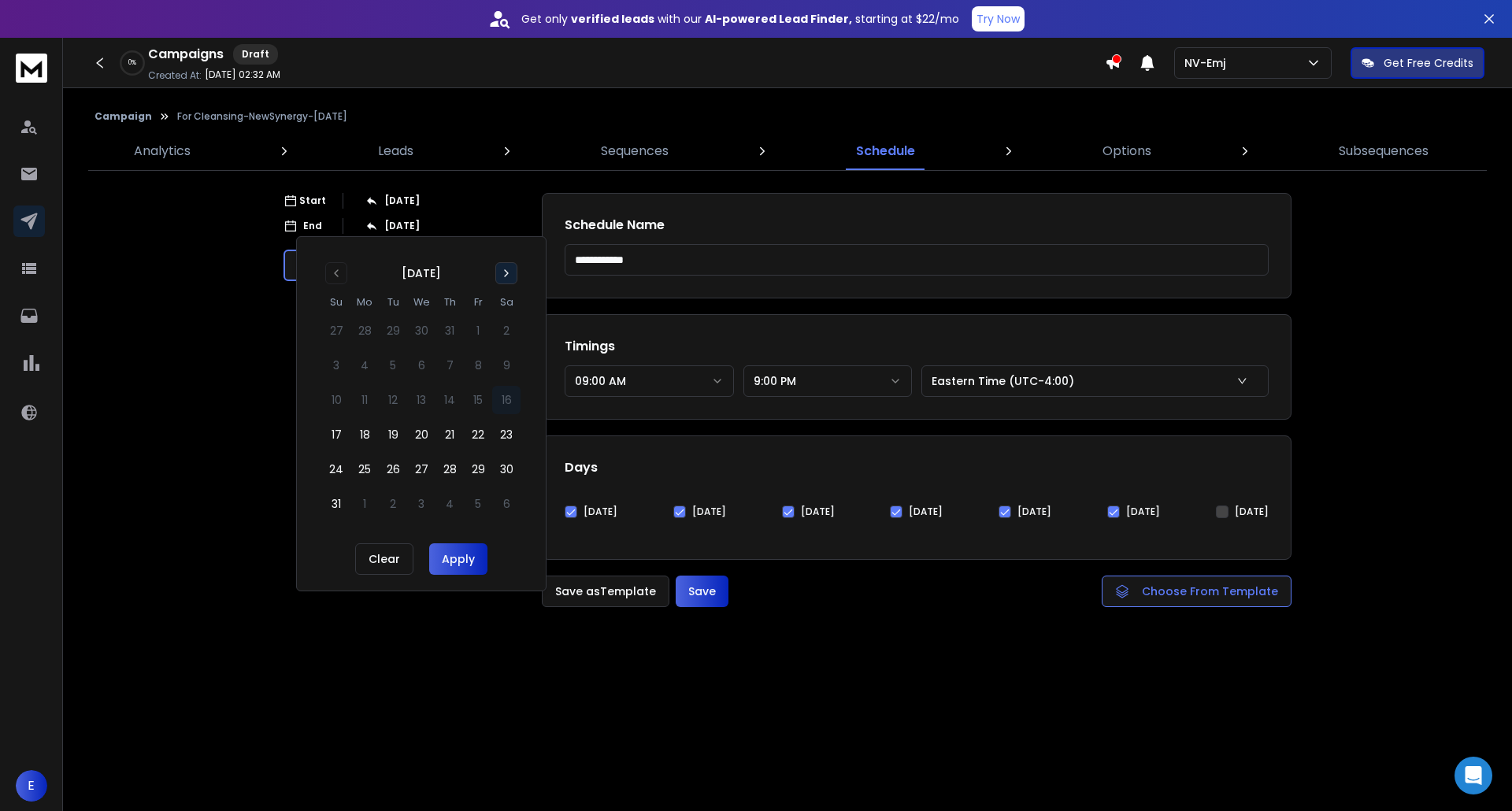
click at [502, 268] on icon "Go to next month" at bounding box center [506, 273] width 13 height 13
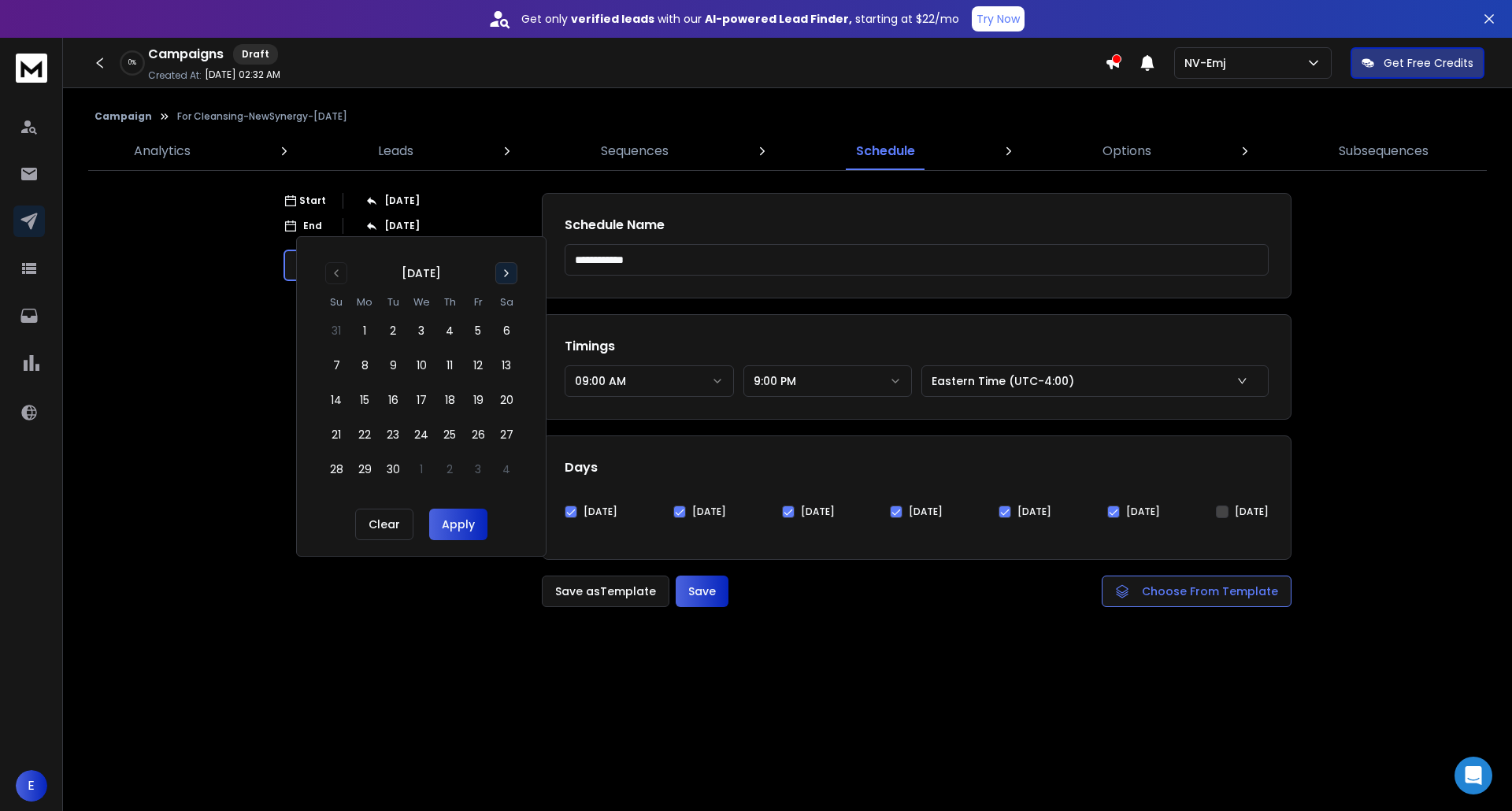
click at [502, 268] on icon "Go to next month" at bounding box center [506, 273] width 13 height 13
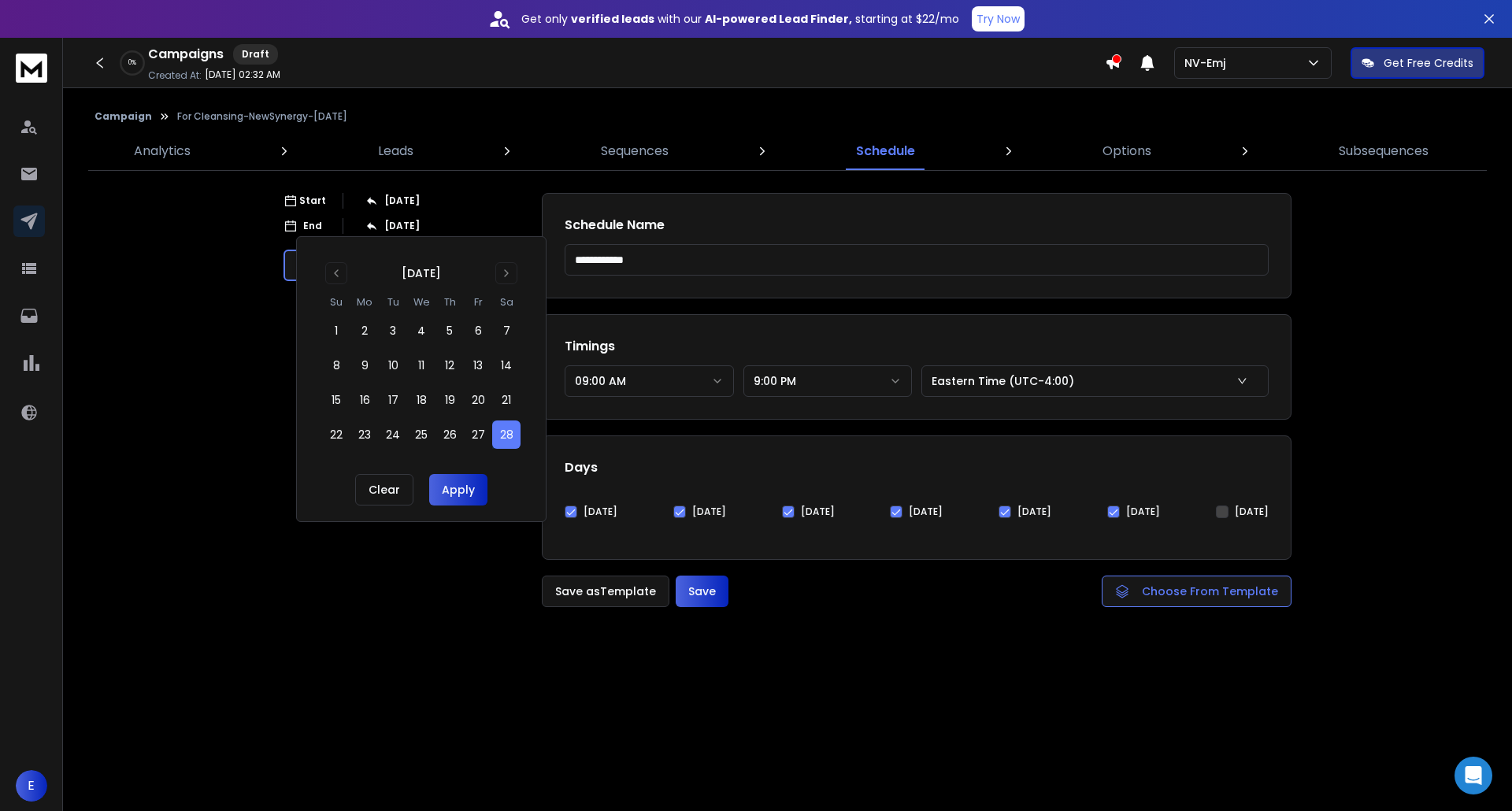
click at [472, 494] on button "Apply" at bounding box center [458, 489] width 58 height 32
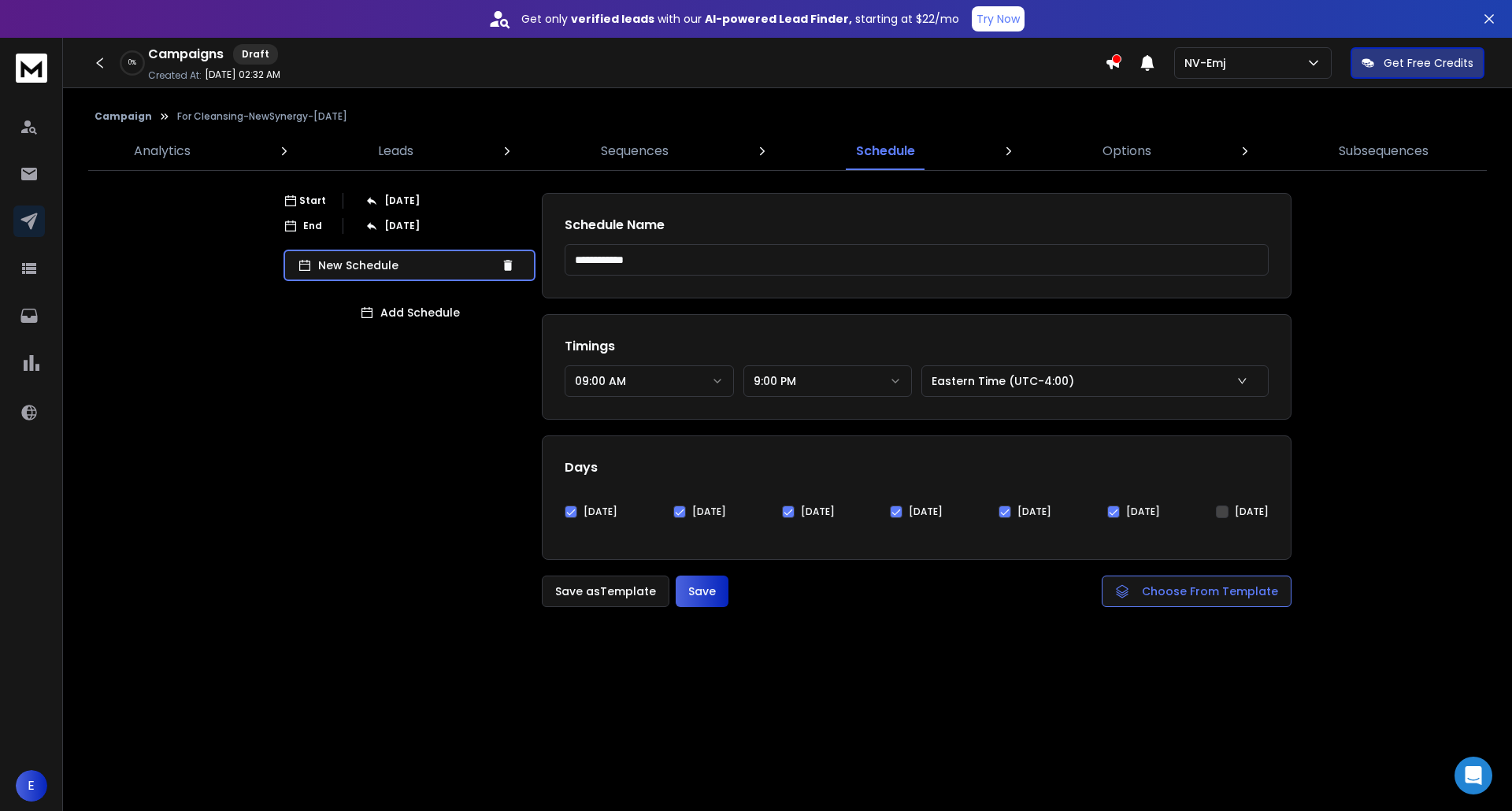
click at [495, 469] on div "**********" at bounding box center [787, 400] width 1008 height 414
click at [707, 589] on button "Save" at bounding box center [701, 590] width 52 height 32
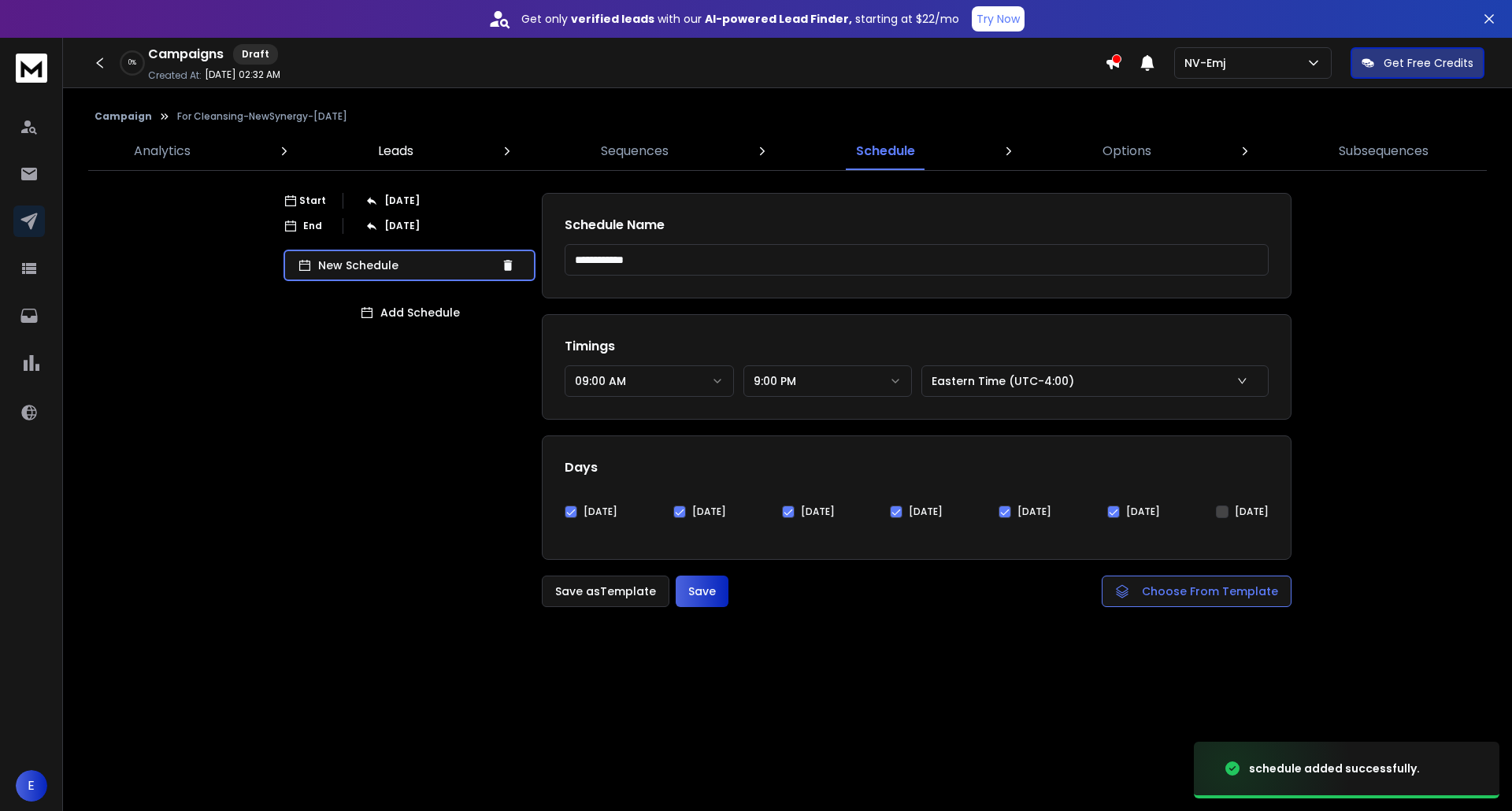
click at [401, 156] on p "Leads" at bounding box center [395, 151] width 35 height 19
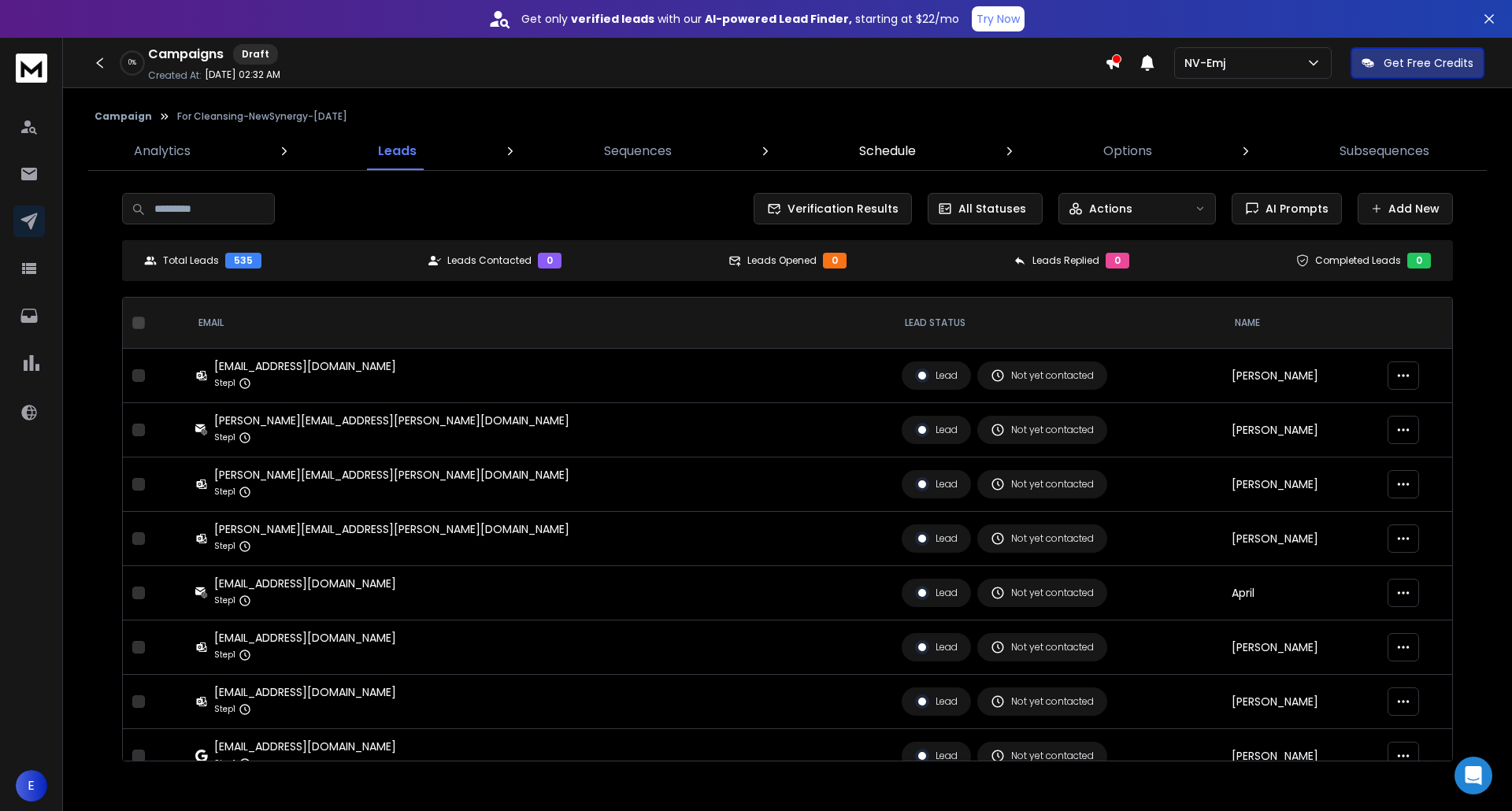
click at [878, 156] on p "Schedule" at bounding box center [888, 151] width 57 height 19
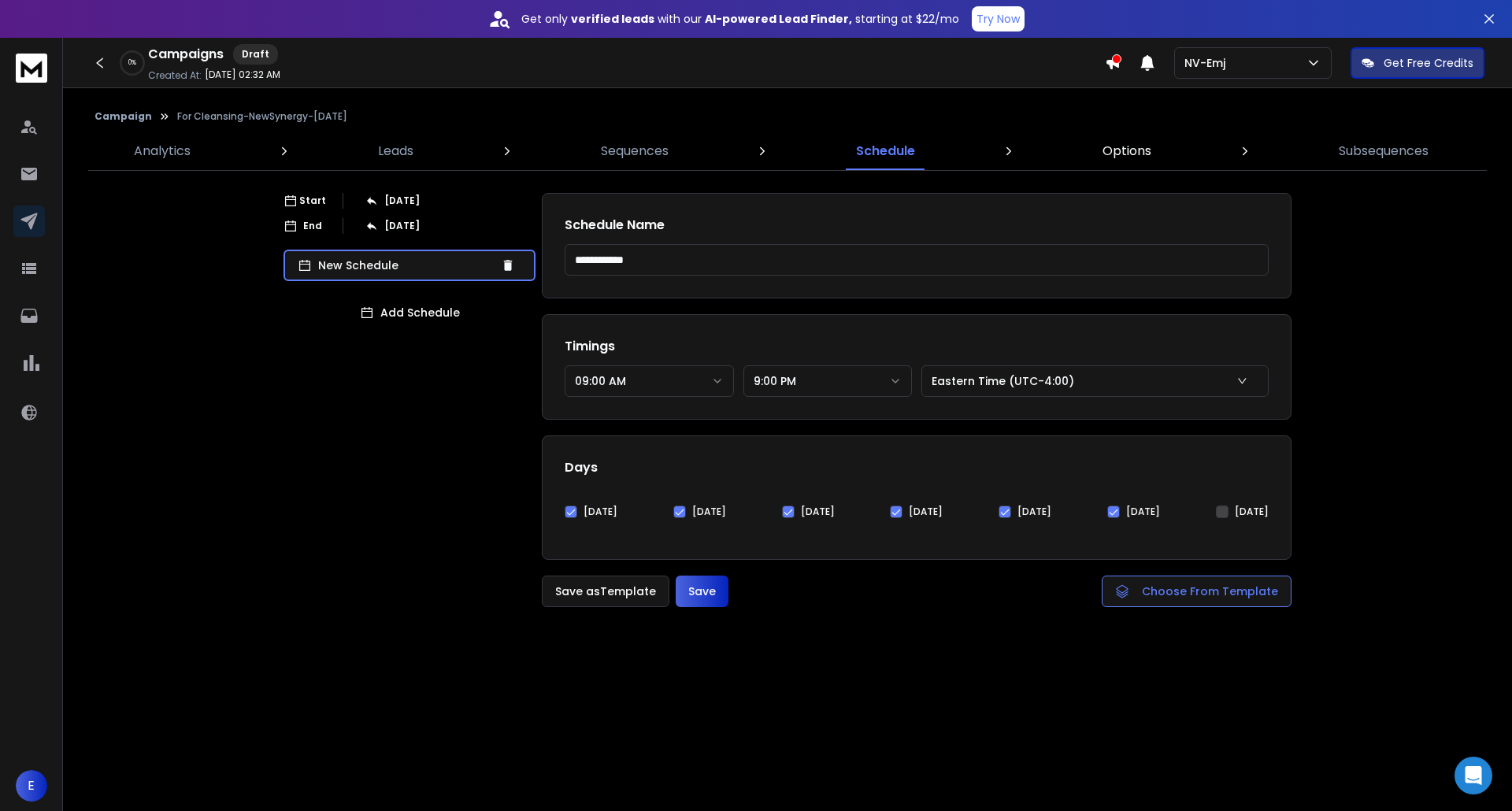
click at [1140, 152] on p "Options" at bounding box center [1126, 151] width 49 height 19
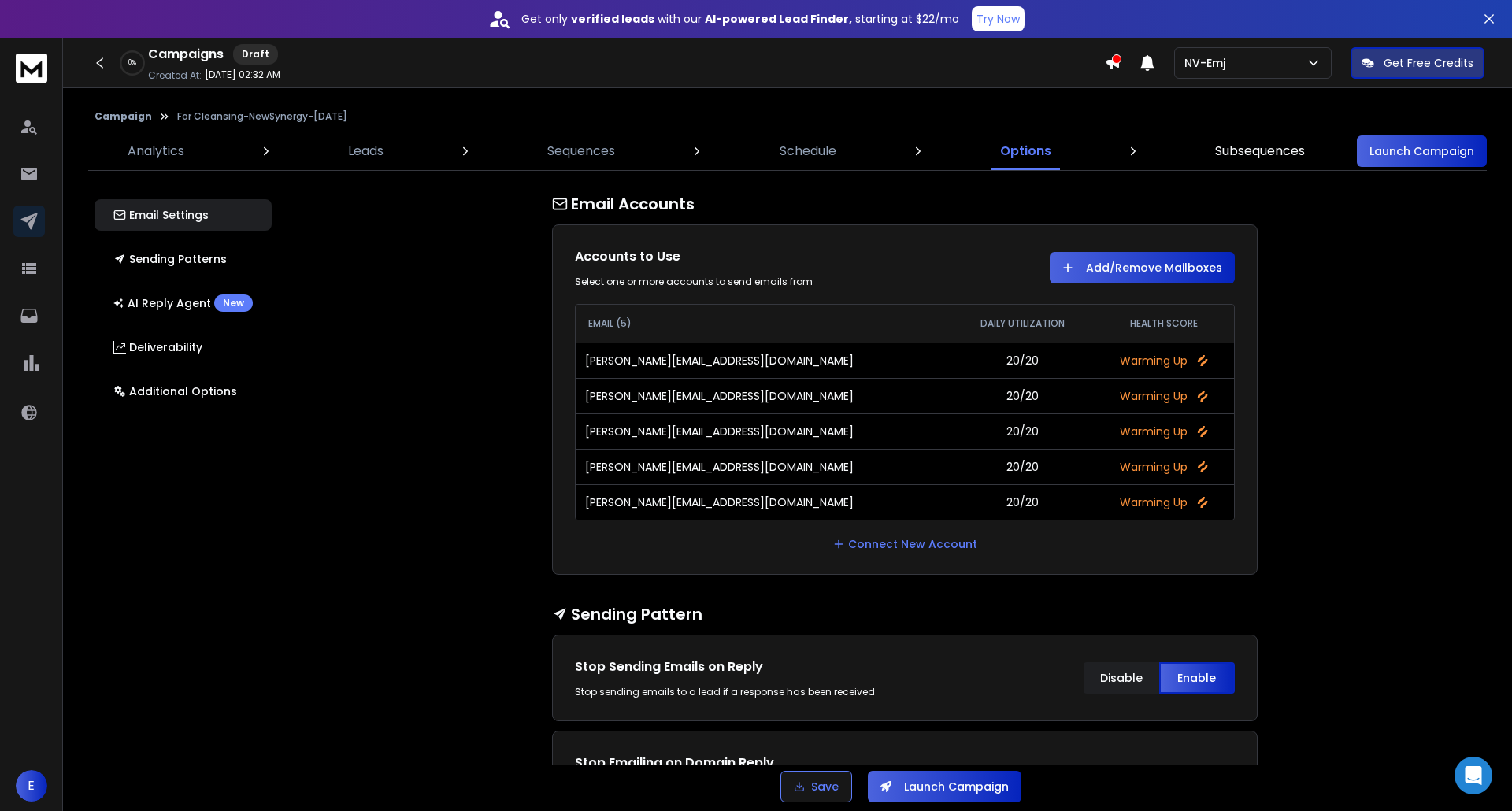
click at [1248, 148] on p "Subsequences" at bounding box center [1260, 151] width 90 height 19
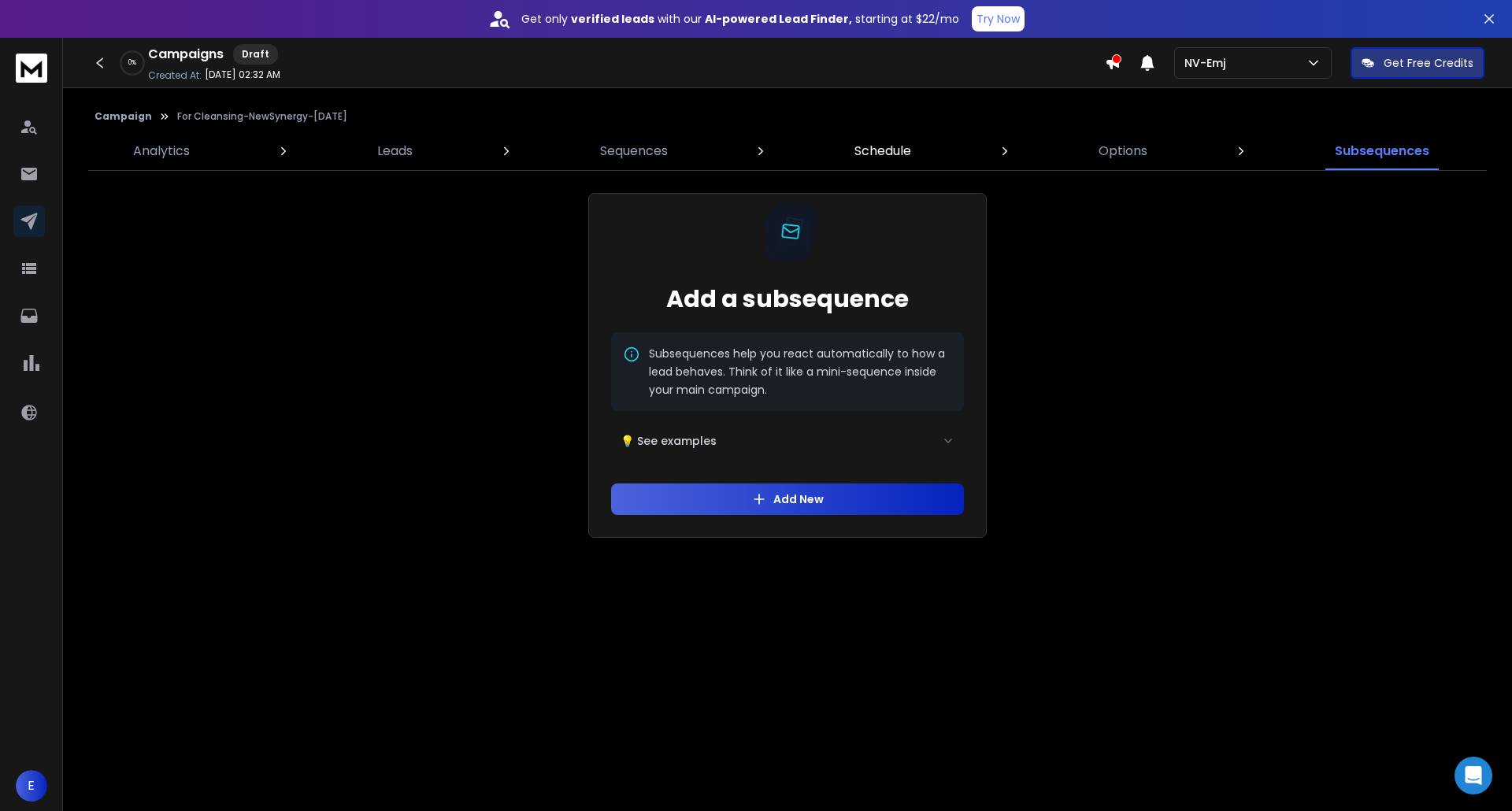
click at [851, 154] on link "Schedule" at bounding box center [883, 151] width 76 height 38
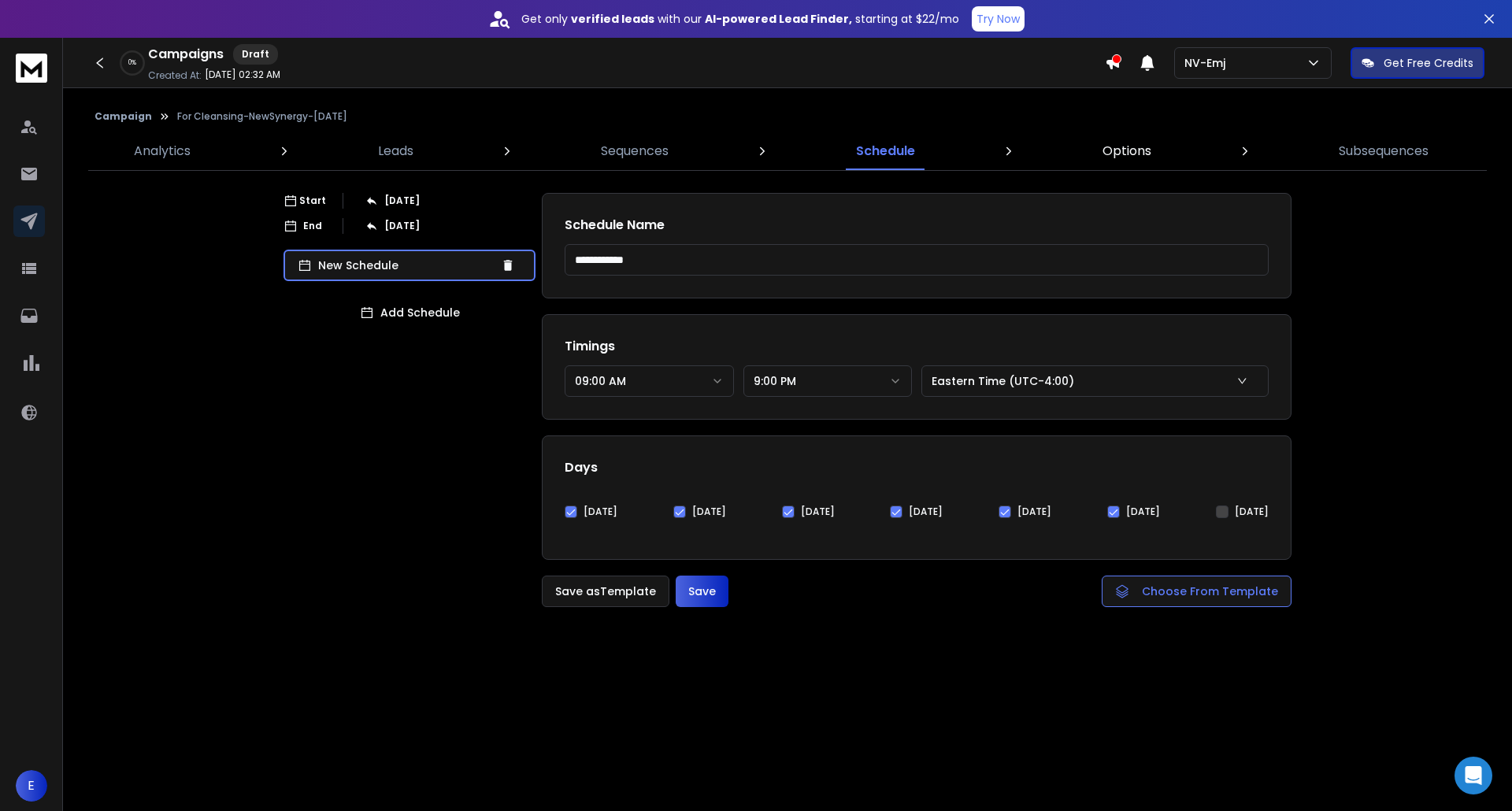
click at [1097, 156] on link "Options" at bounding box center [1126, 151] width 68 height 38
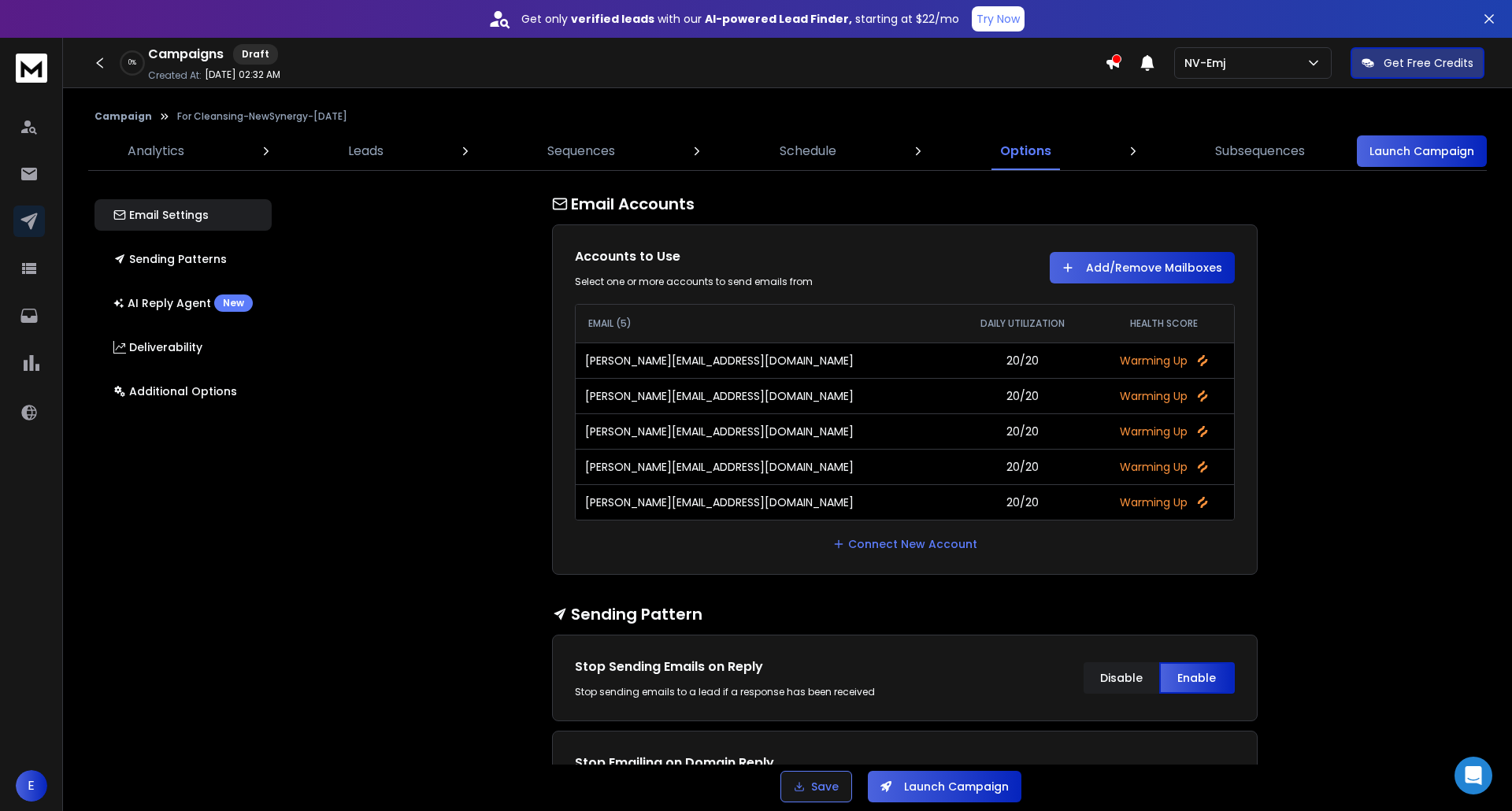
click at [1156, 264] on button "Add/Remove Mailboxes" at bounding box center [1142, 267] width 185 height 32
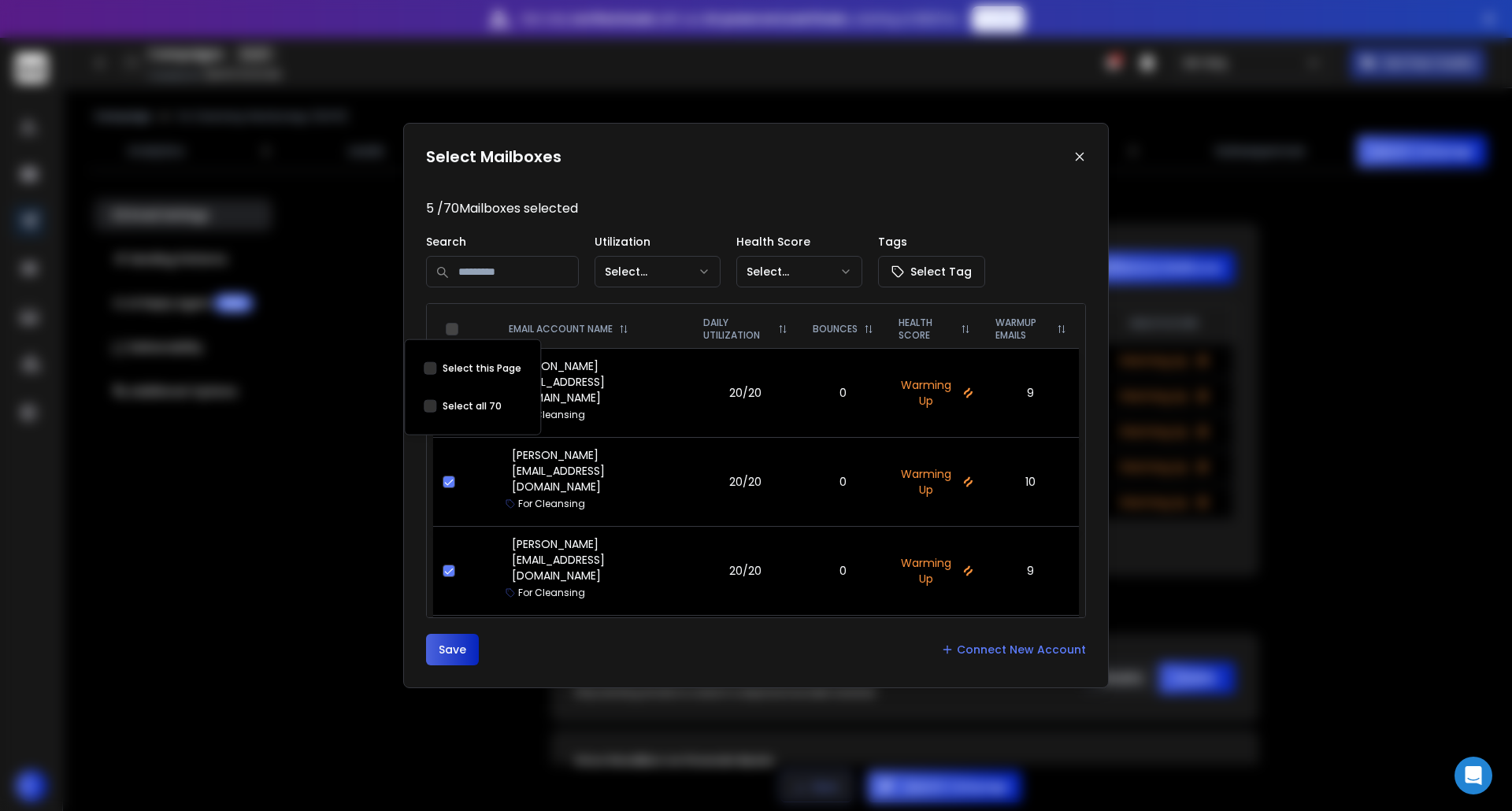
click at [430, 403] on button "Select this Page" at bounding box center [429, 406] width 13 height 13
click at [430, 404] on button "Select this Page" at bounding box center [429, 406] width 13 height 13
click at [517, 265] on input at bounding box center [502, 271] width 153 height 32
paste input "**********"
type input "**********"
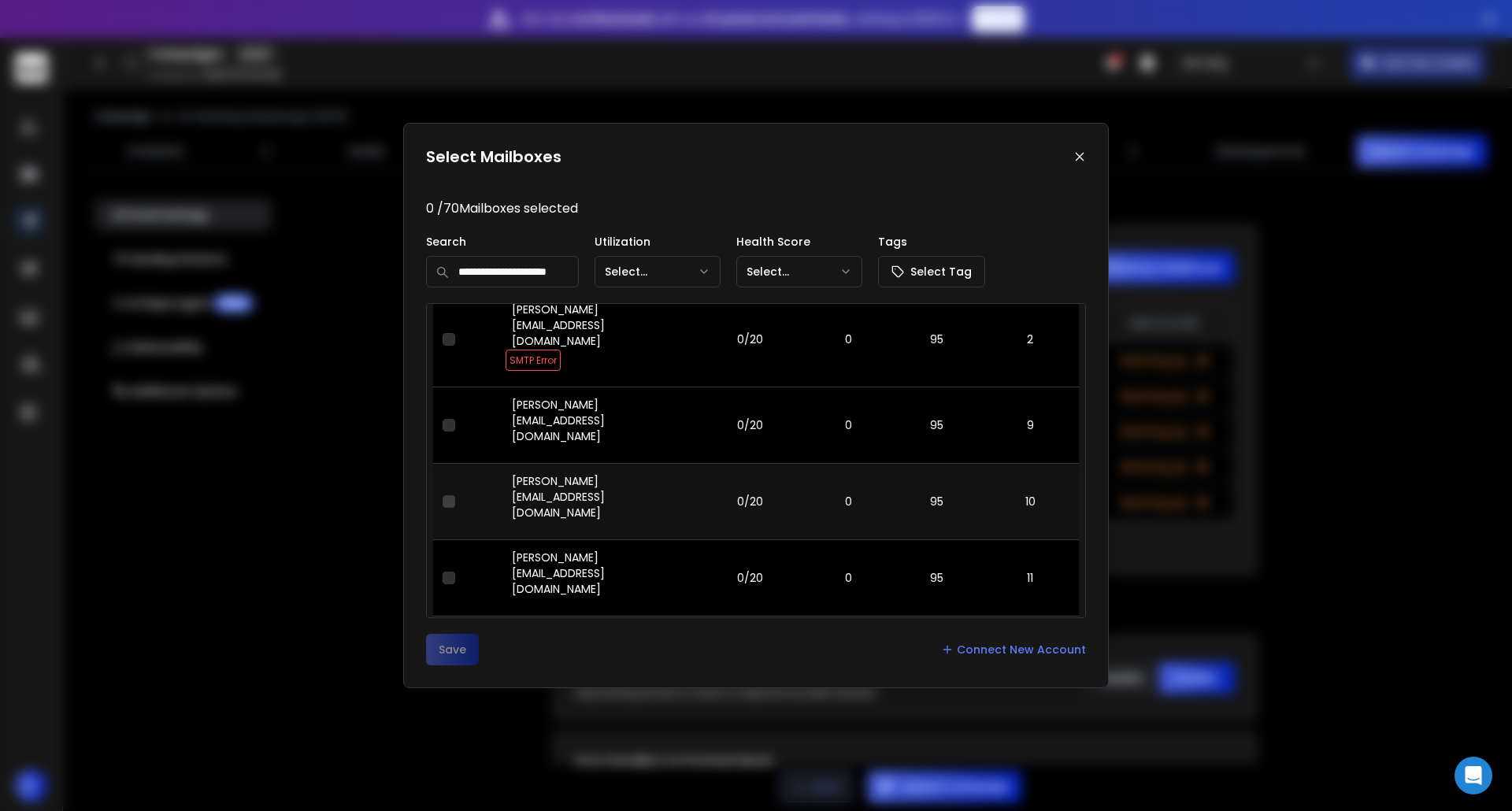
scroll to position [264, 0]
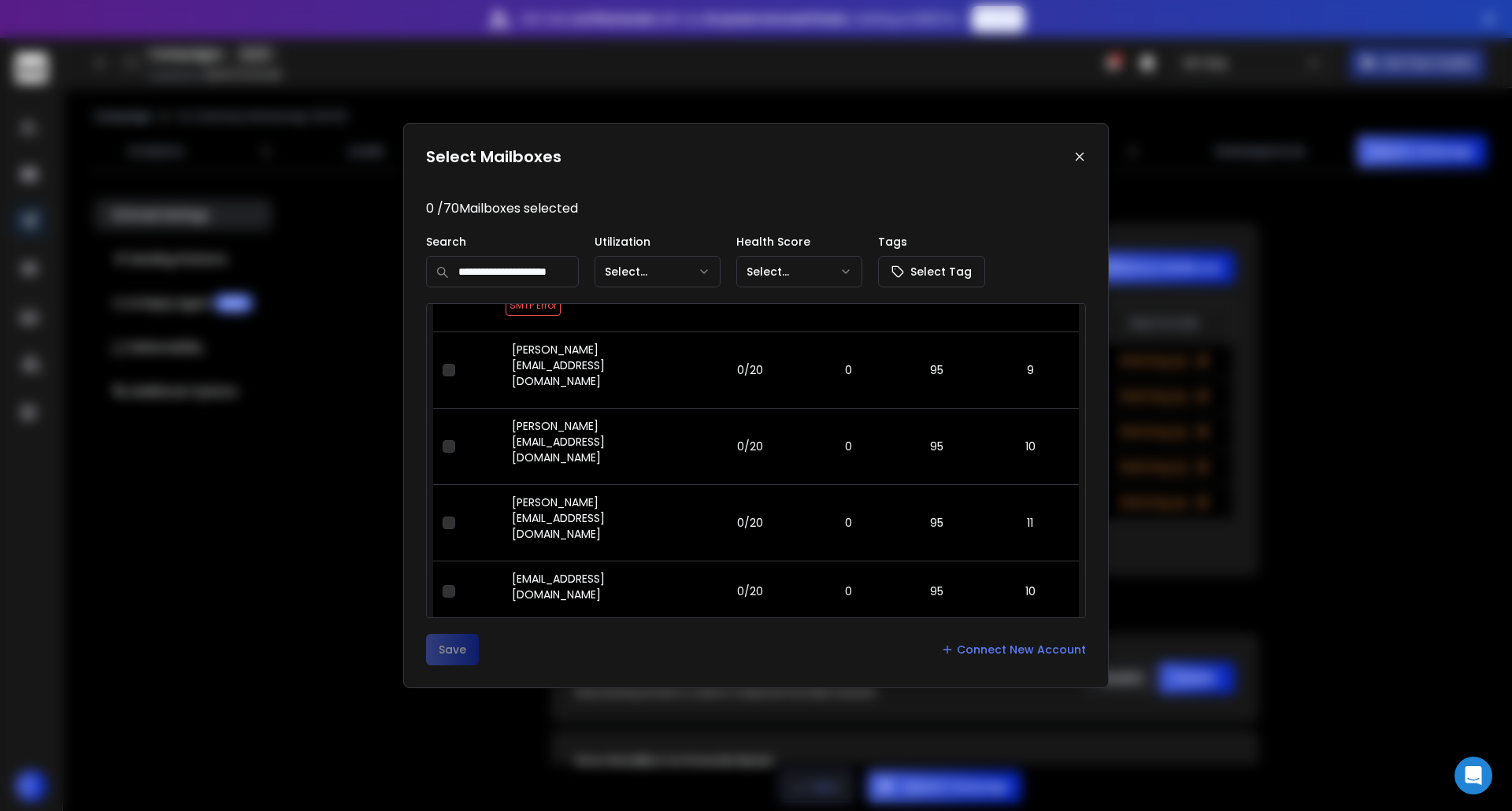
click at [447, 806] on button "button" at bounding box center [448, 812] width 13 height 13
click at [453, 729] on button "button" at bounding box center [448, 735] width 13 height 13
click at [451, 653] on button "button" at bounding box center [448, 659] width 13 height 13
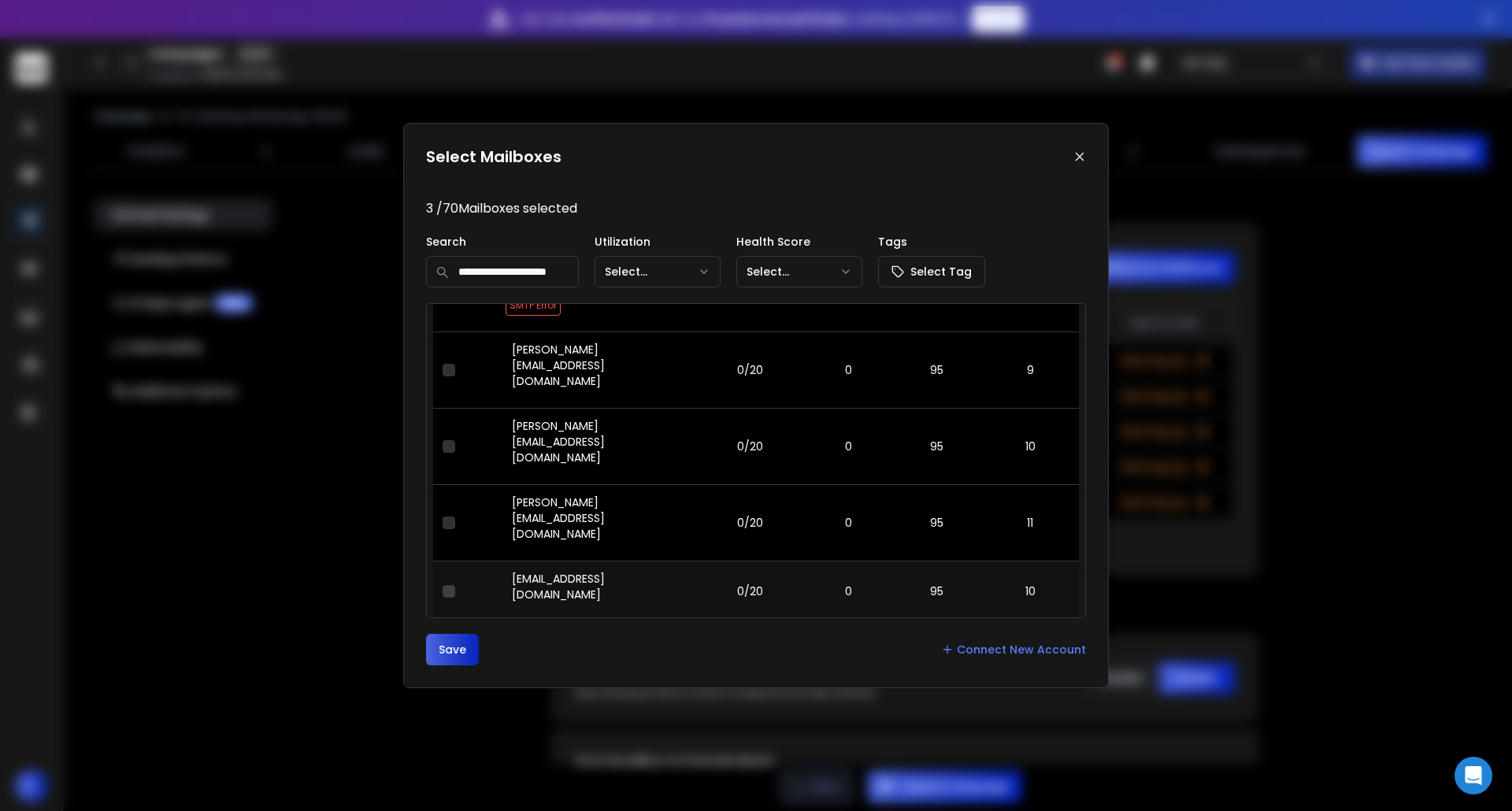
click at [441, 560] on td at bounding box center [464, 590] width 63 height 61
click at [445, 584] on button "button" at bounding box center [448, 590] width 13 height 13
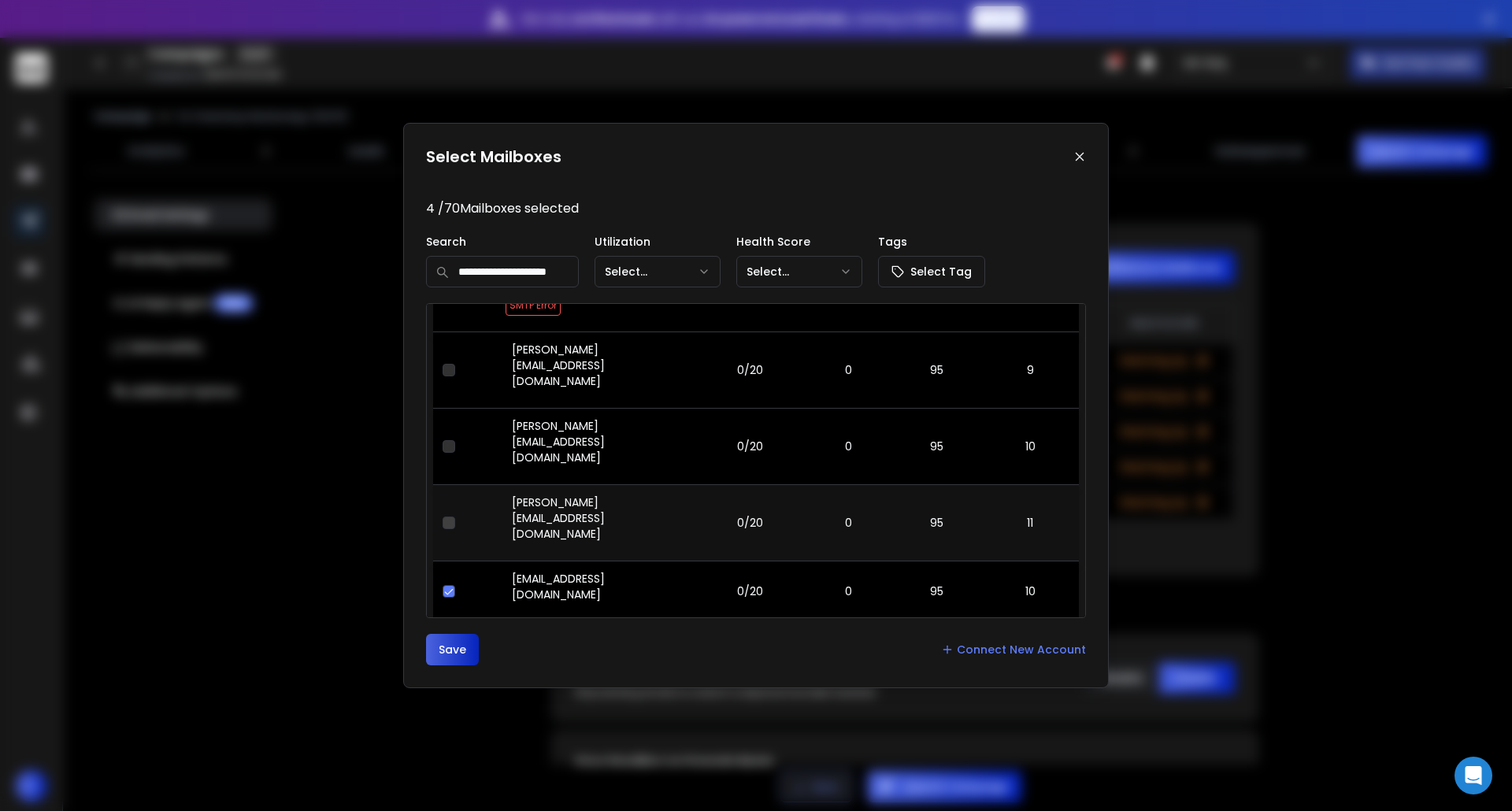
click at [449, 517] on button "button" at bounding box center [448, 523] width 13 height 13
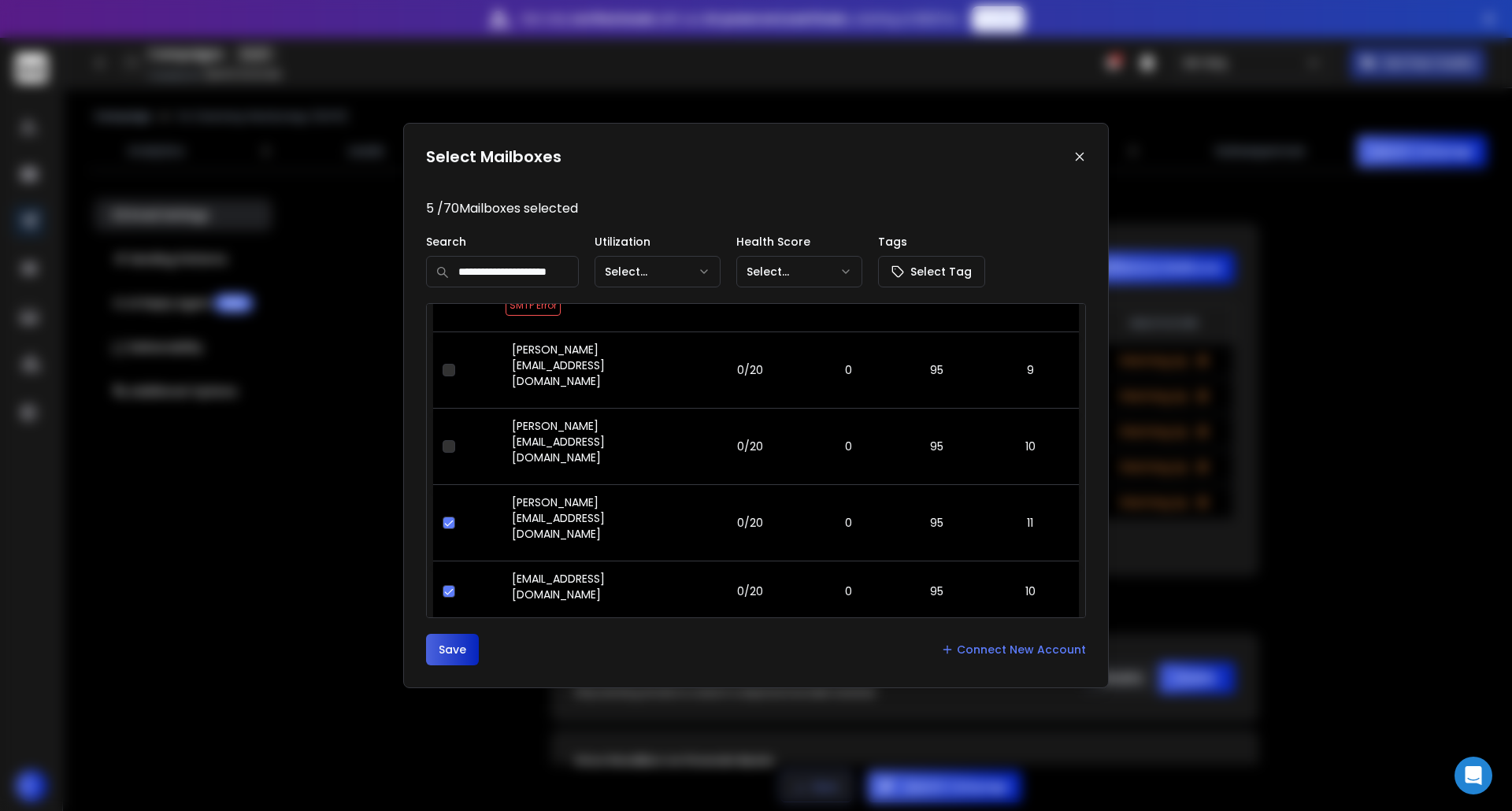
click at [444, 644] on button "Save" at bounding box center [452, 649] width 52 height 32
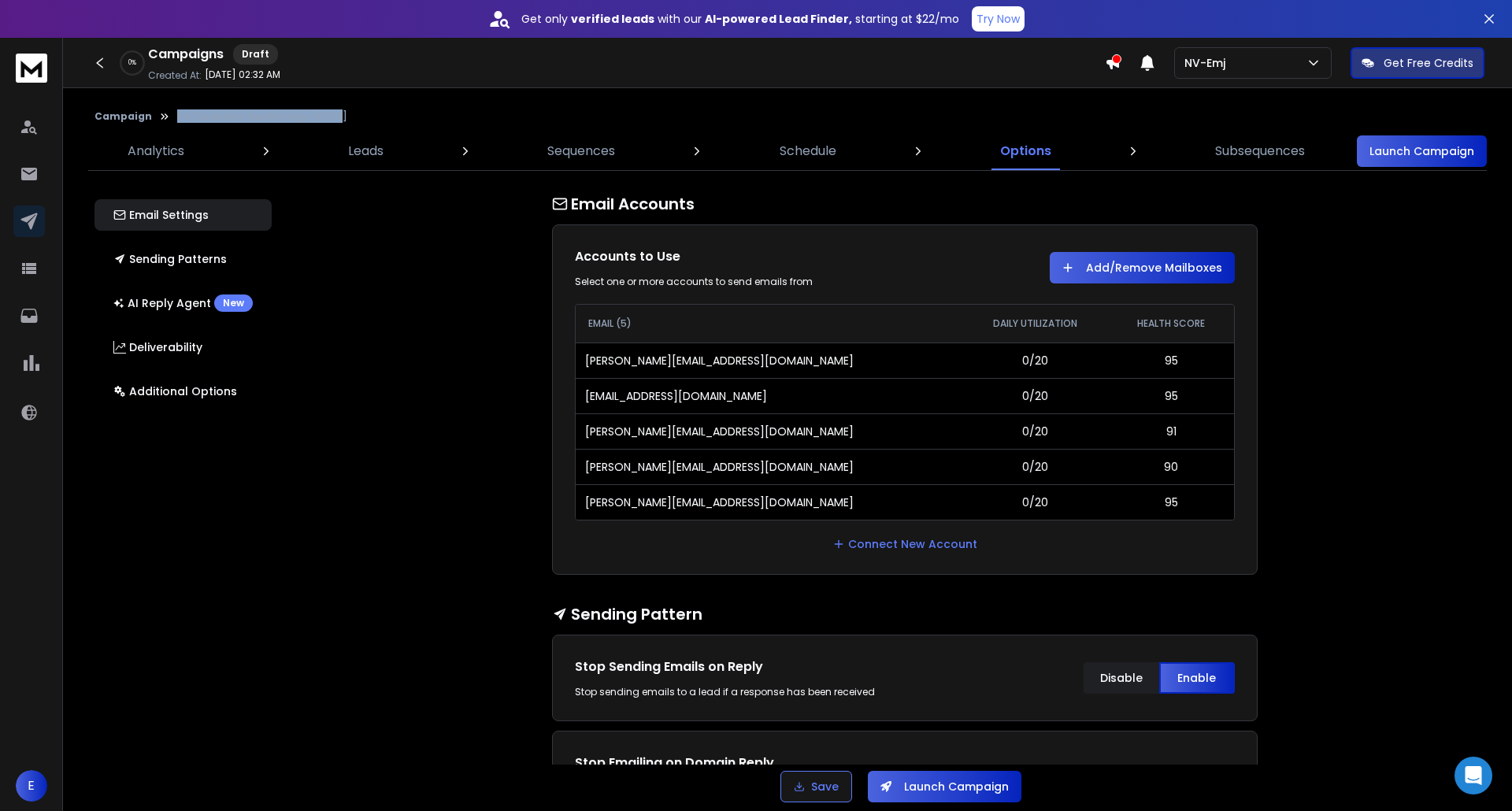
drag, startPoint x: 341, startPoint y: 115, endPoint x: 173, endPoint y: 117, distance: 168.0
click at [173, 117] on div "Campaign For Cleansing-NewSynergy-[DATE]" at bounding box center [787, 116] width 1399 height 25
copy p "For Cleansing-NewSynergy-[DATE]"
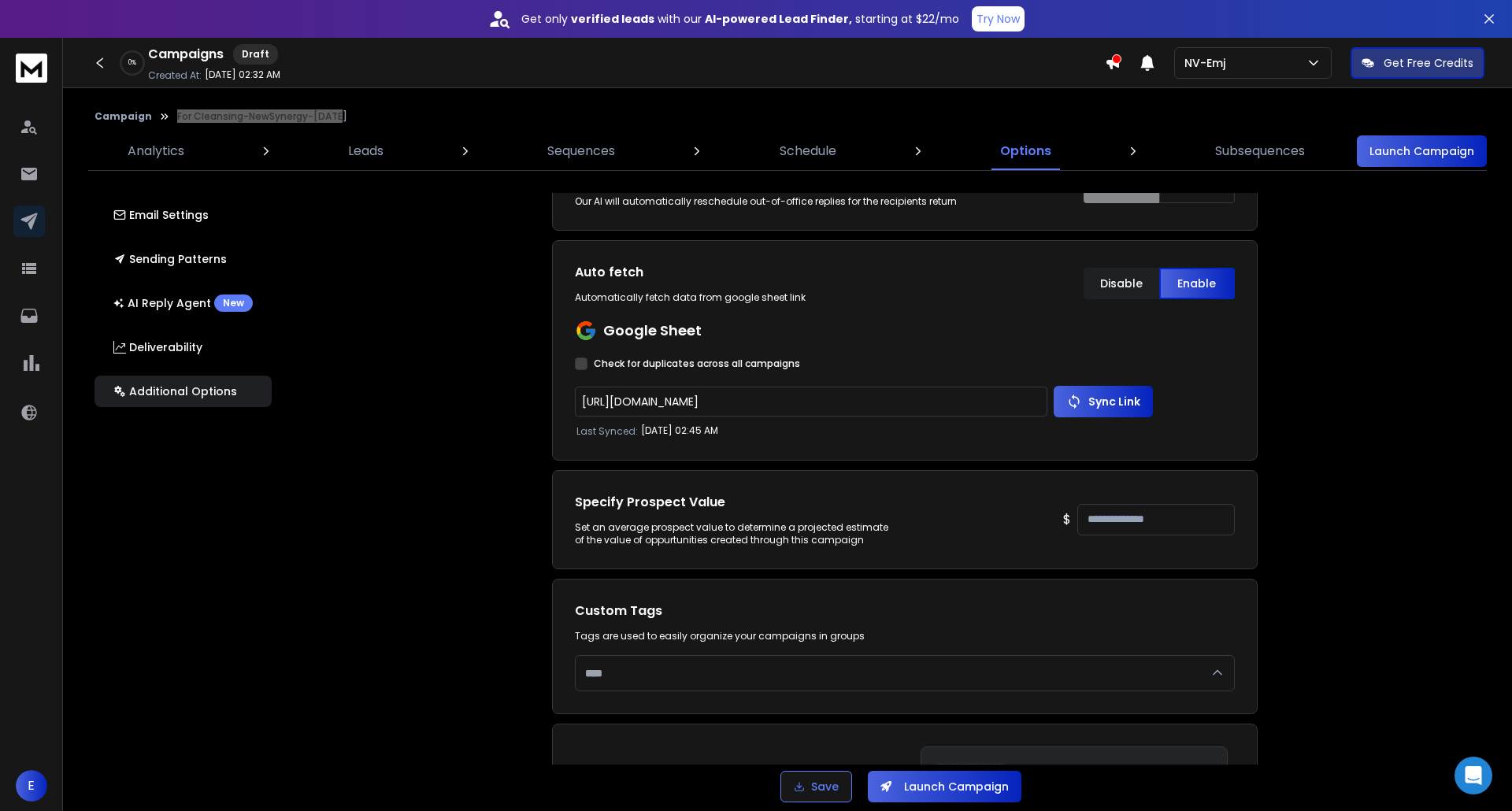
scroll to position [3102, 0]
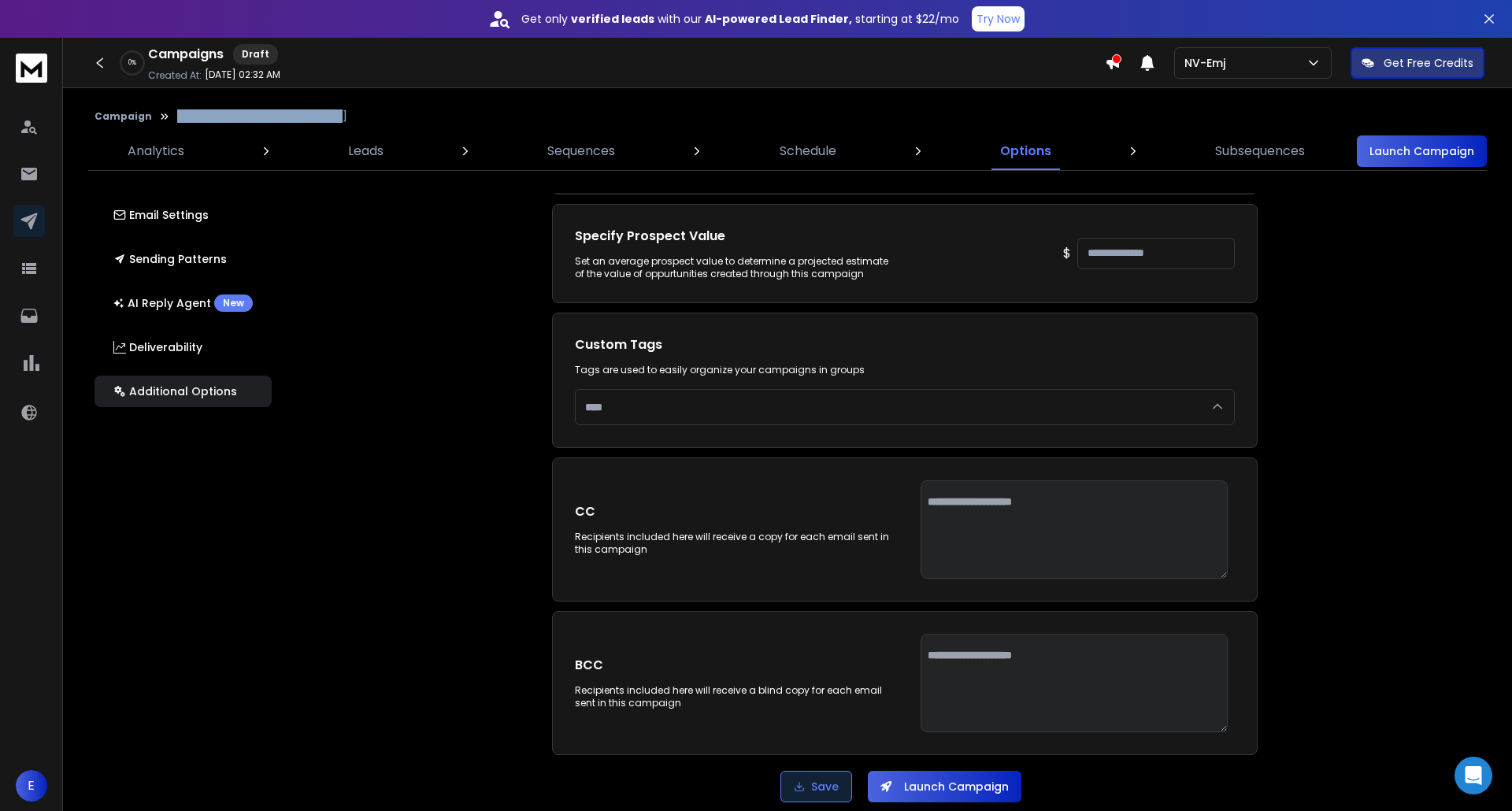
click at [817, 789] on button "Save" at bounding box center [816, 786] width 71 height 32
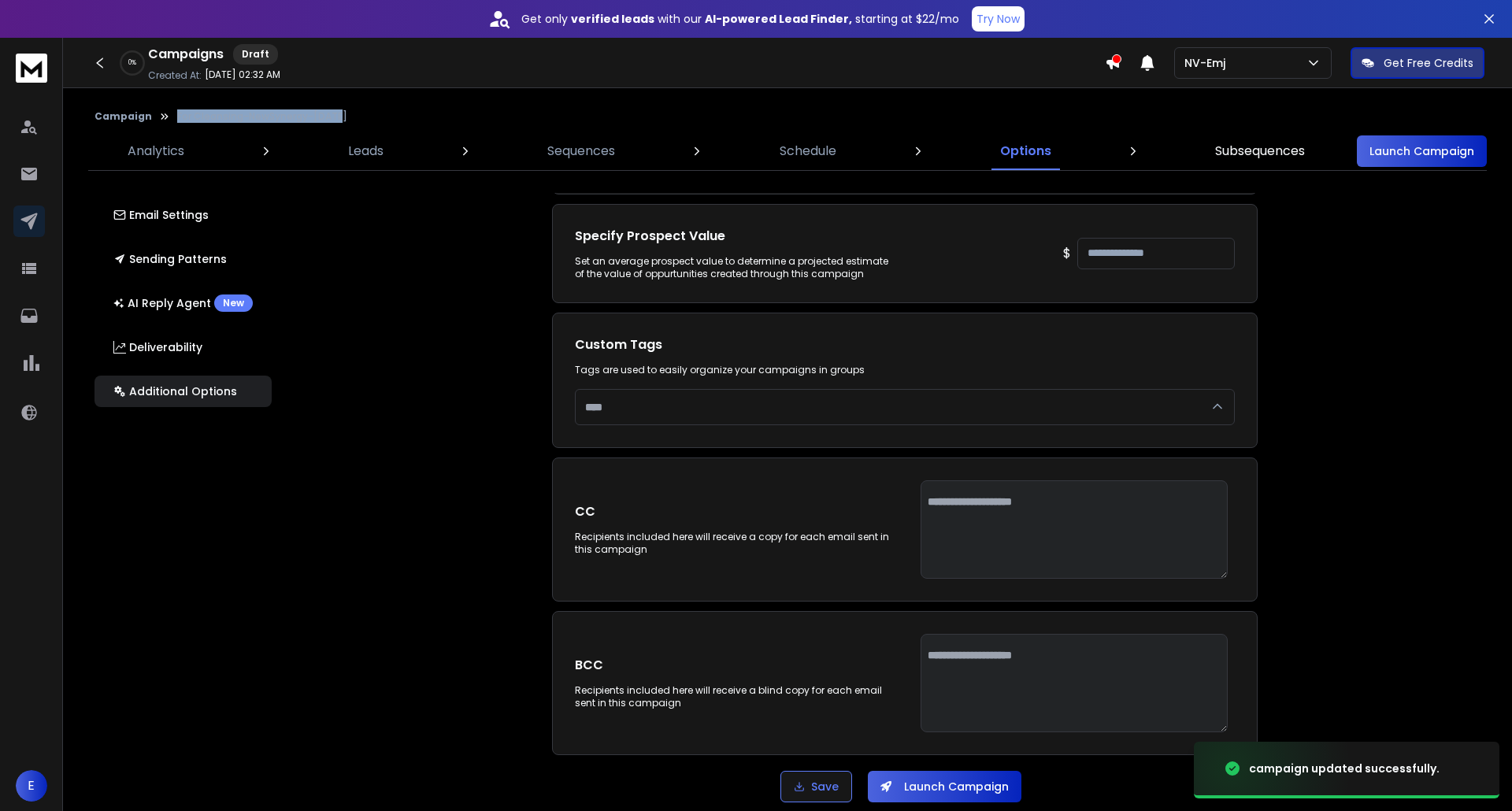
click at [1231, 143] on p "Subsequences" at bounding box center [1260, 151] width 90 height 19
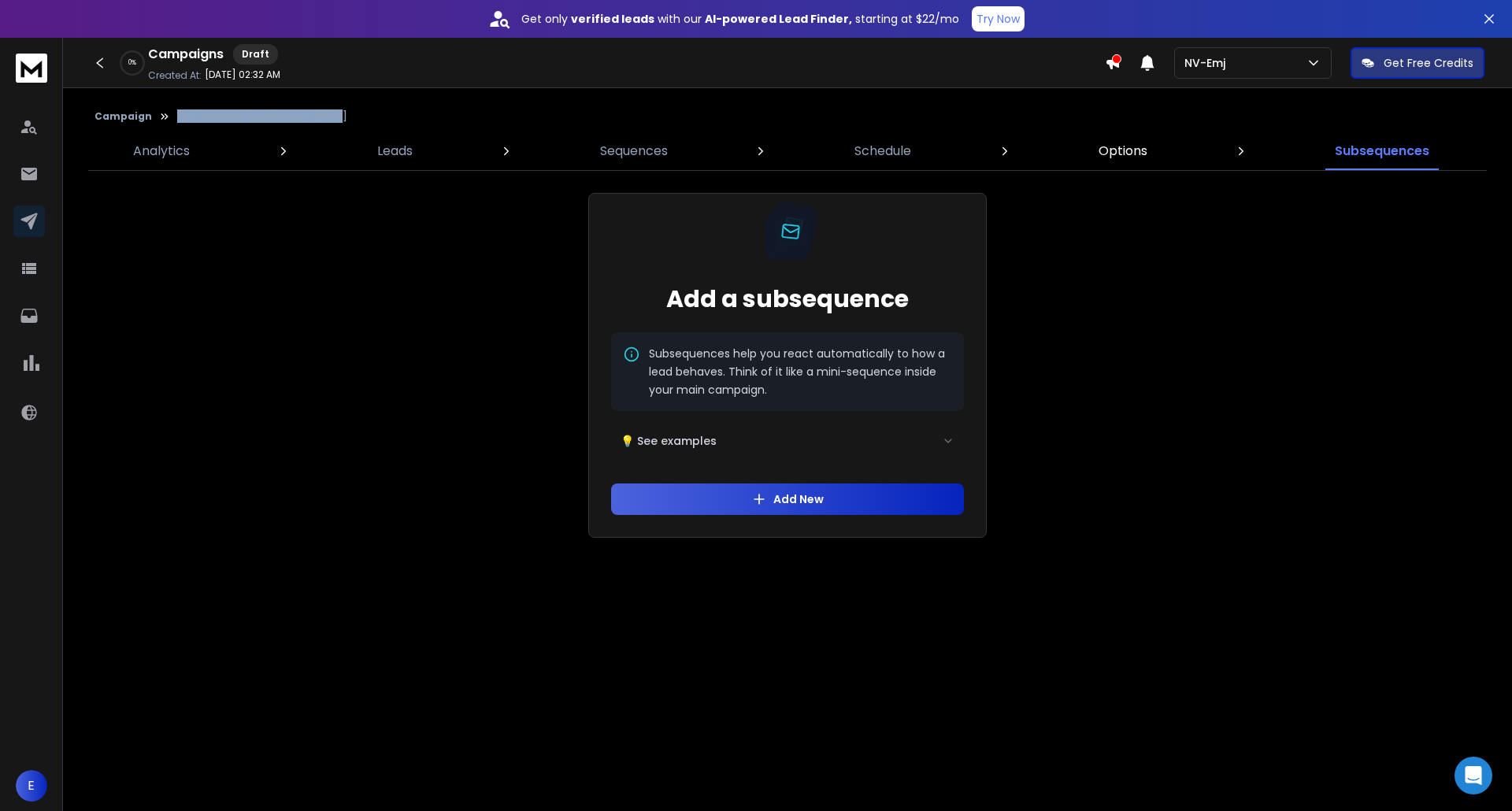
click at [1099, 153] on p "Options" at bounding box center [1122, 151] width 49 height 19
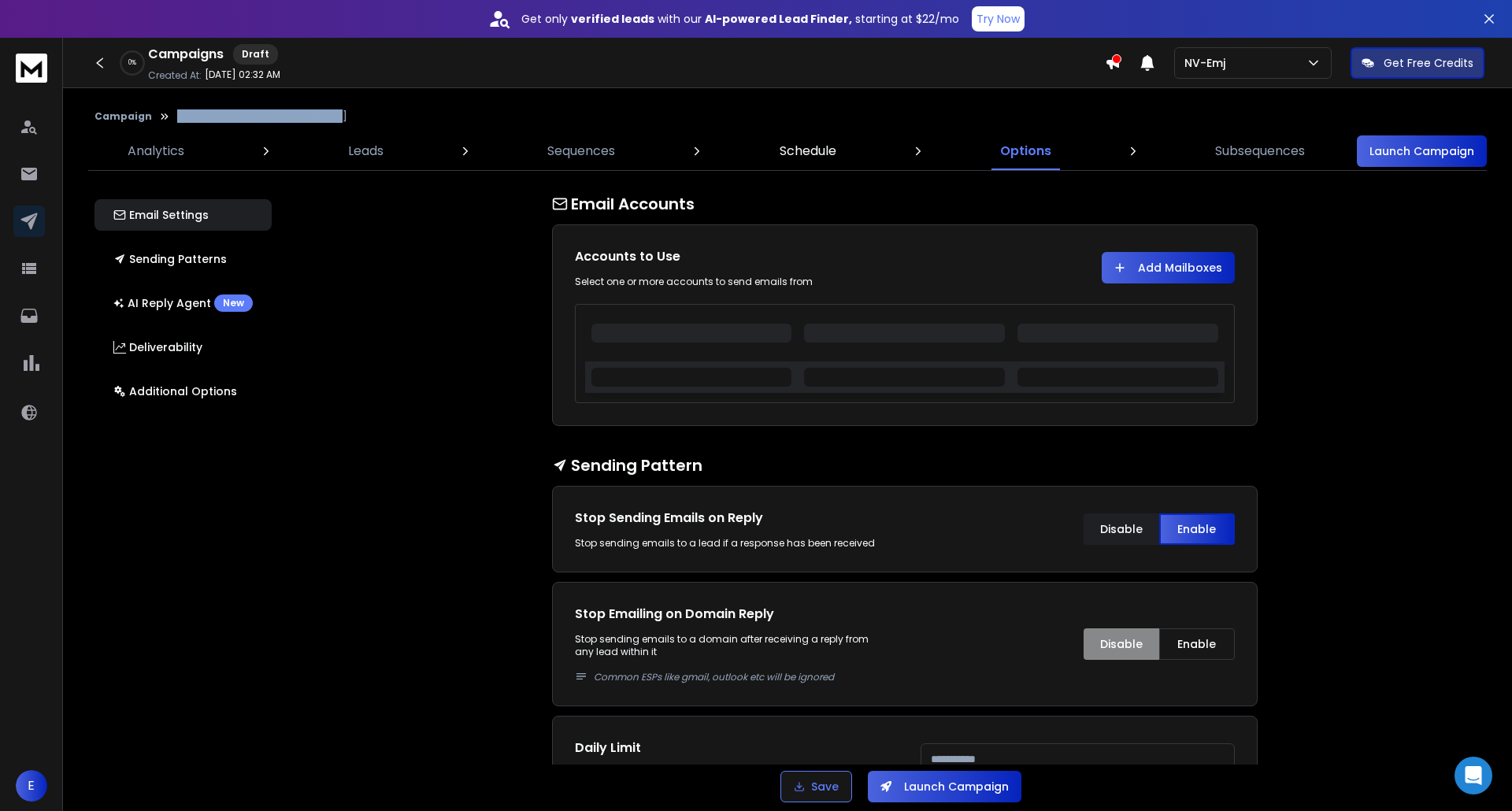
click at [826, 160] on link "Schedule" at bounding box center [808, 151] width 76 height 38
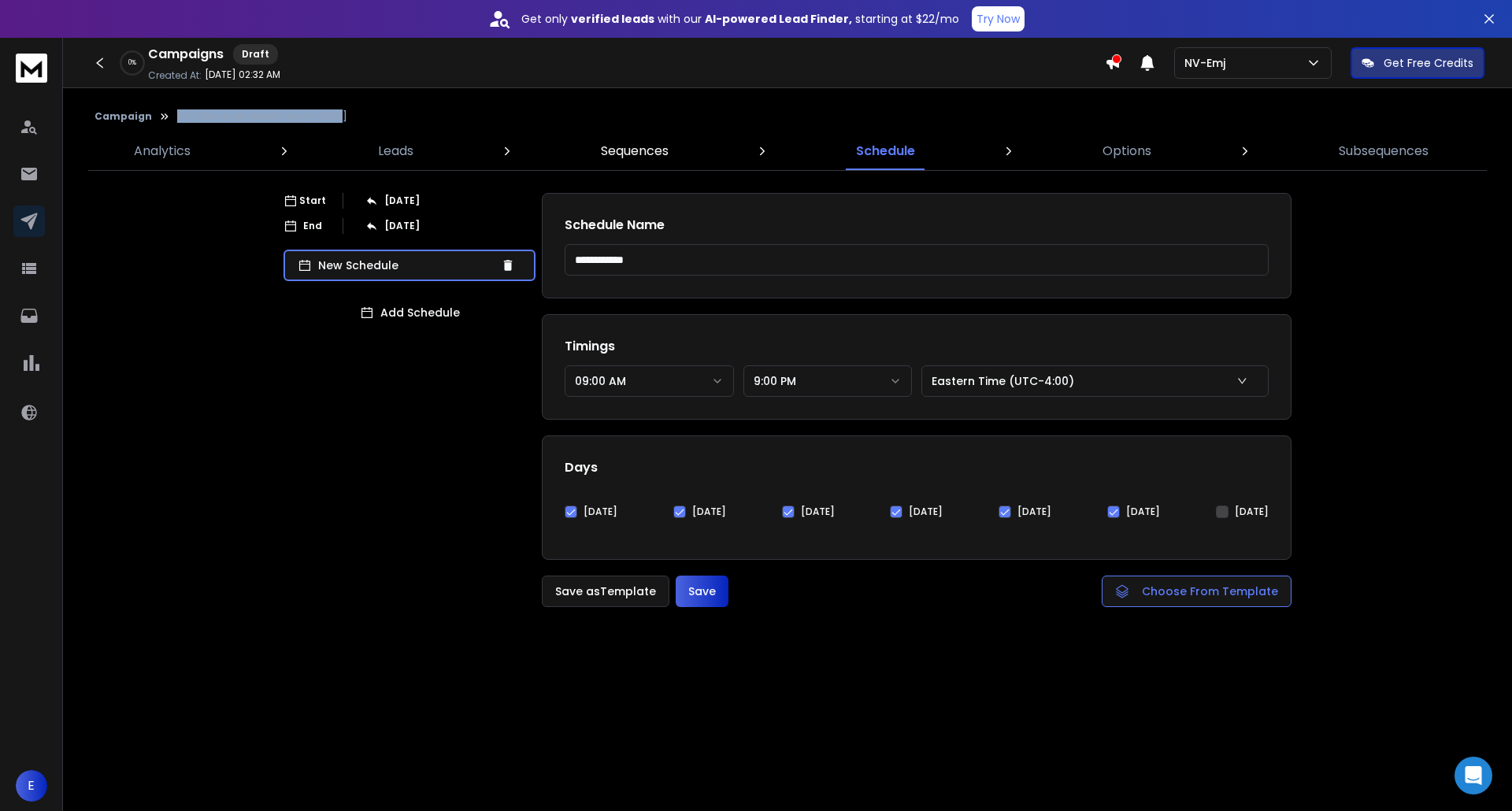
click at [646, 153] on p "Sequences" at bounding box center [635, 151] width 68 height 19
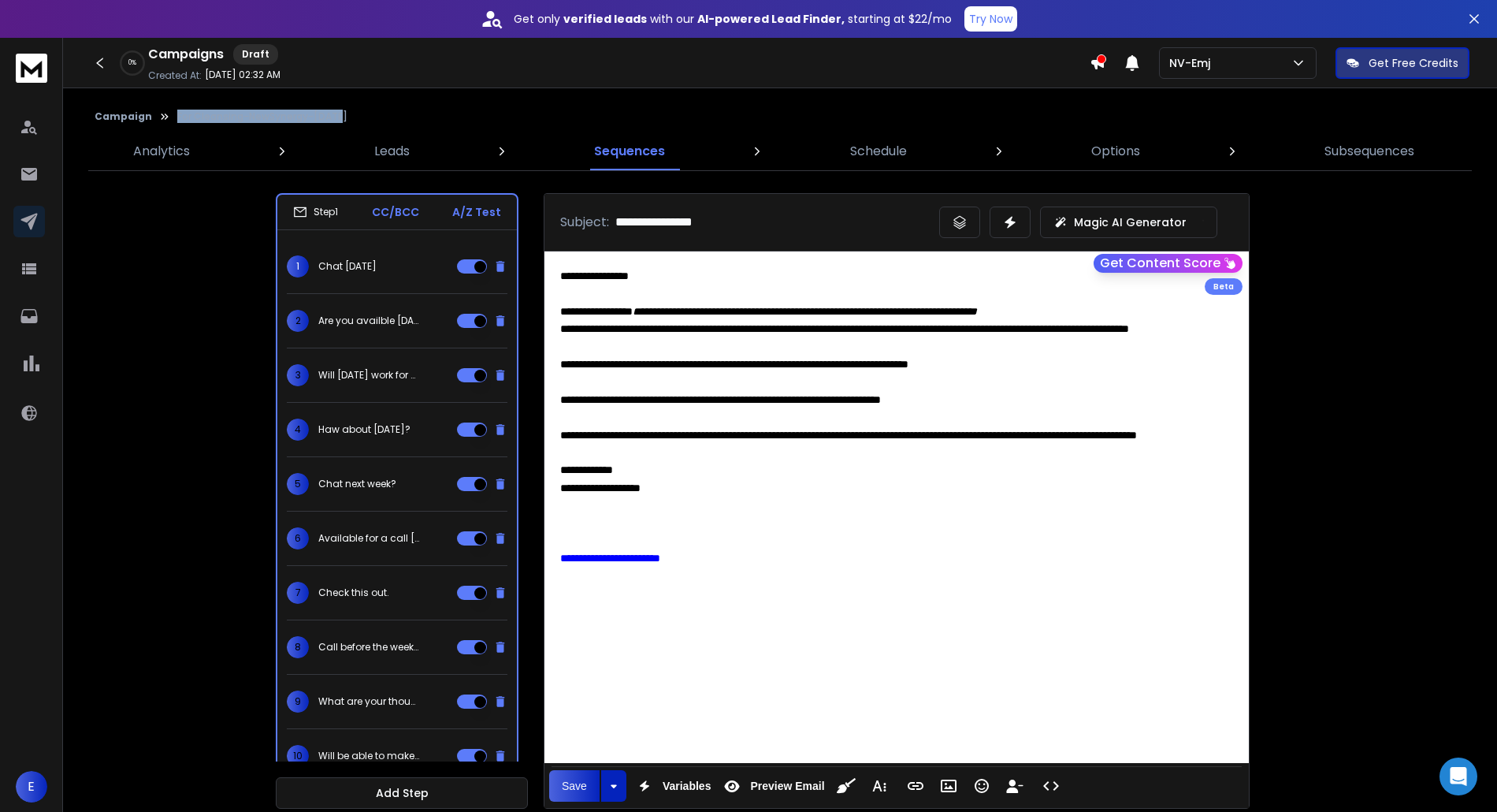
click at [418, 95] on div "**********" at bounding box center [779, 460] width 1434 height 742
click at [413, 112] on div "Campaign For Cleansing-NewSynergy-[DATE]" at bounding box center [780, 116] width 1384 height 25
click at [393, 156] on p "Leads" at bounding box center [392, 151] width 35 height 19
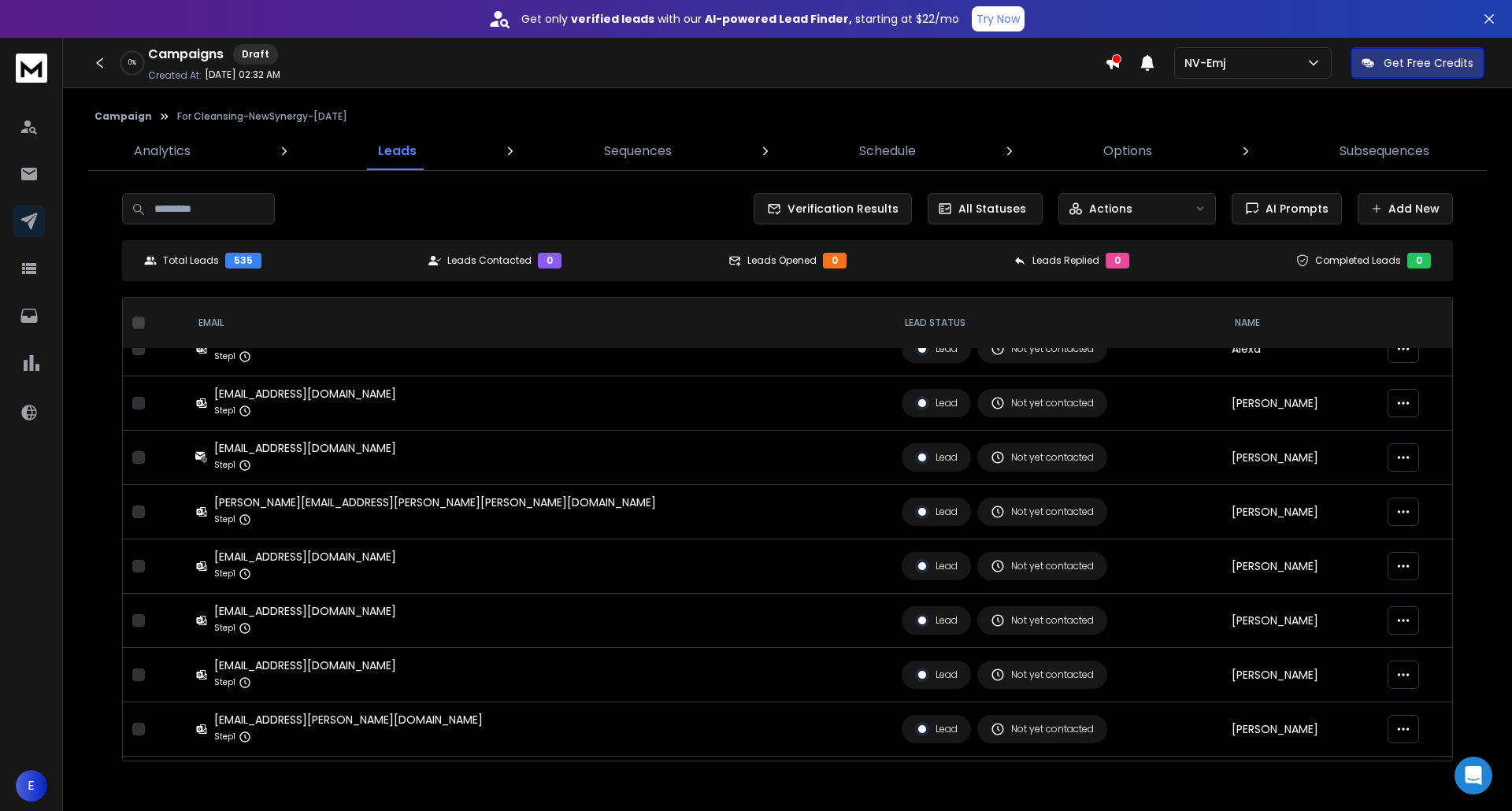
scroll to position [2328, 0]
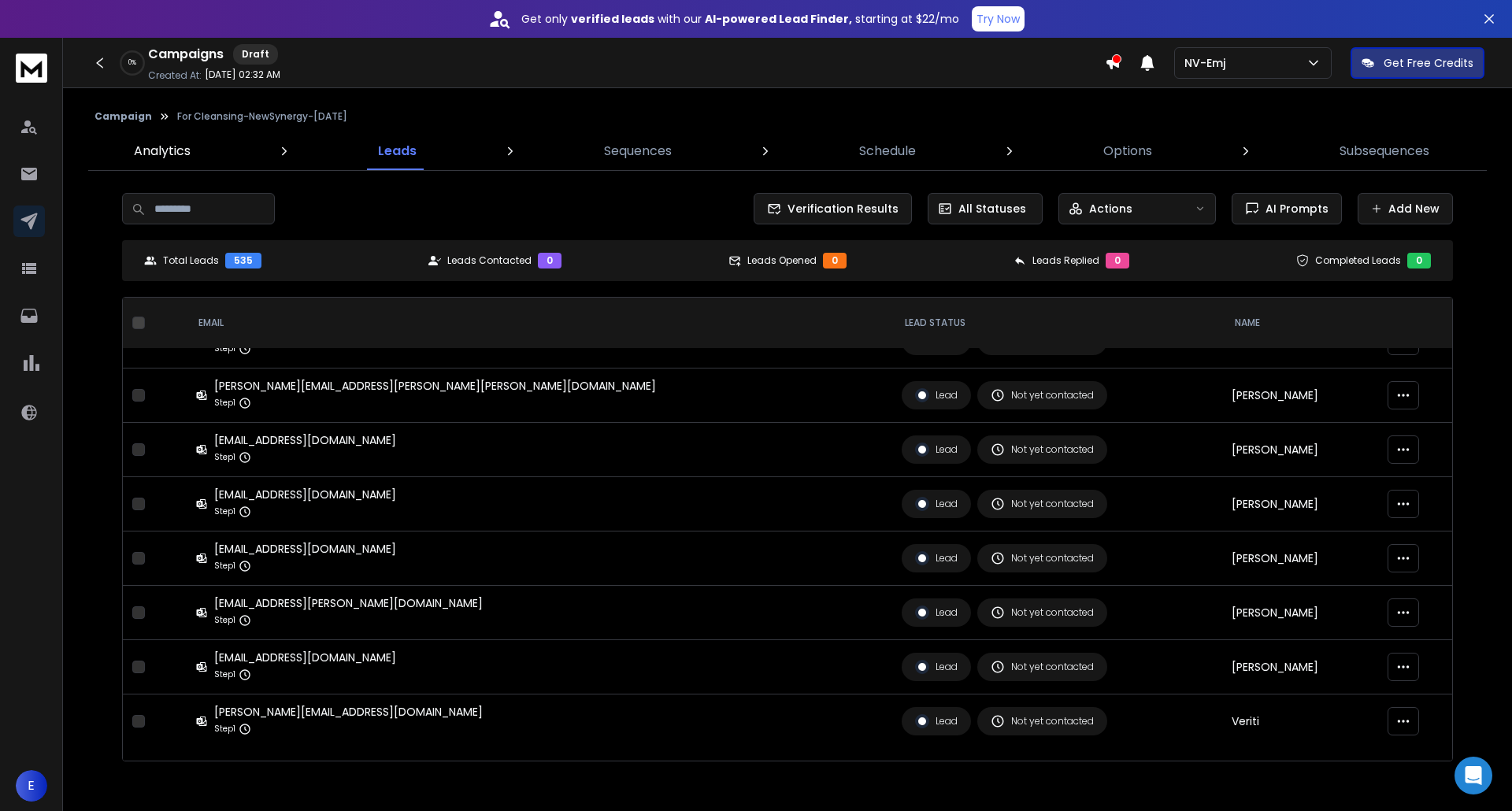
click at [192, 148] on link "Analytics" at bounding box center [162, 151] width 76 height 38
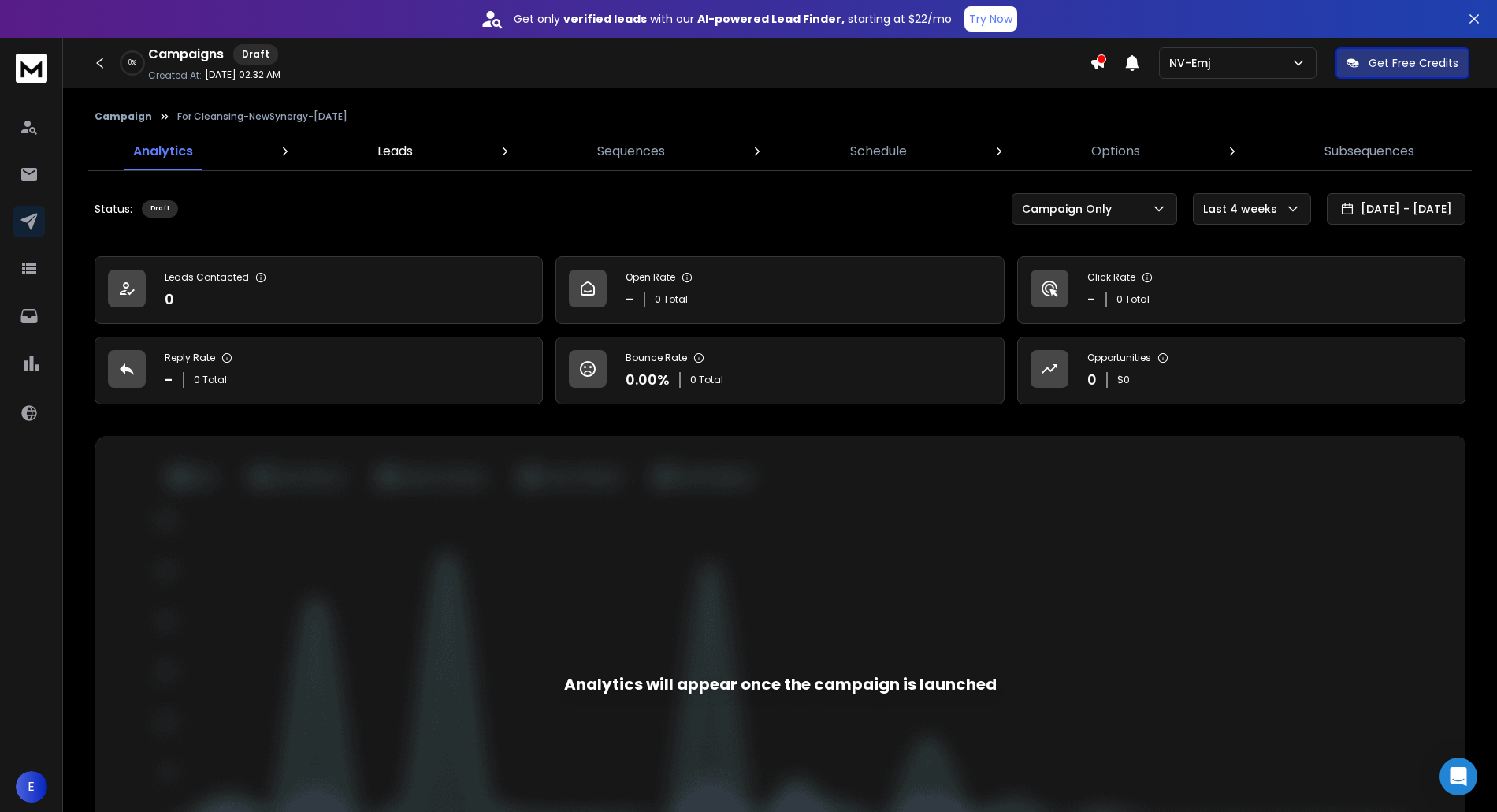
click at [400, 150] on p "Leads" at bounding box center [394, 151] width 35 height 19
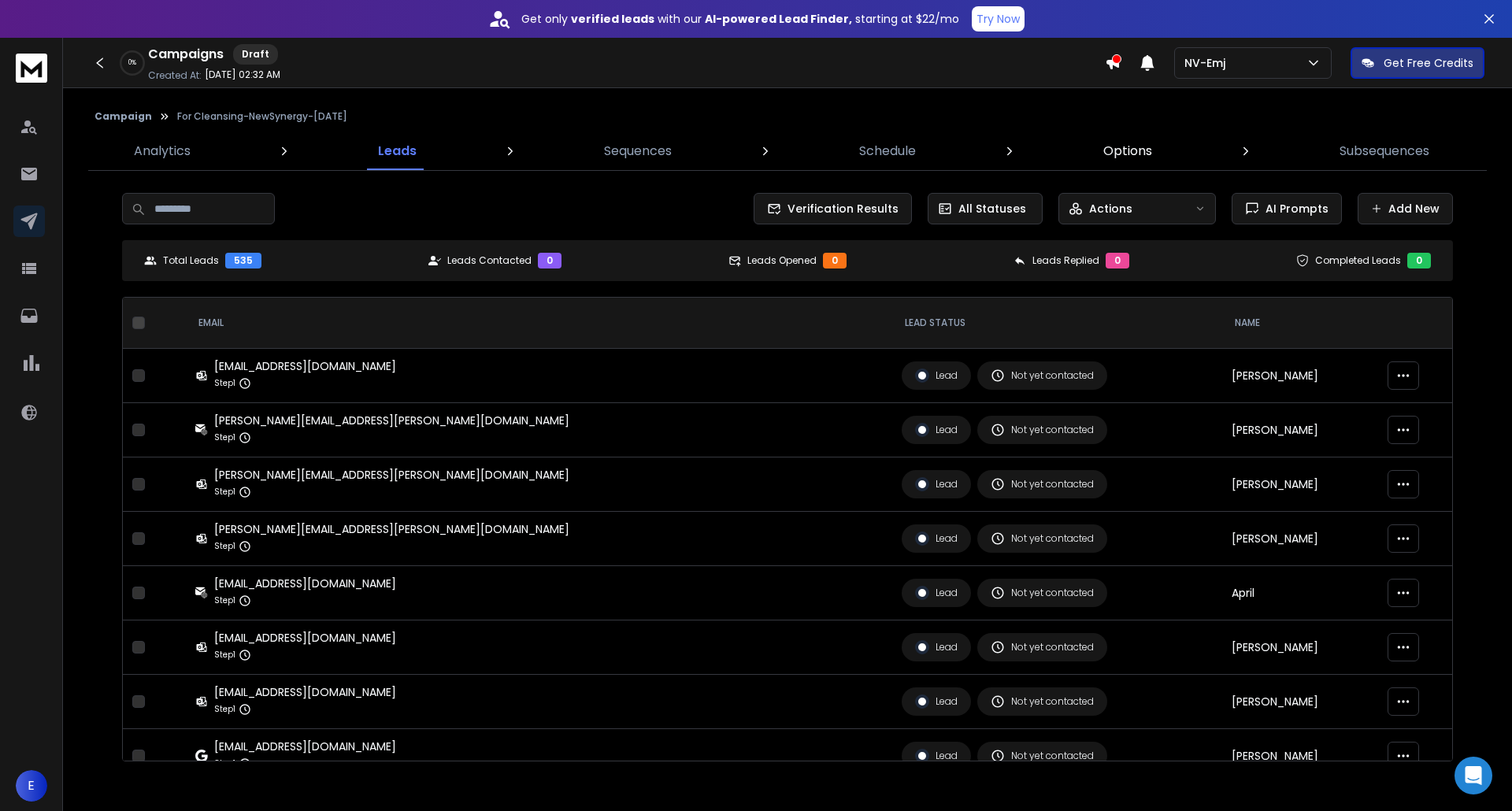
click at [1109, 148] on p "Options" at bounding box center [1127, 151] width 49 height 19
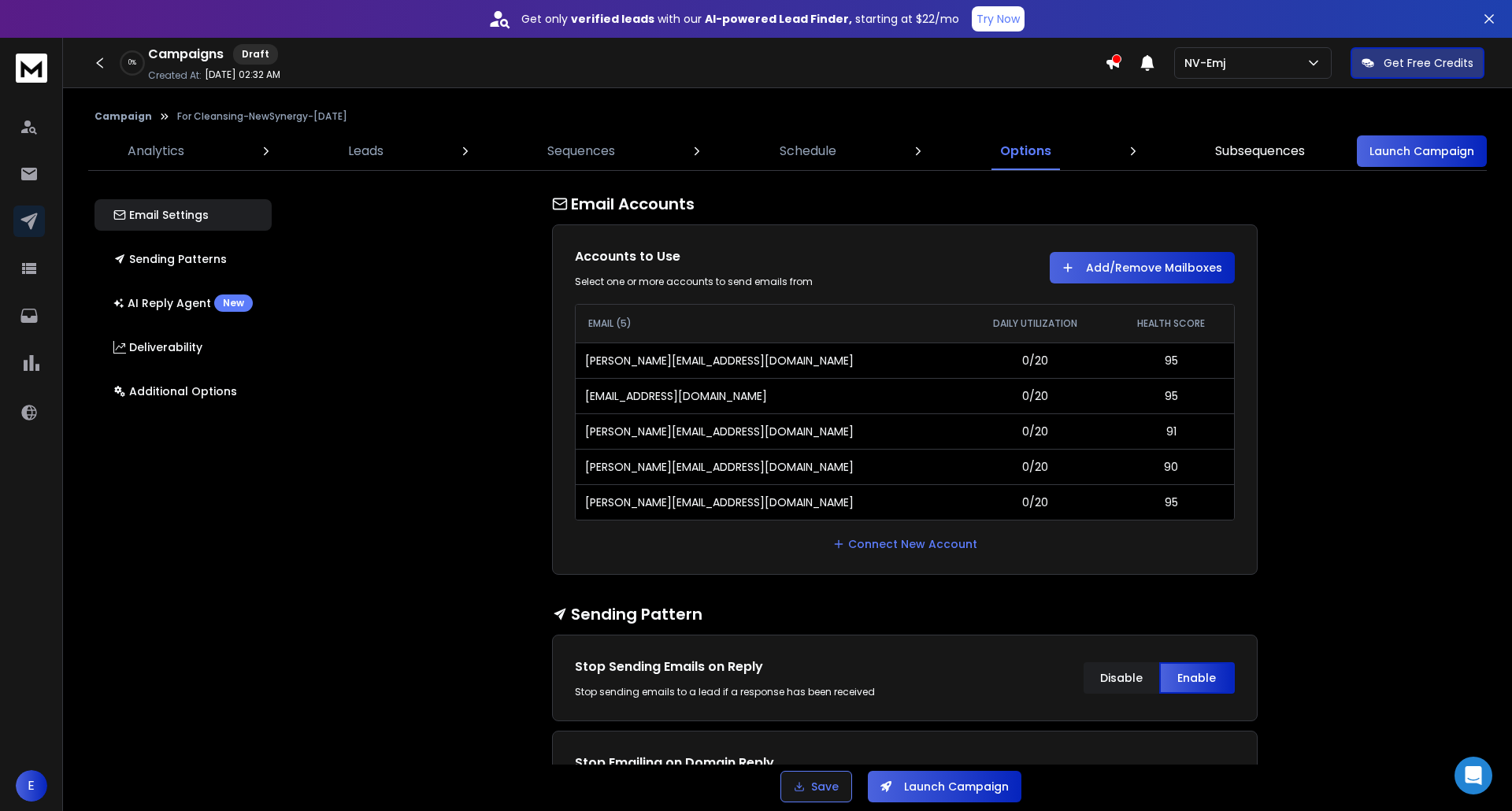
click at [1244, 152] on p "Subsequences" at bounding box center [1260, 151] width 90 height 19
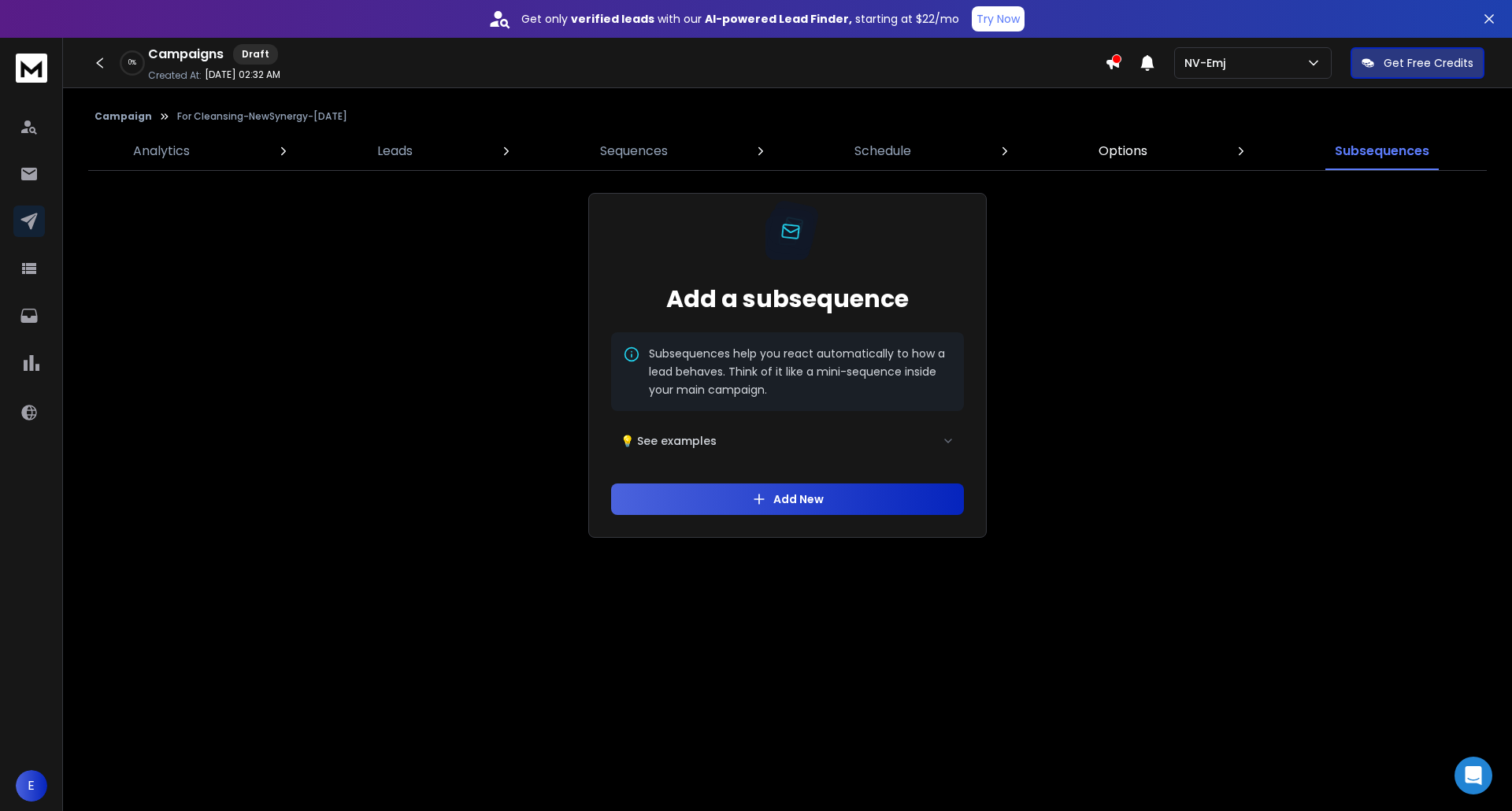
click at [1137, 154] on p "Options" at bounding box center [1122, 151] width 49 height 19
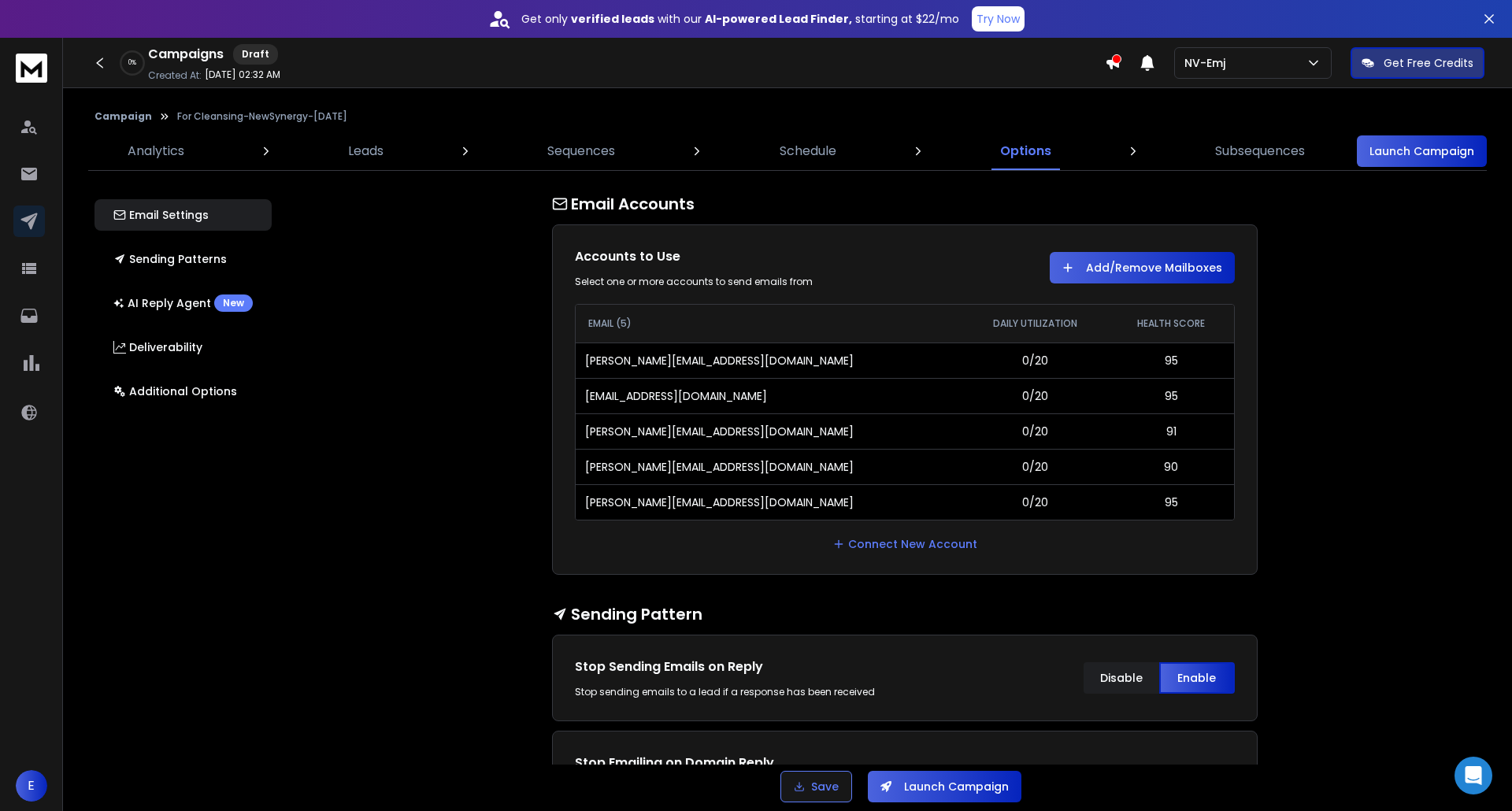
click at [1403, 156] on button "Launch Campaign" at bounding box center [1421, 151] width 130 height 32
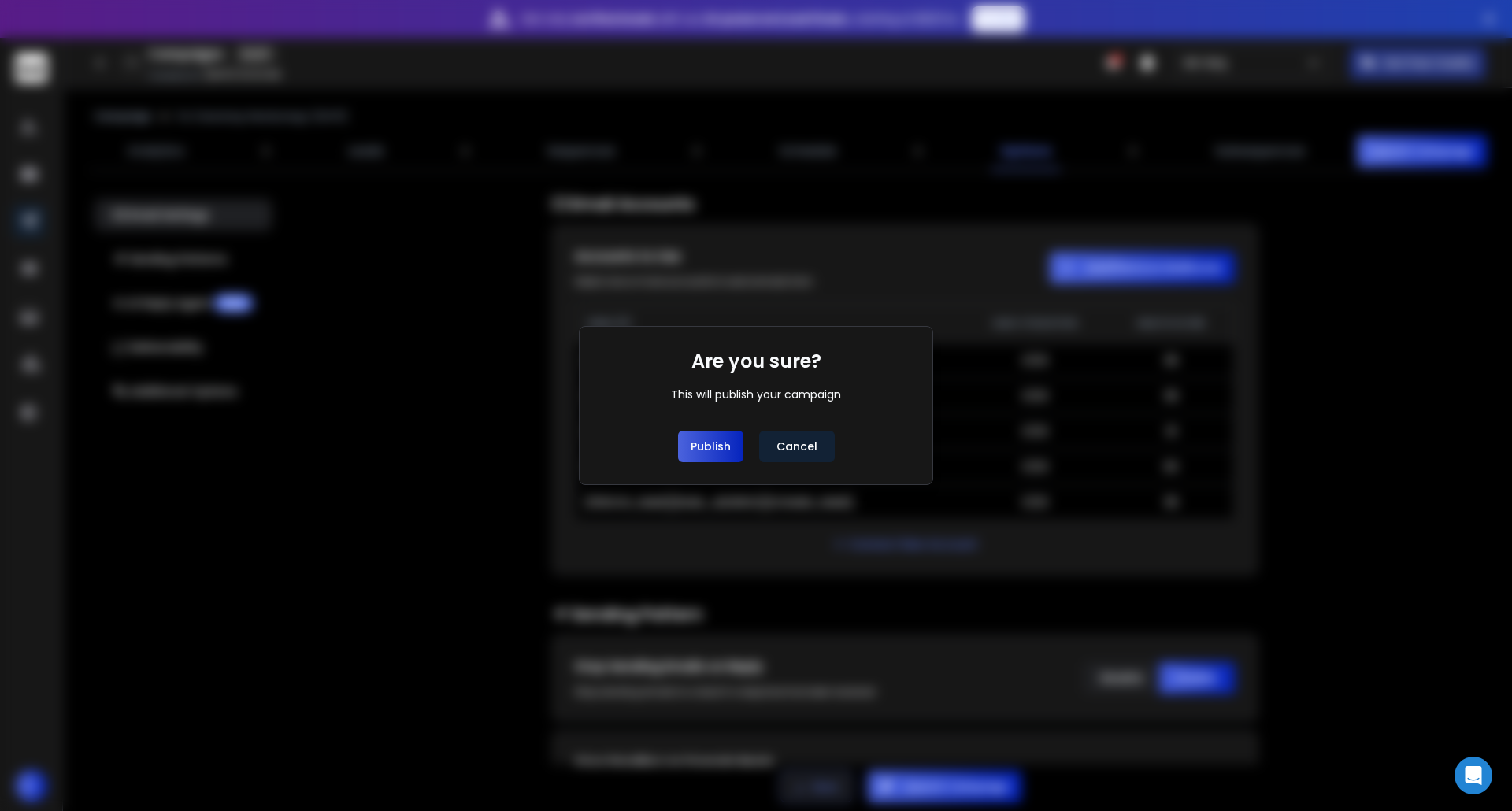
click at [703, 441] on button "Publish" at bounding box center [711, 446] width 65 height 32
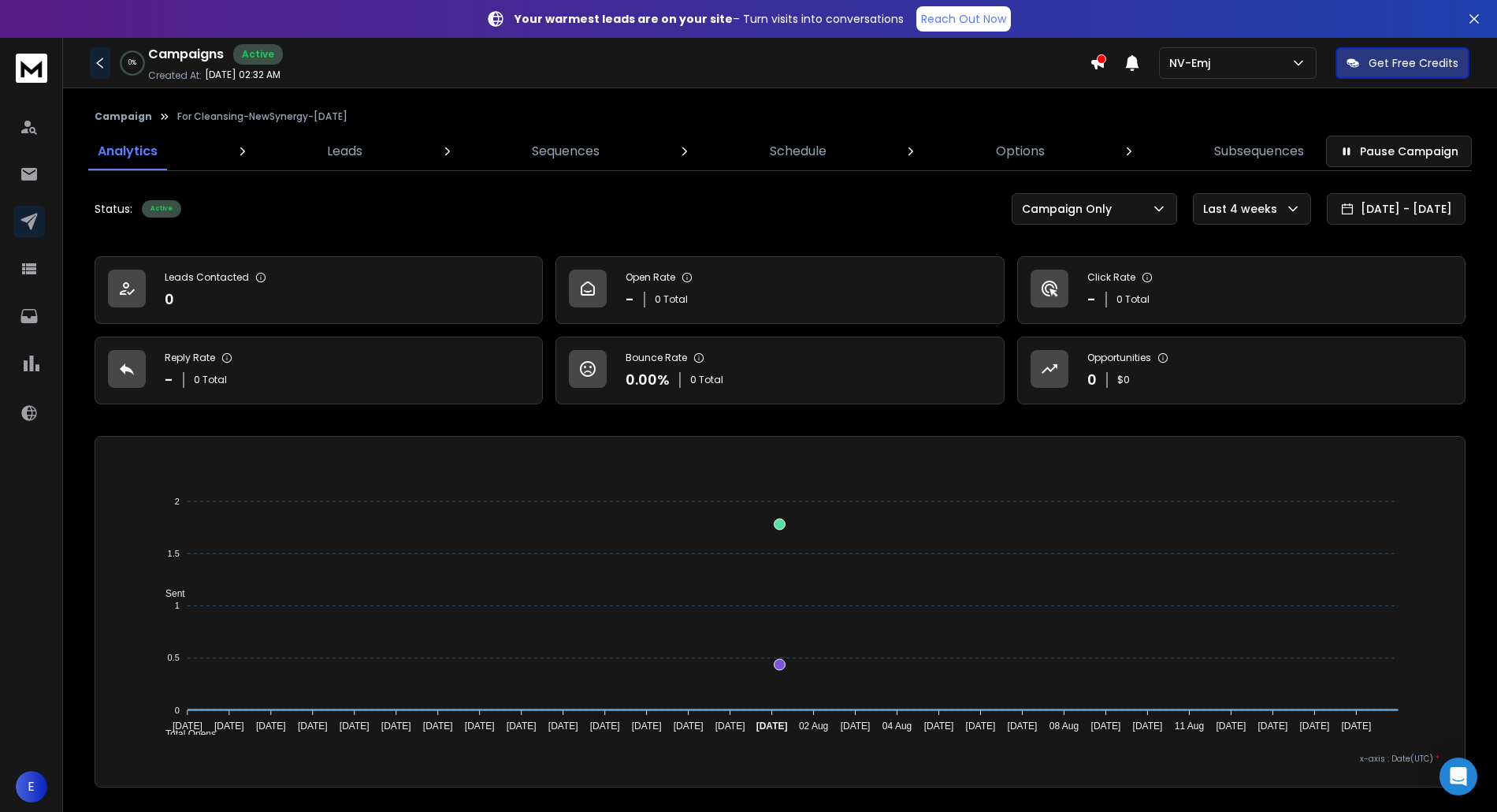
click at [107, 72] on button at bounding box center [101, 63] width 21 height 32
